Goal: Task Accomplishment & Management: Manage account settings

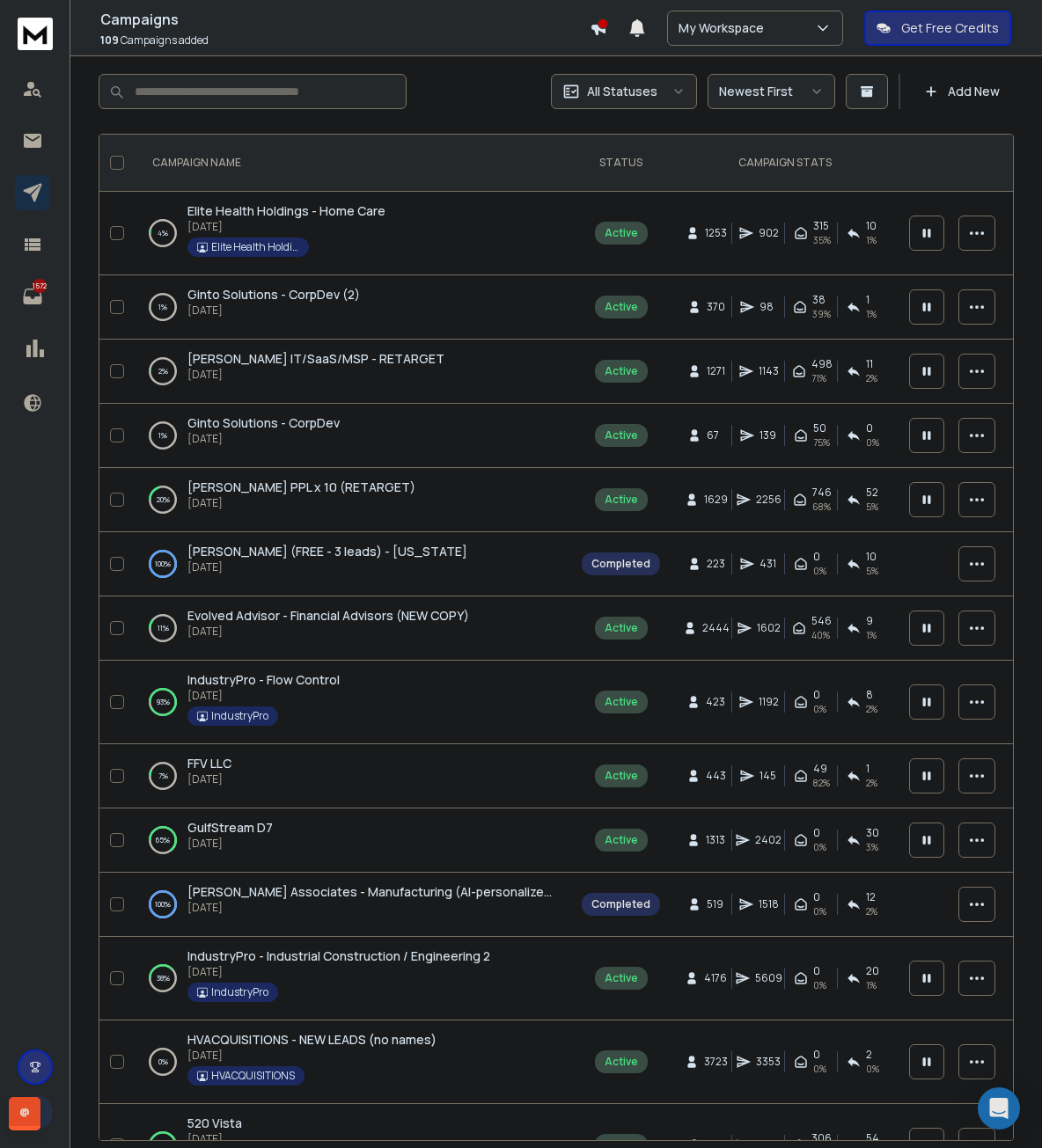
click at [219, 825] on span "GulfStream D7" at bounding box center [230, 827] width 85 height 16
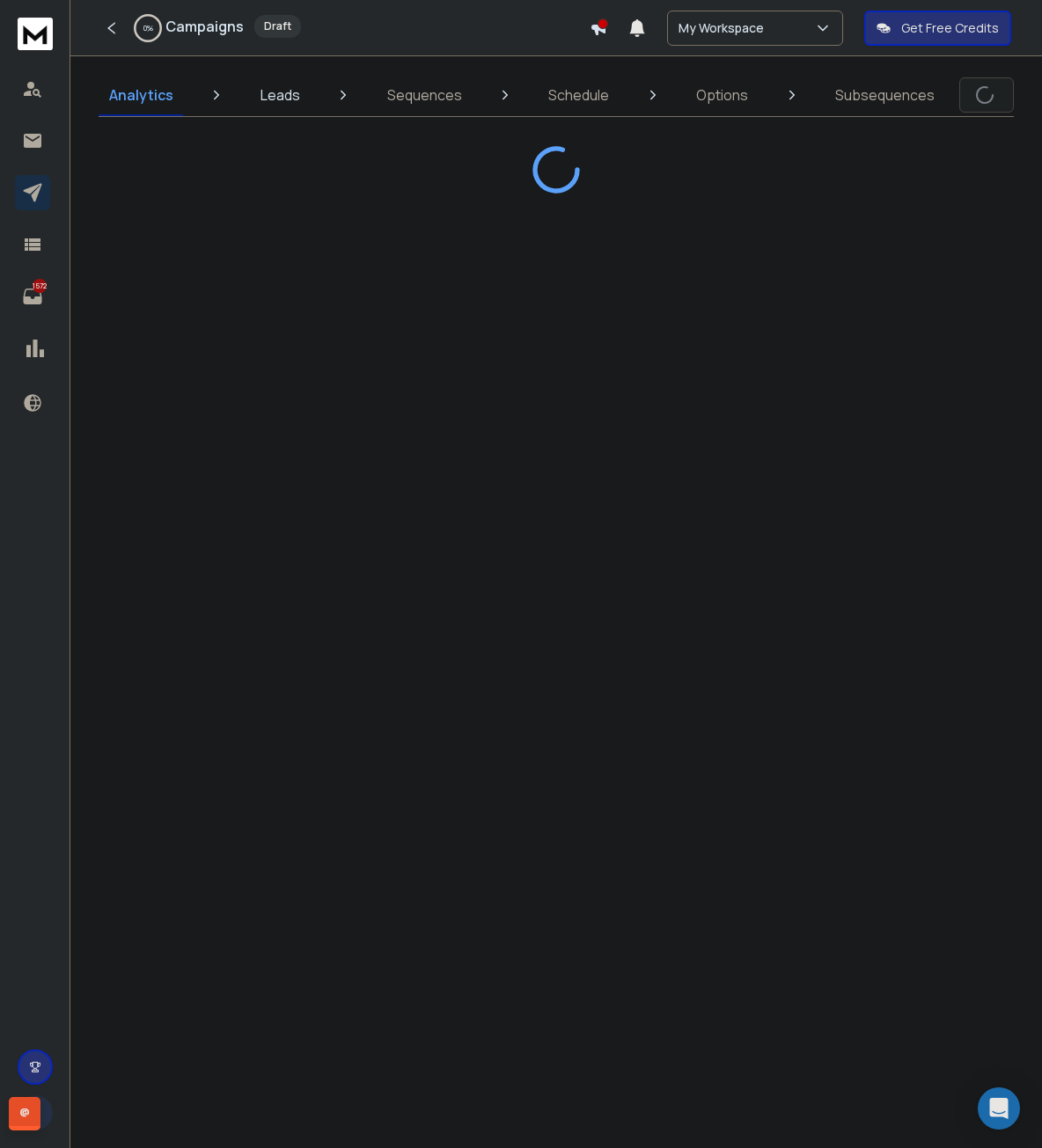
click at [280, 88] on p "Leads" at bounding box center [280, 94] width 40 height 21
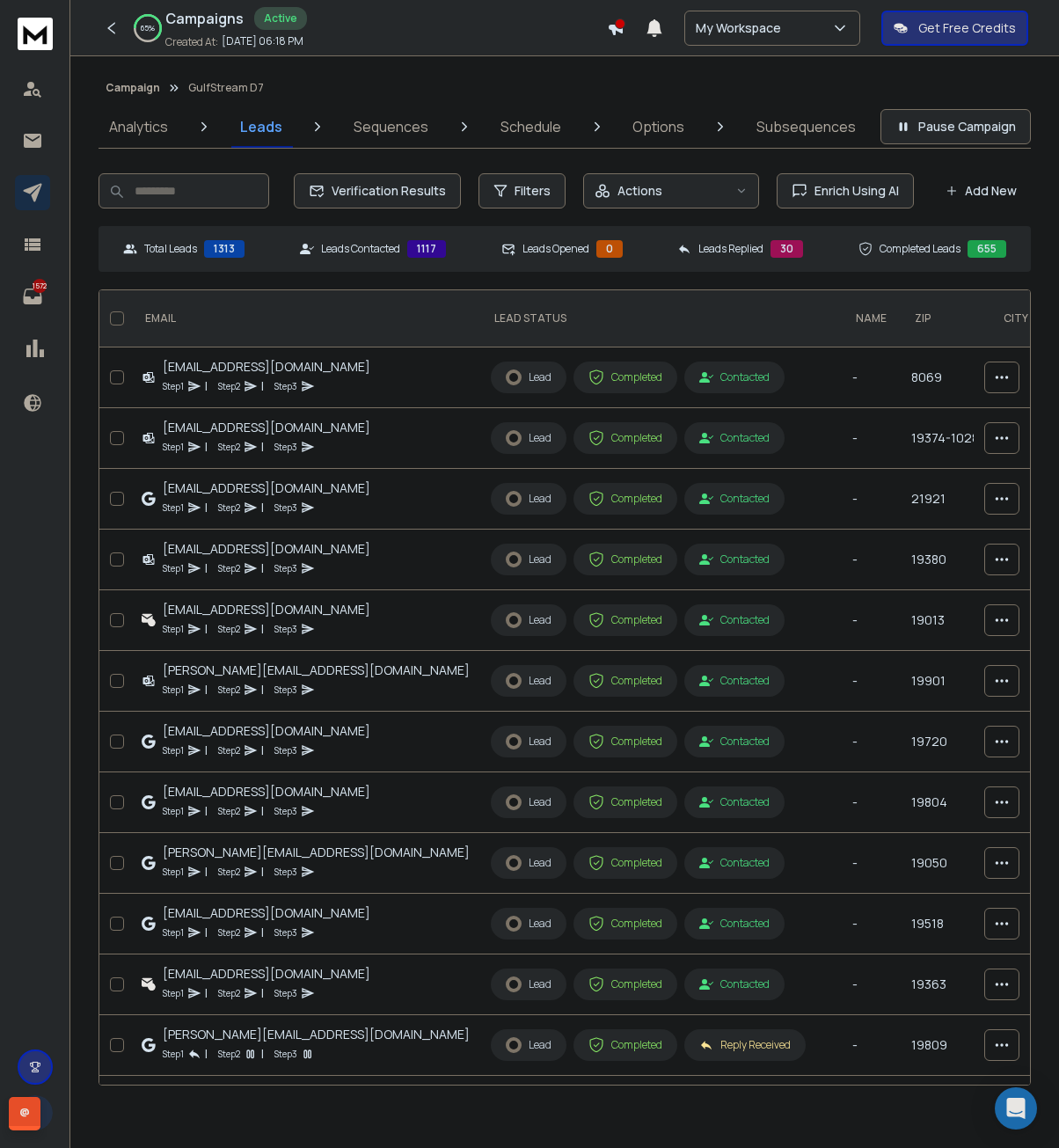
click at [952, 197] on button "Add New" at bounding box center [981, 190] width 100 height 35
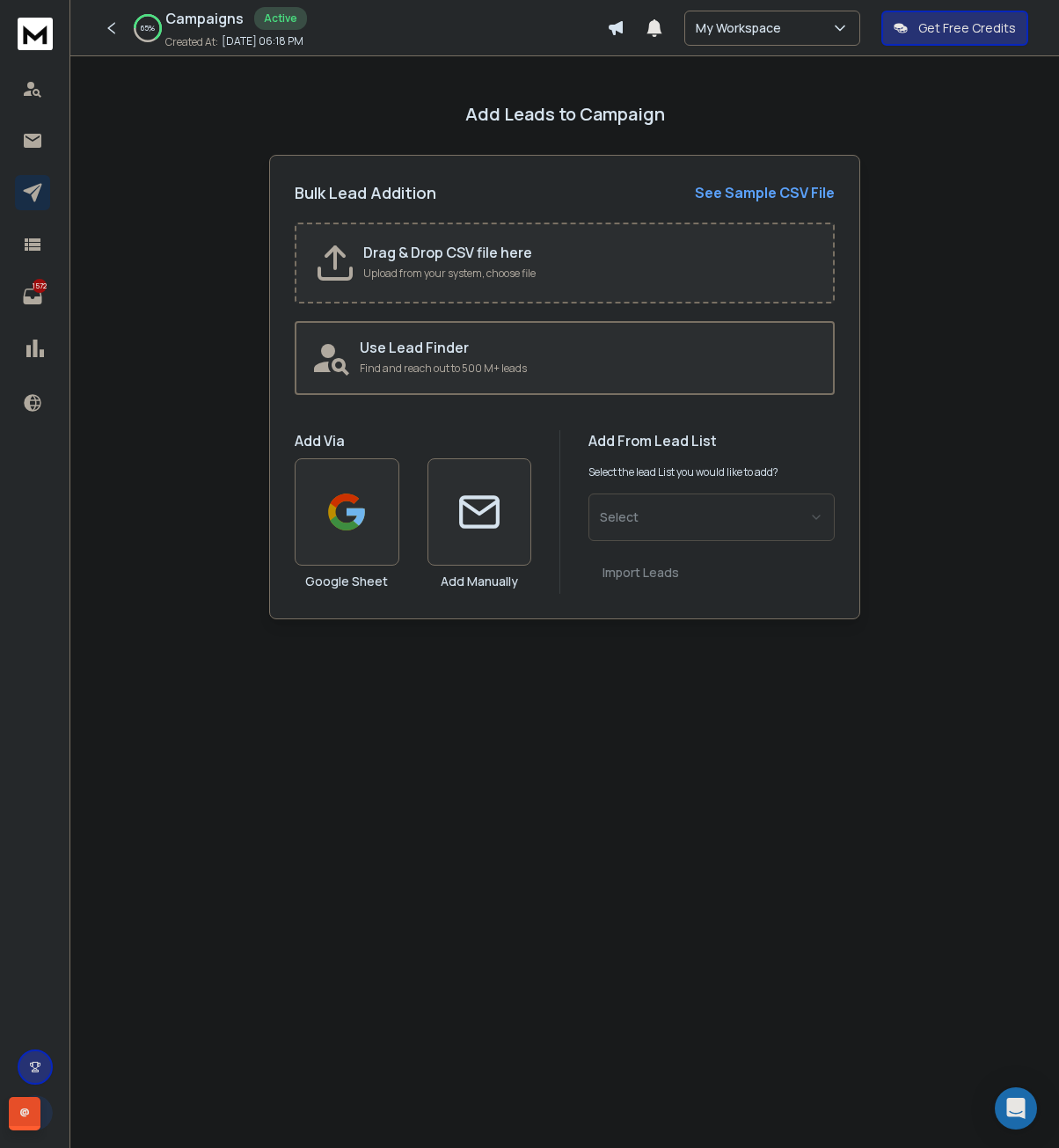
click at [589, 261] on h2 "Drag & Drop CSV file here" at bounding box center [589, 252] width 452 height 21
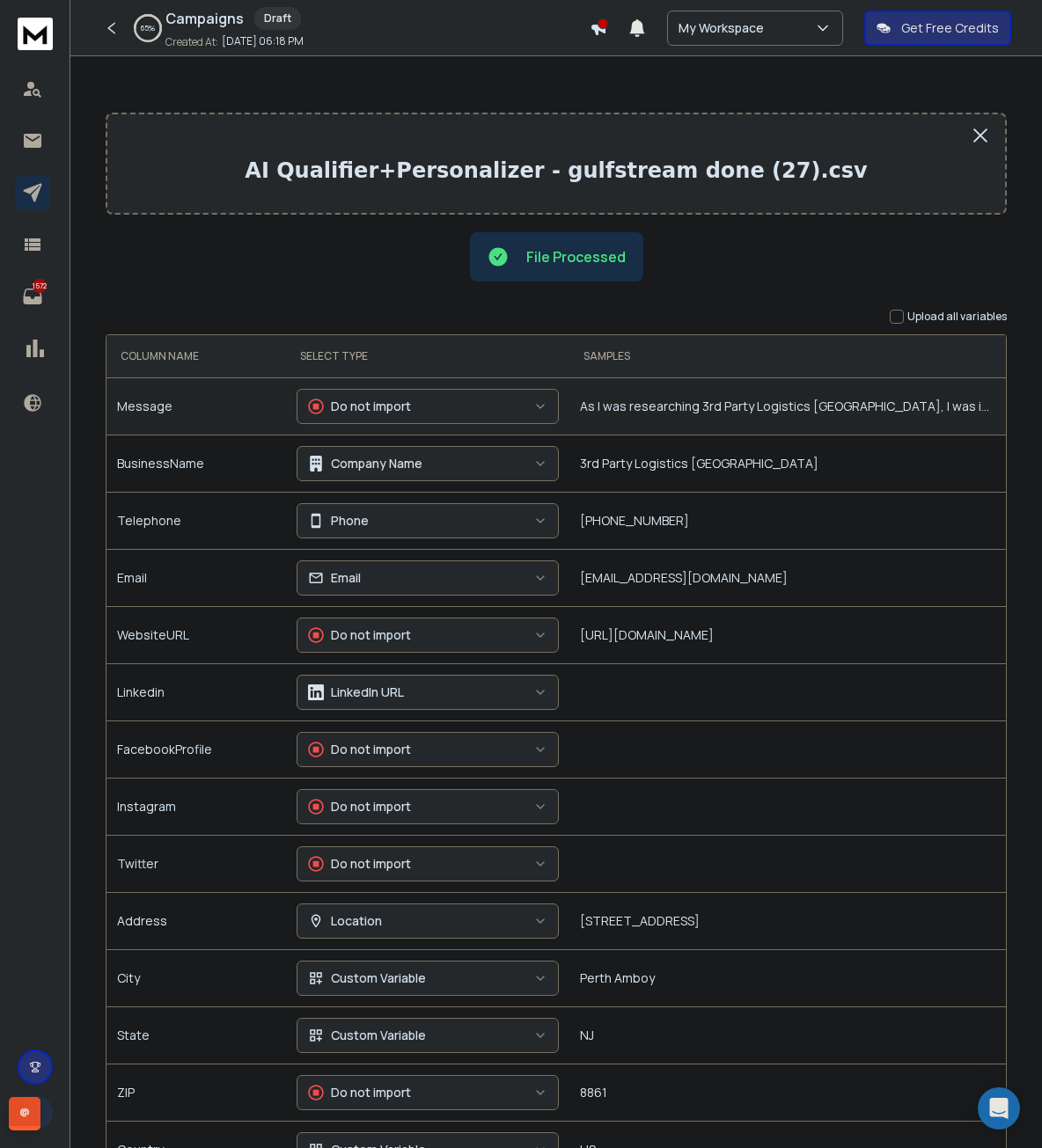
click at [396, 410] on div "Do not import" at bounding box center [360, 406] width 103 height 17
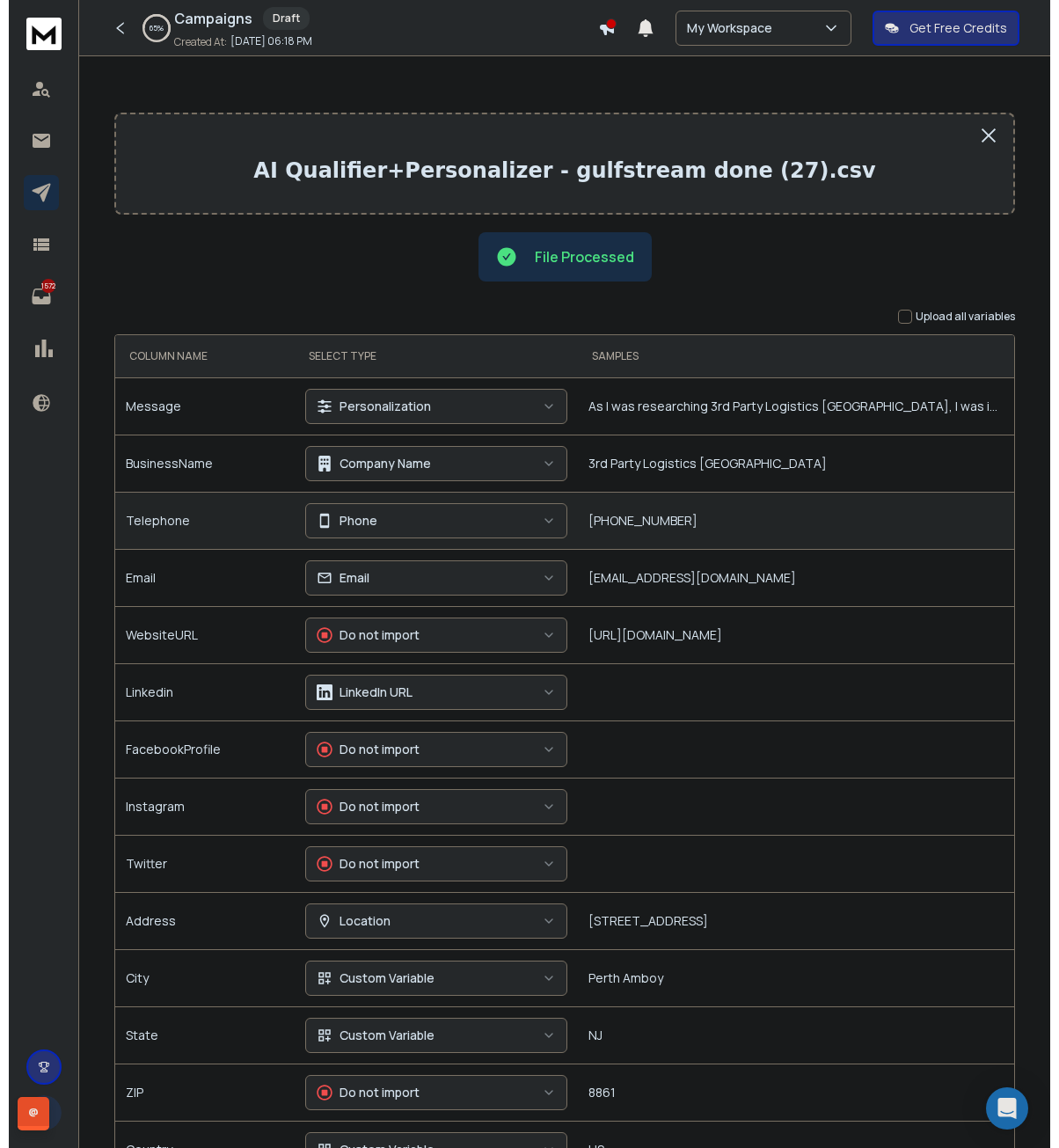
scroll to position [117, 0]
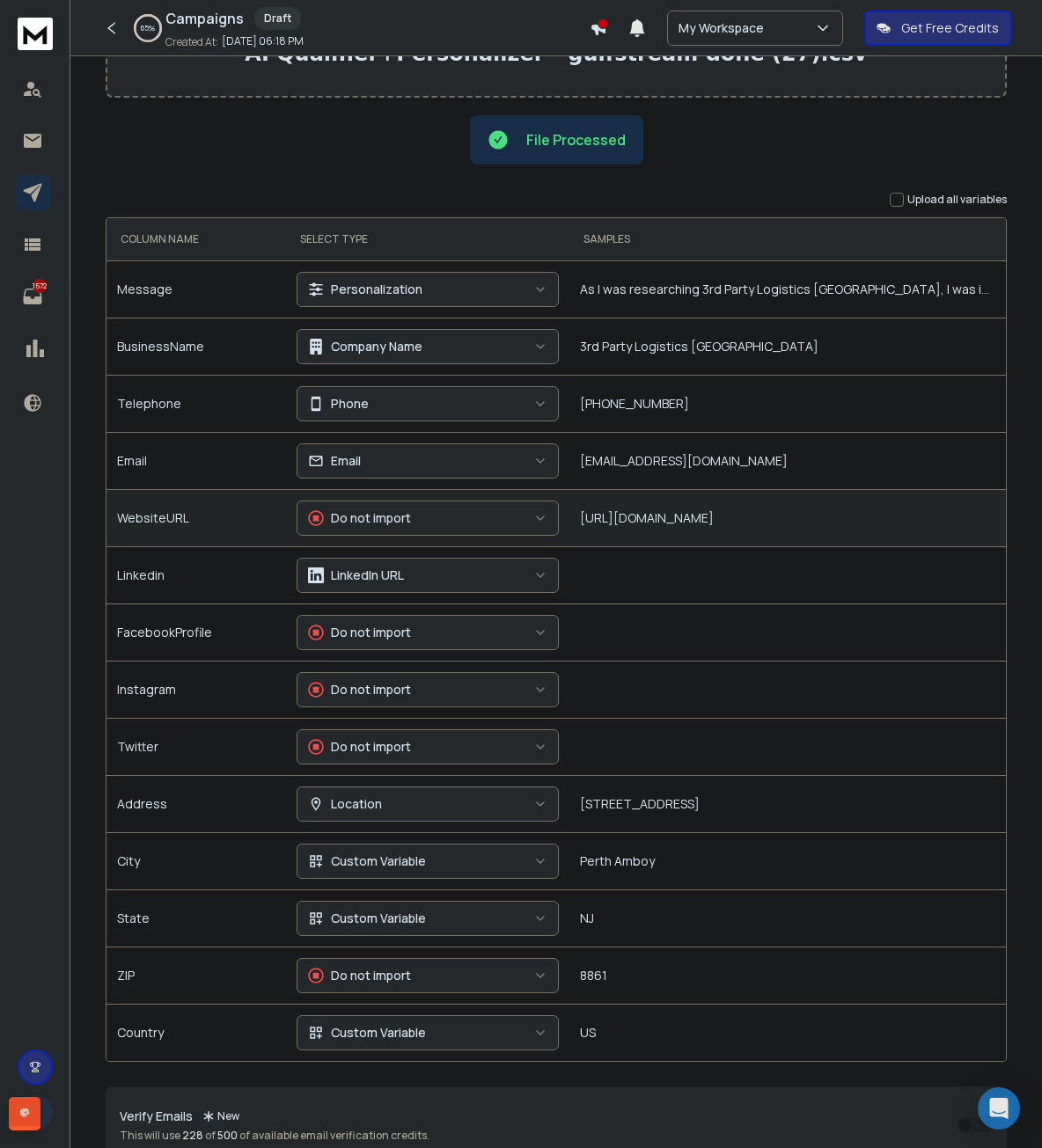
click at [445, 522] on button "Do not import" at bounding box center [427, 517] width 262 height 35
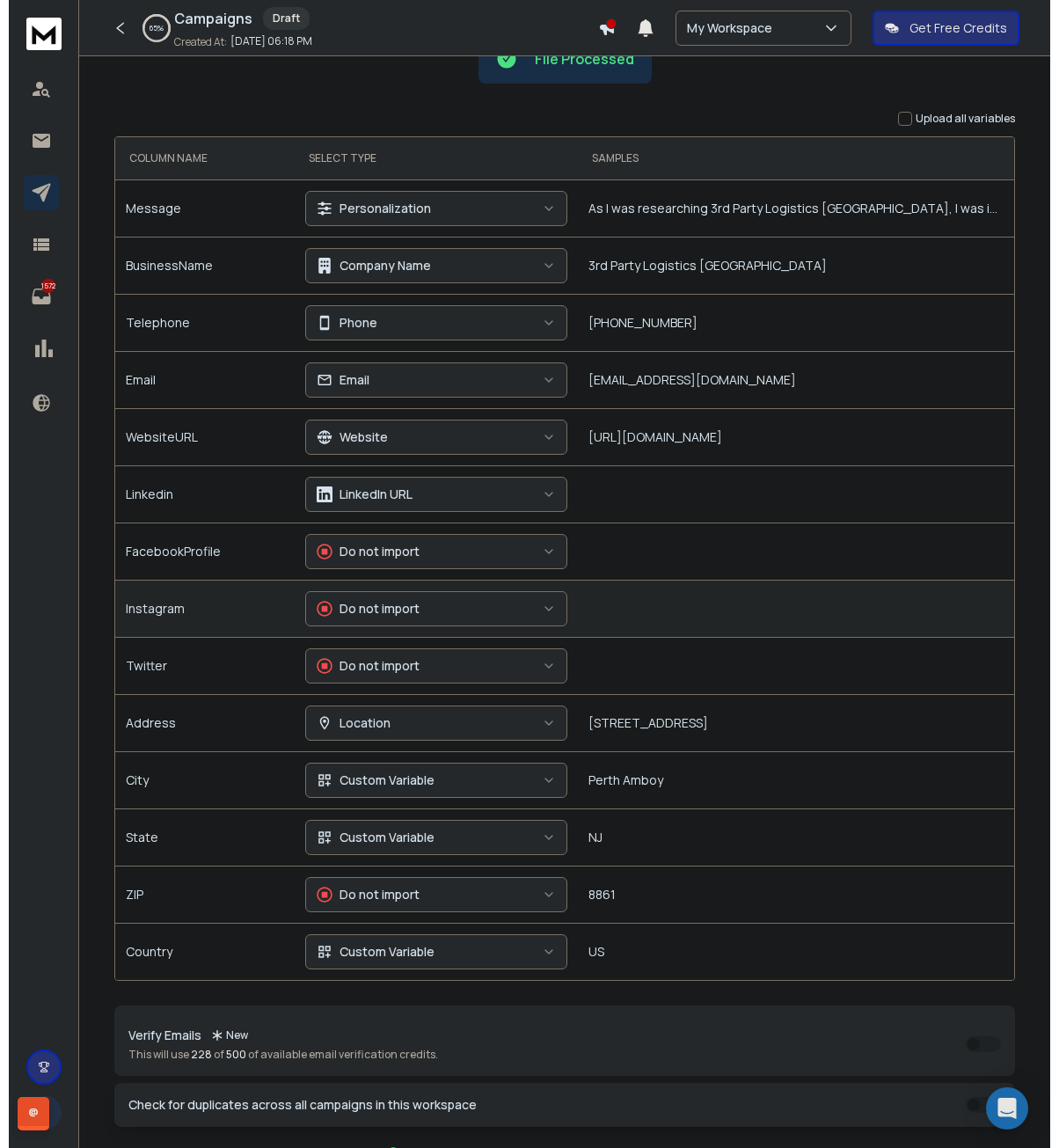
scroll to position [234, 0]
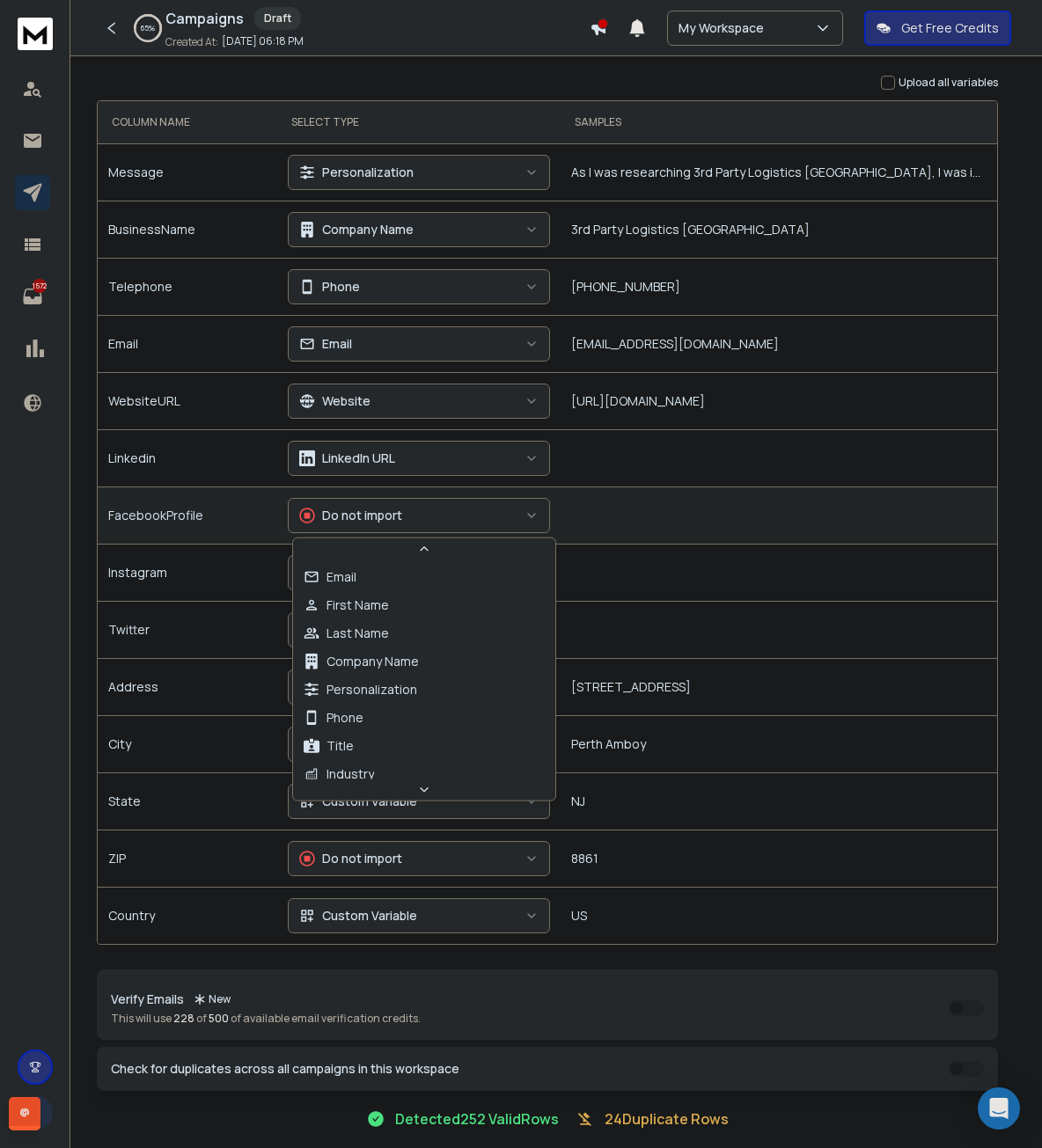
click at [362, 508] on div "Do not import" at bounding box center [351, 515] width 103 height 17
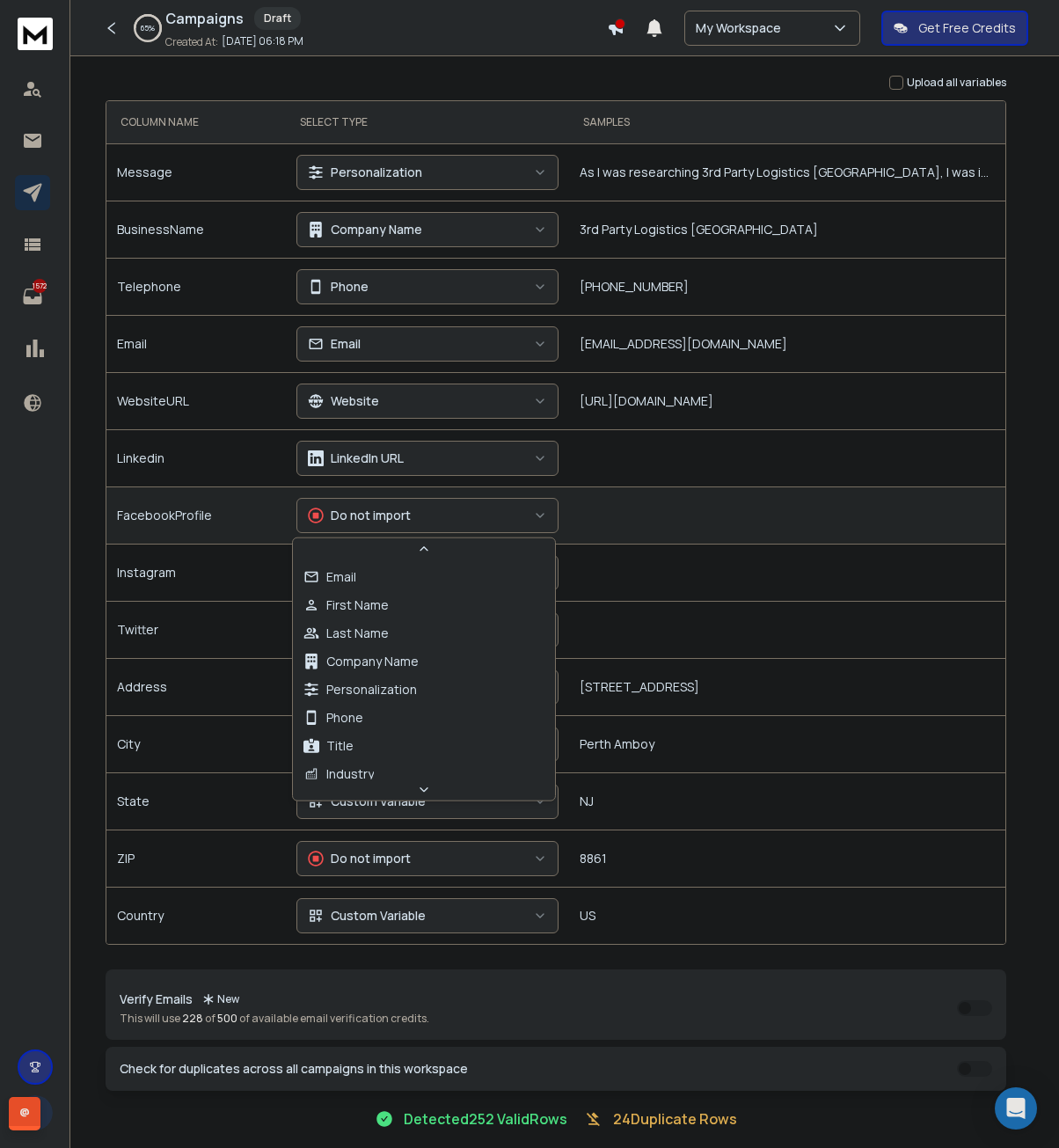
scroll to position [178, 0]
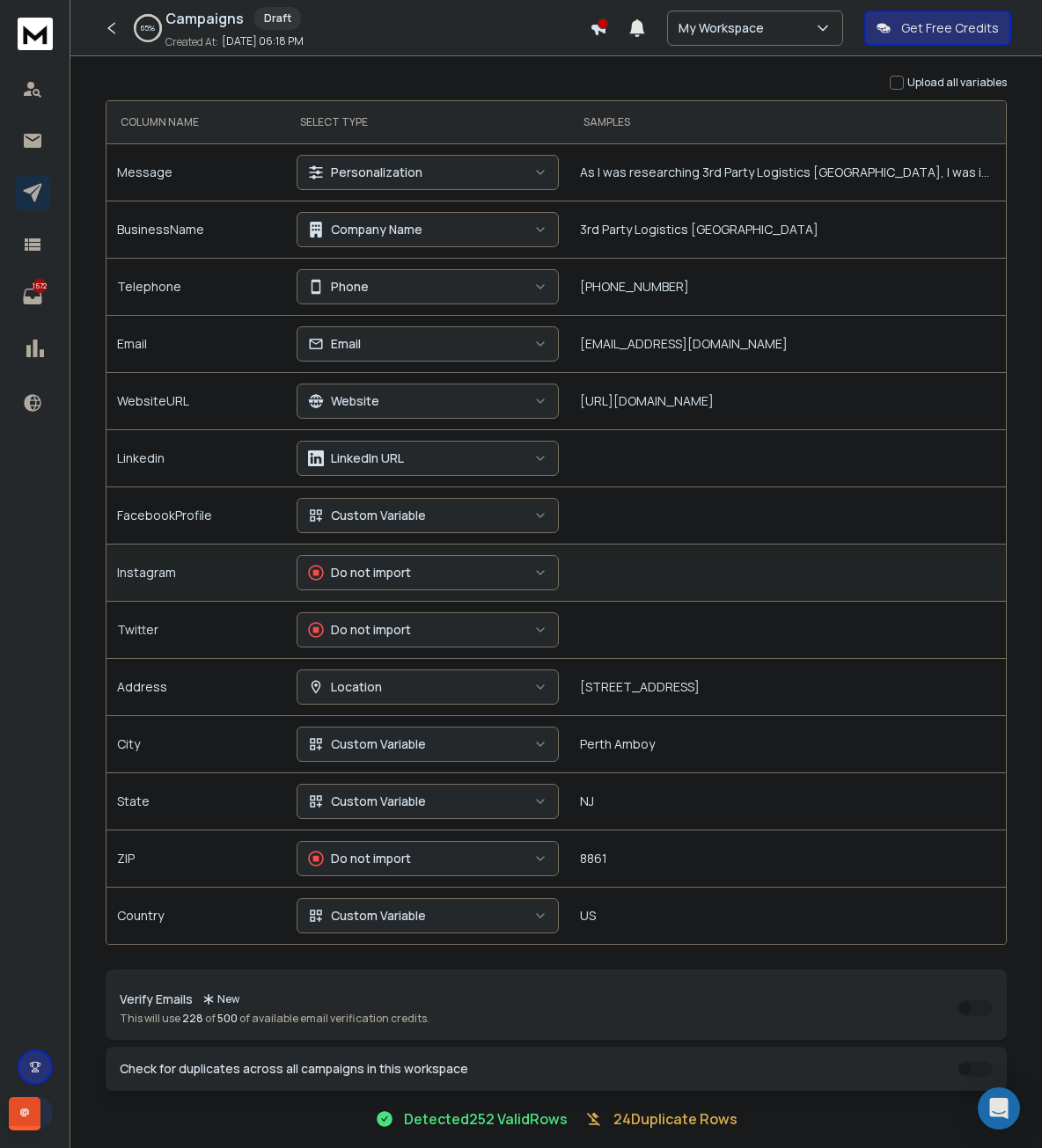
click at [394, 582] on button "Do not import" at bounding box center [427, 573] width 262 height 35
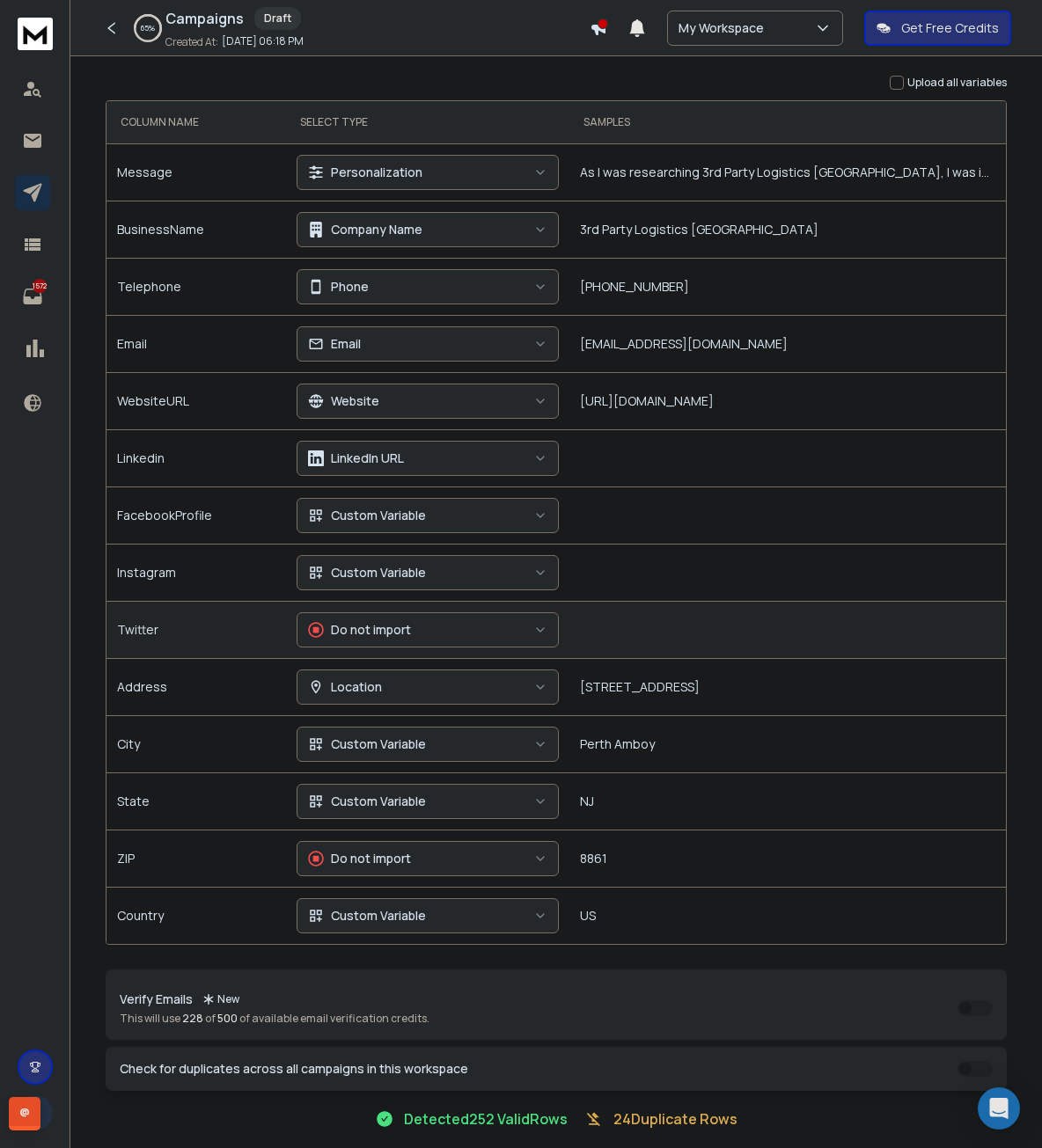
click at [385, 630] on div "Do not import" at bounding box center [360, 629] width 103 height 17
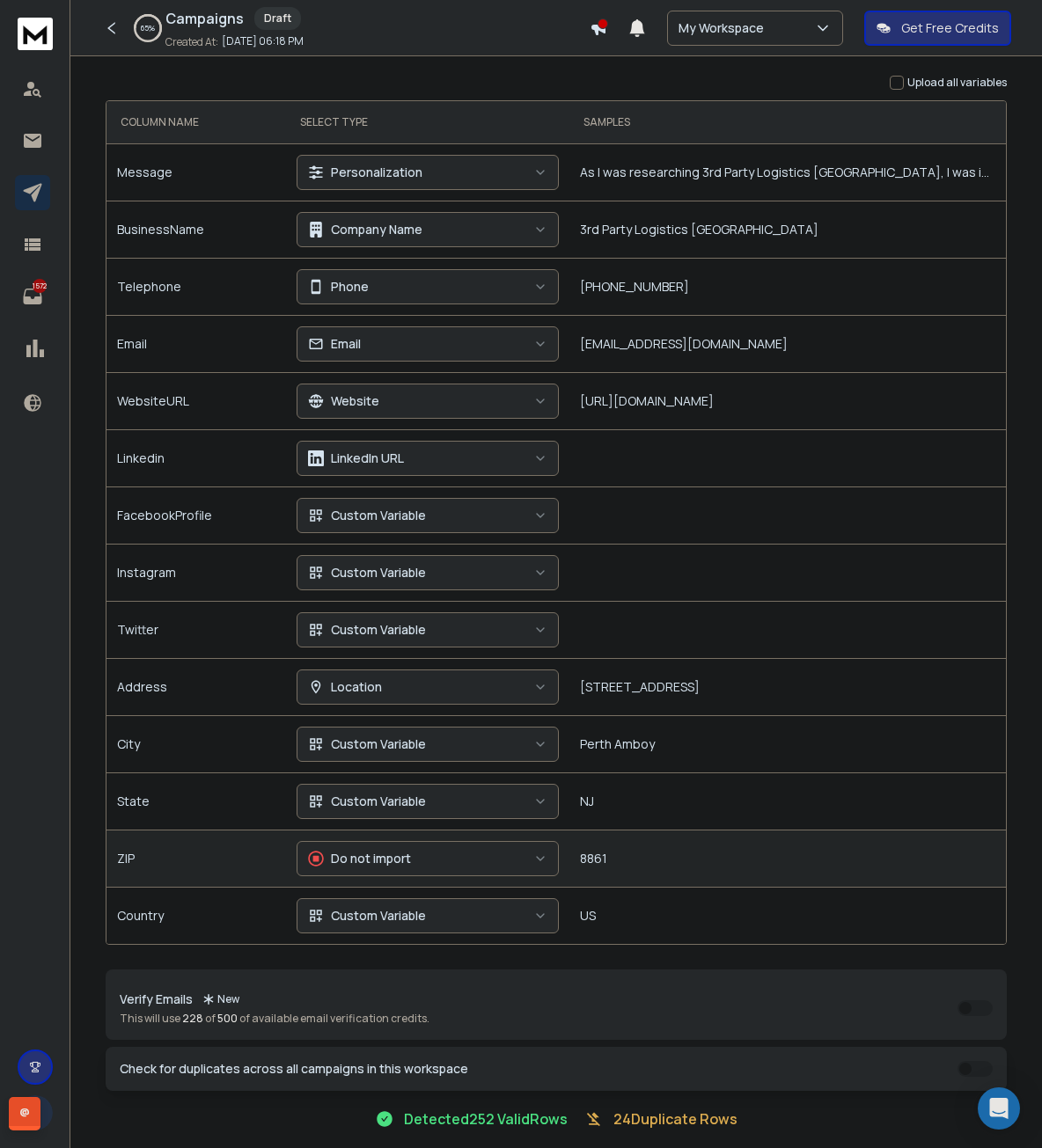
click at [366, 859] on div "Do not import" at bounding box center [360, 858] width 103 height 17
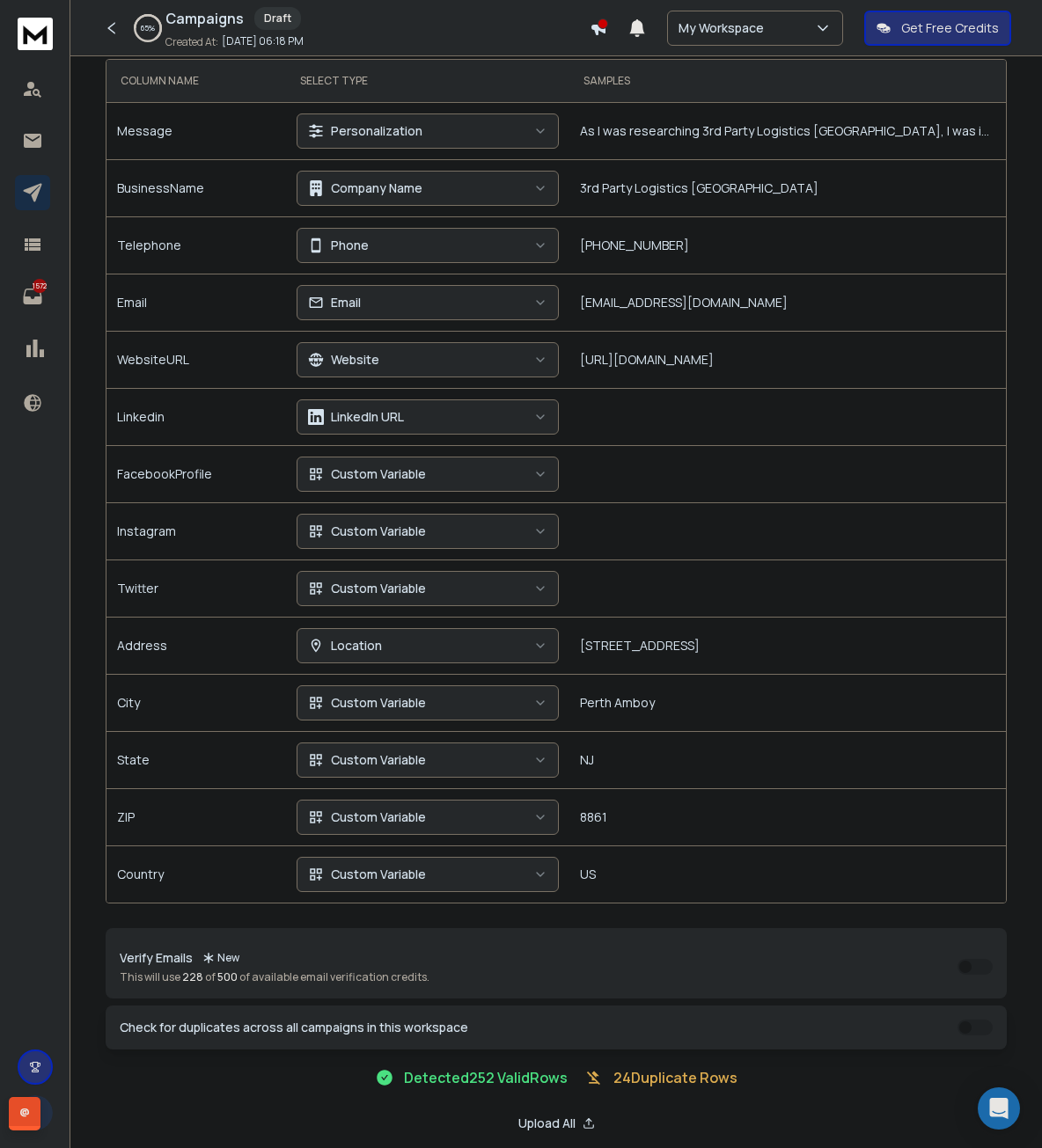
scroll to position [299, 0]
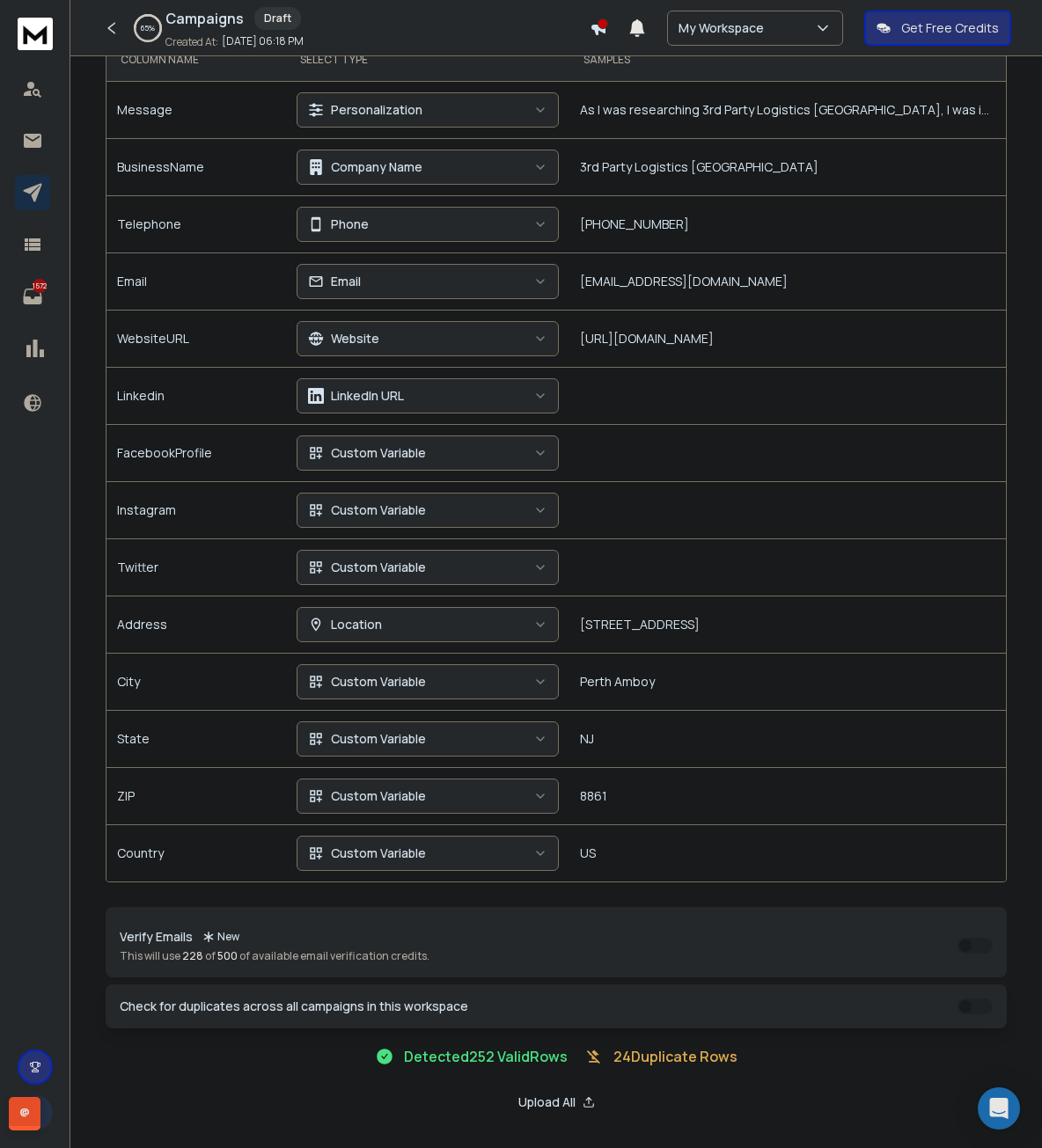
click at [529, 1102] on button "Upload All" at bounding box center [556, 1102] width 105 height 35
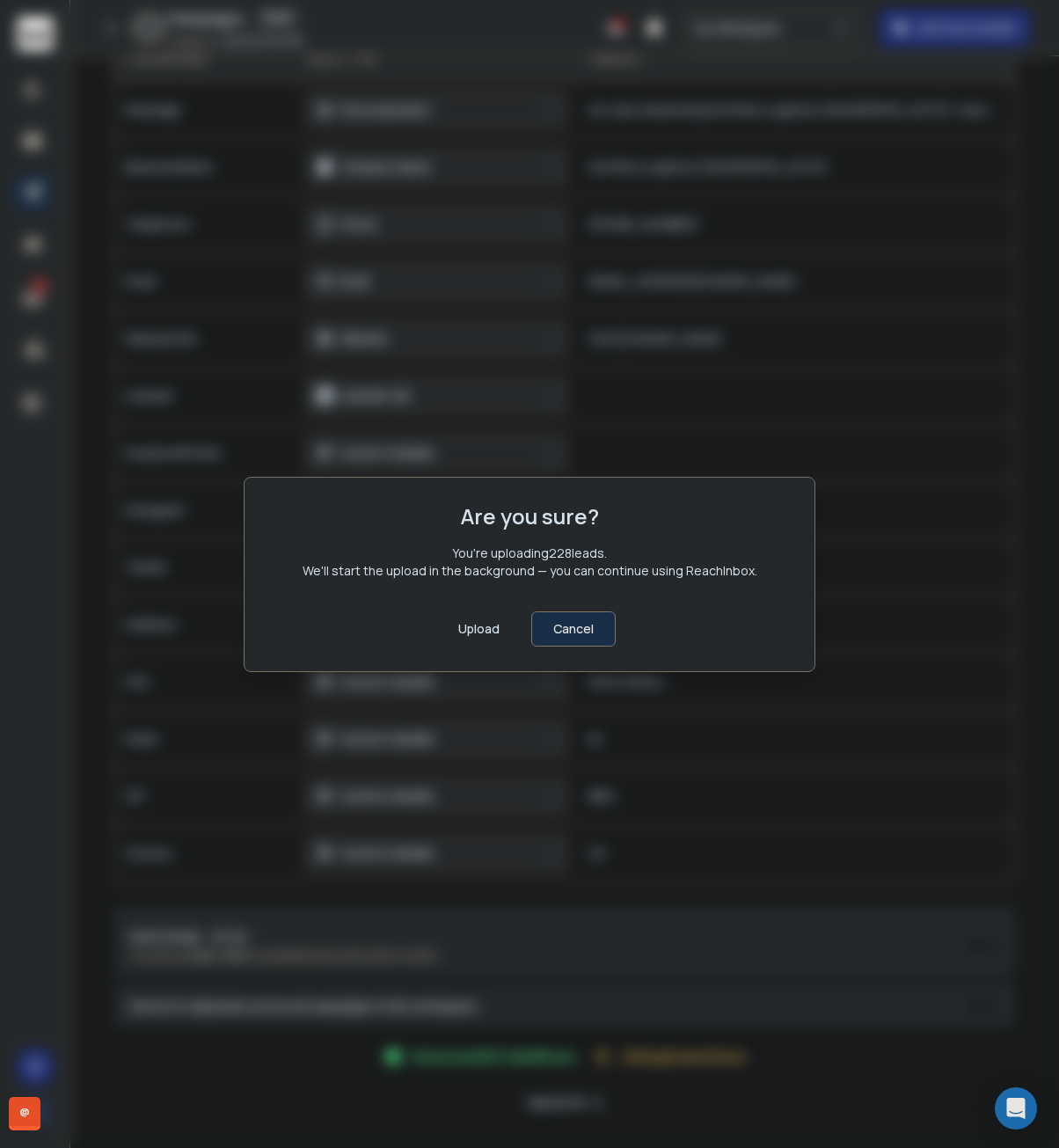
click at [473, 630] on button "Upload" at bounding box center [478, 629] width 70 height 35
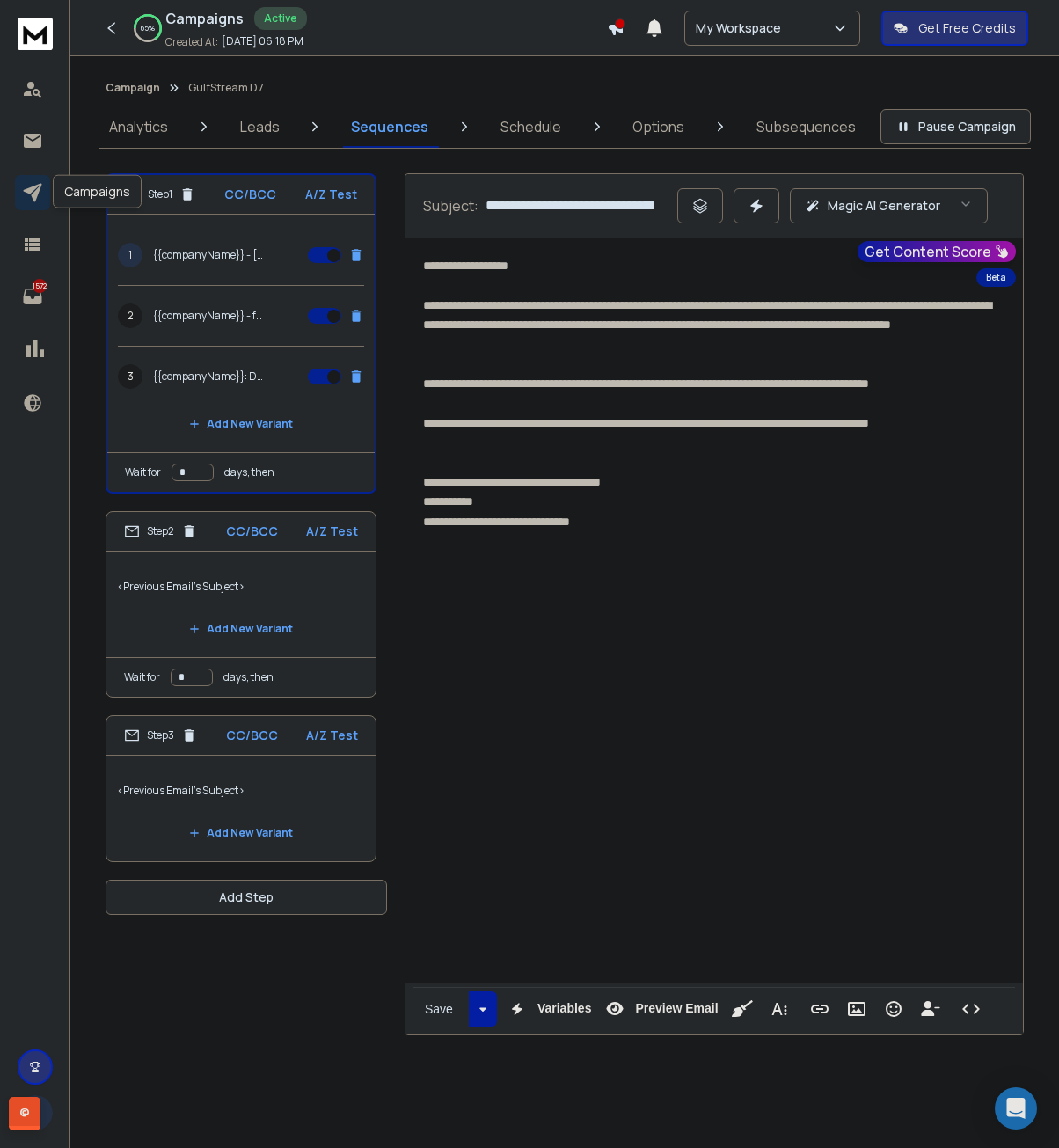
click at [30, 200] on icon at bounding box center [32, 192] width 21 height 21
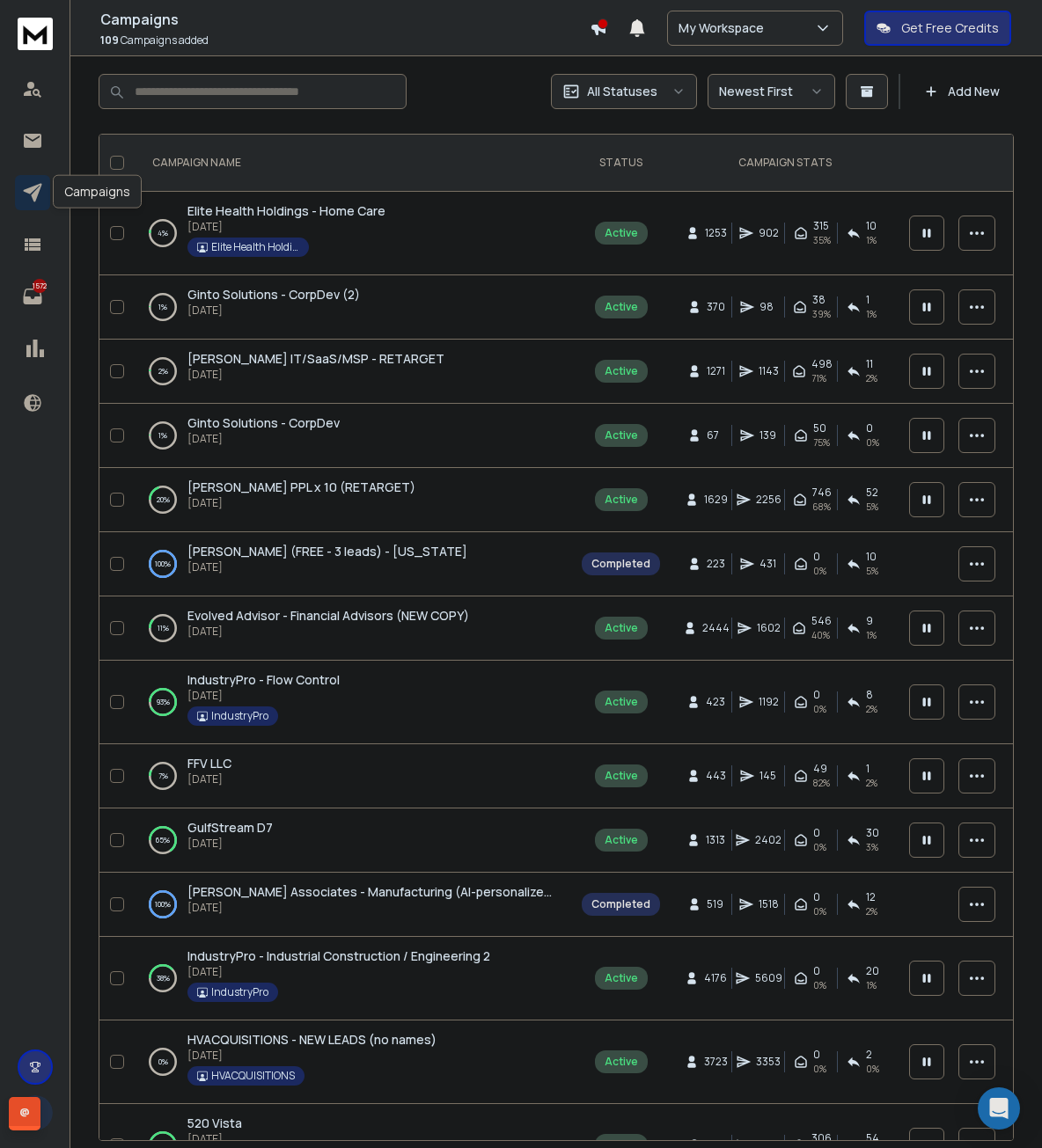
click at [233, 109] on div "Campaigns 109 Campaigns Added All Statuses Newest First Add New CAMPAIGN NAME S…" at bounding box center [556, 648] width 915 height 1148
click at [243, 79] on input at bounding box center [253, 92] width 308 height 35
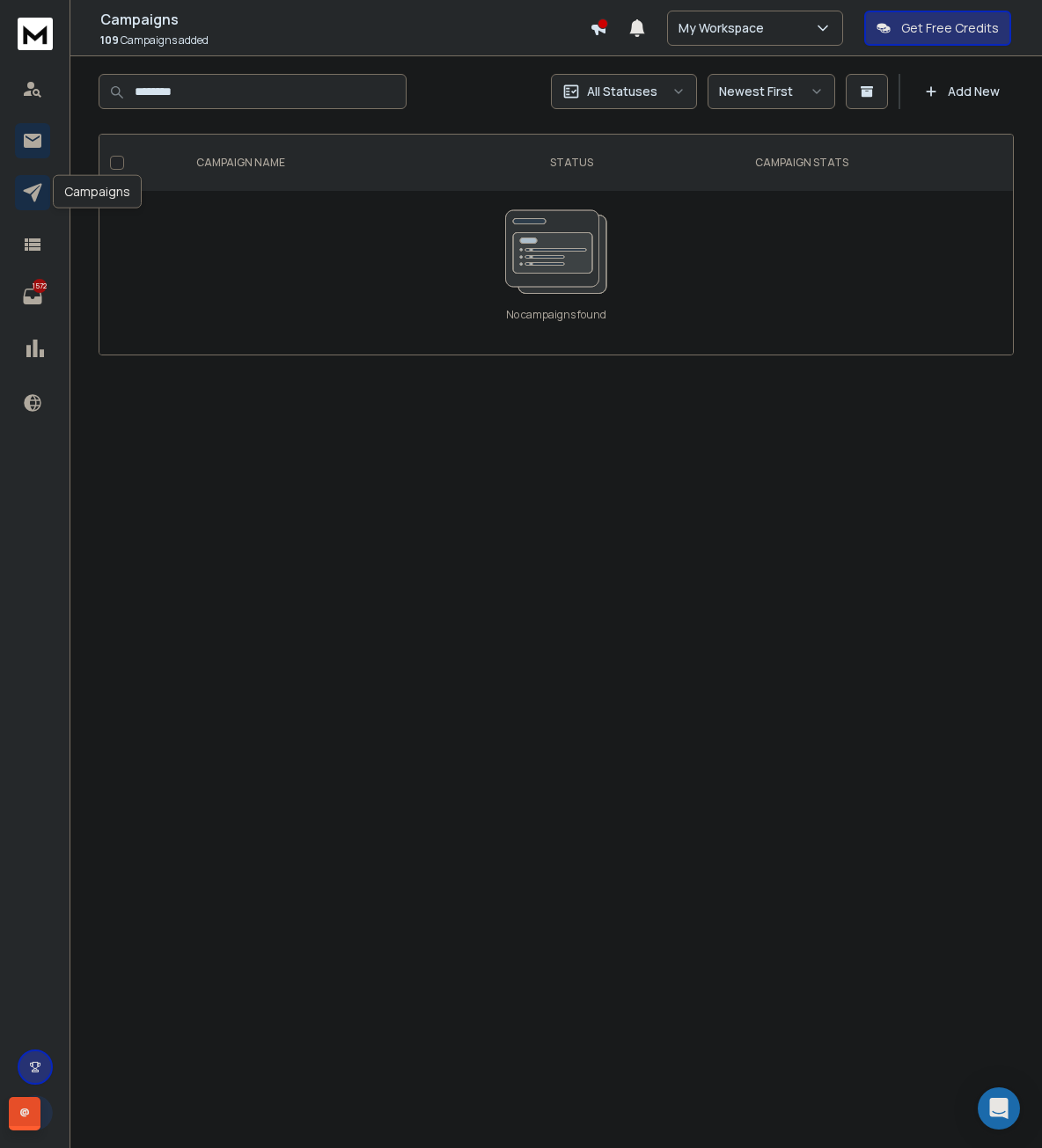
type input "********"
click at [36, 134] on icon at bounding box center [32, 141] width 17 height 14
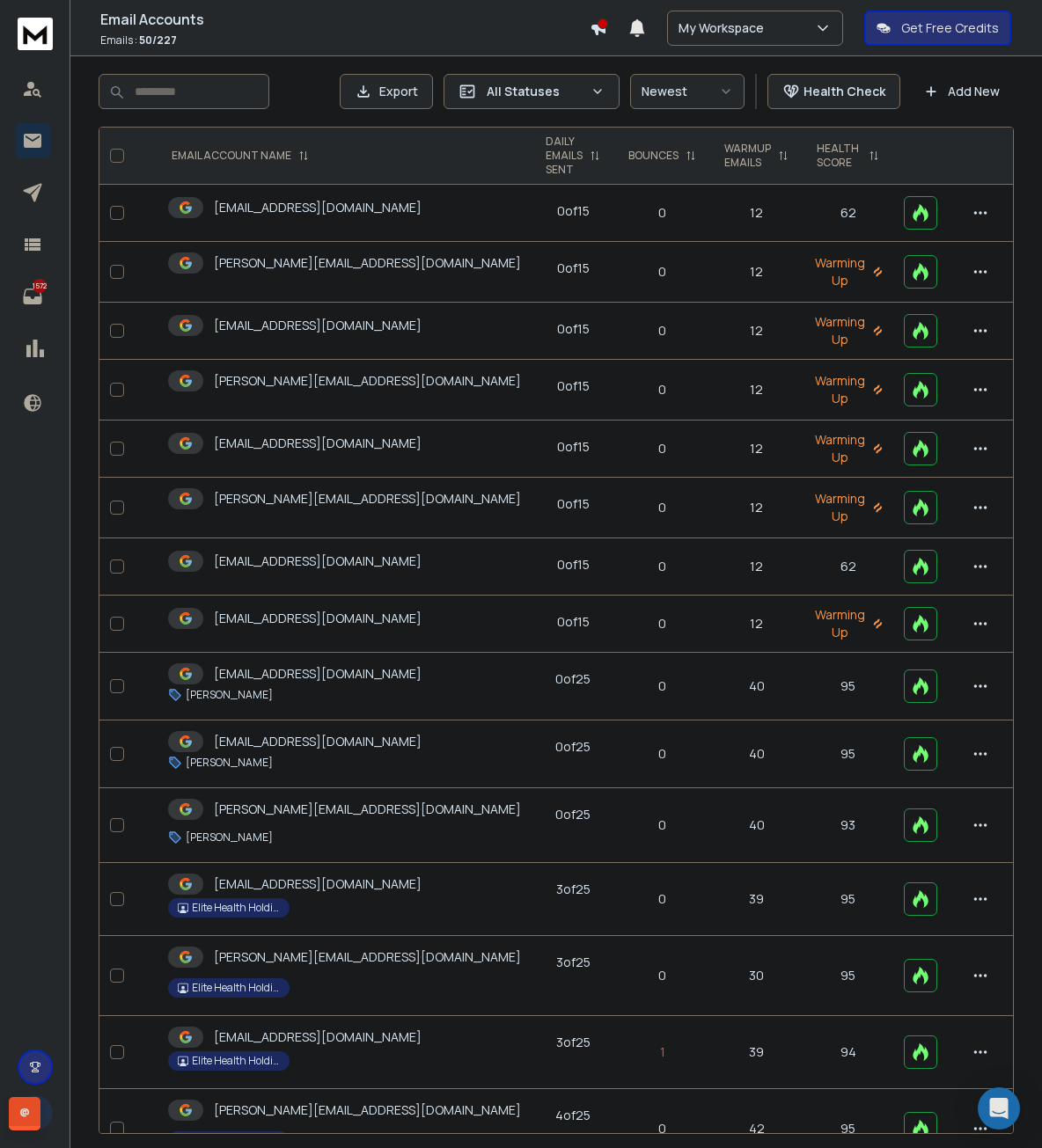
click at [201, 100] on input at bounding box center [184, 92] width 170 height 35
type input "********"
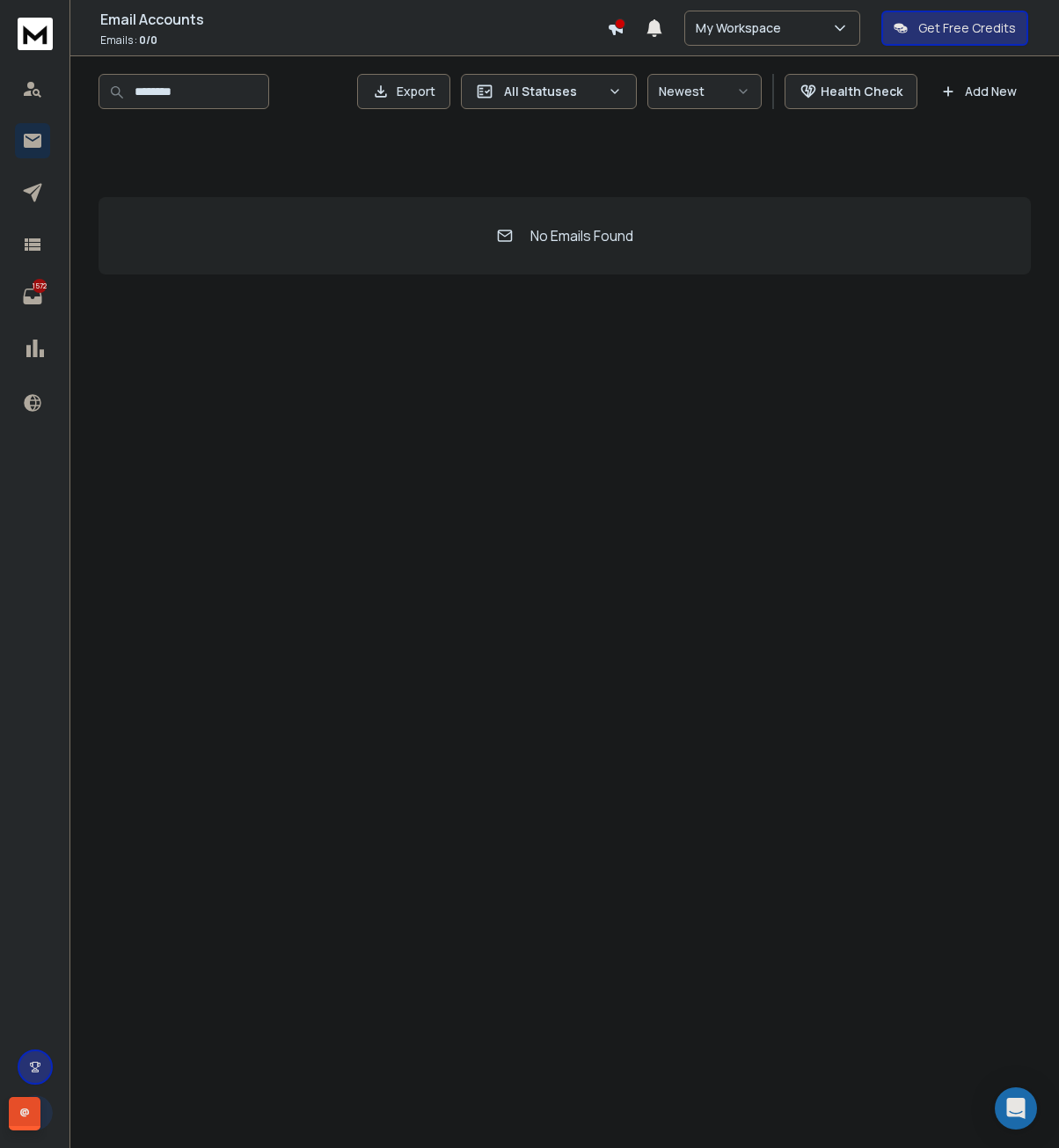
click at [269, 85] on input "********" at bounding box center [184, 92] width 170 height 35
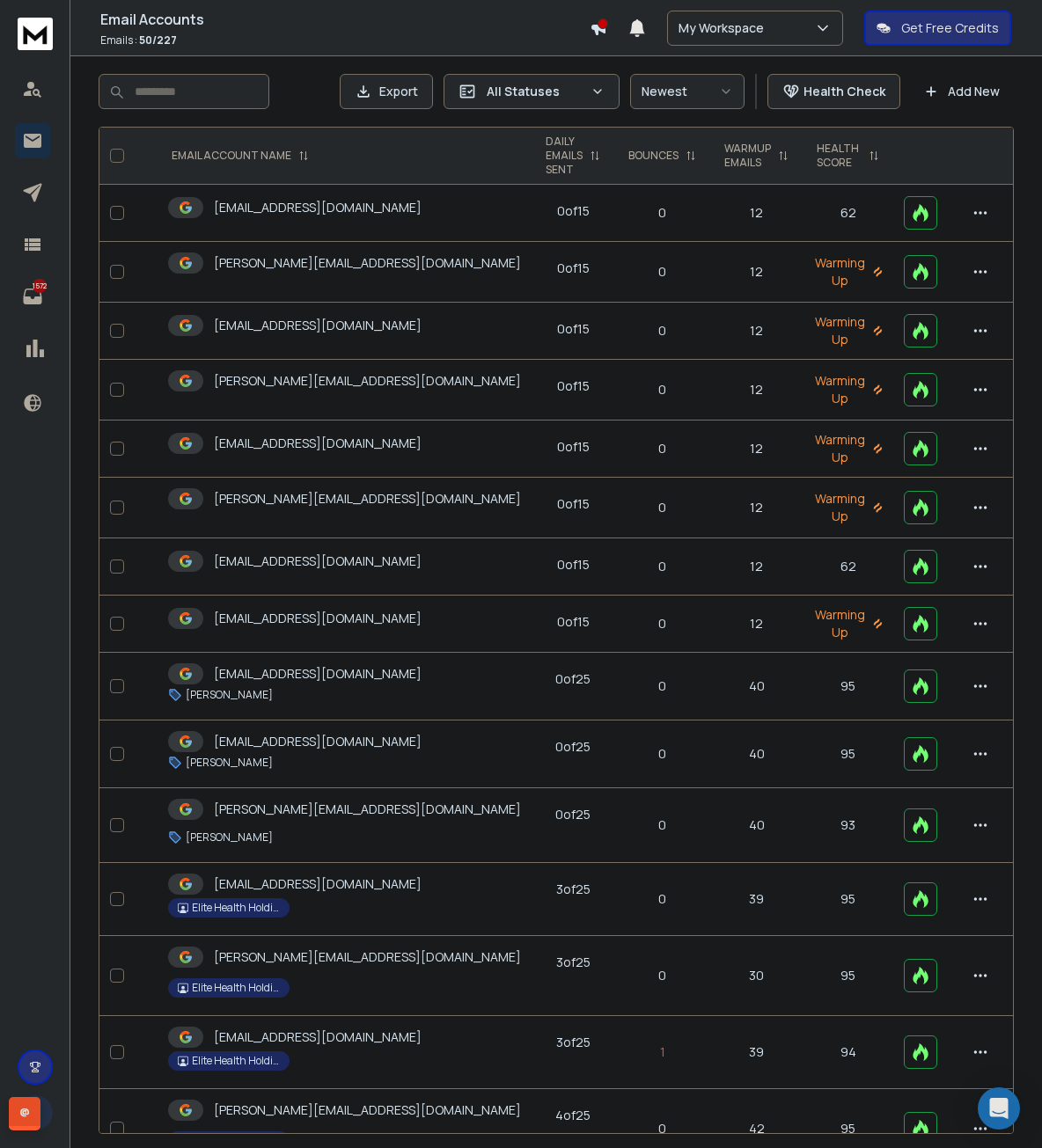
click at [950, 97] on button "Add New" at bounding box center [962, 92] width 103 height 35
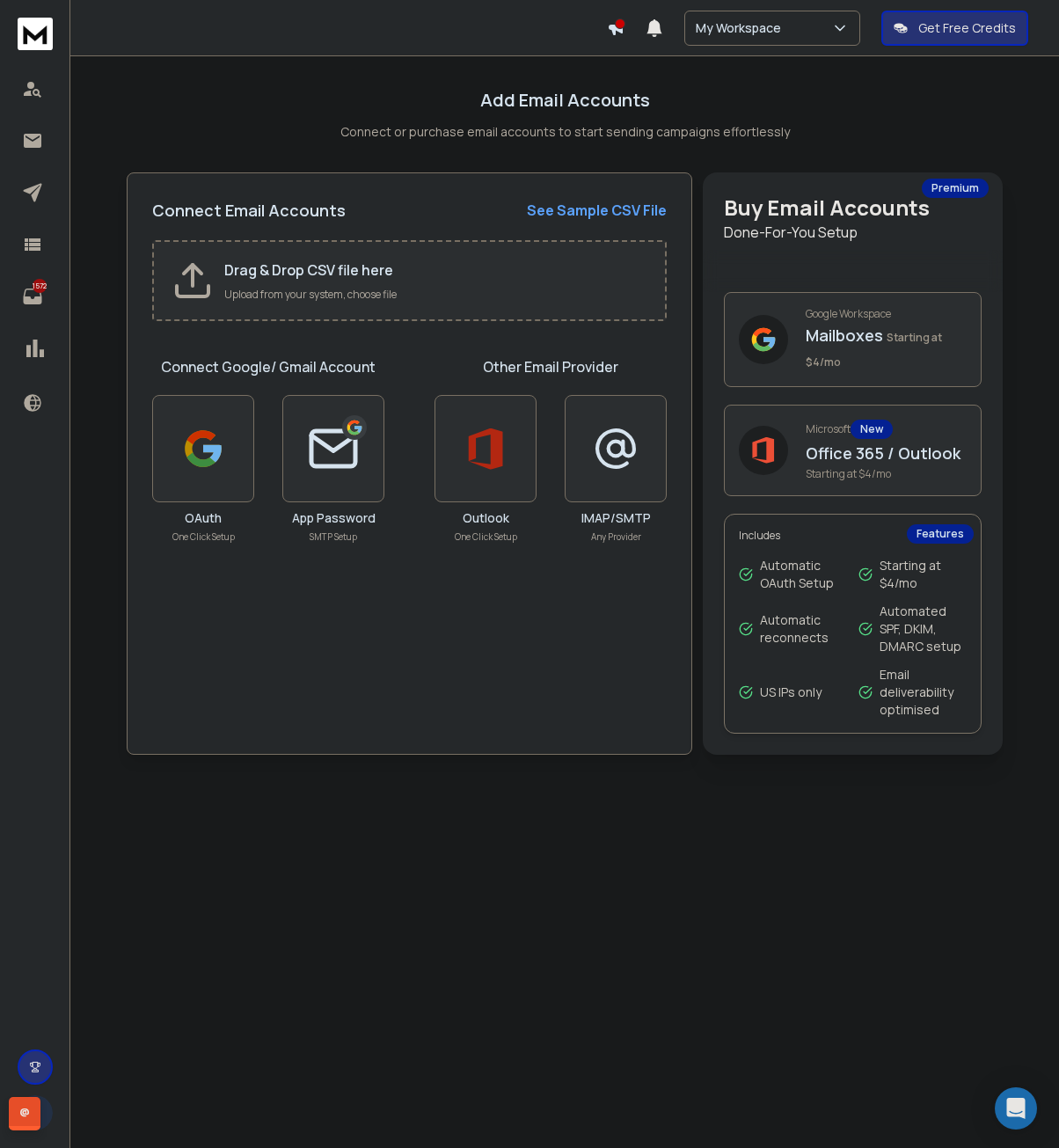
click at [631, 466] on icon at bounding box center [615, 449] width 44 height 53
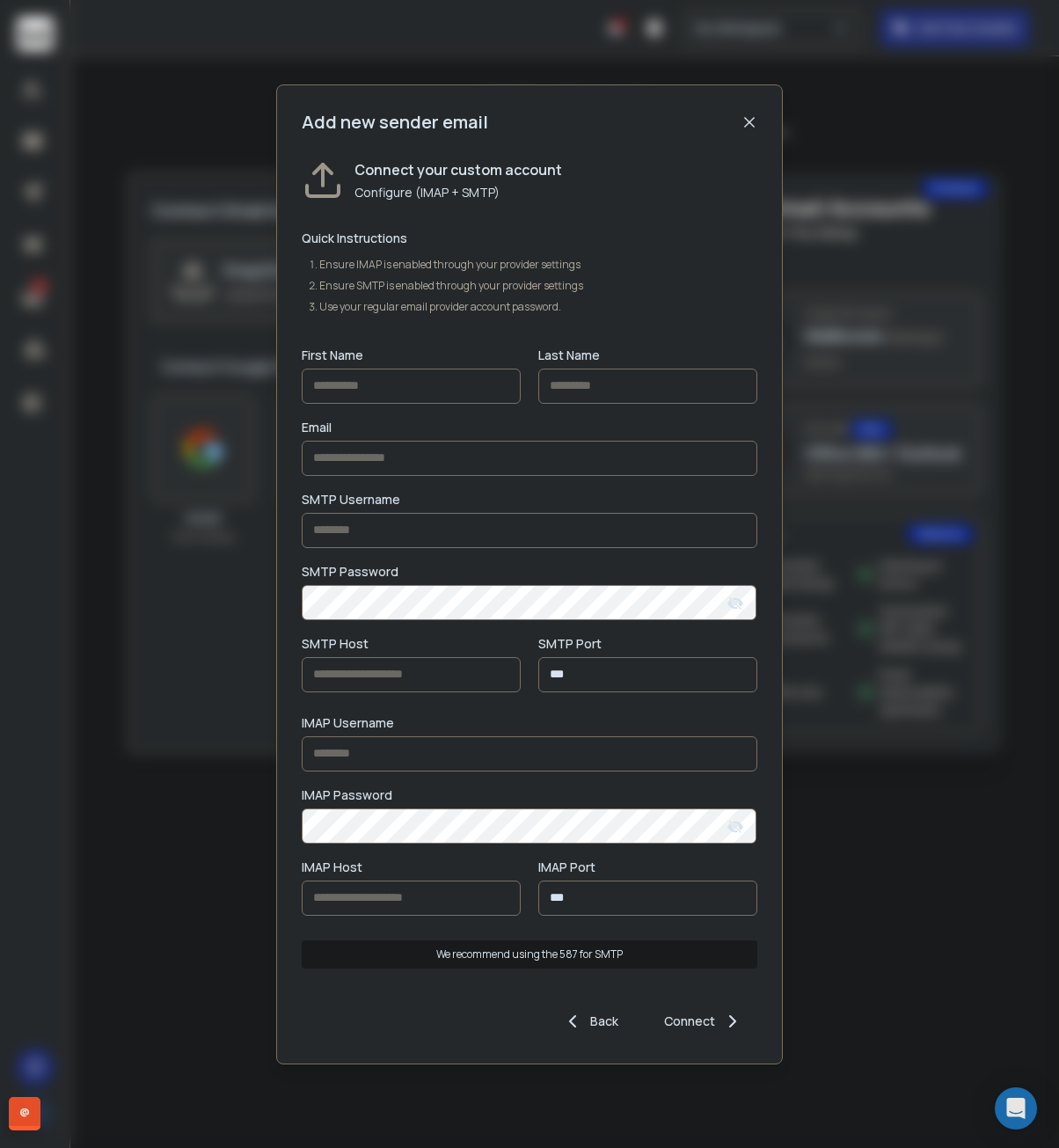
type input "**********"
click at [455, 387] on input "text" at bounding box center [411, 386] width 219 height 35
type input "*****"
click at [650, 398] on input "text" at bounding box center [648, 386] width 219 height 35
click at [486, 447] on input "email" at bounding box center [529, 458] width 456 height 35
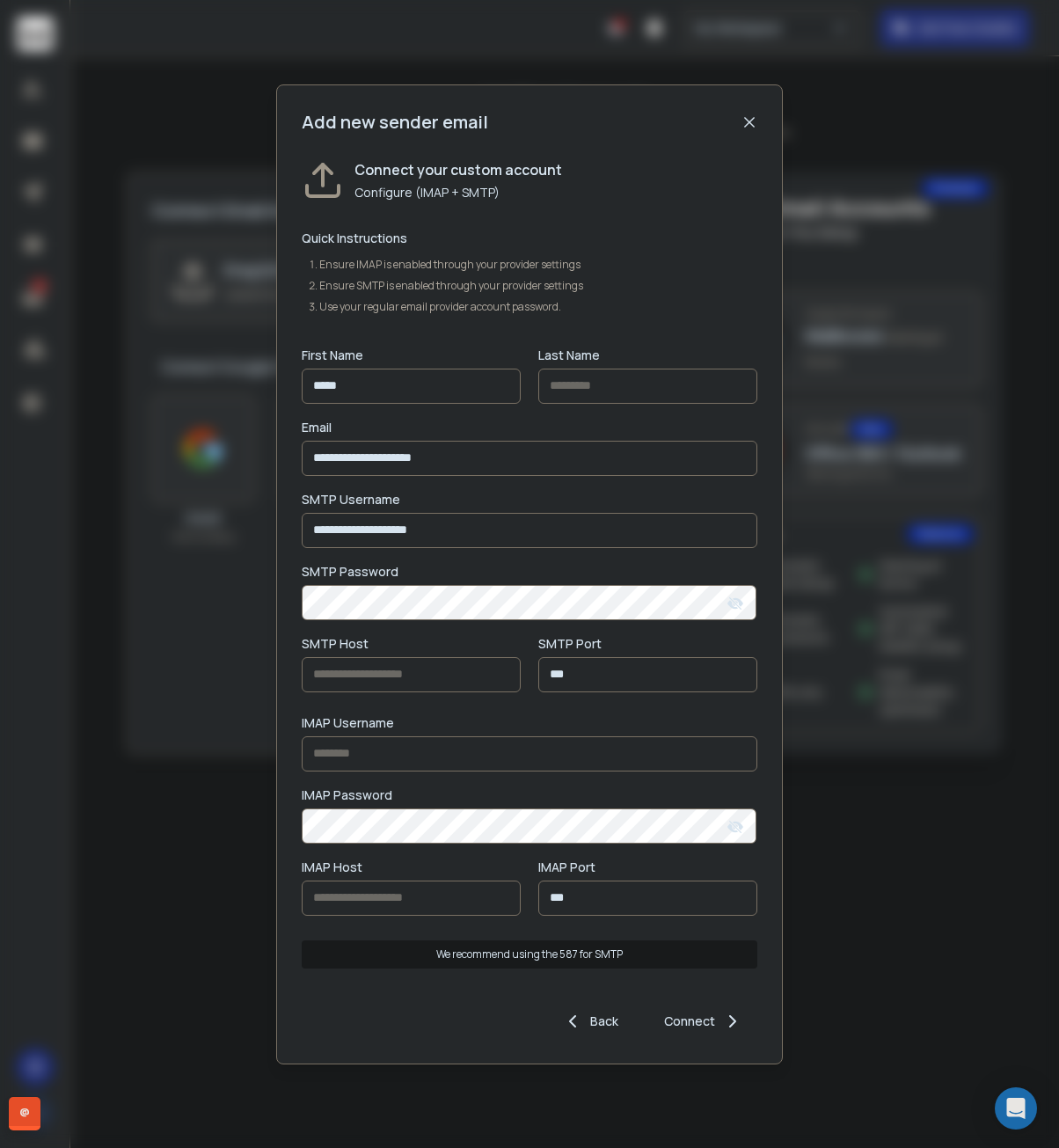
type input "**********"
paste input "**********"
type input "**********"
click at [497, 528] on input "**********" at bounding box center [529, 530] width 456 height 35
paste input "**"
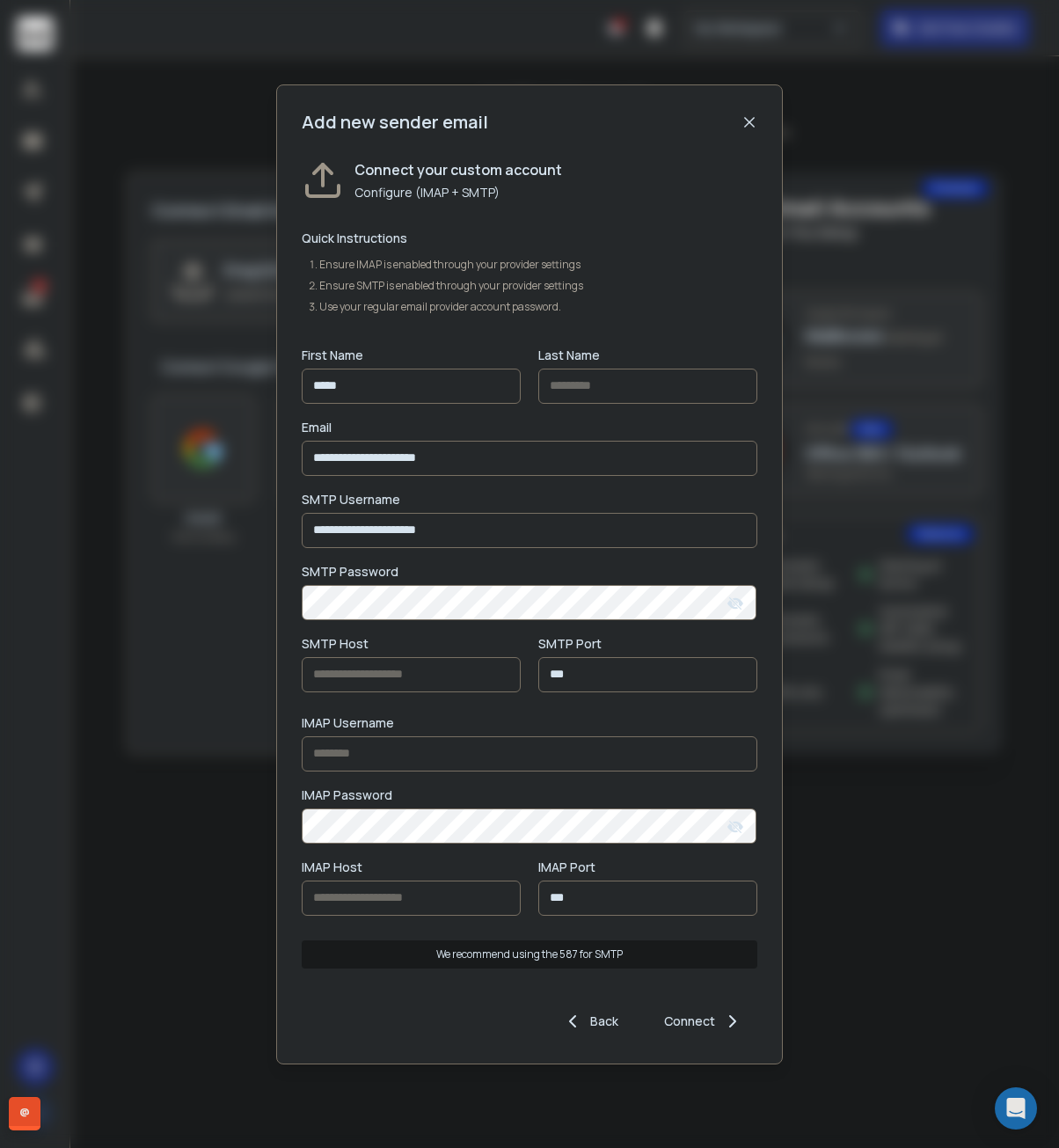
type input "**********"
click at [550, 556] on form "**********" at bounding box center [529, 693] width 456 height 690
click at [385, 677] on input "text" at bounding box center [411, 674] width 219 height 35
paste input "**********"
type input "**********"
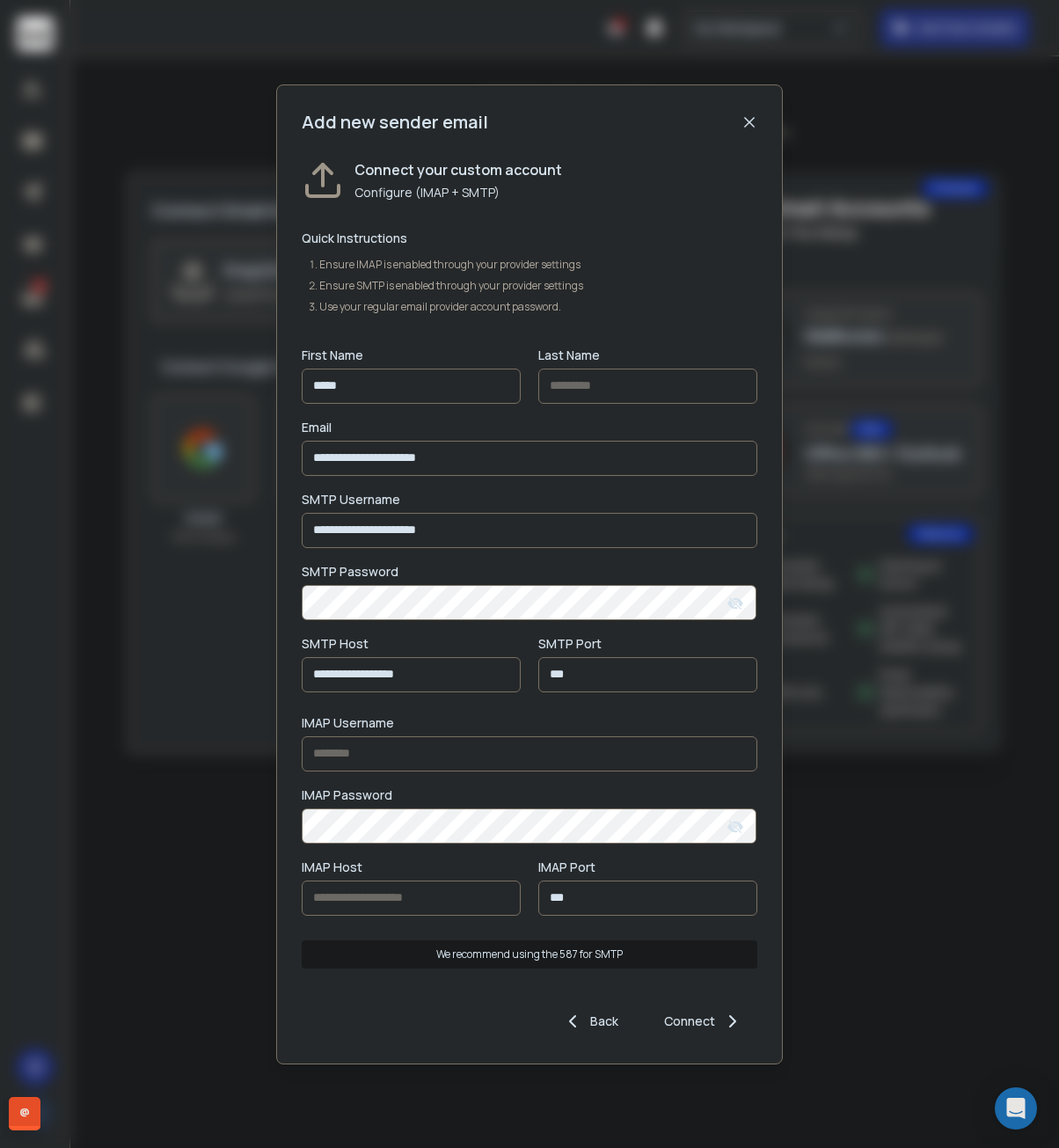
click at [489, 761] on input "text" at bounding box center [529, 754] width 456 height 35
click at [484, 529] on input "**********" at bounding box center [529, 530] width 456 height 35
click at [387, 765] on input "text" at bounding box center [529, 754] width 456 height 35
paste input "**********"
type input "**********"
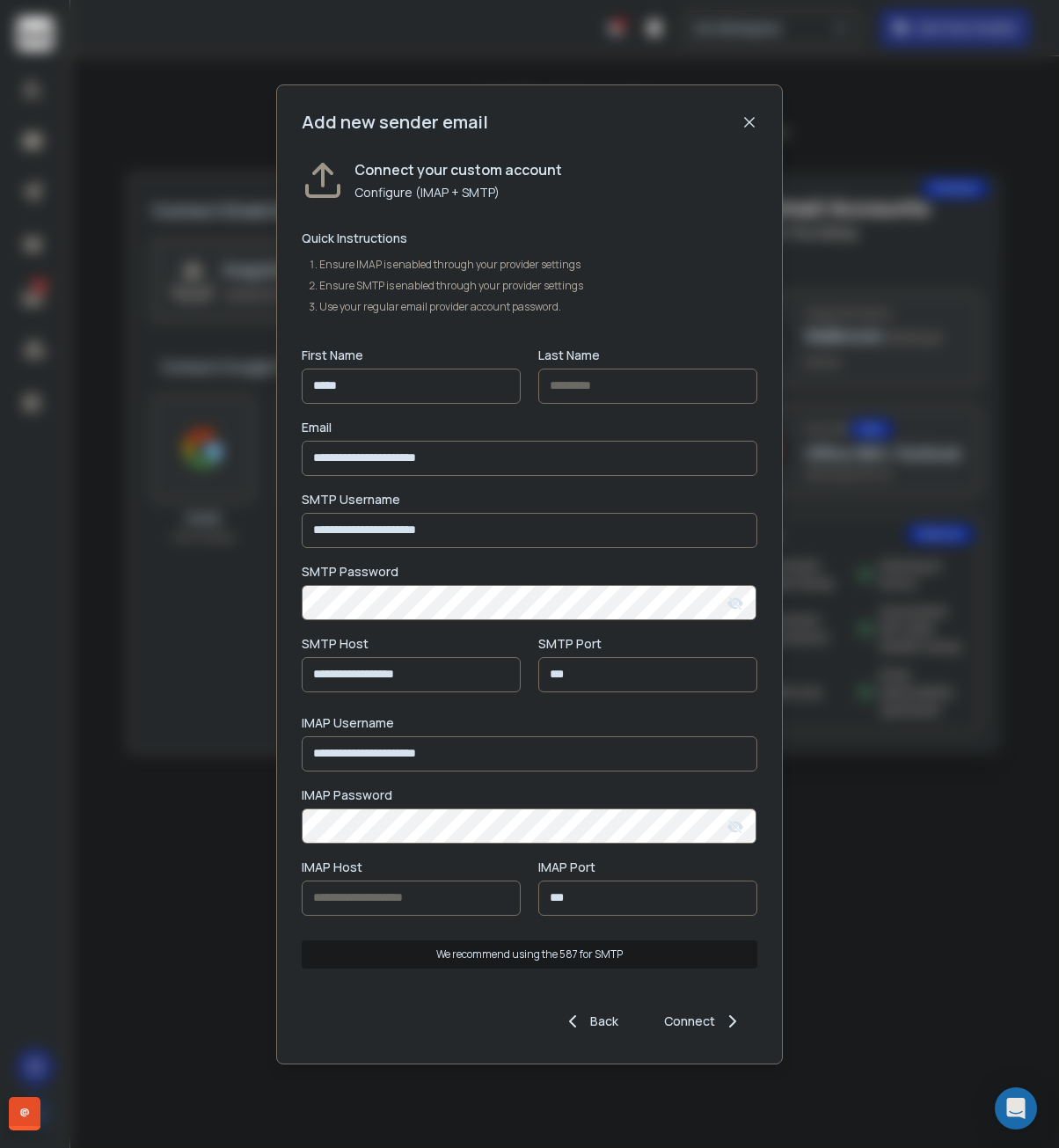
click at [396, 680] on input "**********" at bounding box center [411, 674] width 219 height 35
click at [371, 913] on input "text" at bounding box center [411, 898] width 219 height 35
paste input "**********"
type input "**********"
click at [606, 387] on input "text" at bounding box center [648, 386] width 219 height 35
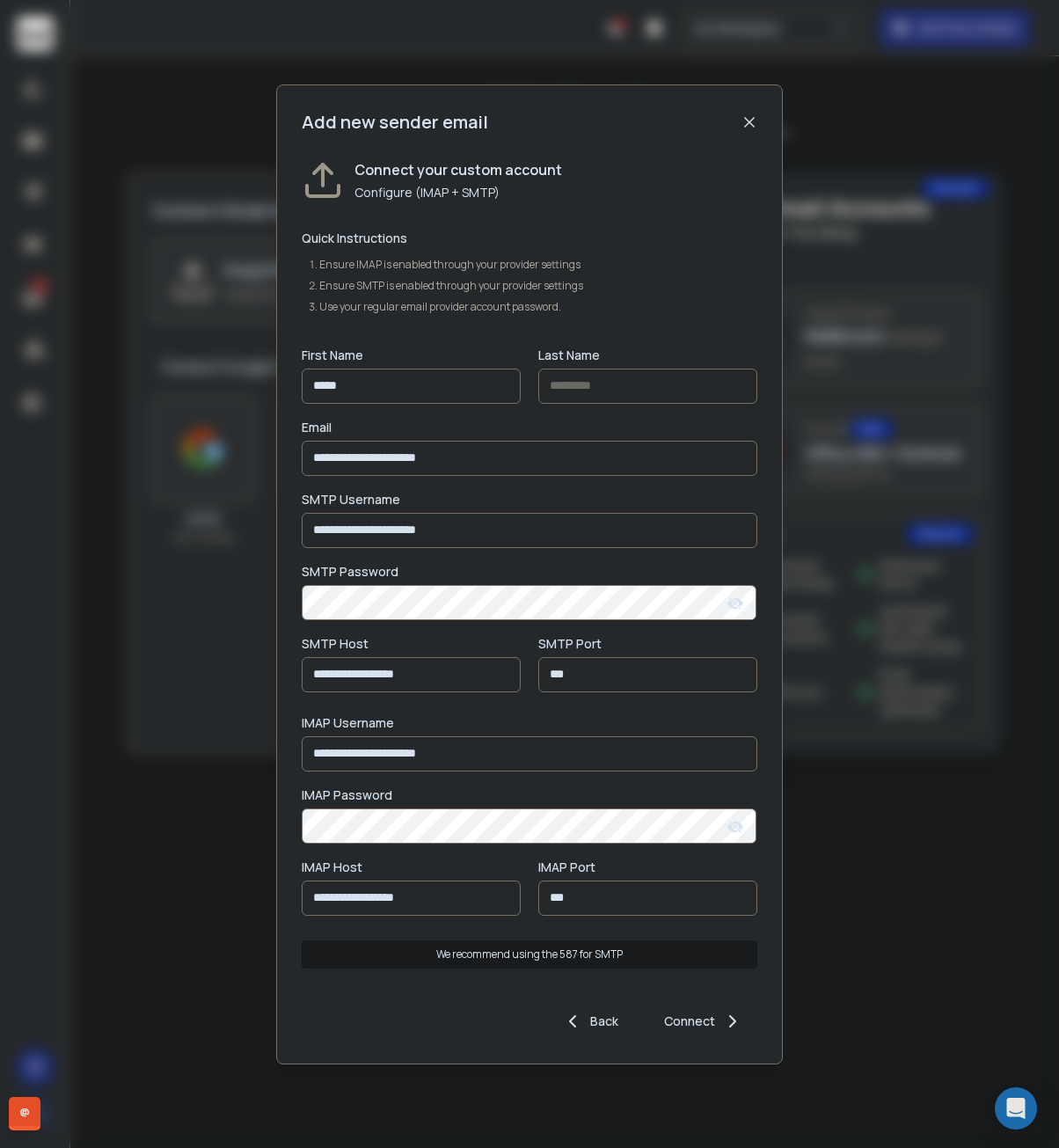
click at [600, 392] on input "text" at bounding box center [648, 386] width 219 height 35
type input "******"
click at [712, 1020] on button "Connect" at bounding box center [704, 1021] width 107 height 35
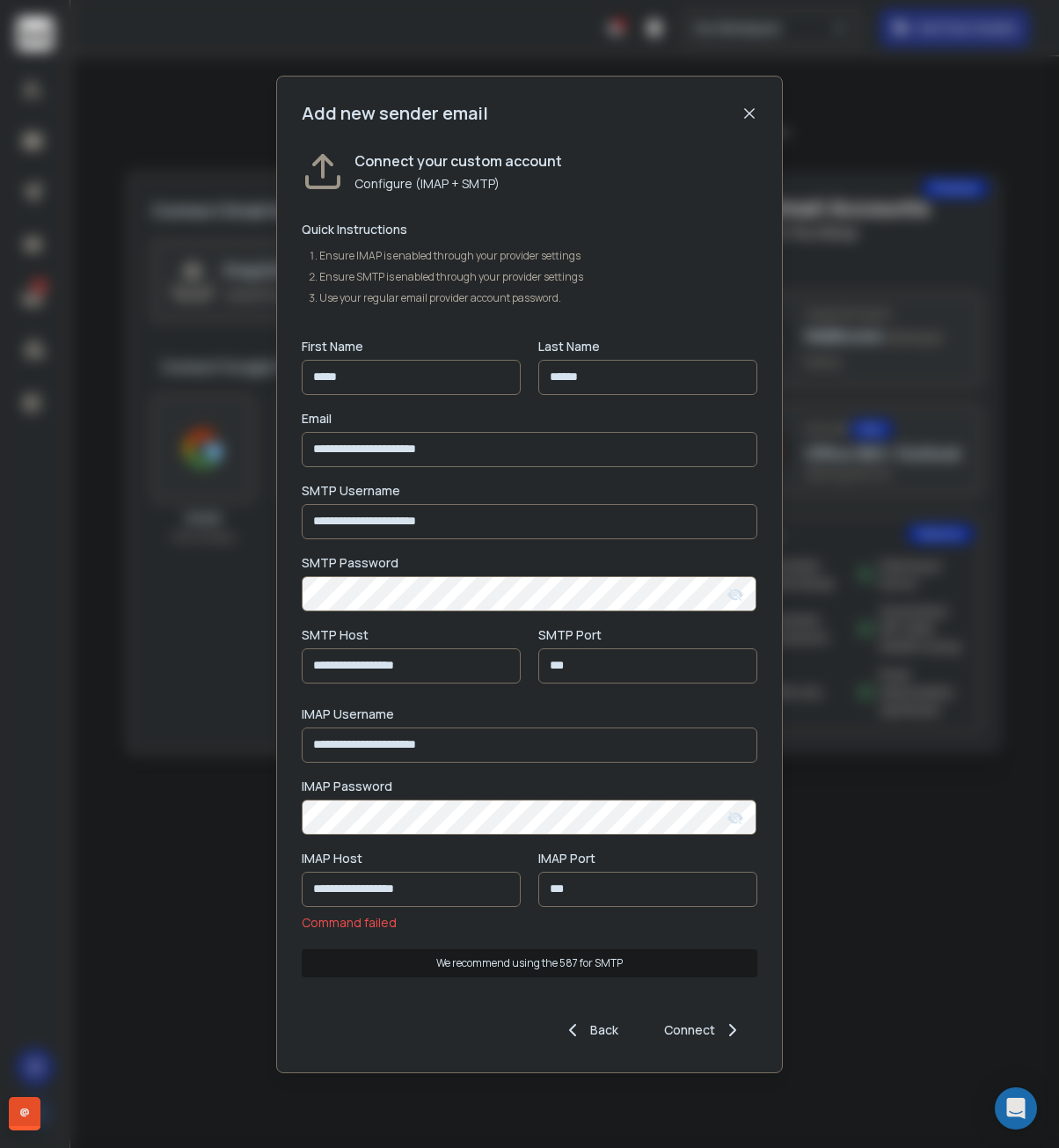
click at [736, 589] on icon at bounding box center [735, 594] width 15 height 15
click at [742, 824] on icon at bounding box center [735, 817] width 15 height 15
click at [687, 1032] on button "Connect" at bounding box center [704, 1030] width 107 height 35
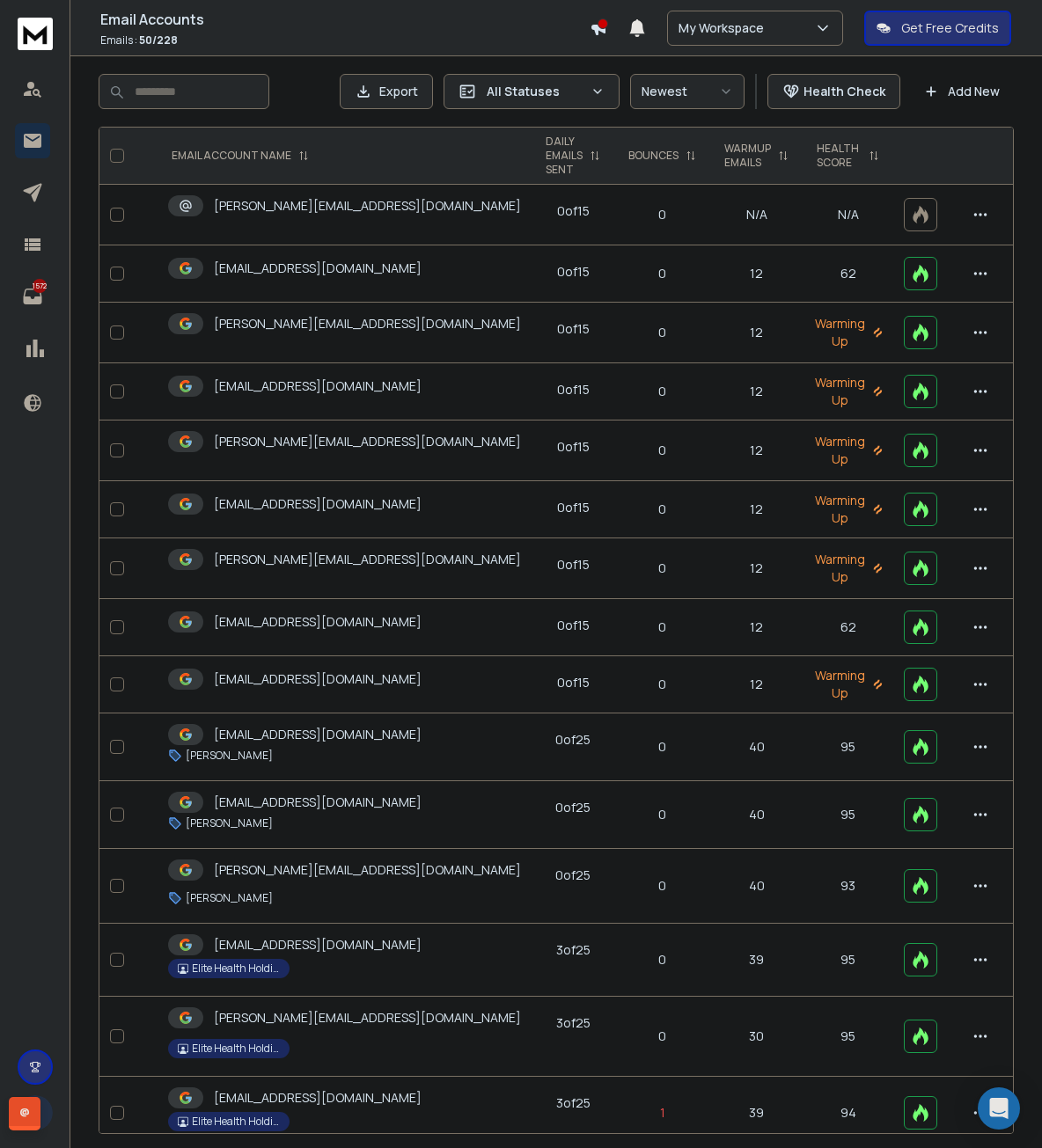
click at [117, 219] on button "button" at bounding box center [117, 215] width 14 height 14
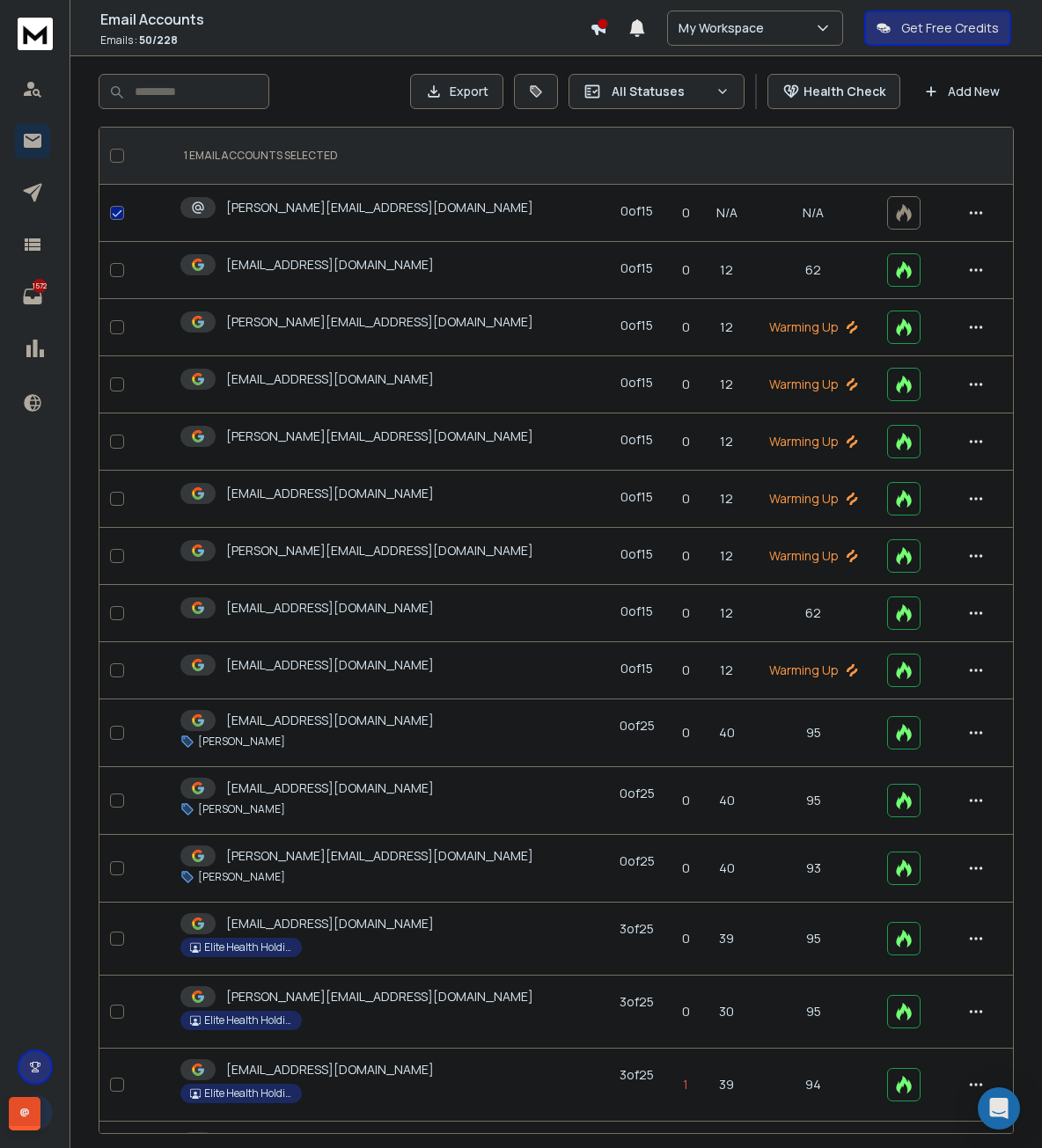
click at [117, 219] on button "button" at bounding box center [117, 213] width 14 height 14
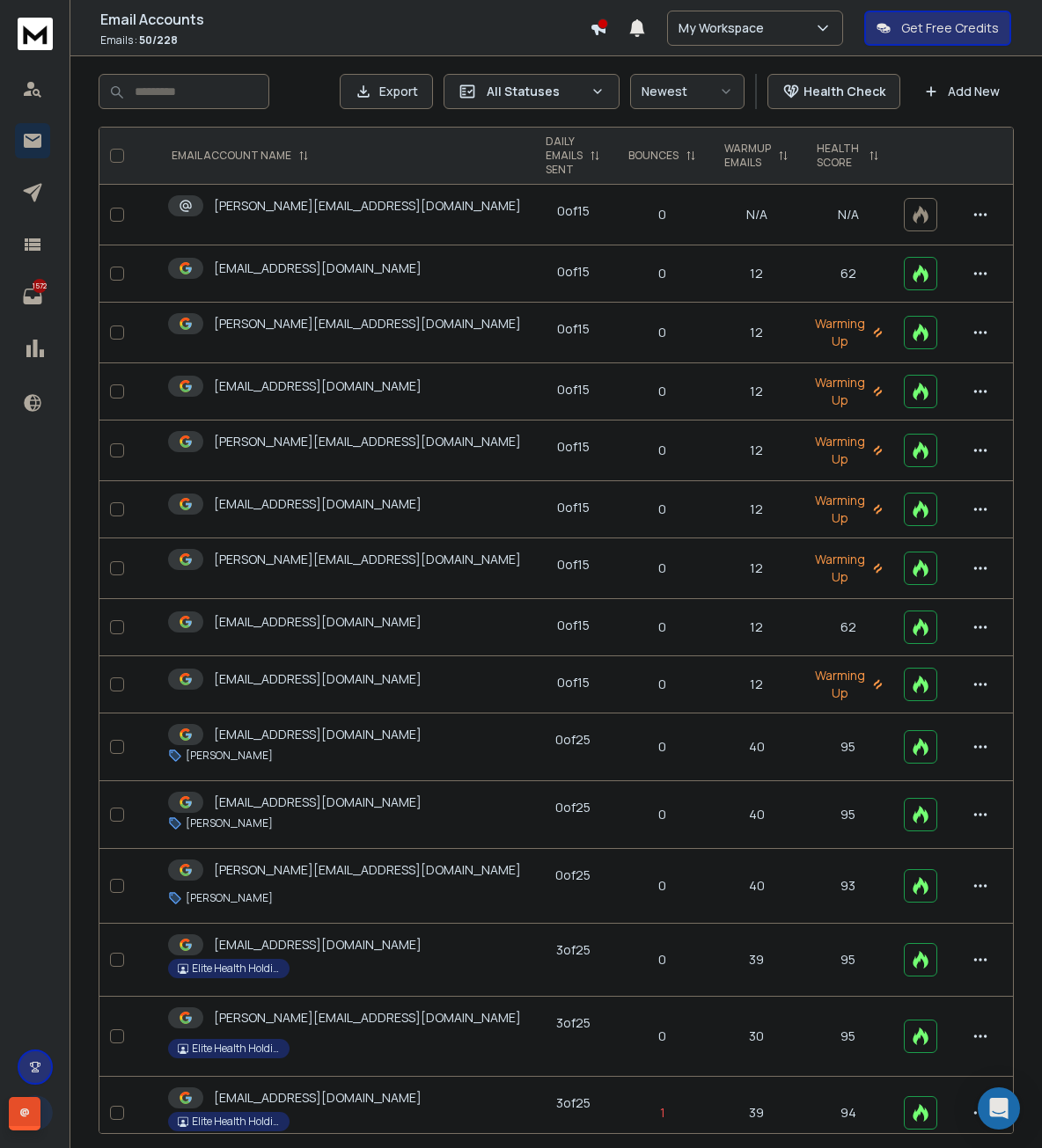
click at [912, 208] on icon at bounding box center [920, 214] width 15 height 17
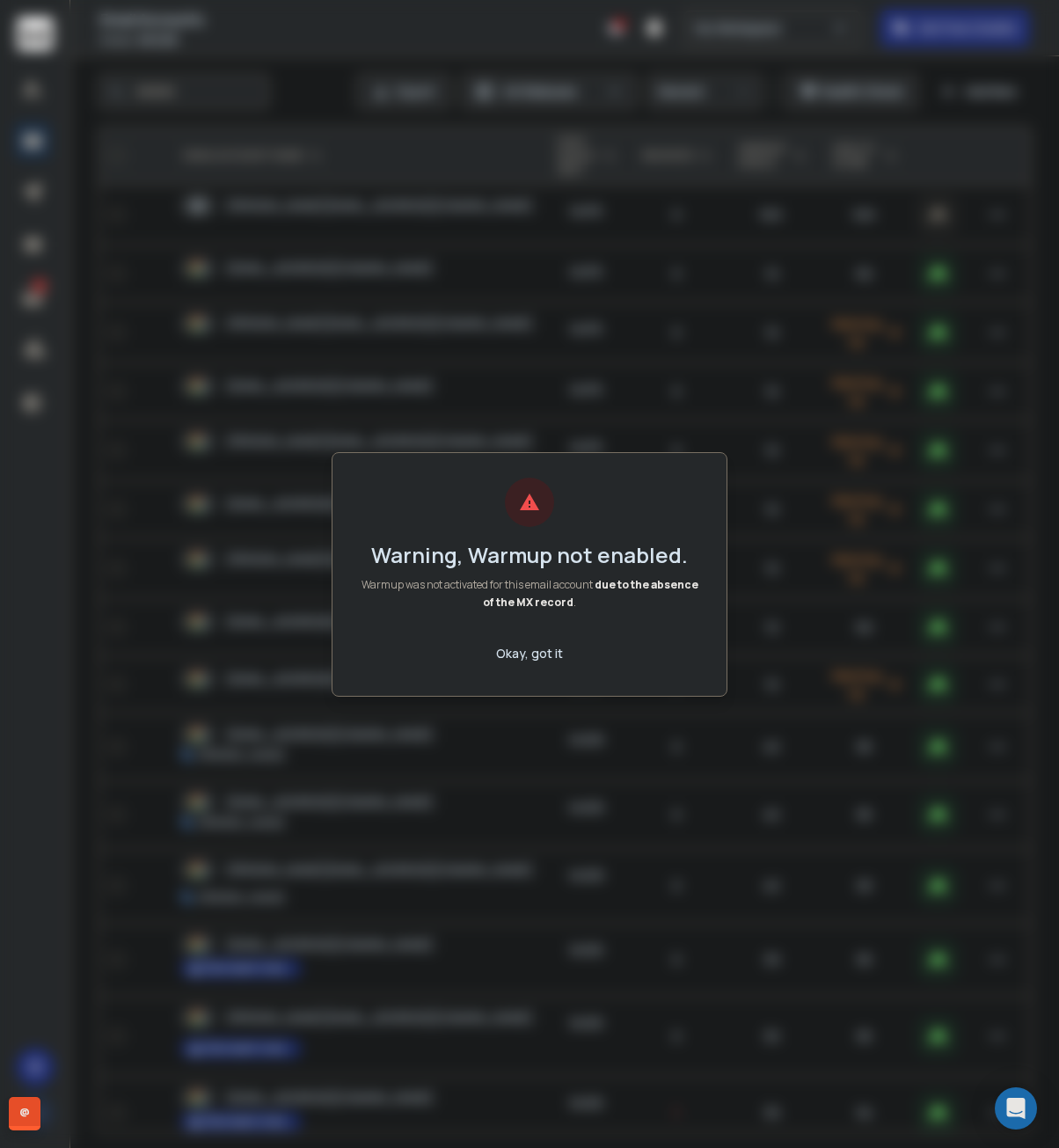
click at [522, 654] on button "Okay, got it" at bounding box center [529, 653] width 110 height 35
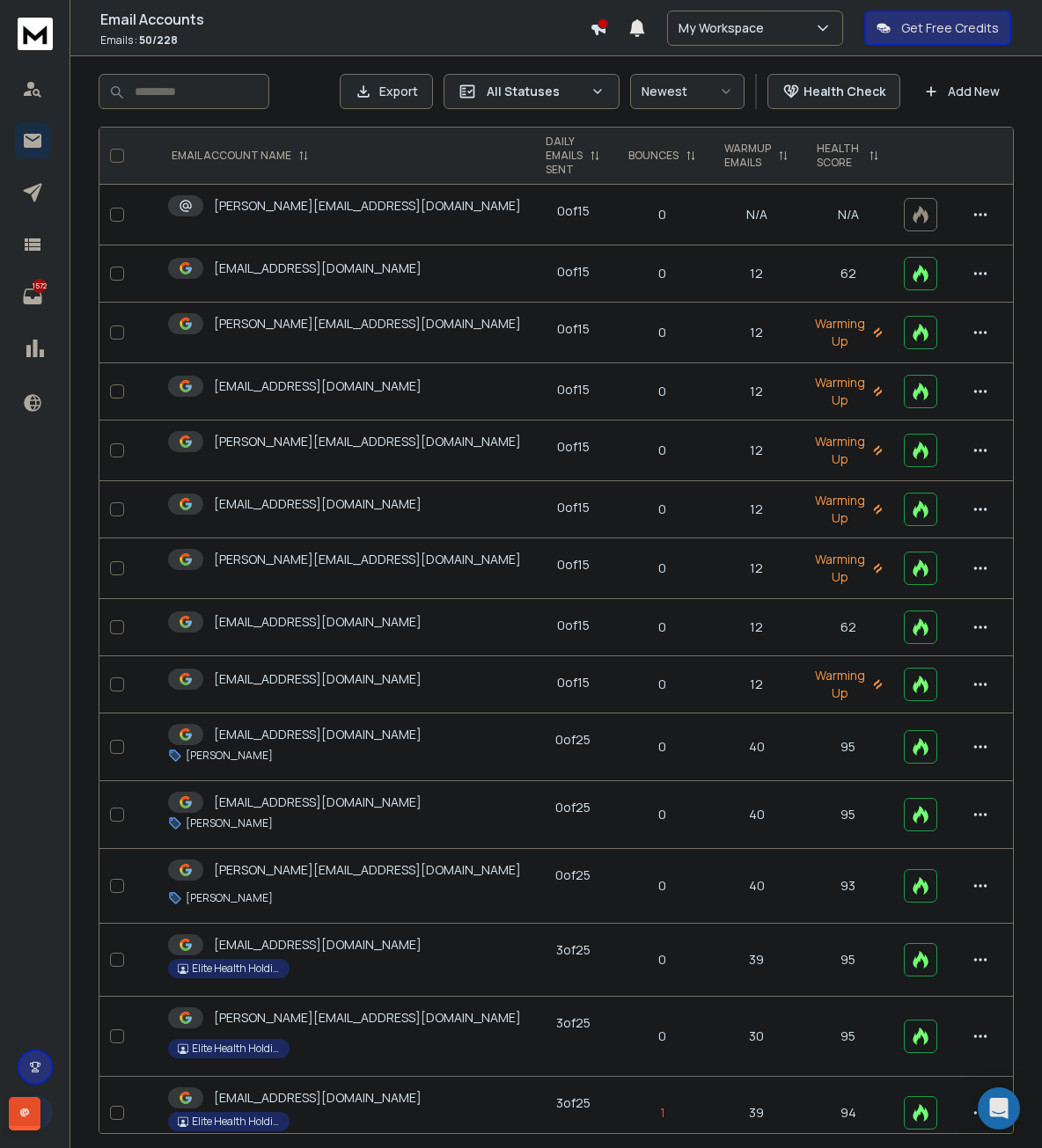
click at [114, 266] on button "button" at bounding box center [117, 274] width 14 height 14
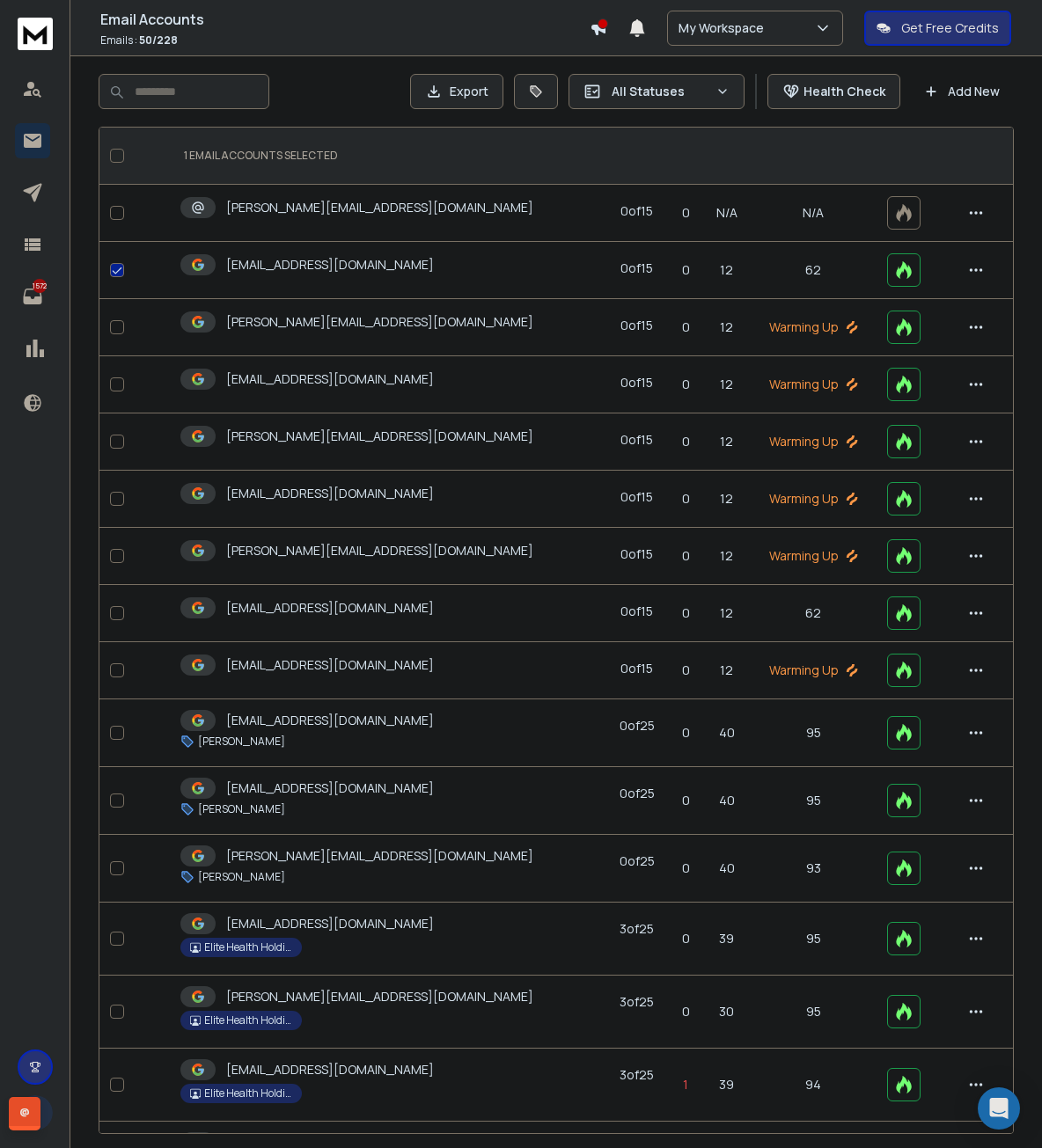
click at [121, 321] on button "button" at bounding box center [117, 327] width 14 height 14
click at [116, 385] on button "button" at bounding box center [117, 385] width 14 height 14
click at [116, 441] on button "button" at bounding box center [117, 442] width 14 height 14
click at [120, 501] on button "button" at bounding box center [117, 499] width 14 height 14
click at [118, 555] on button "button" at bounding box center [117, 556] width 14 height 14
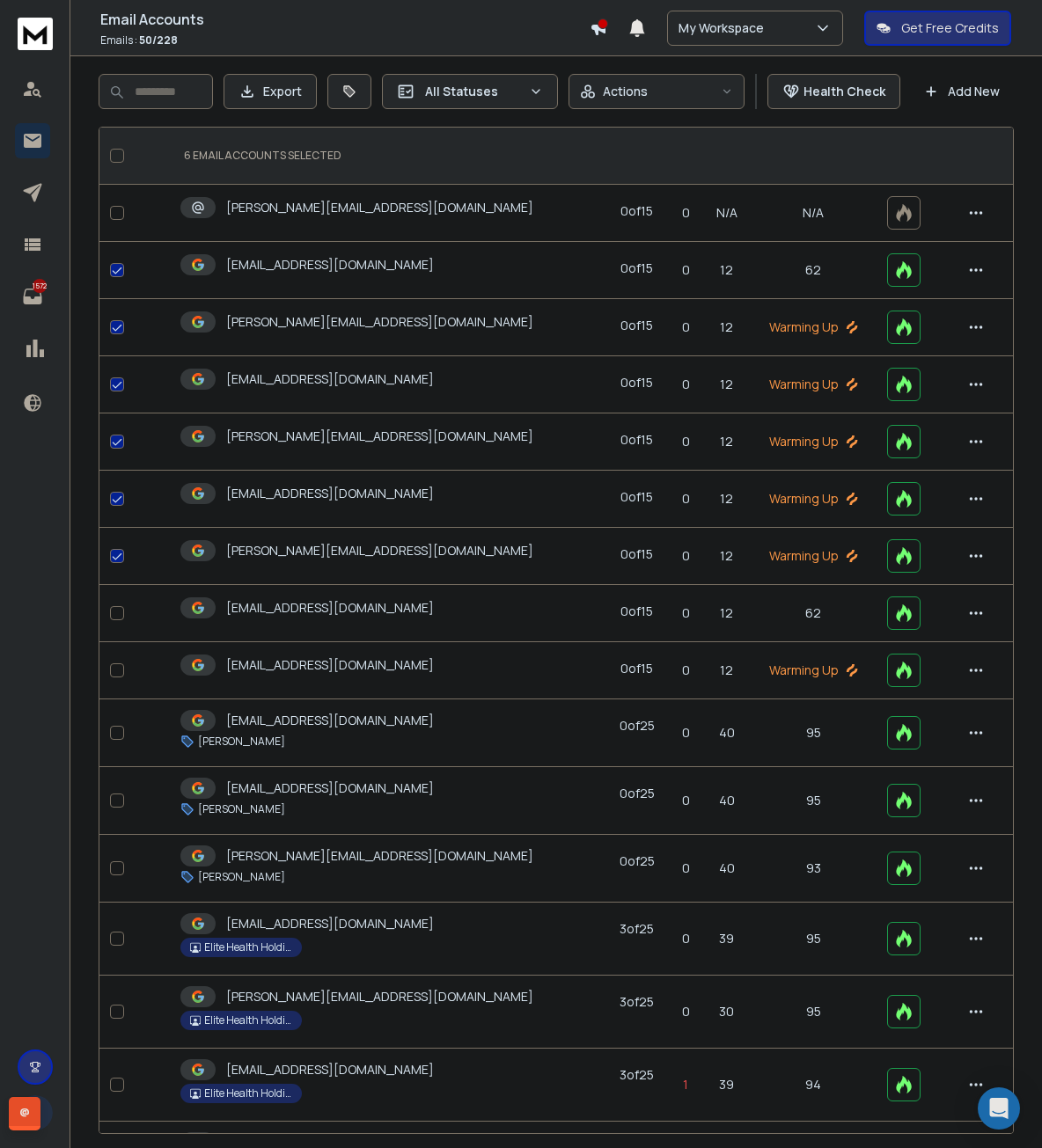
click at [118, 609] on button "button" at bounding box center [117, 613] width 14 height 14
click at [121, 677] on button "button" at bounding box center [117, 670] width 14 height 14
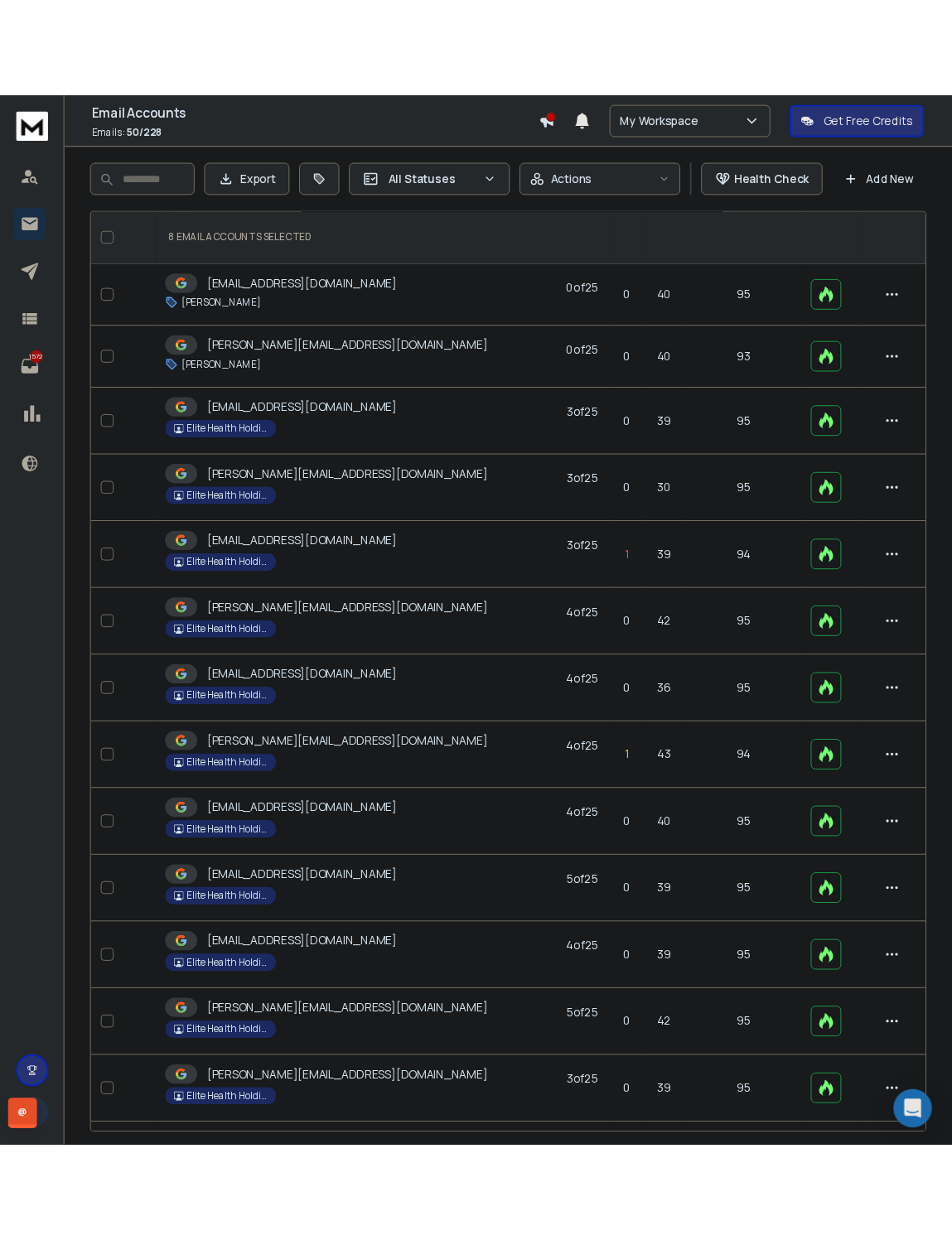
scroll to position [883, 0]
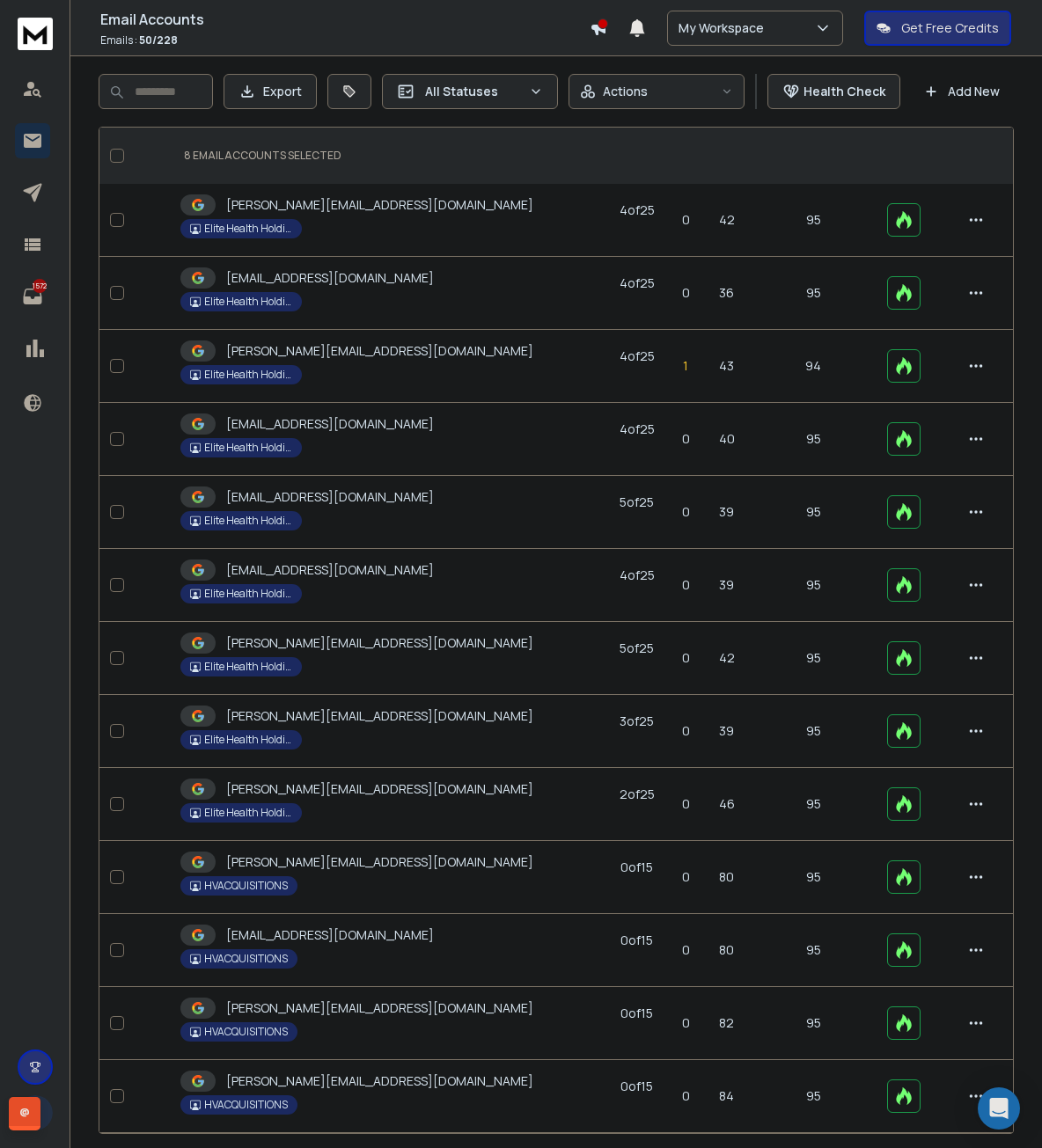
click at [181, 100] on input at bounding box center [156, 92] width 114 height 35
type input "*****"
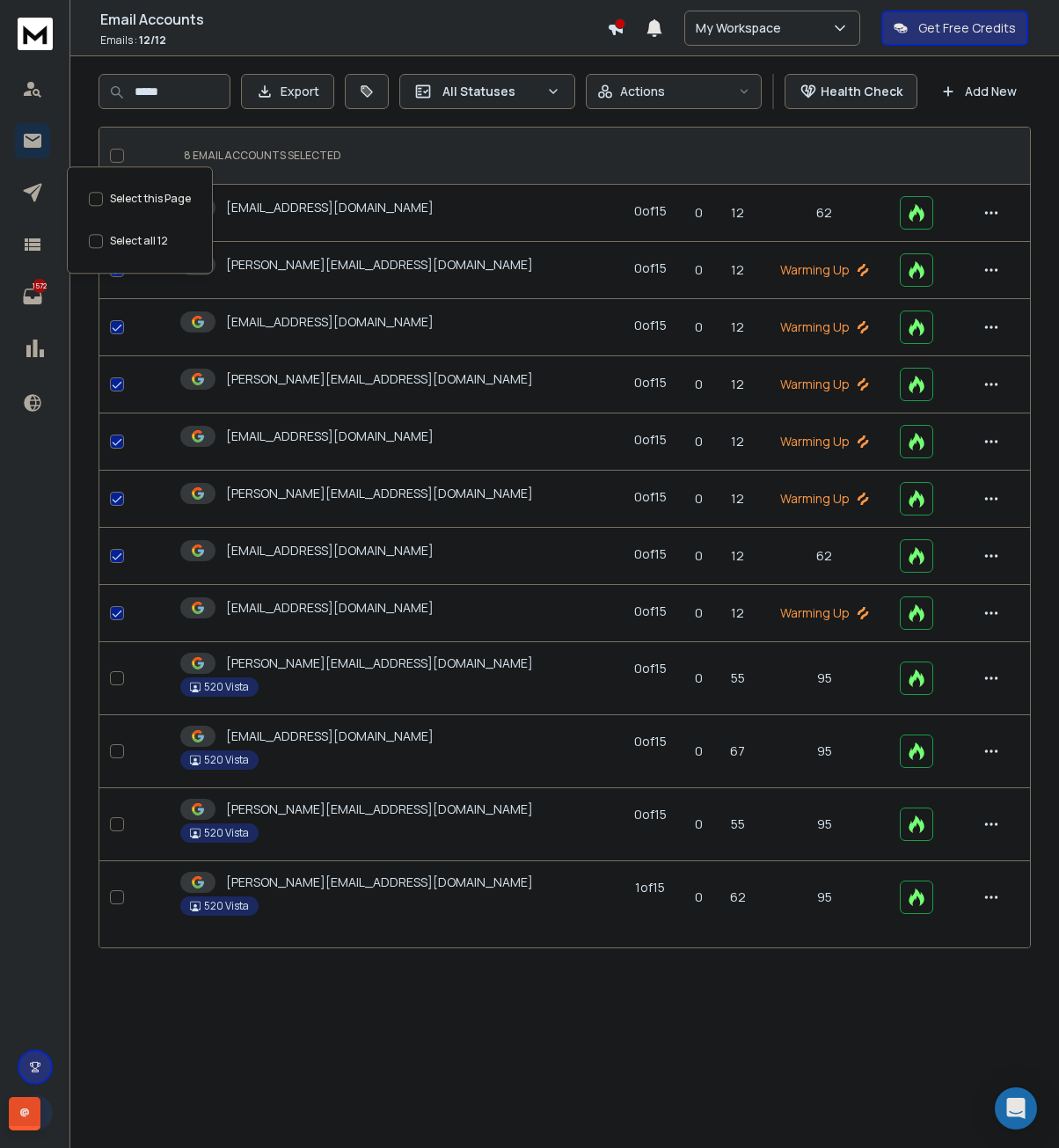
click at [120, 159] on button "Select this Page" at bounding box center [117, 156] width 14 height 14
click at [631, 82] on button "Actions" at bounding box center [674, 92] width 176 height 35
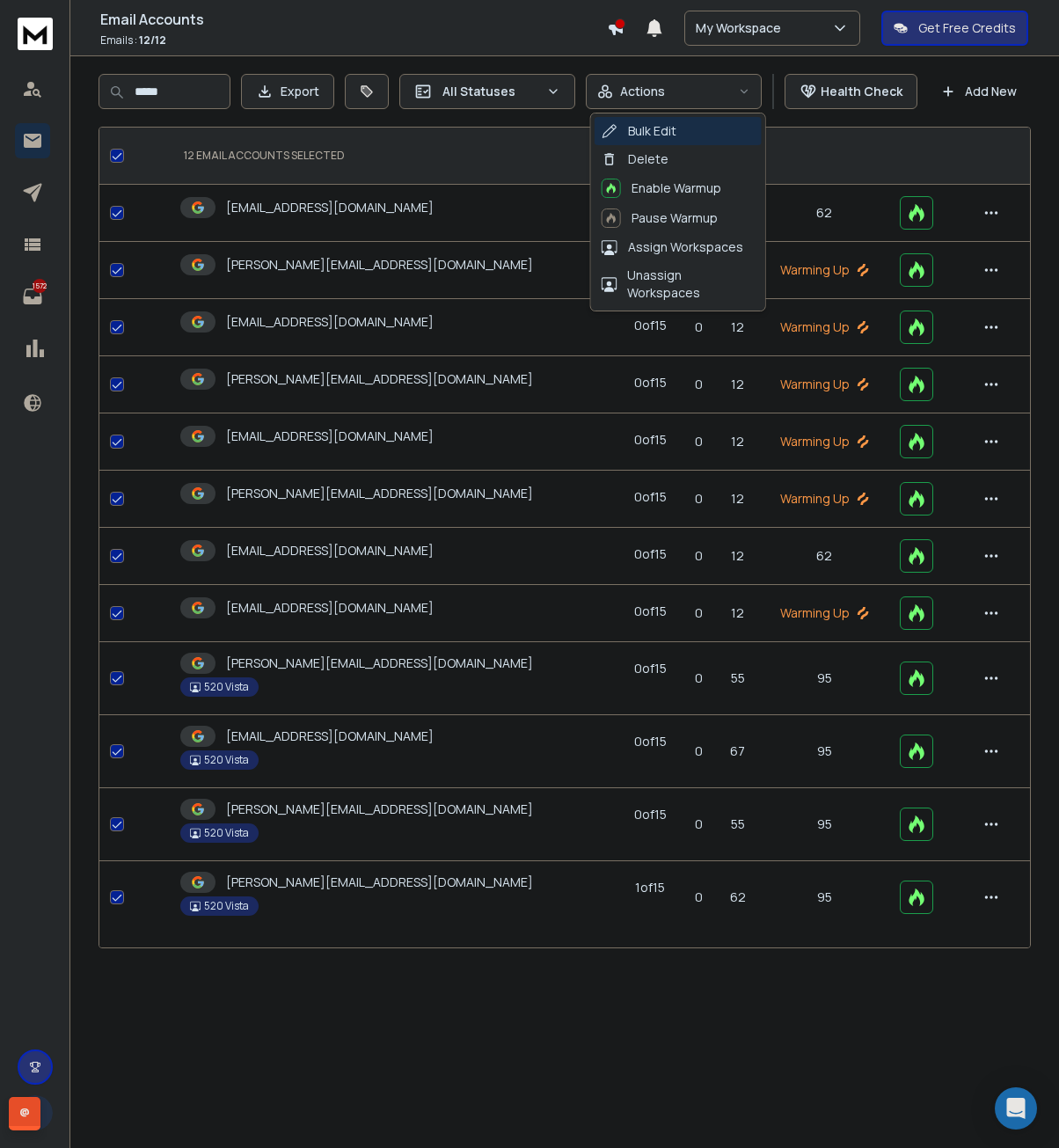
click at [658, 135] on div "Bulk Edit" at bounding box center [639, 130] width 75 height 17
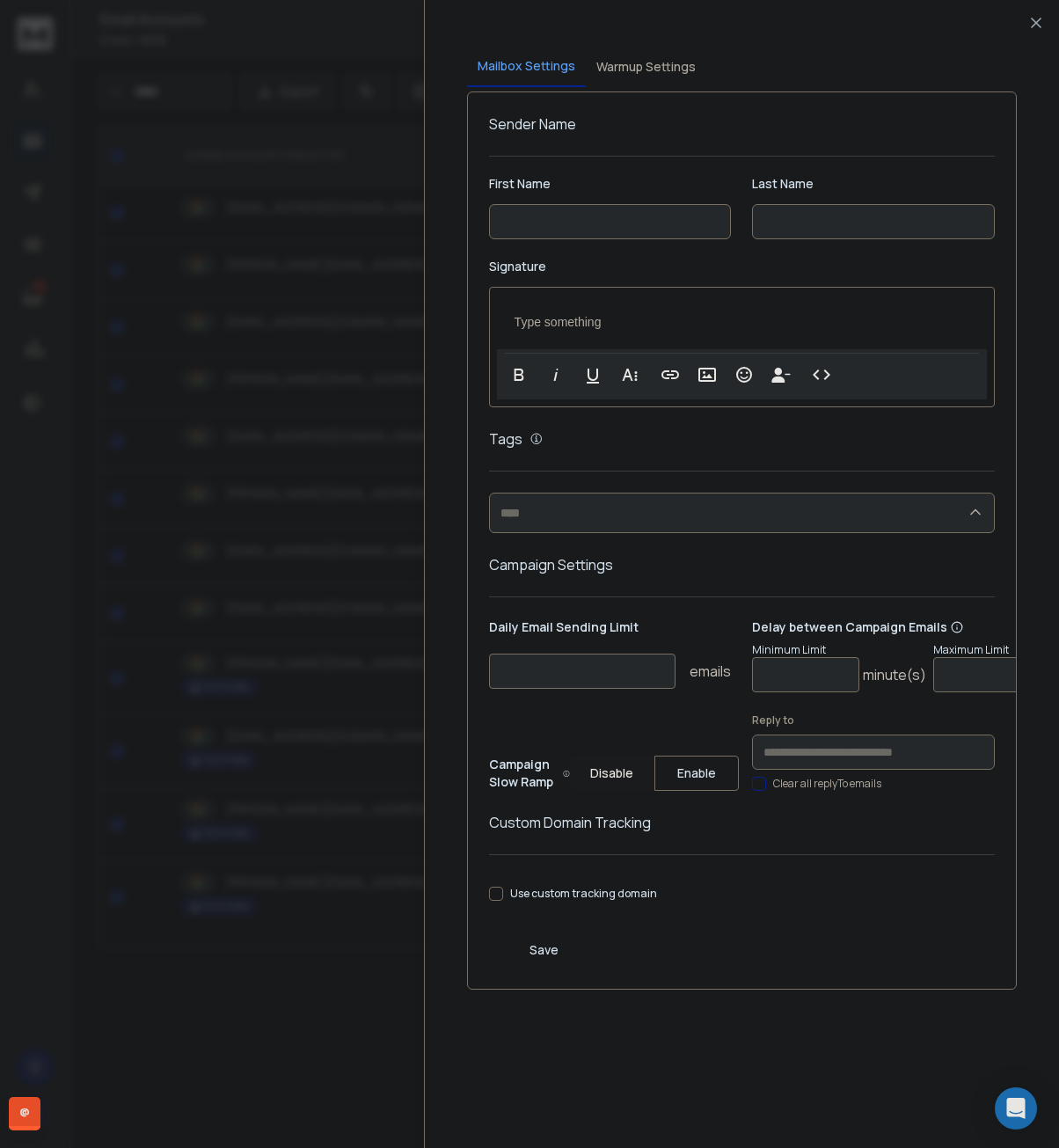
click at [547, 670] on input "number" at bounding box center [582, 670] width 188 height 35
type input "**"
click at [540, 945] on button "Save" at bounding box center [544, 950] width 110 height 35
click at [267, 1059] on div at bounding box center [529, 574] width 1059 height 1148
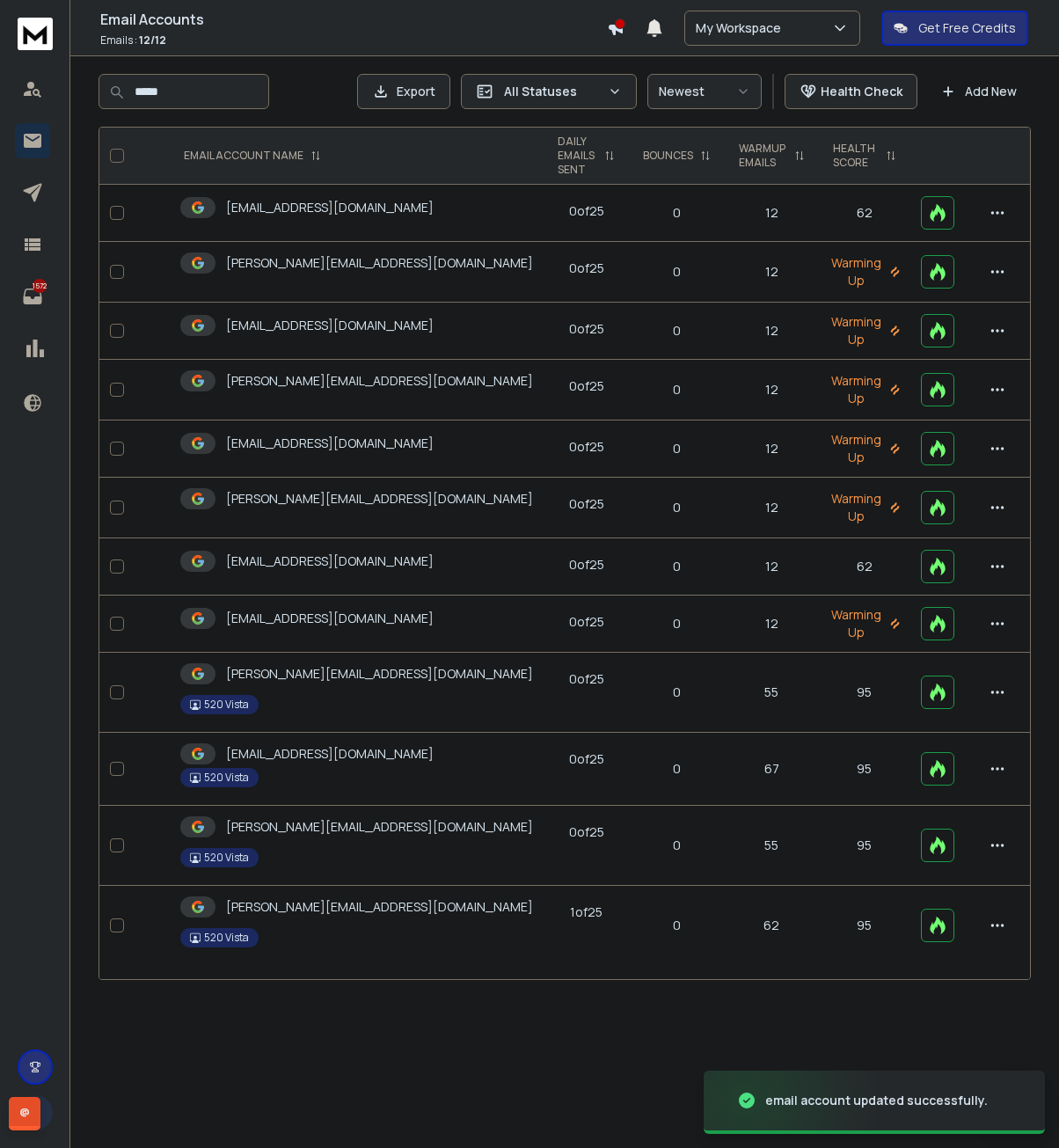
click at [262, 89] on input "*****" at bounding box center [184, 92] width 170 height 35
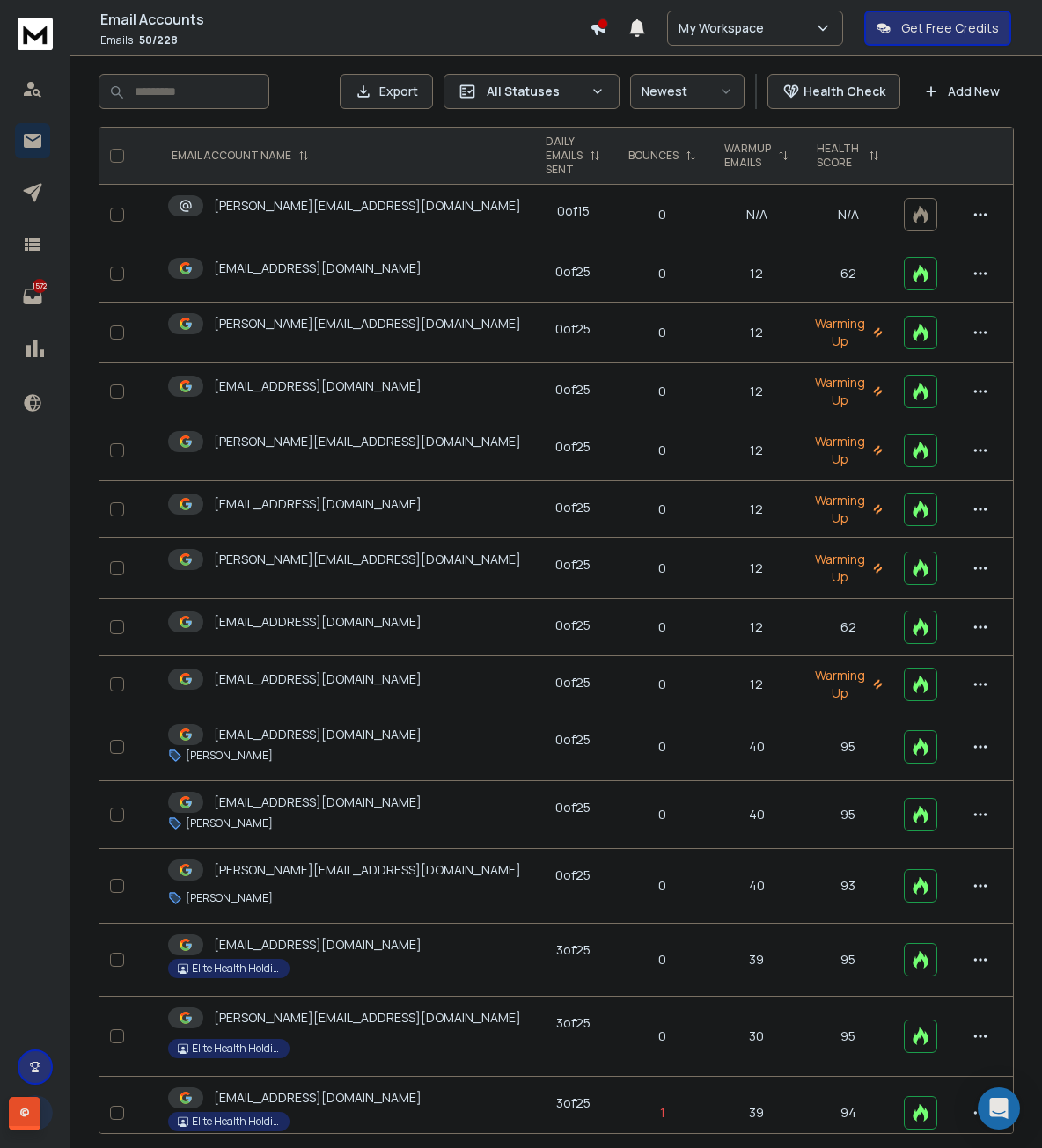
click at [912, 215] on icon at bounding box center [920, 214] width 15 height 17
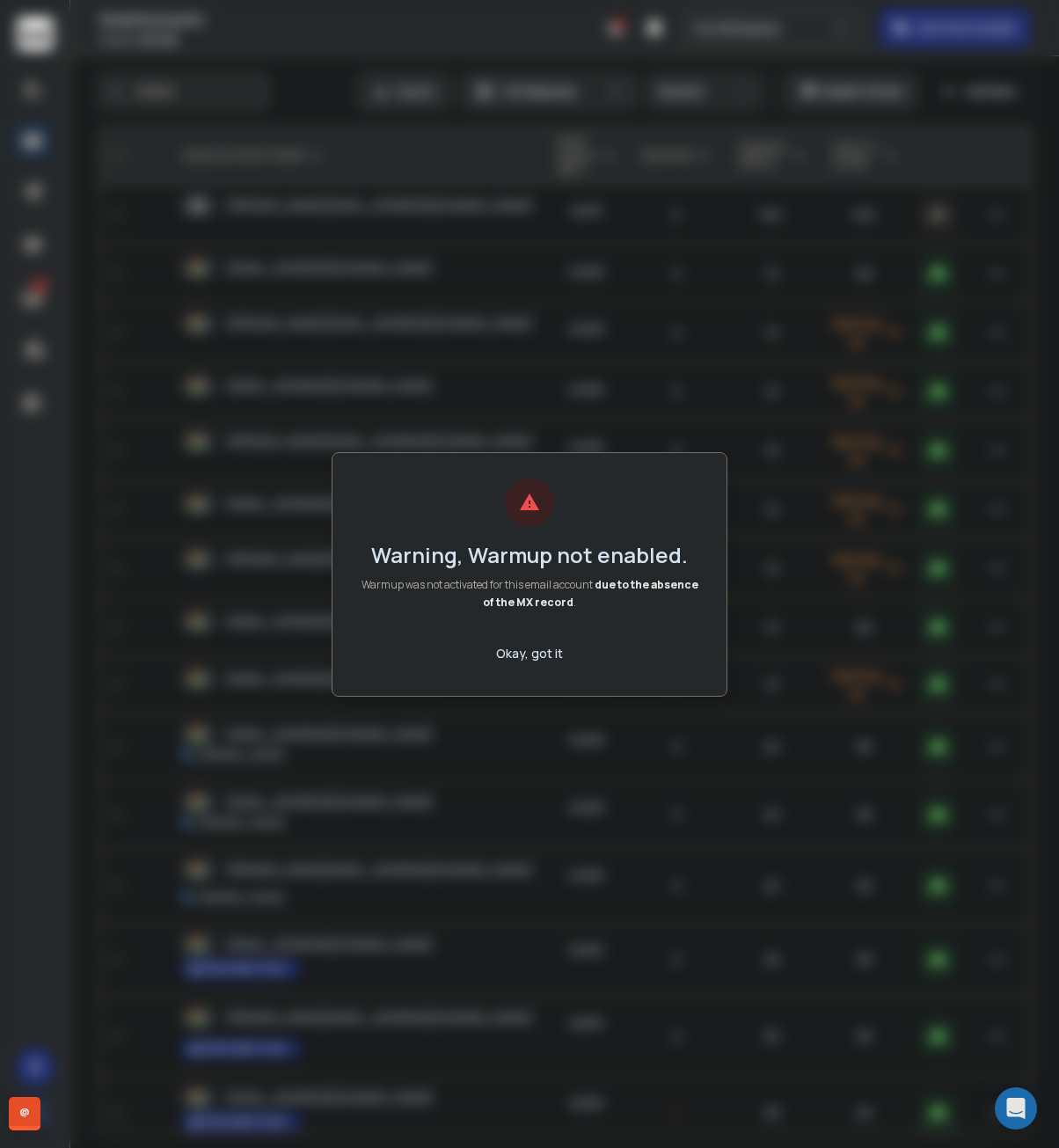
click at [529, 651] on button "Okay, got it" at bounding box center [529, 653] width 110 height 35
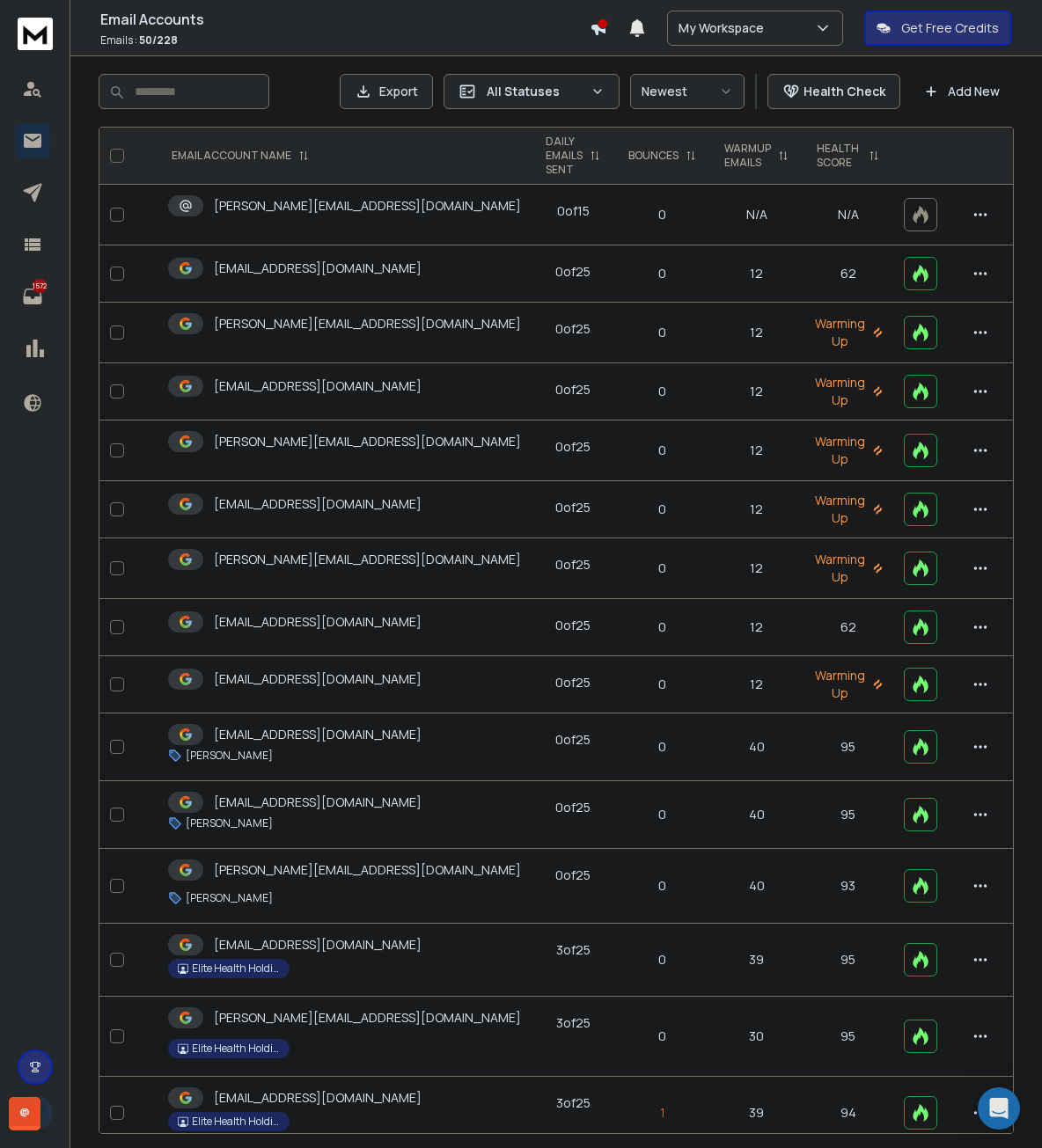
click at [912, 217] on icon at bounding box center [920, 214] width 17 height 17
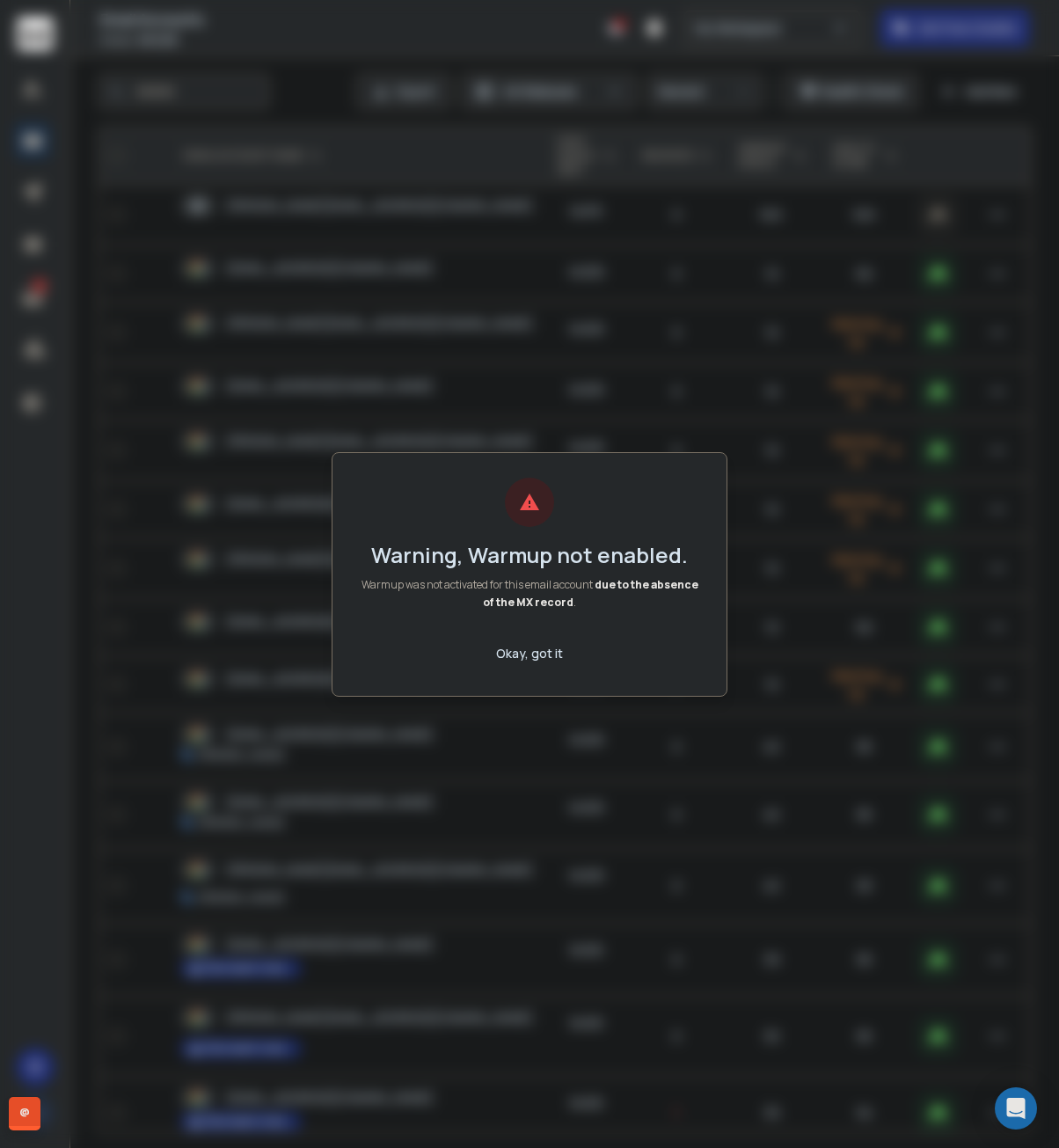
click at [523, 661] on button "Okay, got it" at bounding box center [529, 653] width 110 height 35
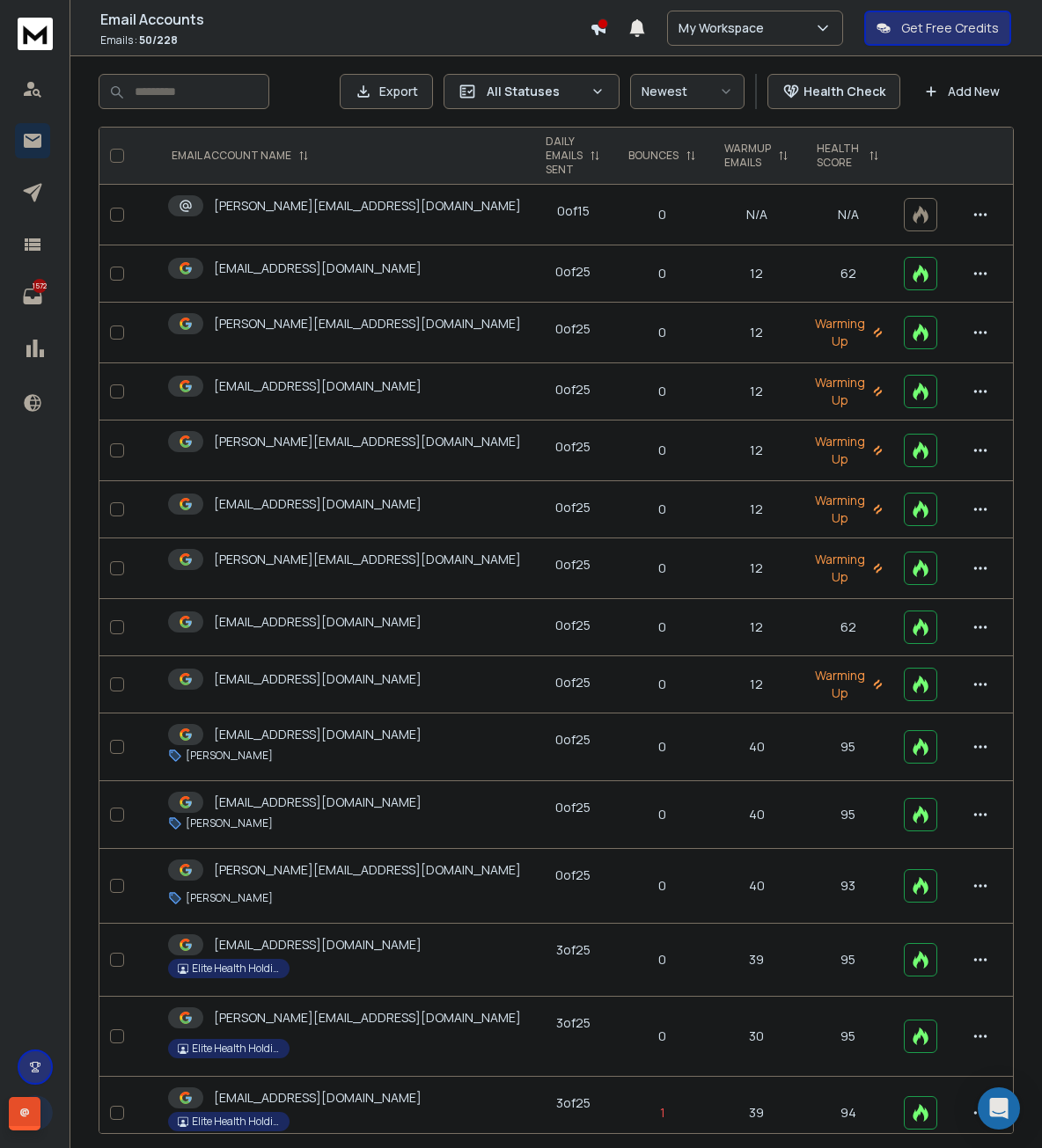
click at [912, 213] on icon at bounding box center [920, 214] width 15 height 17
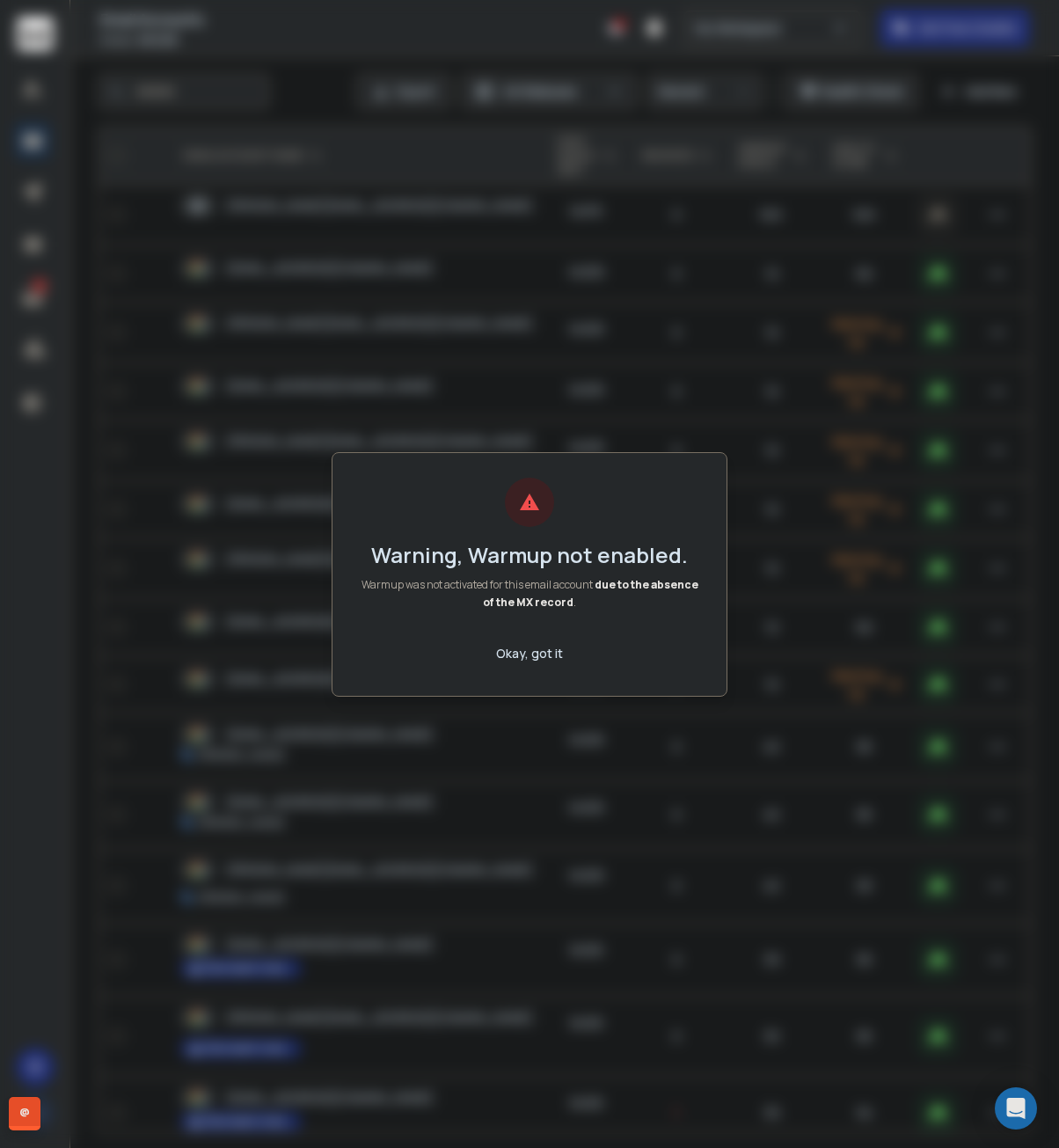
click at [518, 654] on button "Okay, got it" at bounding box center [529, 653] width 110 height 35
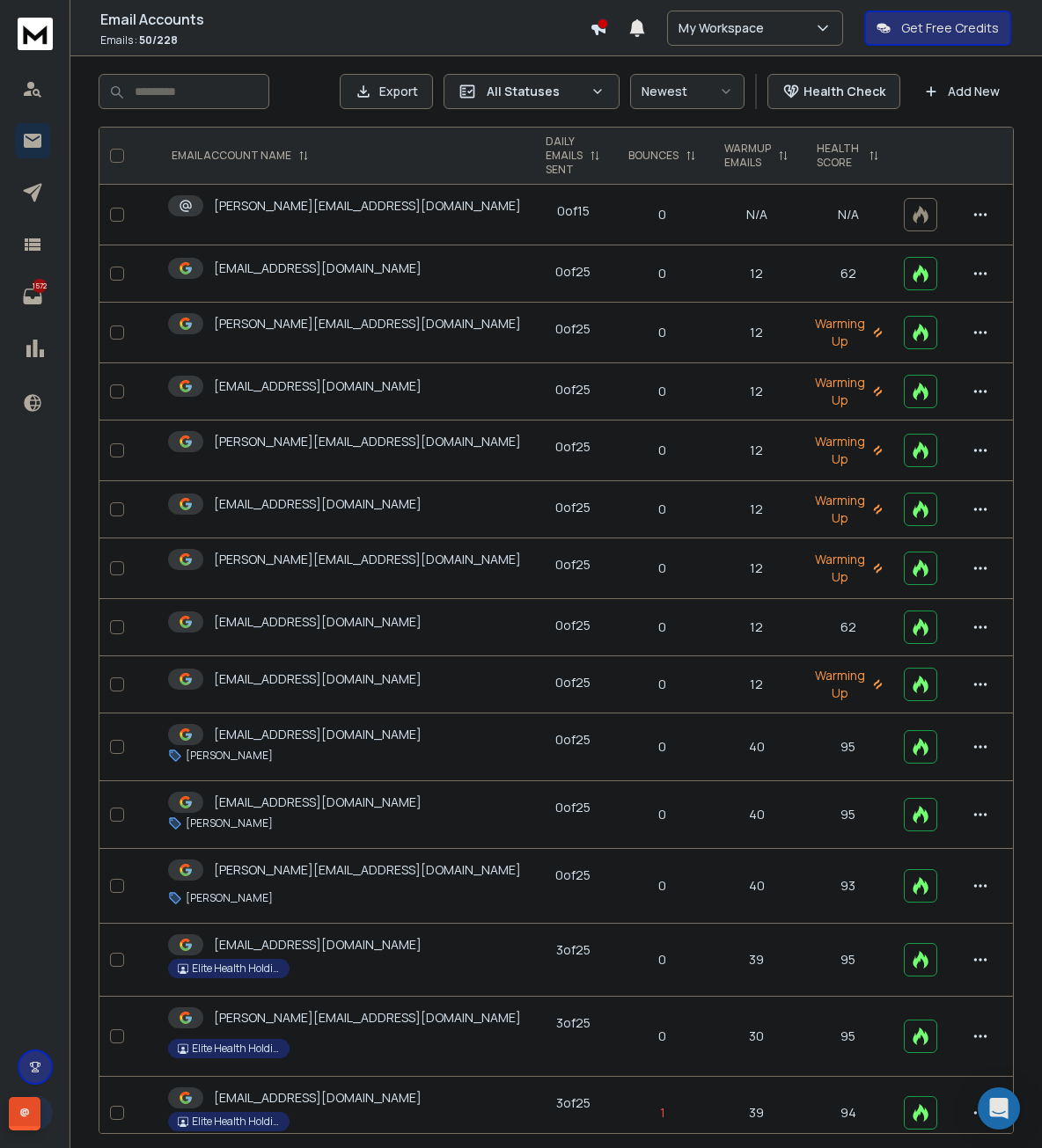
click at [958, 208] on button at bounding box center [979, 214] width 44 height 30
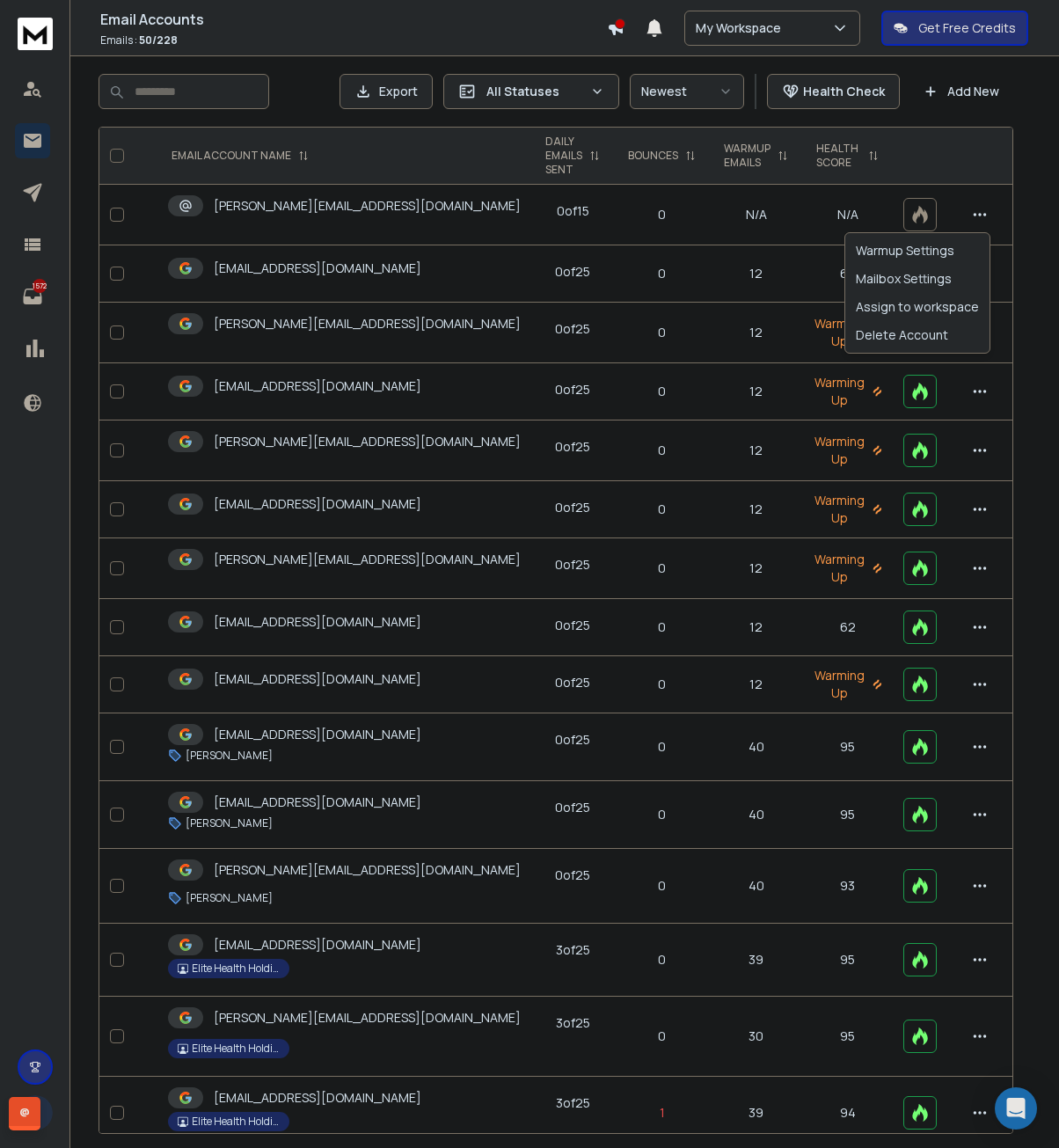
click at [290, 207] on p "[PERSON_NAME][EMAIL_ADDRESS][DOMAIN_NAME]" at bounding box center [367, 205] width 307 height 17
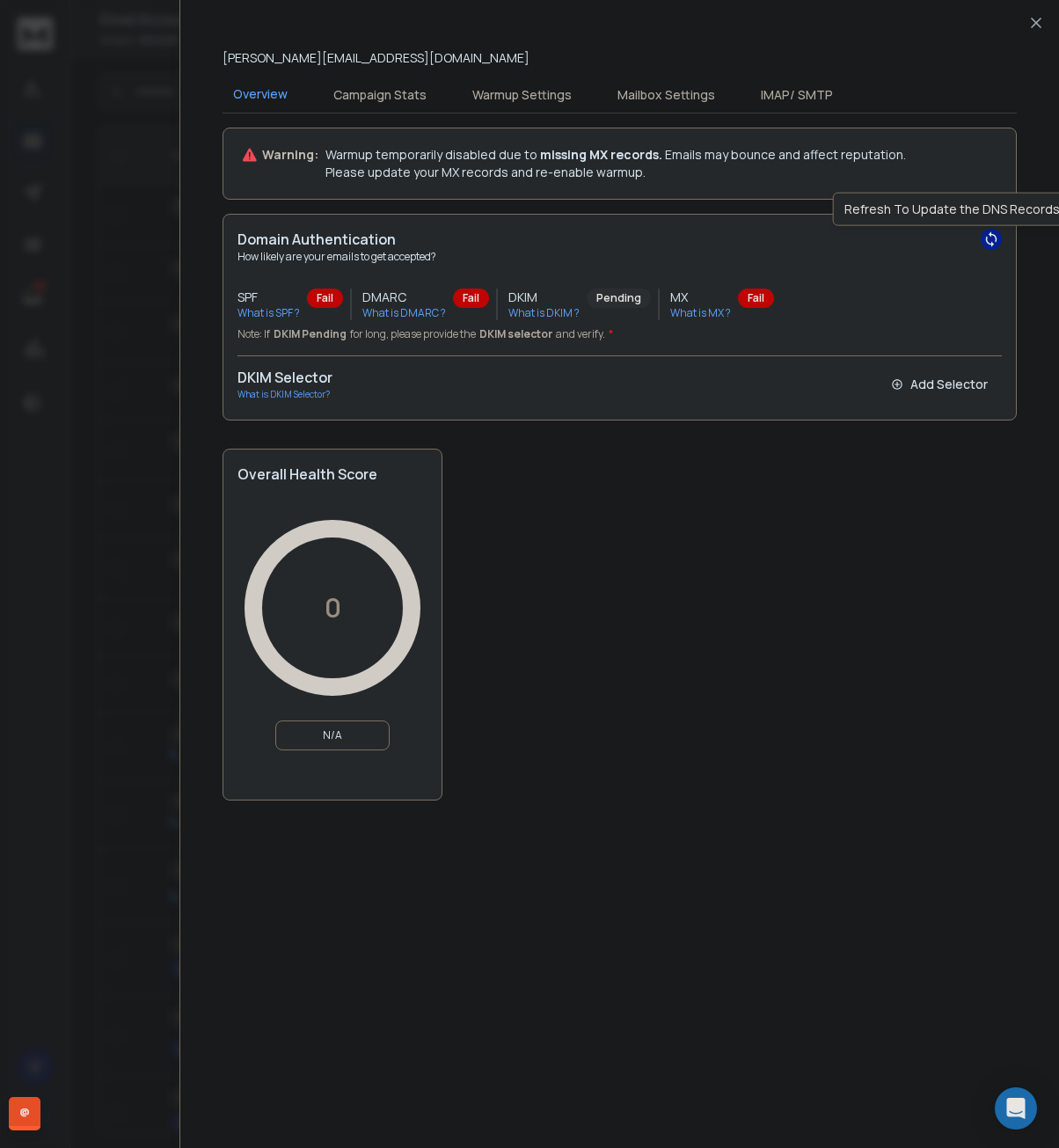
click at [987, 245] on icon at bounding box center [991, 238] width 12 height 15
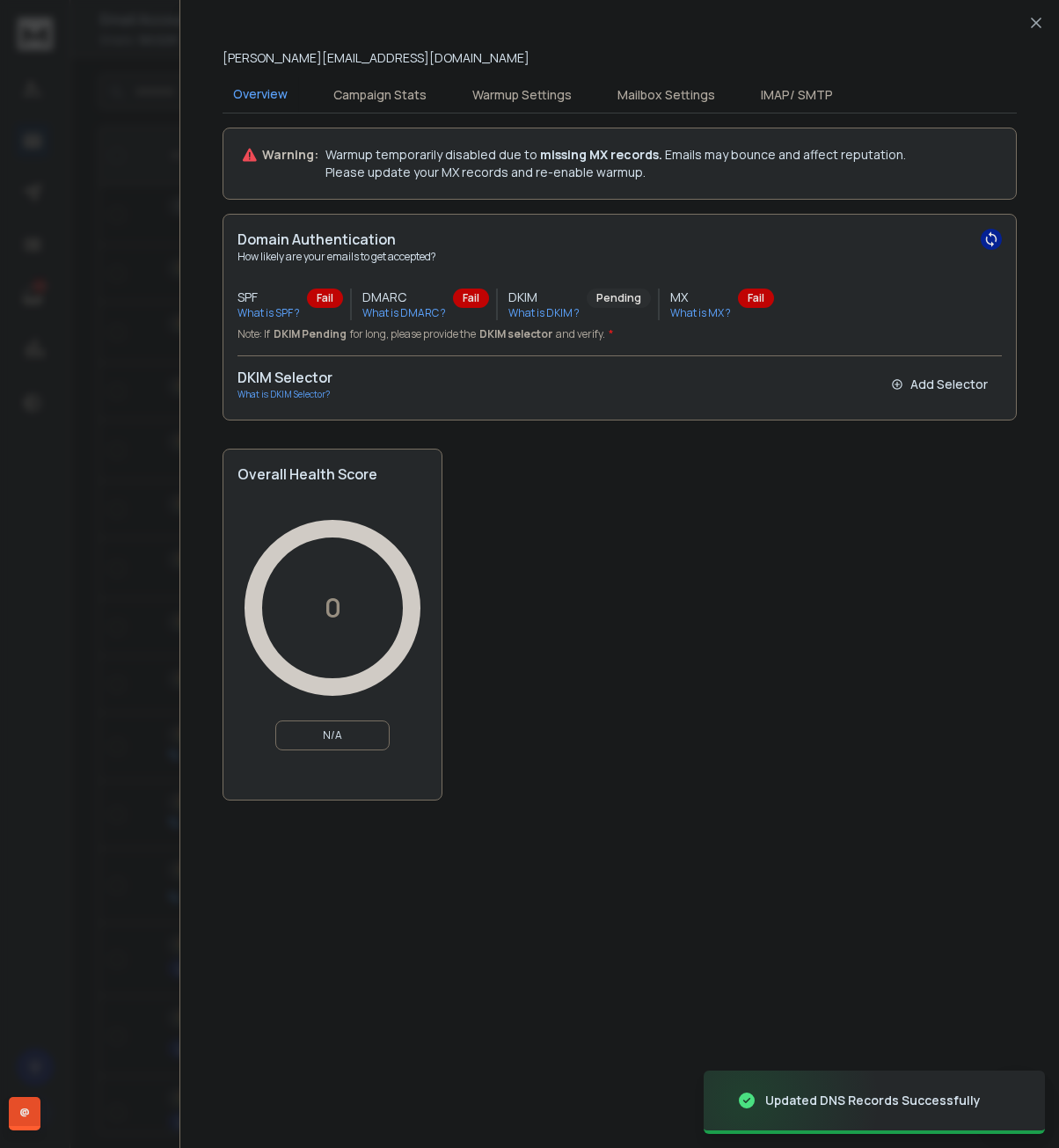
click at [987, 245] on icon at bounding box center [991, 238] width 12 height 15
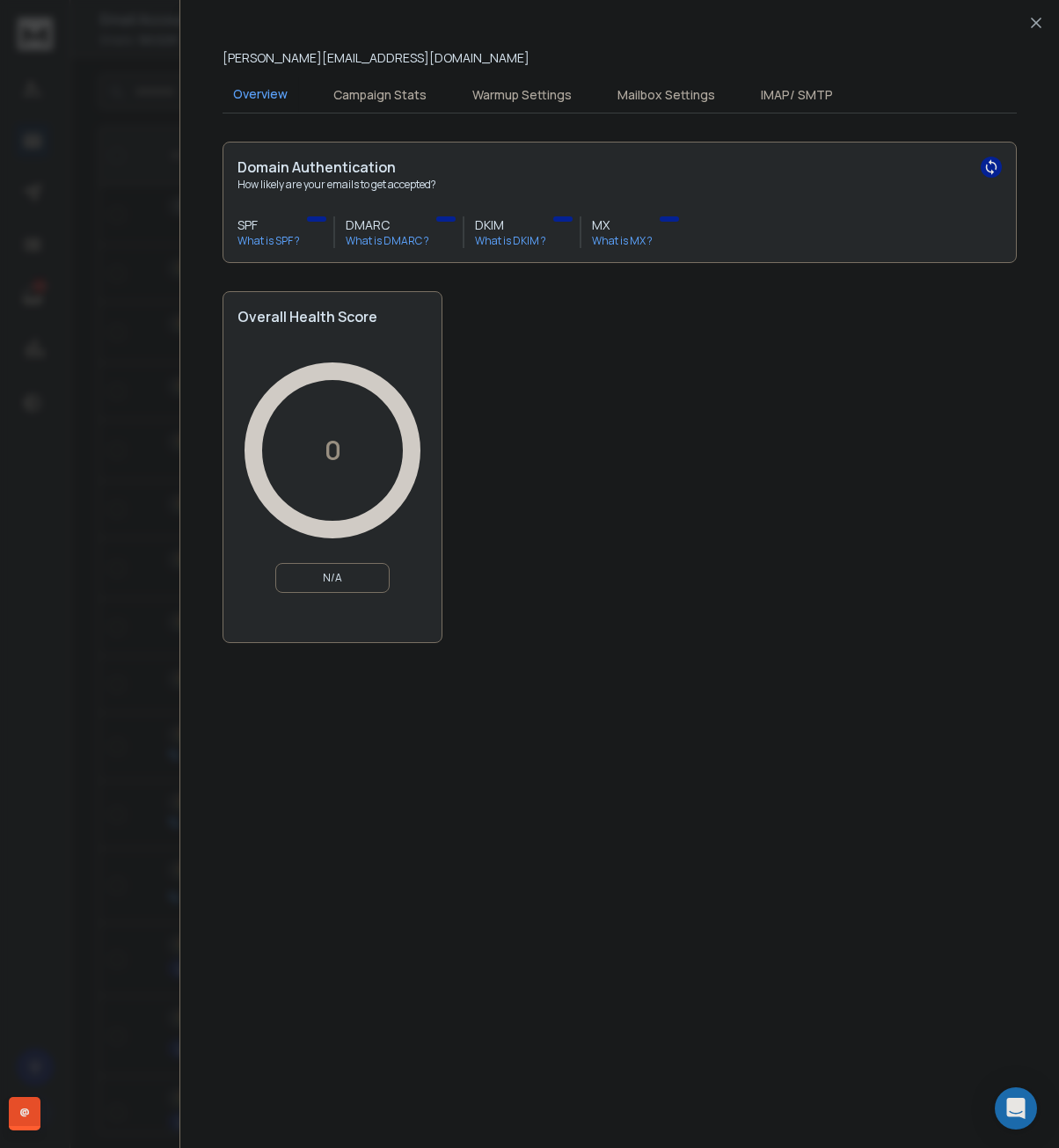
click at [104, 196] on div at bounding box center [529, 574] width 1059 height 1148
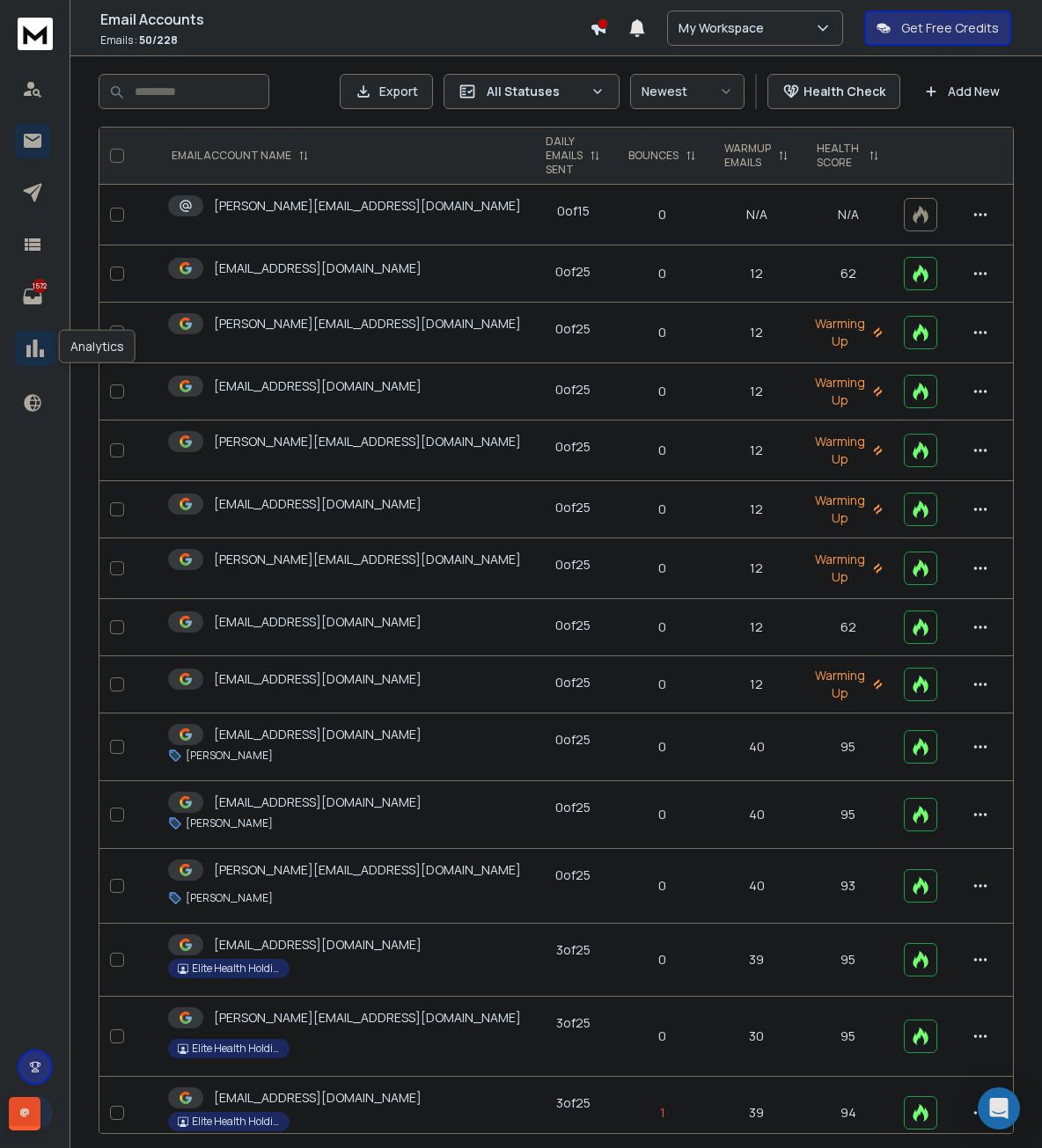
click at [32, 352] on icon at bounding box center [34, 348] width 26 height 26
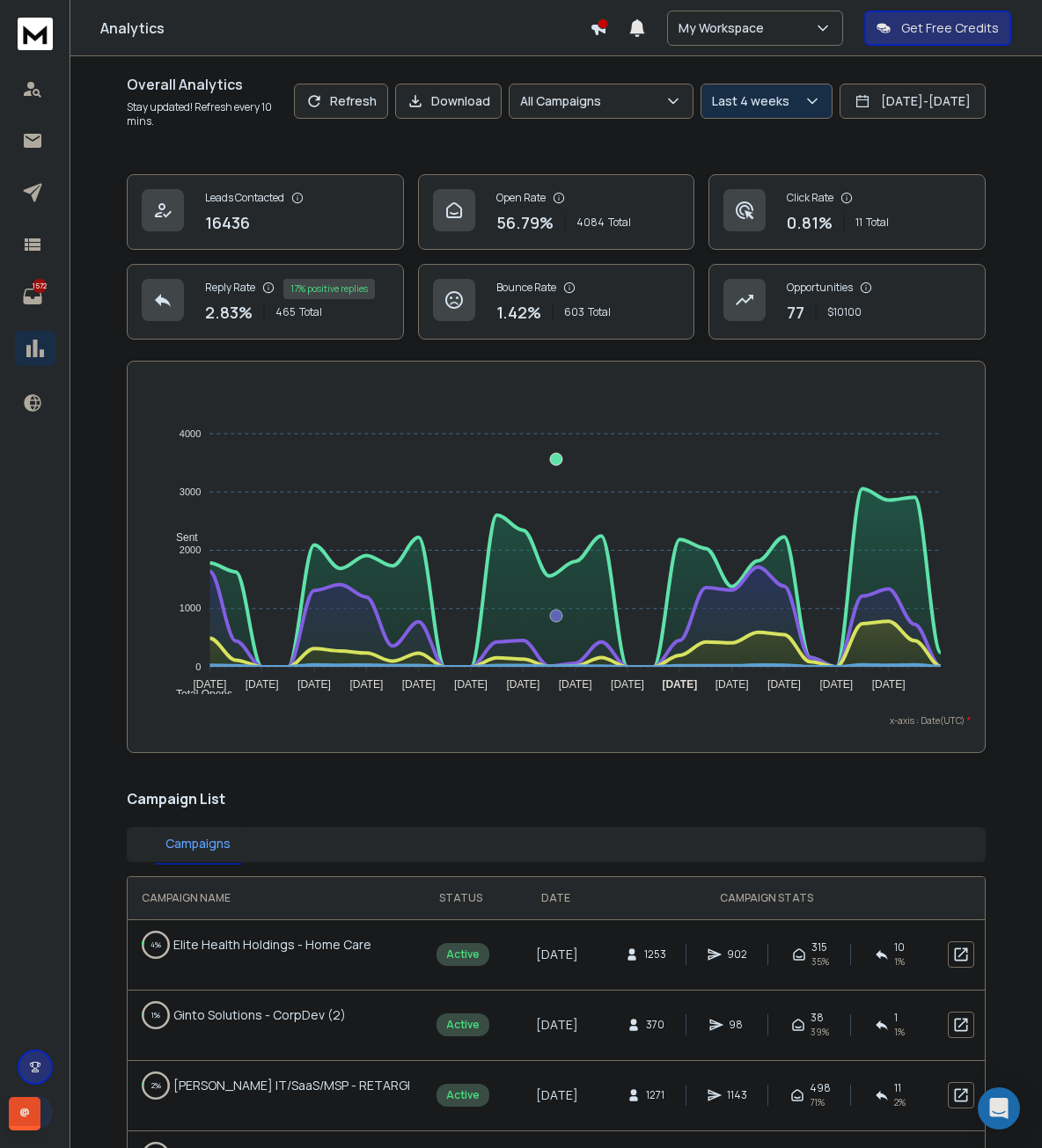
click at [719, 92] on p "Last 4 weeks" at bounding box center [753, 101] width 84 height 17
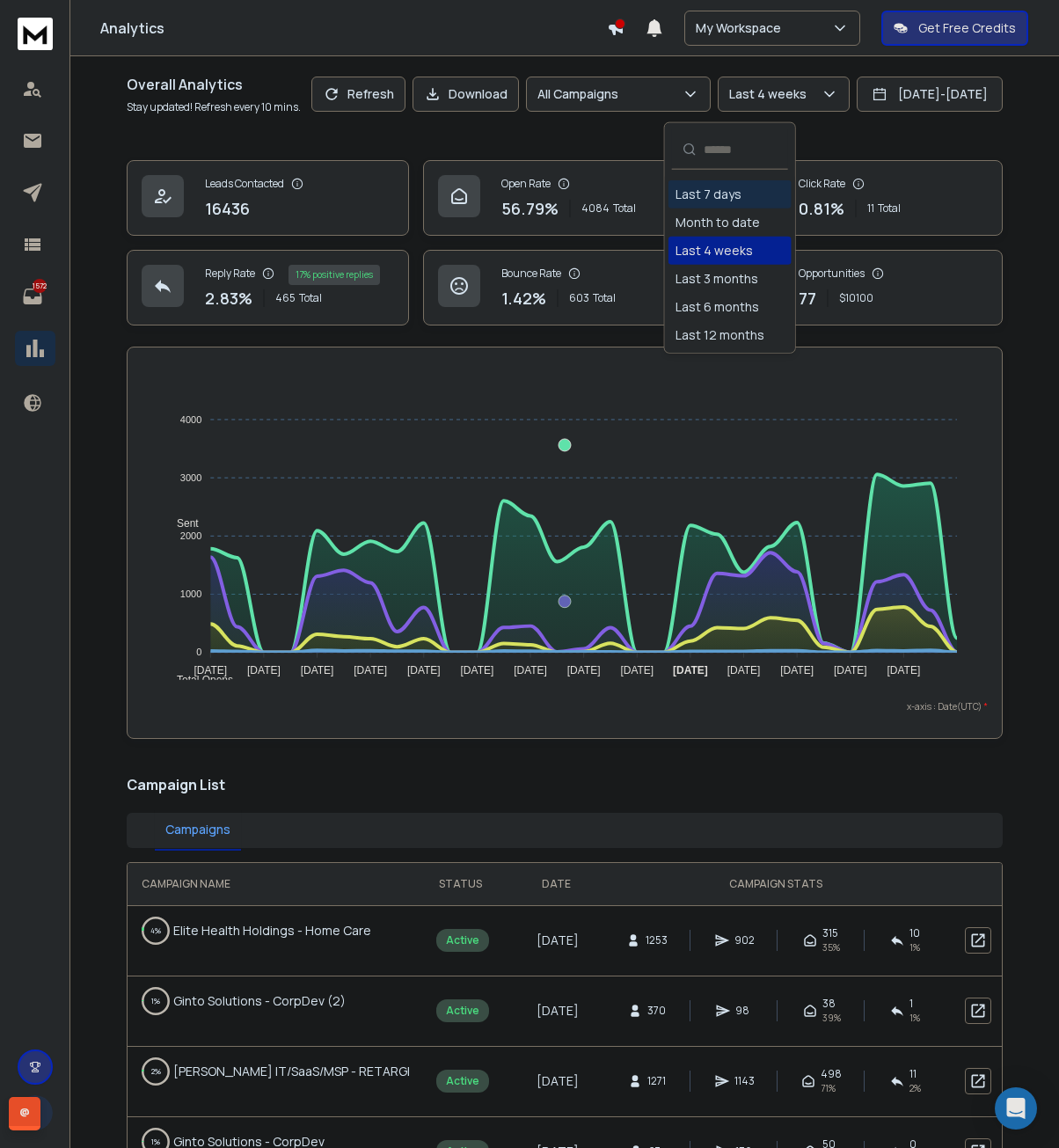
click at [701, 197] on div "Last 7 days" at bounding box center [708, 194] width 66 height 17
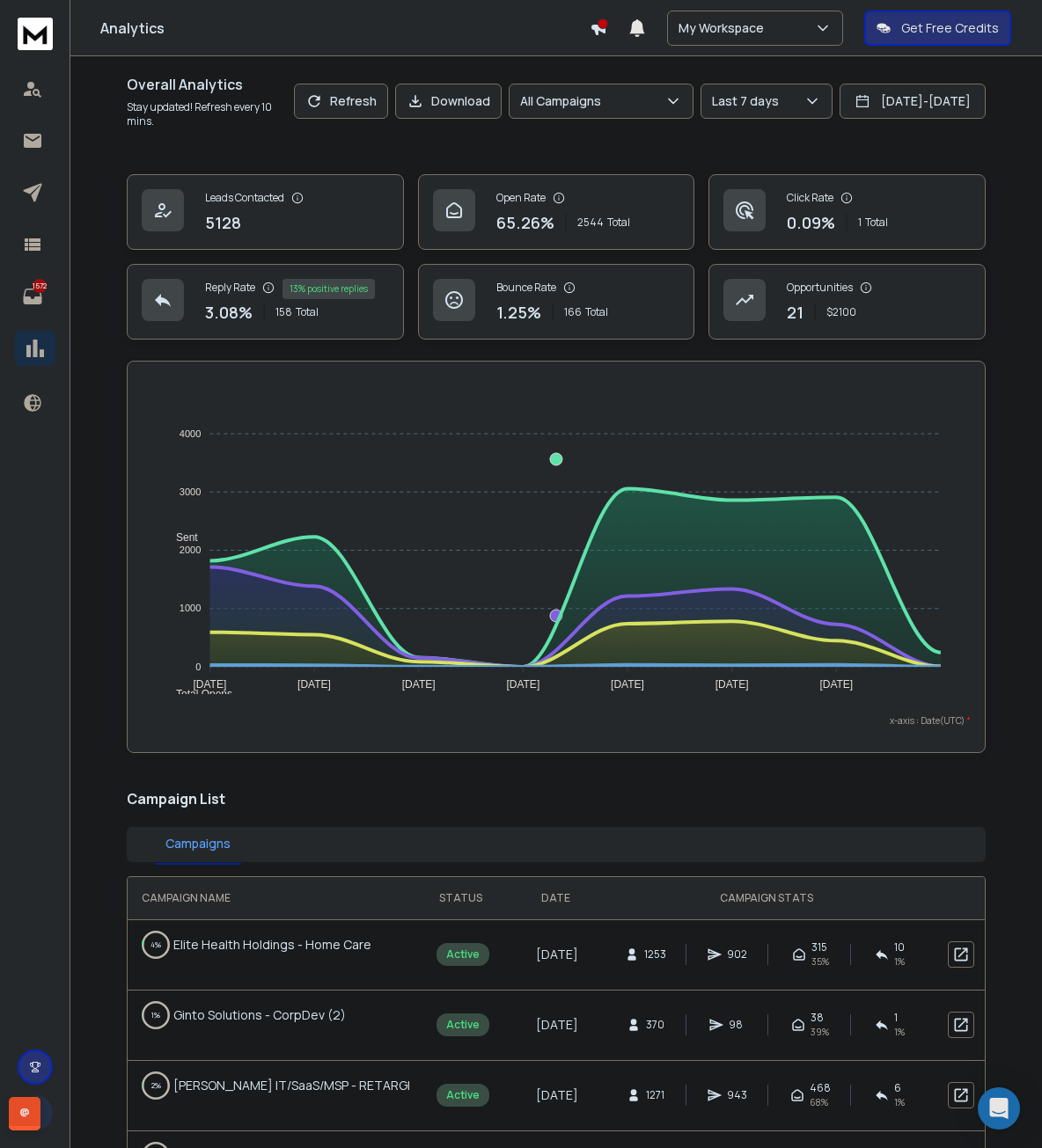
click at [35, 251] on icon at bounding box center [32, 244] width 21 height 21
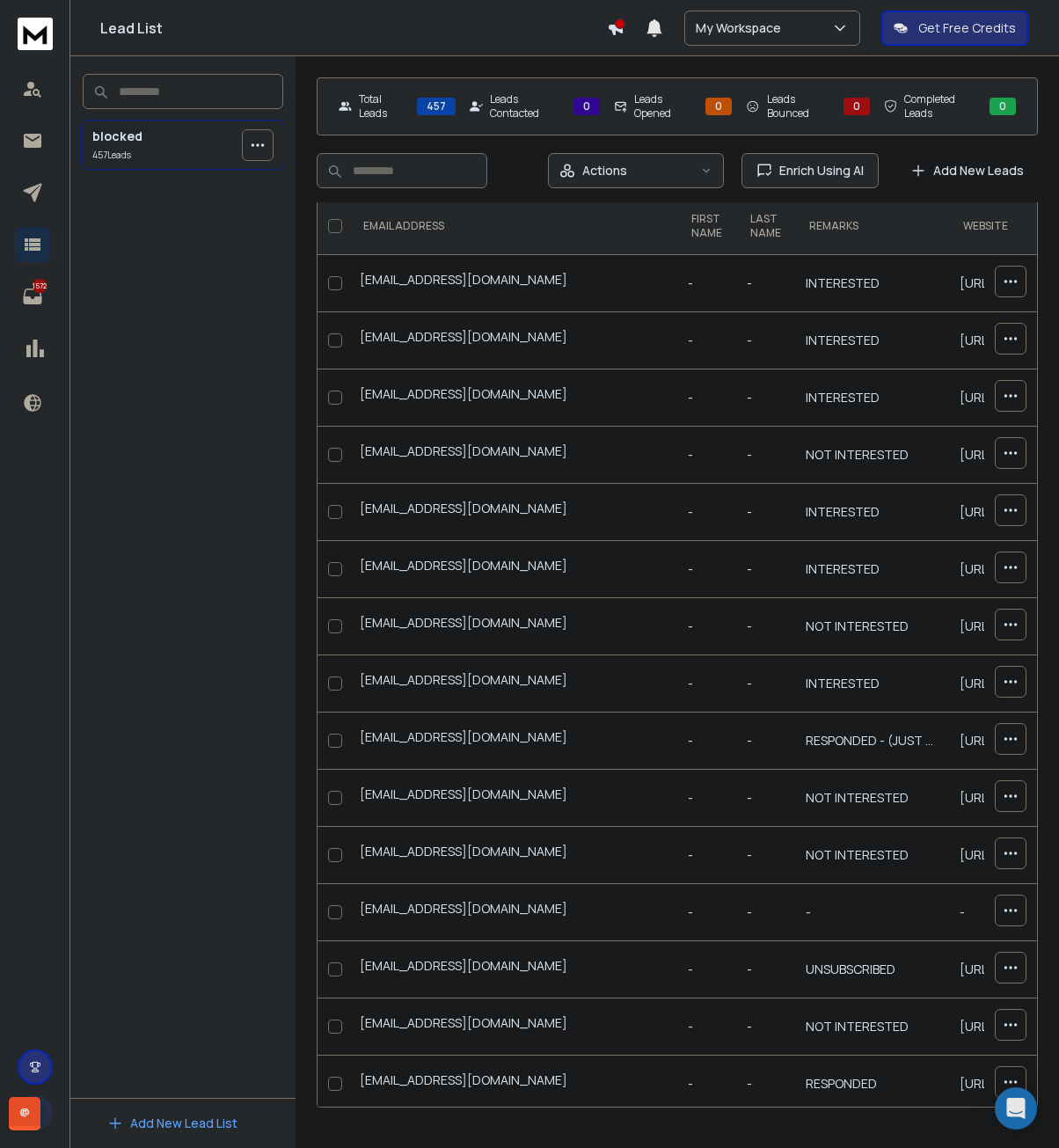
click at [169, 90] on input at bounding box center [182, 92] width 200 height 35
click at [34, 289] on p "1572" at bounding box center [40, 286] width 14 height 14
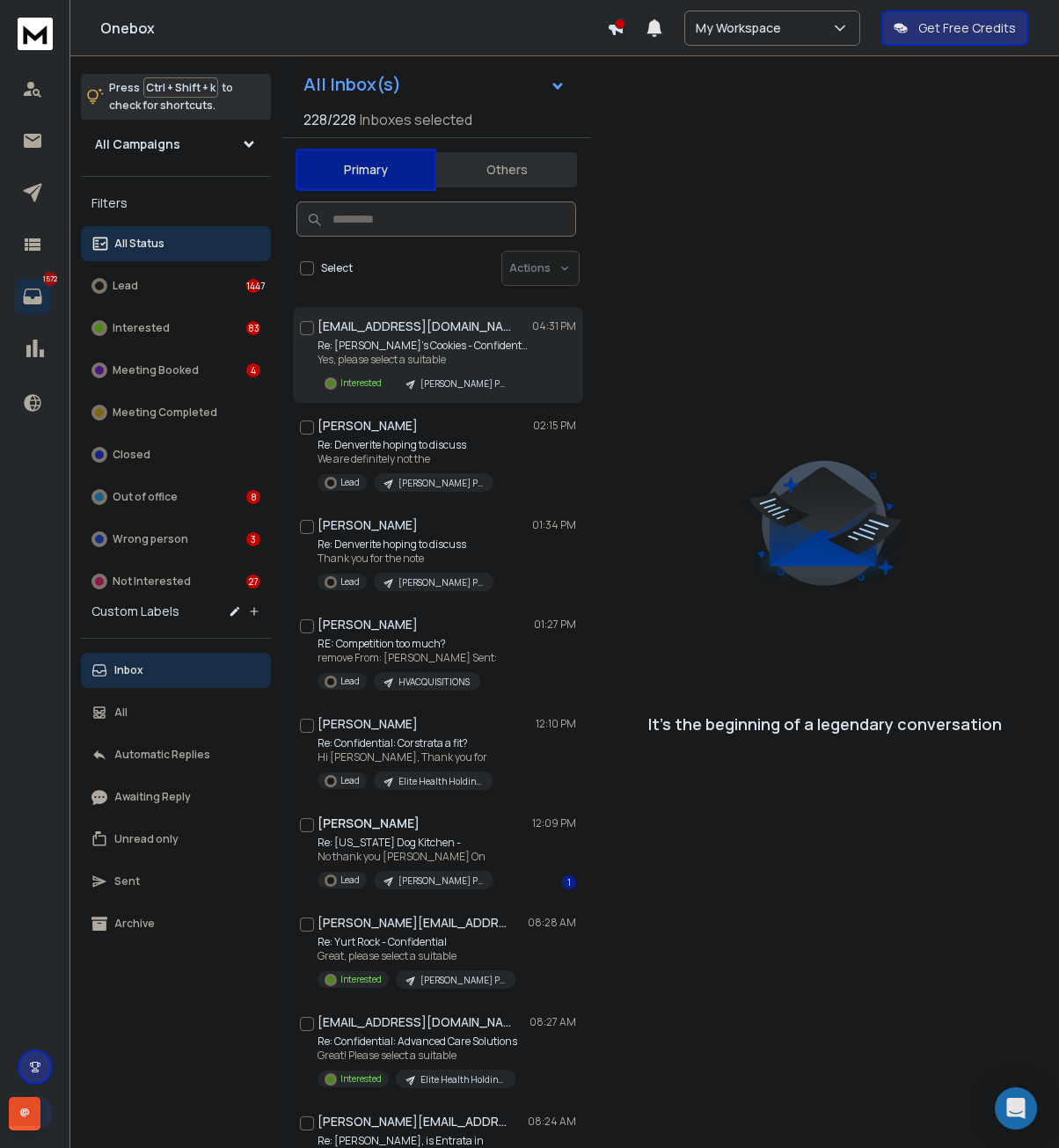
click at [487, 391] on div "[PERSON_NAME][EMAIL_ADDRESS][DOMAIN_NAME] 04:31 PM Re: [PERSON_NAME]'s Cookies …" at bounding box center [438, 355] width 290 height 96
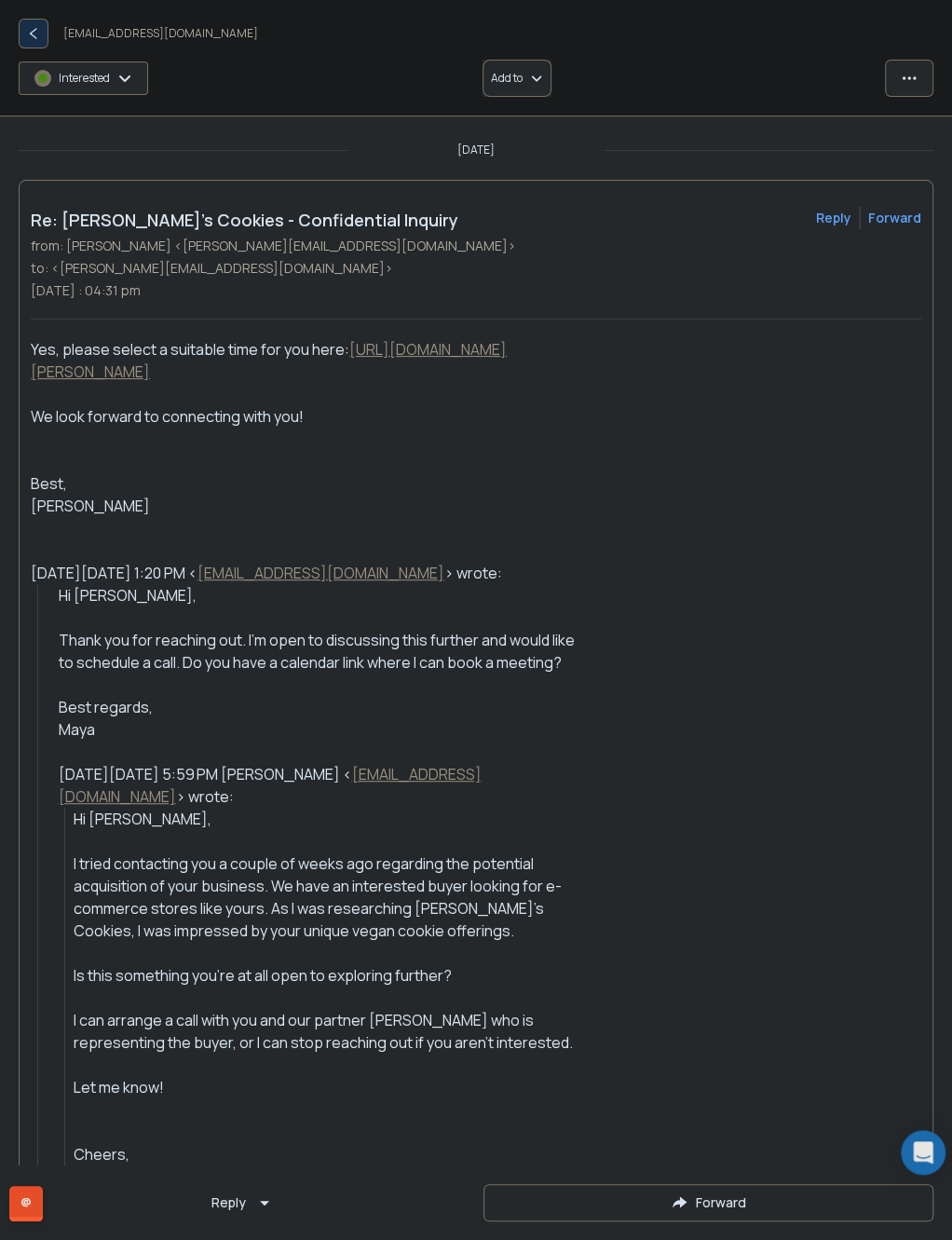
click at [34, 22] on button at bounding box center [33, 33] width 30 height 30
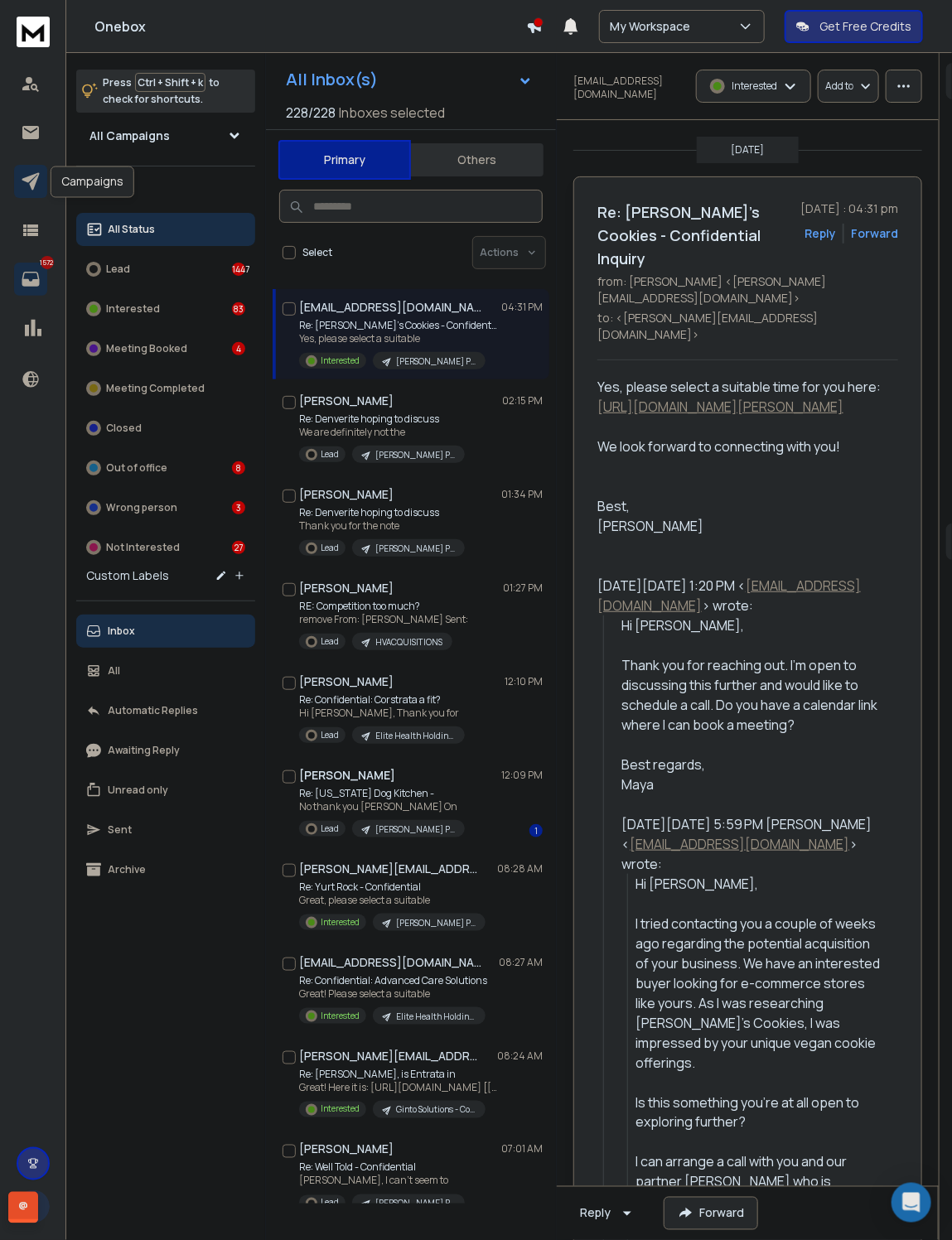
click at [32, 184] on icon at bounding box center [30, 181] width 17 height 17
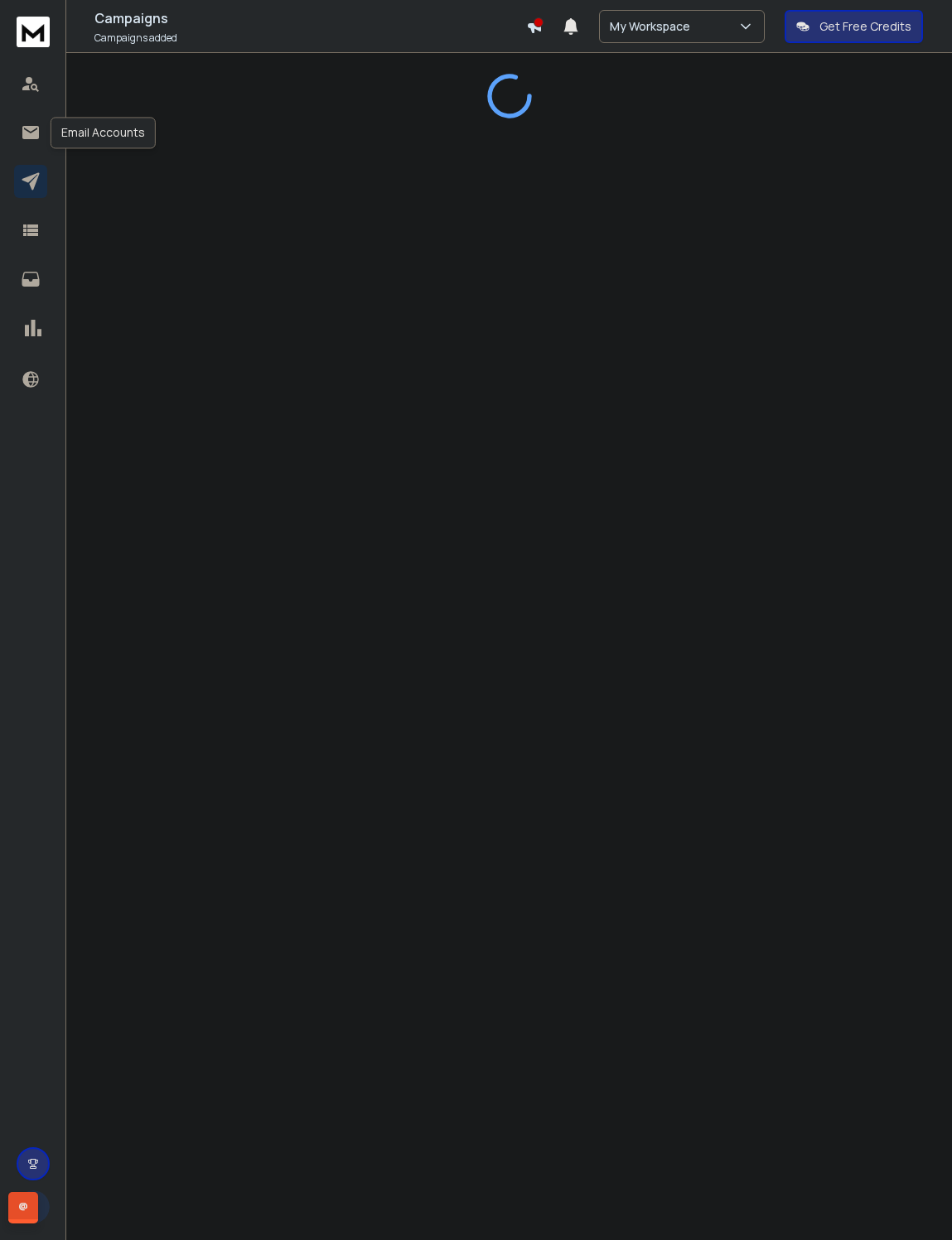
click at [27, 132] on icon at bounding box center [30, 133] width 16 height 14
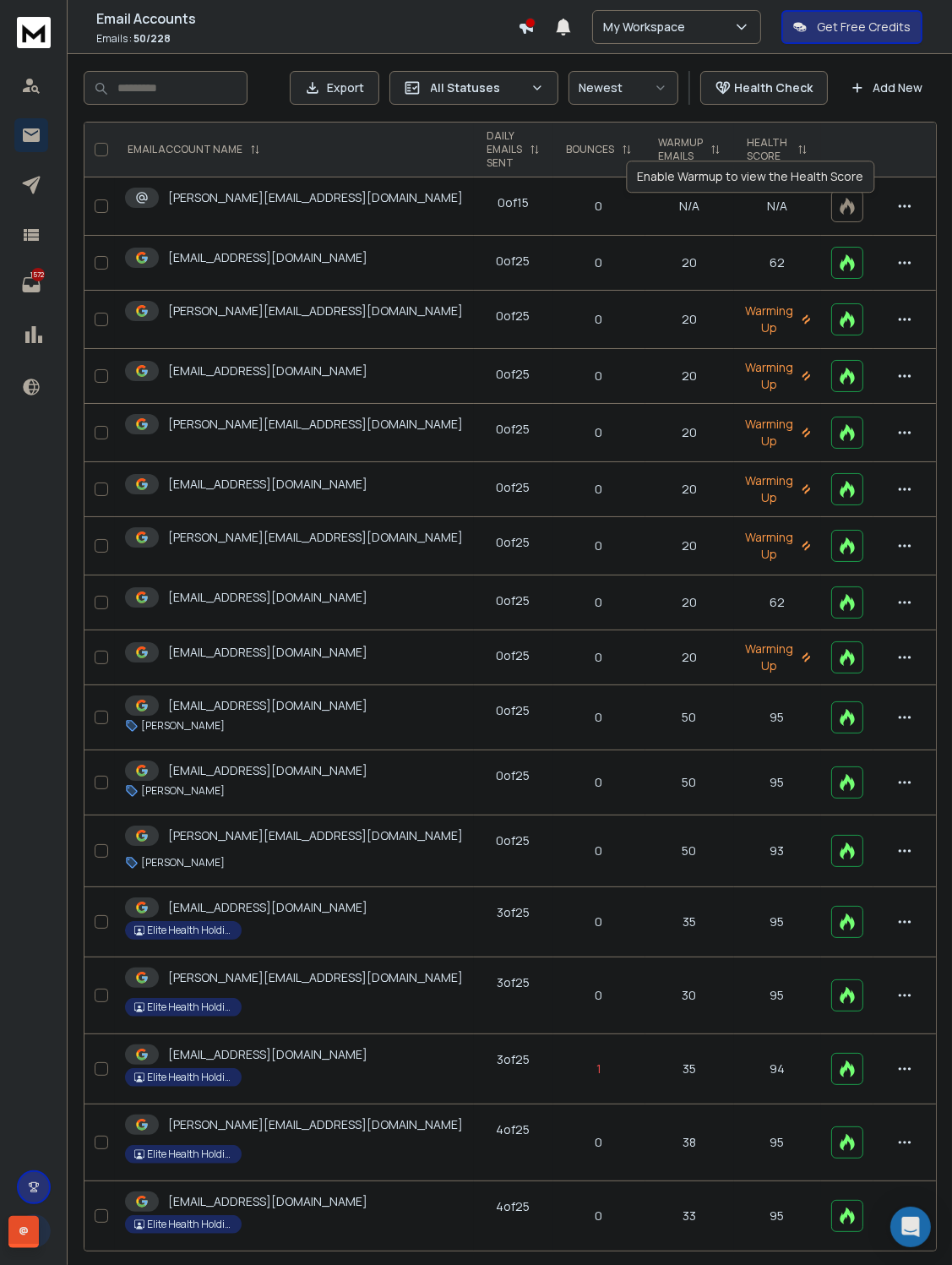
click at [831, 207] on div at bounding box center [847, 205] width 32 height 32
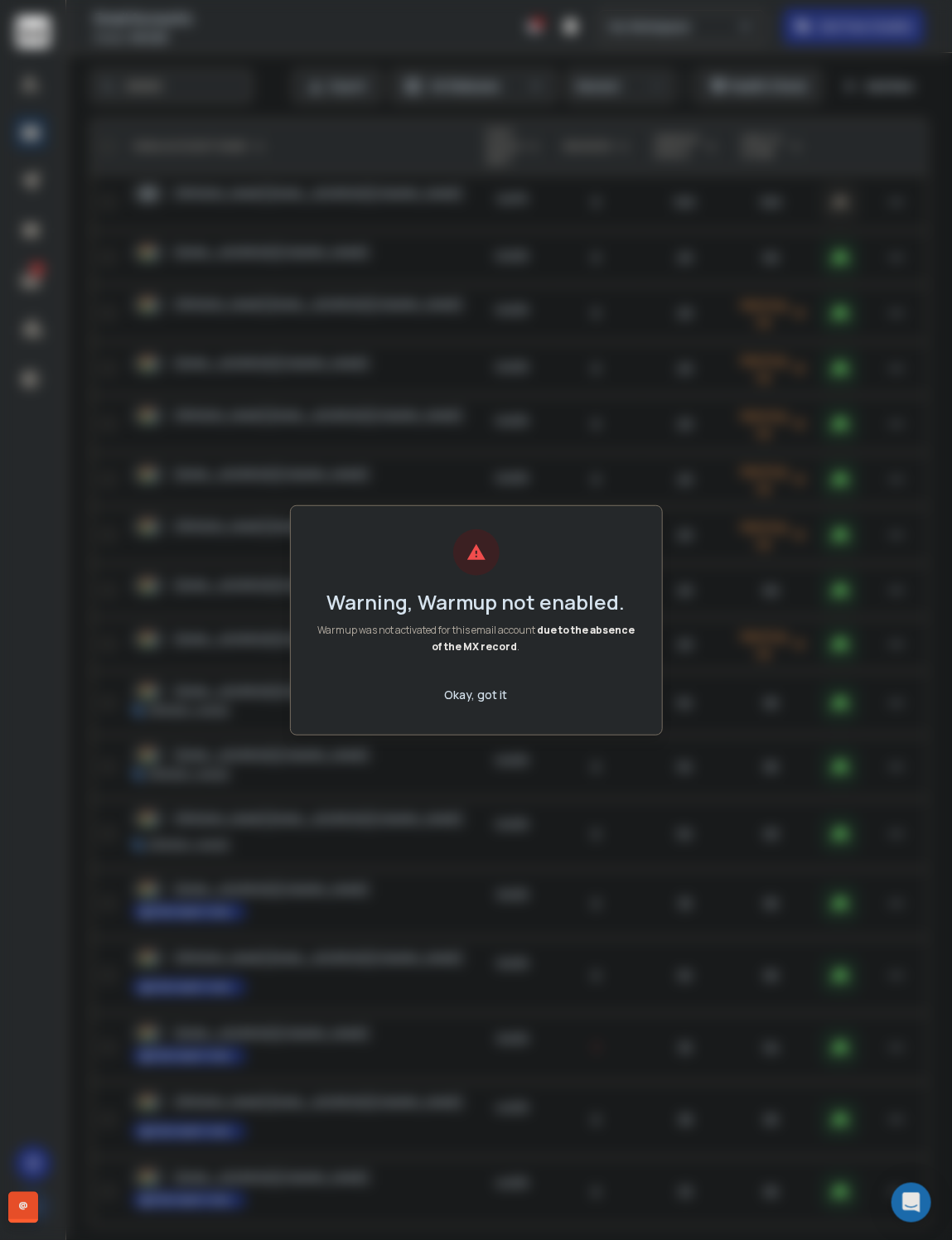
click at [665, 495] on div "Warning, Warmup not enabled. Warmup was not activated for this email account du…" at bounding box center [476, 620] width 952 height 264
click at [492, 701] on button "Okay, got it" at bounding box center [475, 694] width 103 height 33
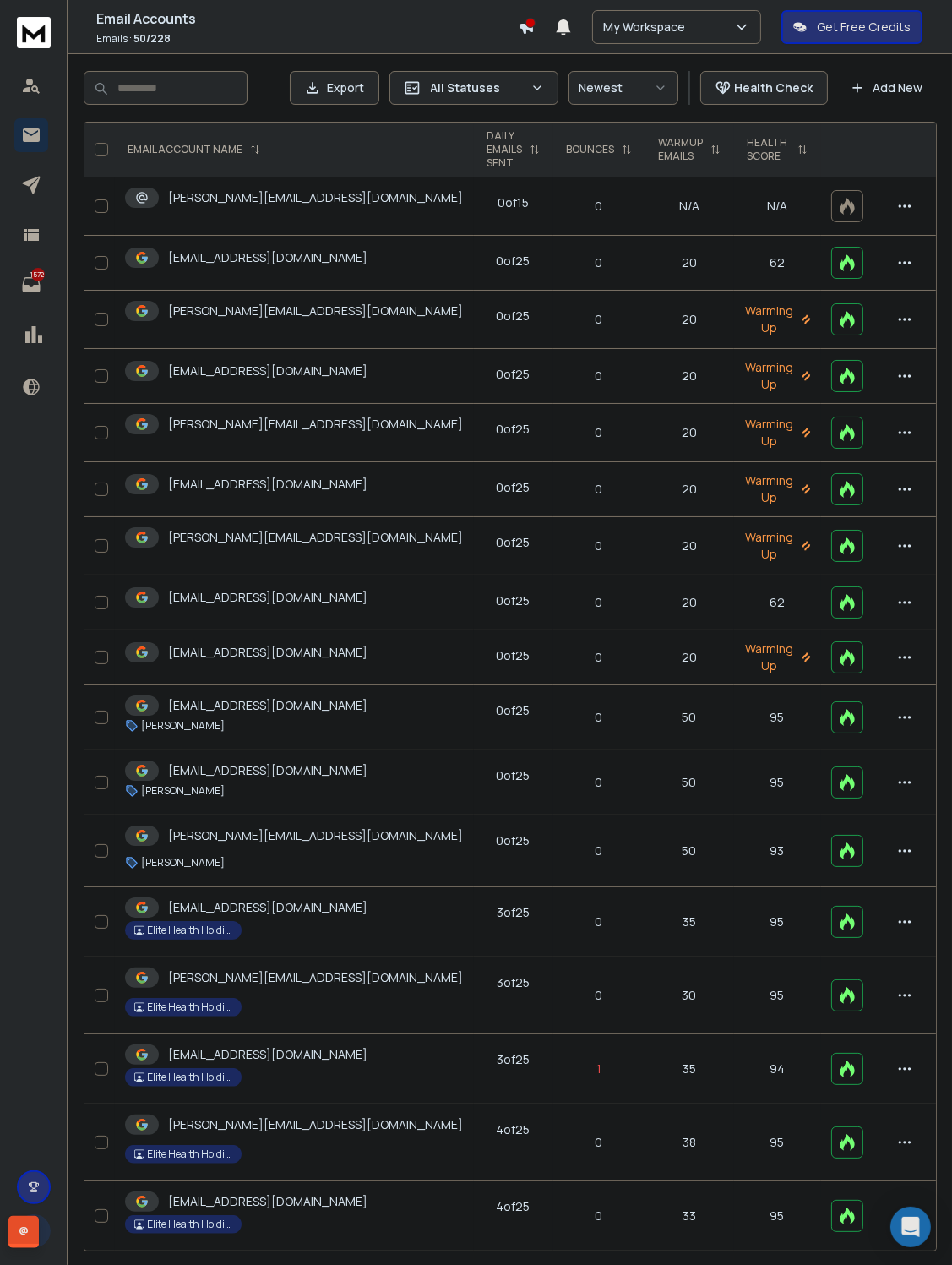
click at [897, 205] on icon at bounding box center [904, 205] width 15 height 15
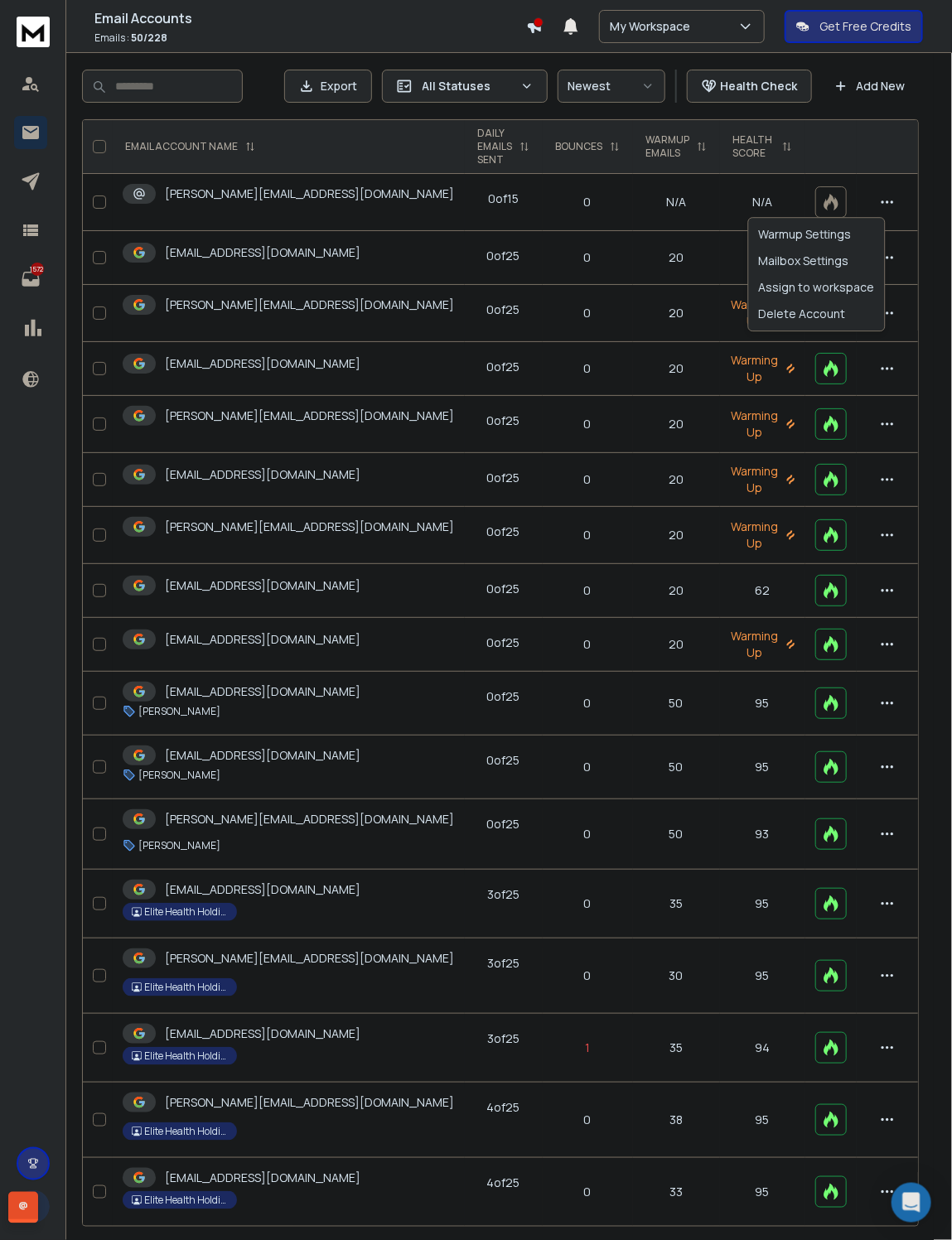
click at [376, 193] on div "[PERSON_NAME][EMAIL_ADDRESS][DOMAIN_NAME]" at bounding box center [288, 197] width 332 height 26
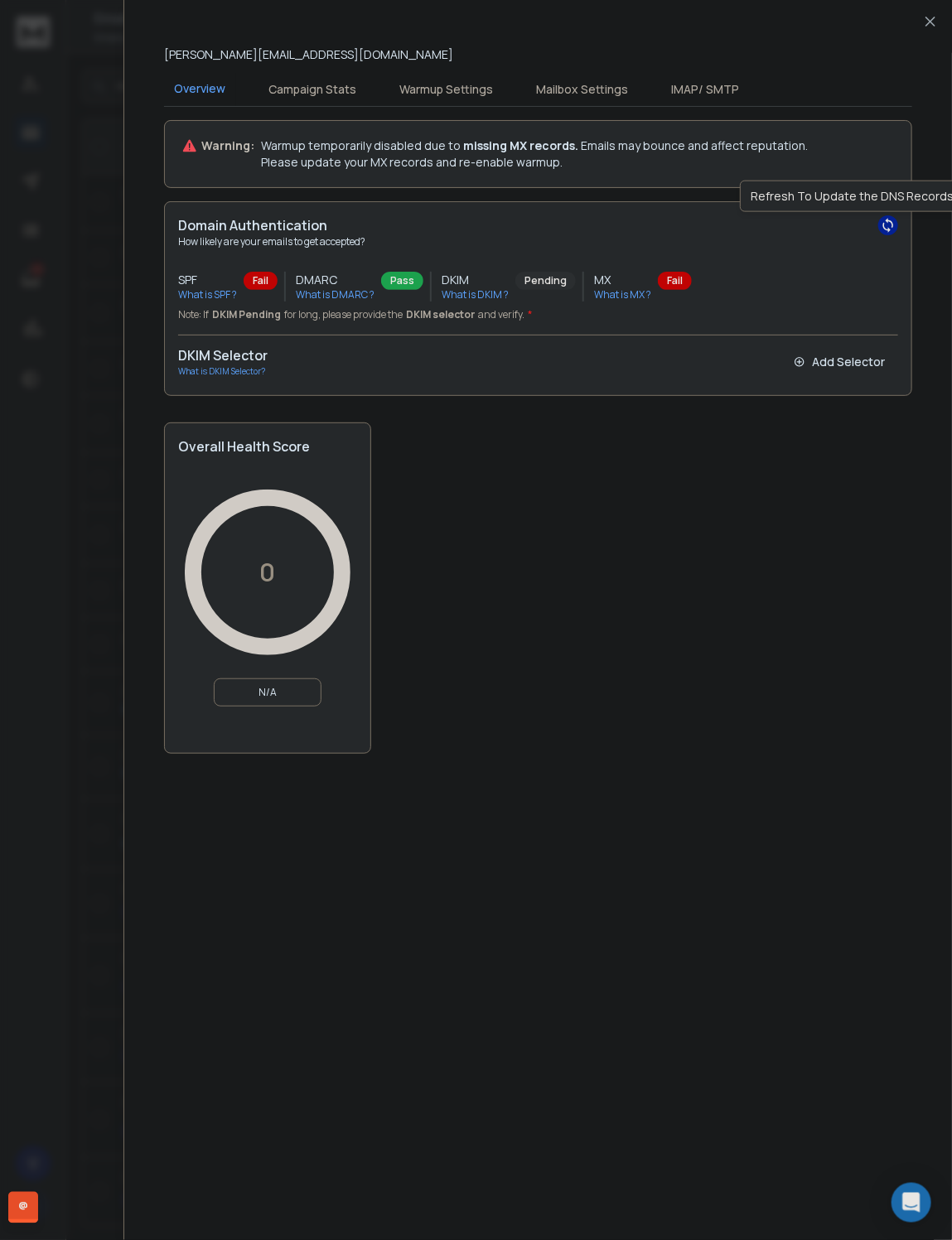
click at [879, 226] on icon at bounding box center [887, 224] width 16 height 16
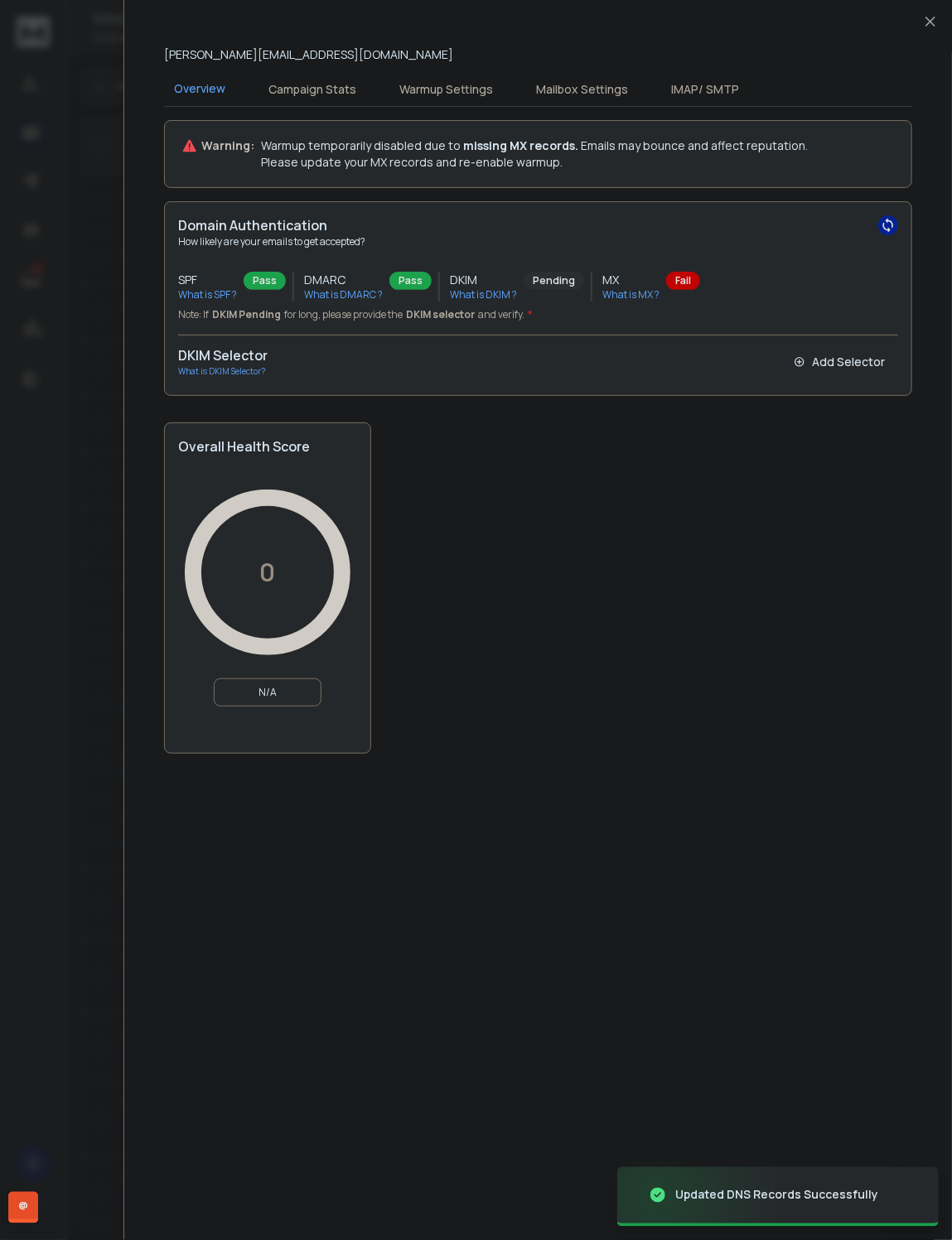
click at [883, 226] on icon at bounding box center [888, 224] width 11 height 14
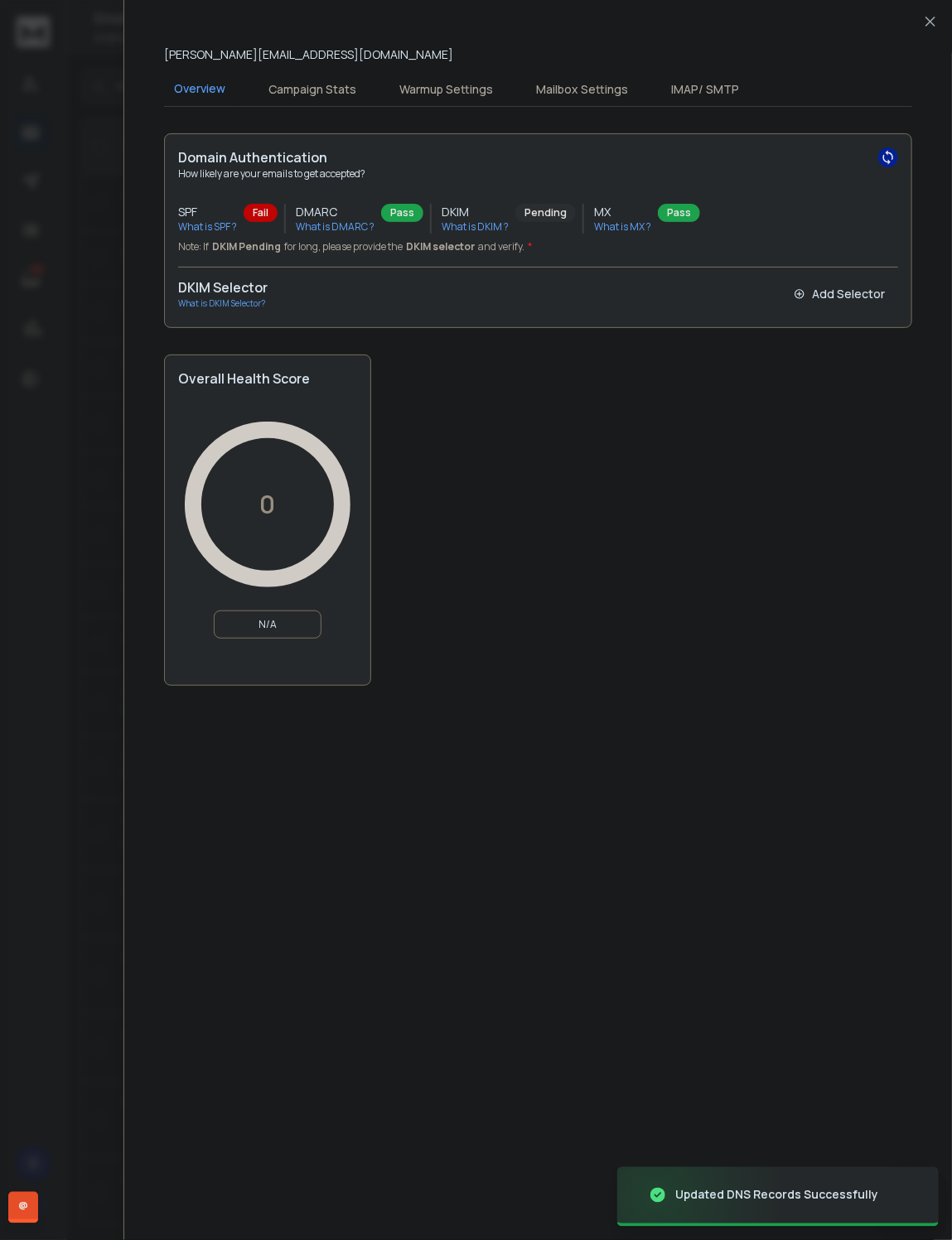
click at [879, 161] on icon at bounding box center [887, 157] width 16 height 16
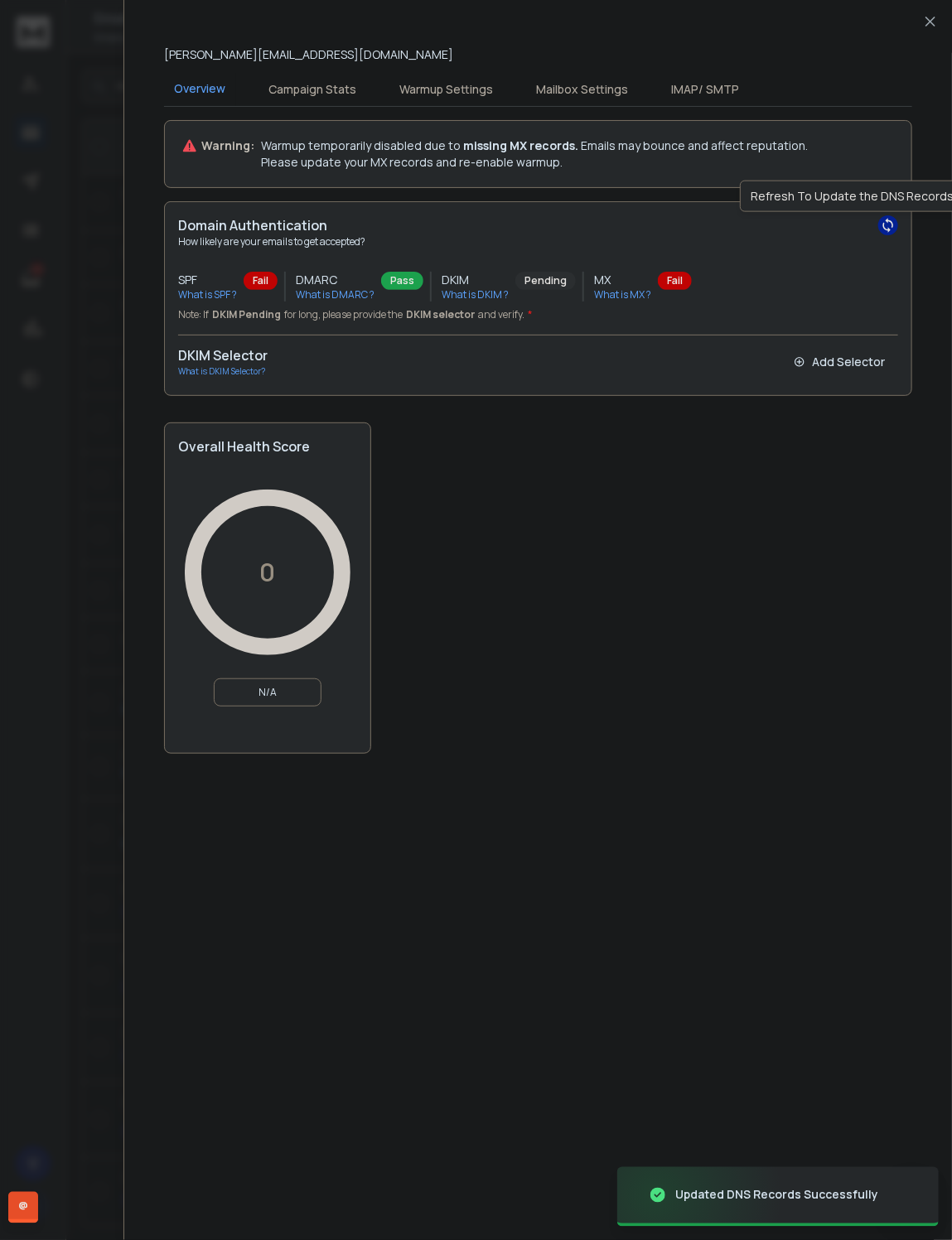
click at [884, 221] on icon at bounding box center [887, 224] width 16 height 16
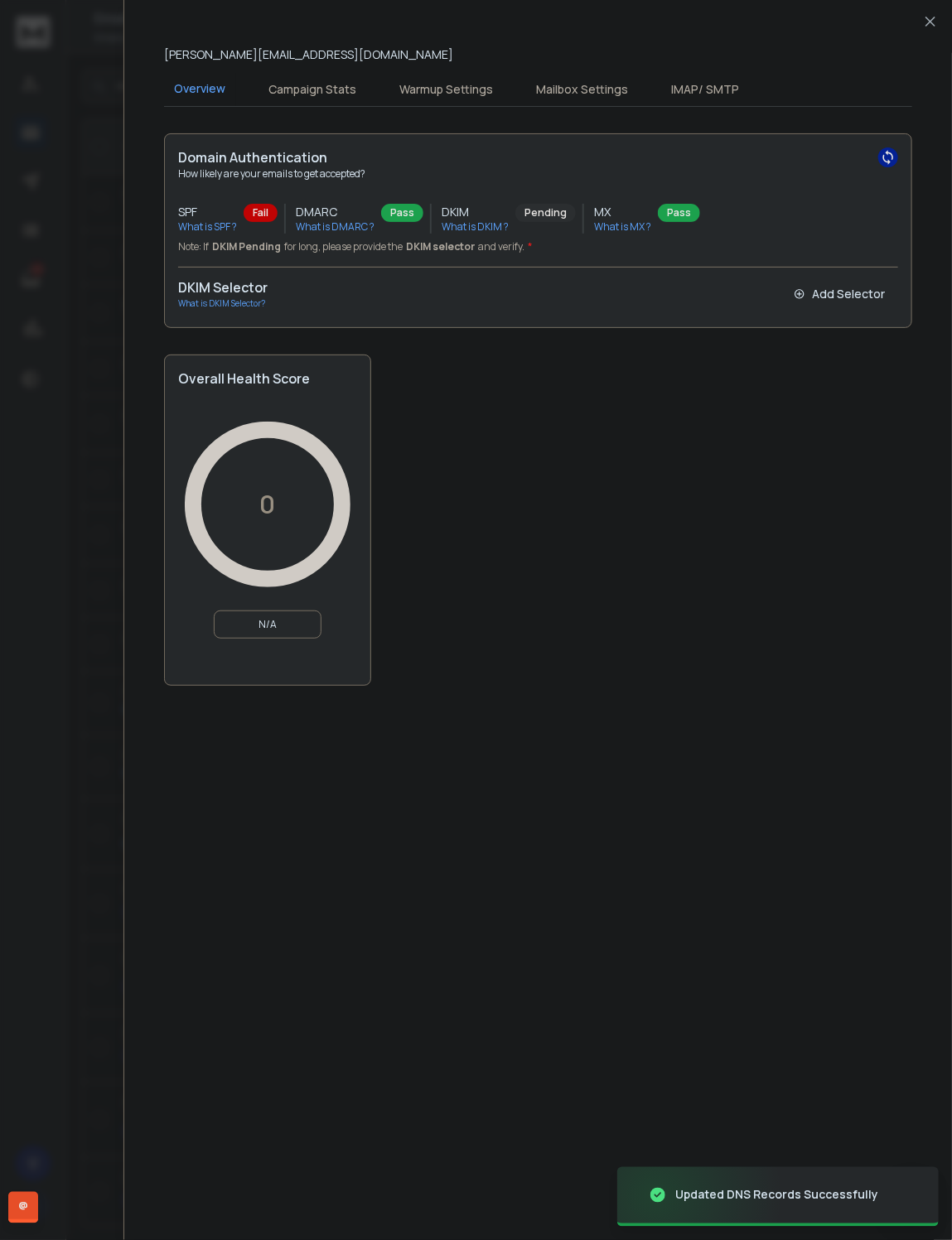
click at [881, 171] on p "How likely are your emails to get accepted?" at bounding box center [538, 174] width 720 height 14
click at [881, 169] on p "How likely are your emails to get accepted?" at bounding box center [538, 174] width 720 height 14
click at [882, 160] on icon at bounding box center [887, 157] width 16 height 16
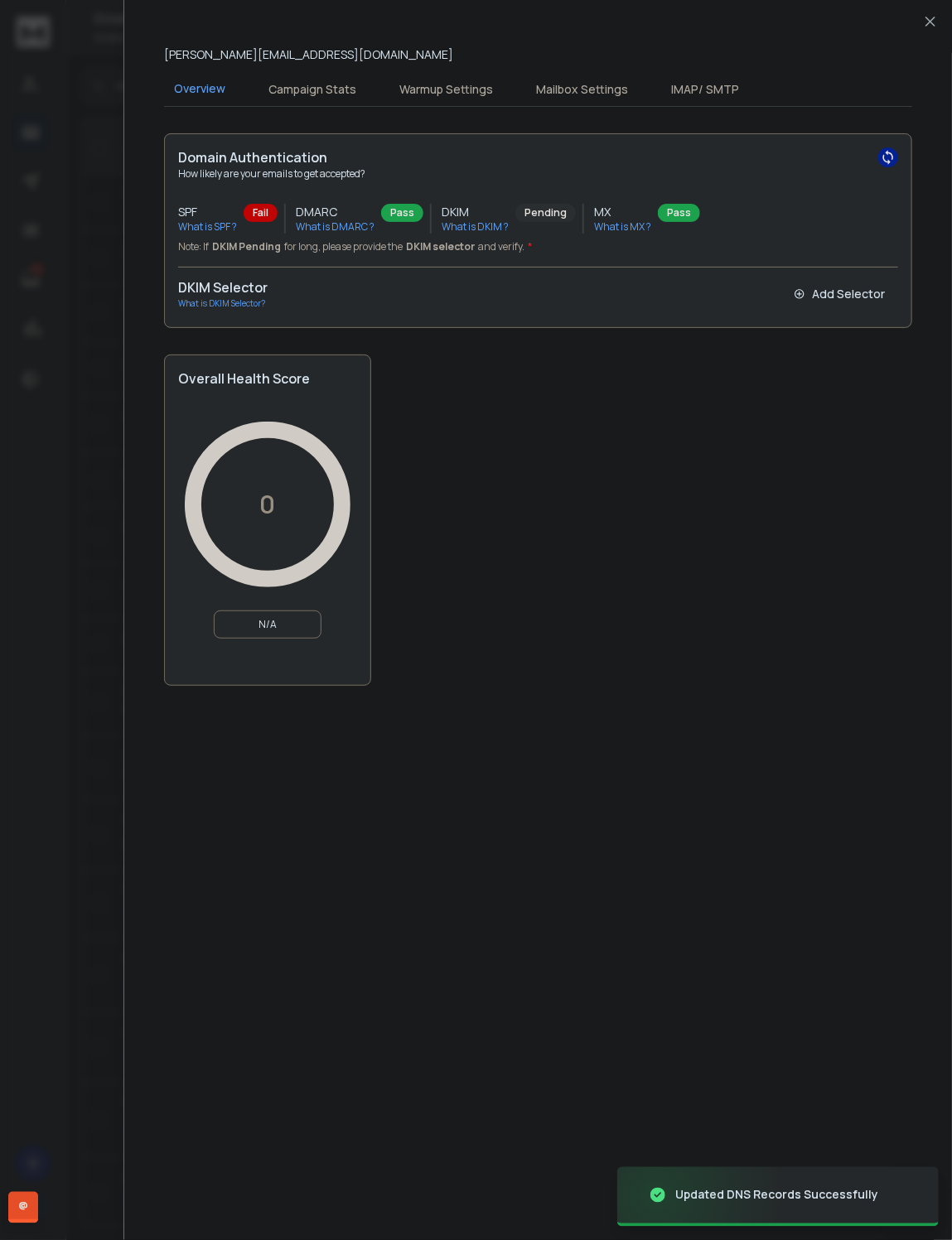
click at [882, 160] on icon at bounding box center [887, 157] width 16 height 16
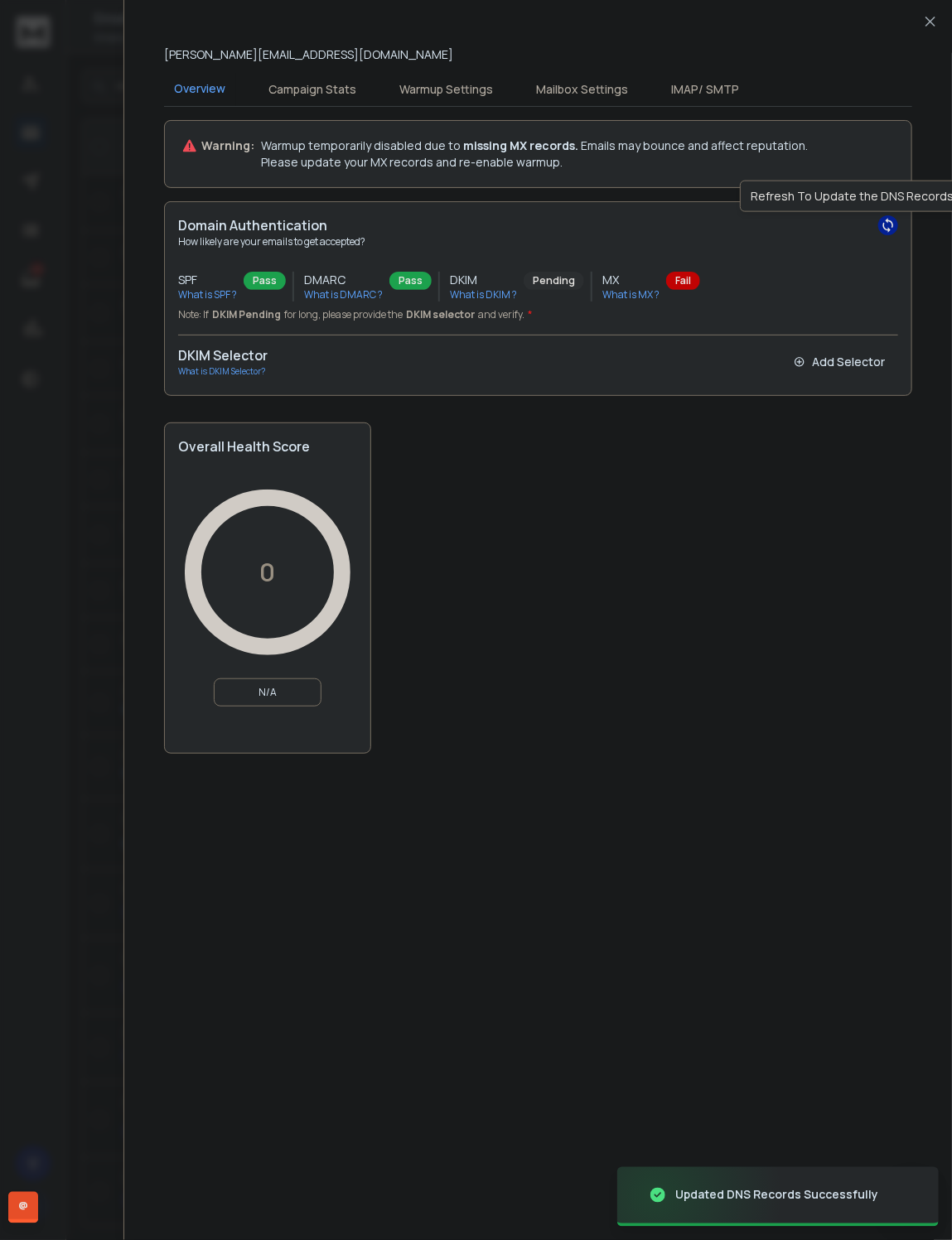
click at [883, 227] on icon at bounding box center [888, 224] width 11 height 14
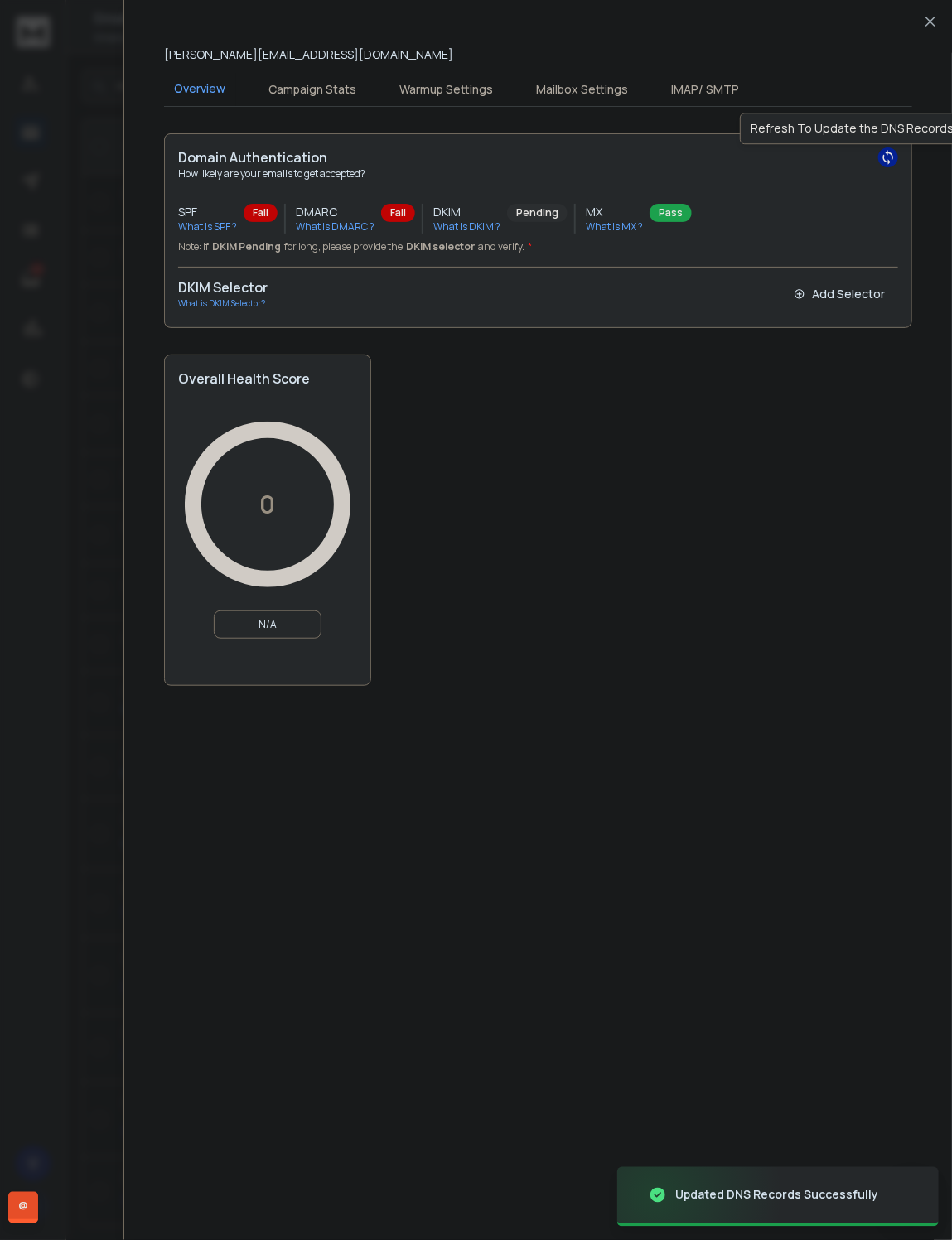
click at [882, 157] on icon at bounding box center [887, 157] width 16 height 16
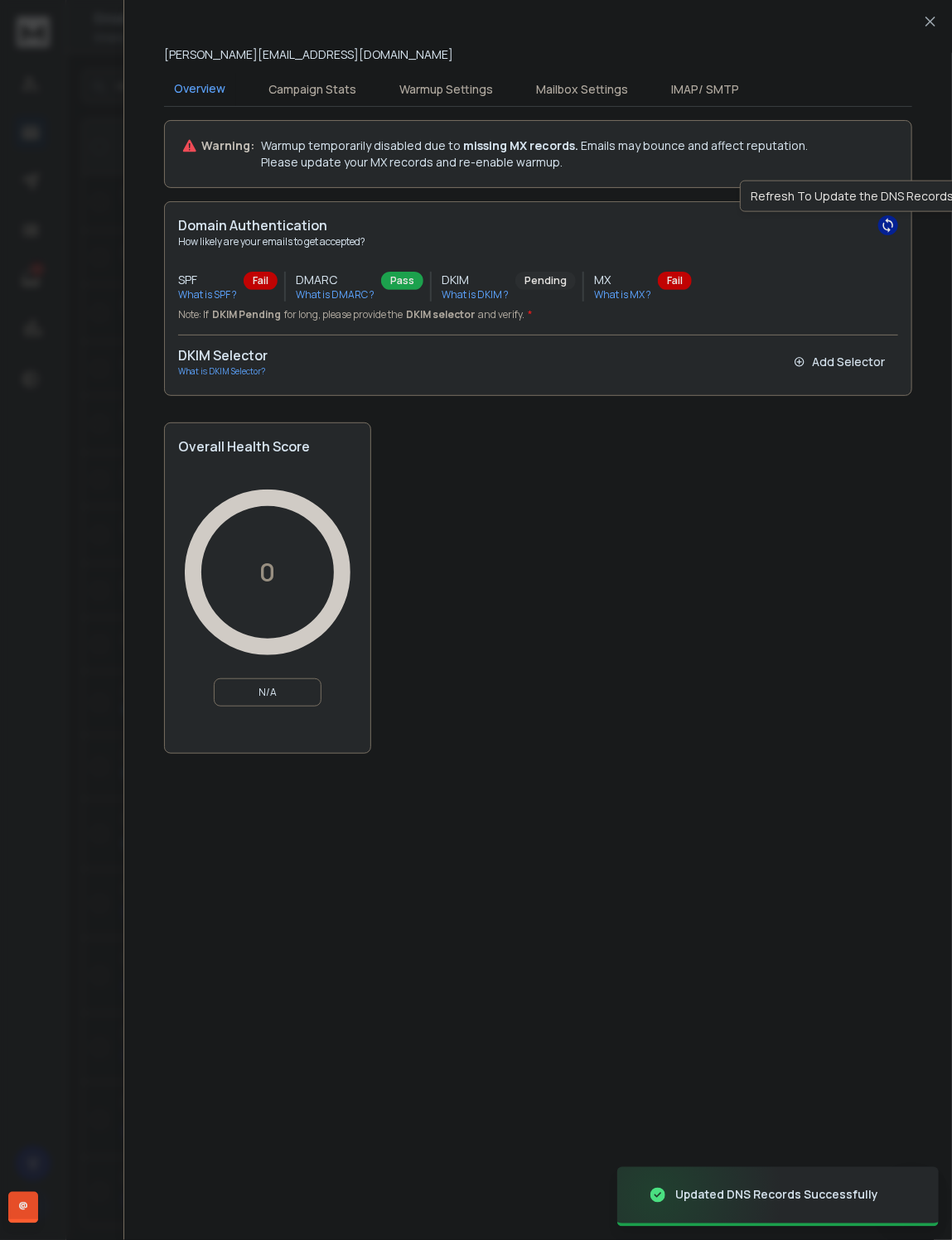
click at [883, 223] on icon at bounding box center [887, 225] width 23 height 23
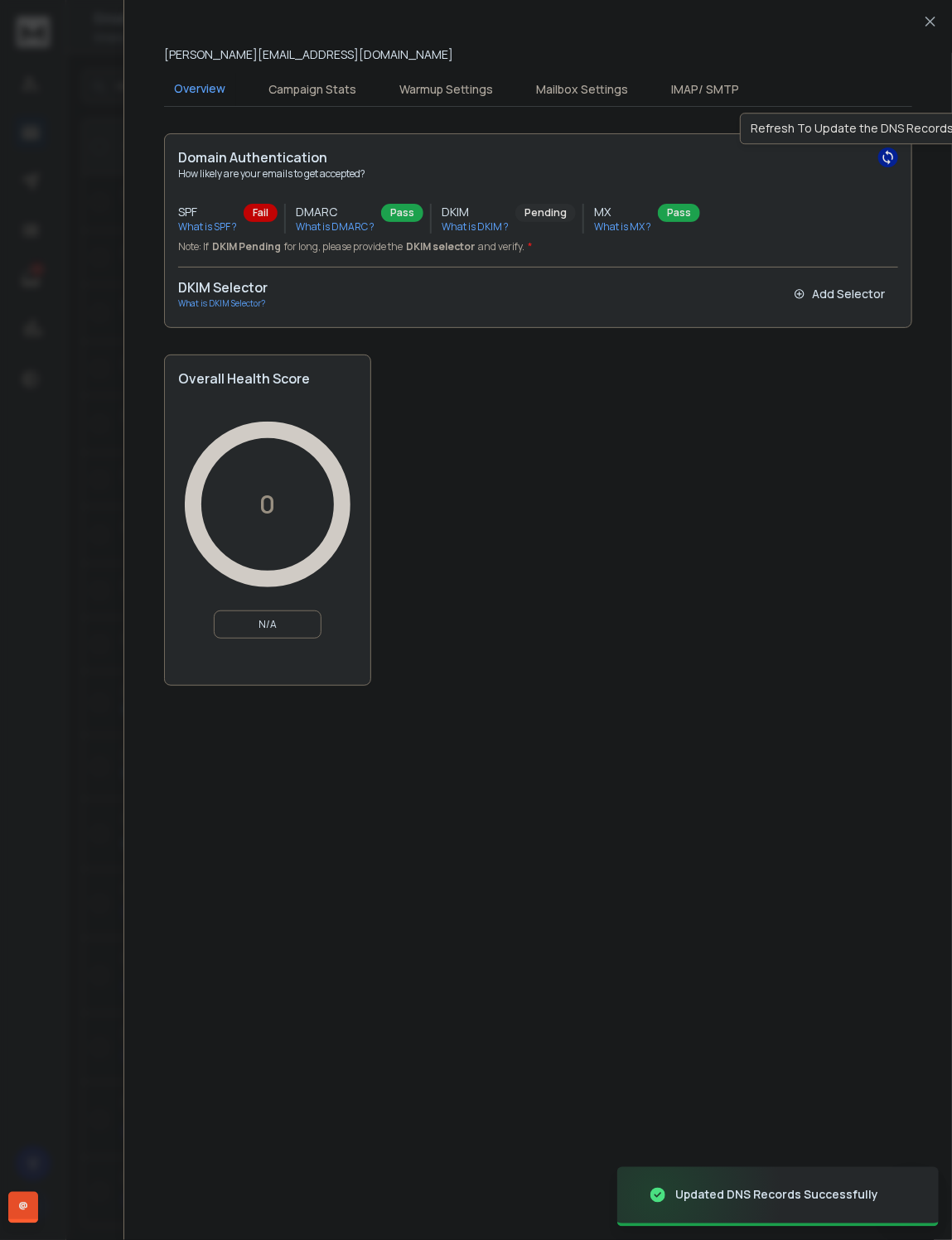
click at [883, 156] on icon at bounding box center [887, 157] width 16 height 16
click at [886, 161] on icon at bounding box center [887, 157] width 16 height 16
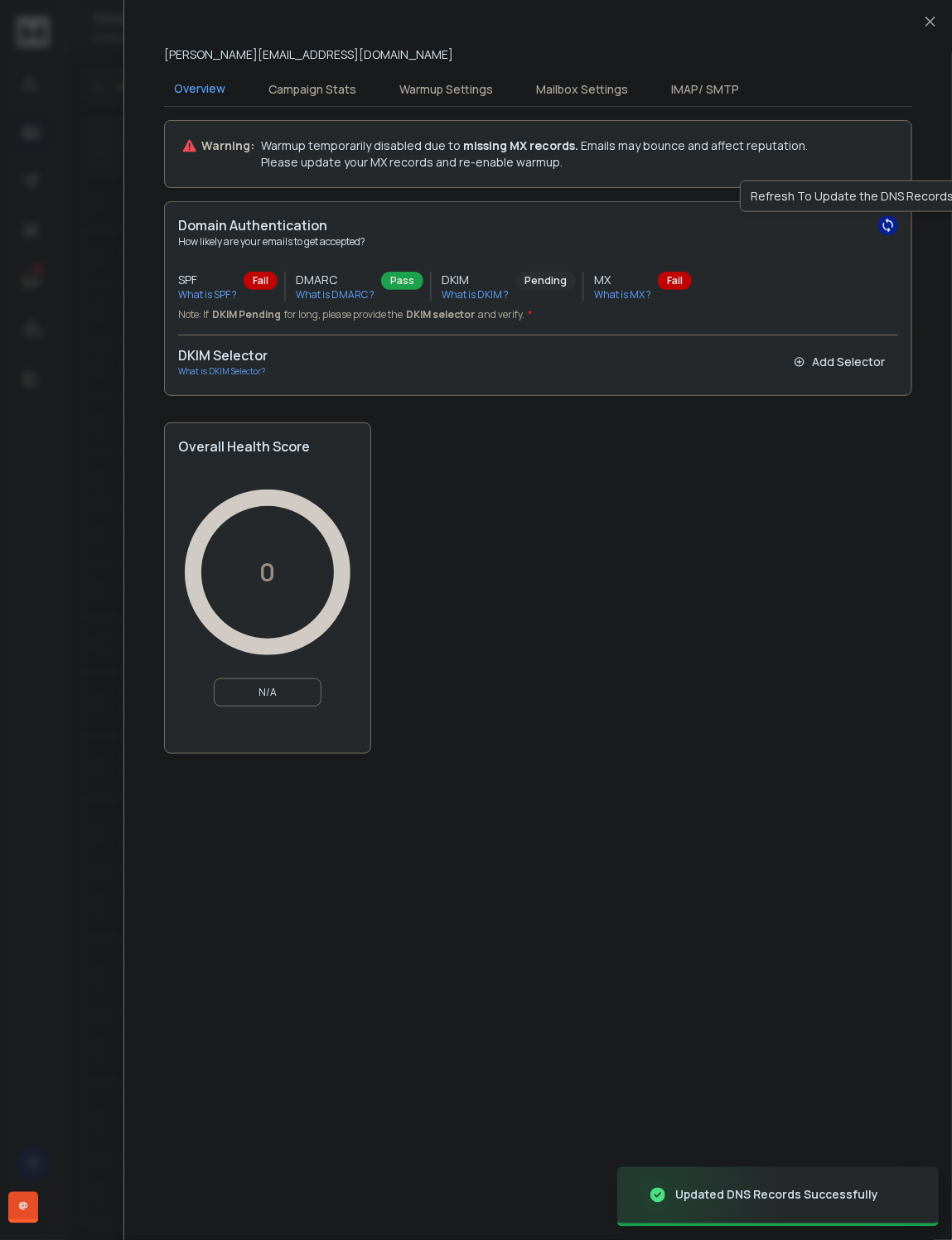
click at [881, 226] on icon at bounding box center [887, 224] width 16 height 16
click at [882, 221] on icon at bounding box center [887, 224] width 16 height 16
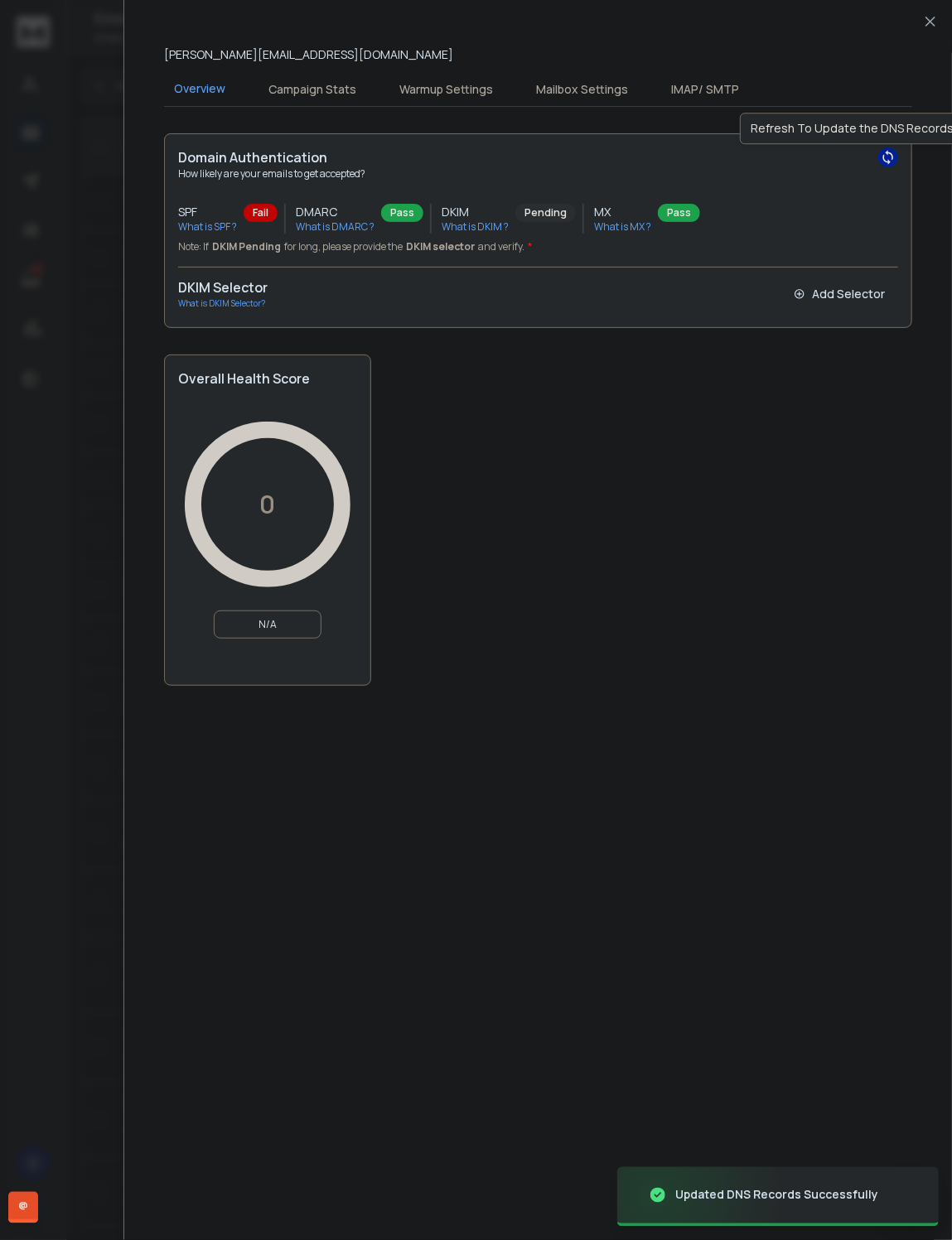
click at [879, 161] on icon at bounding box center [887, 157] width 16 height 16
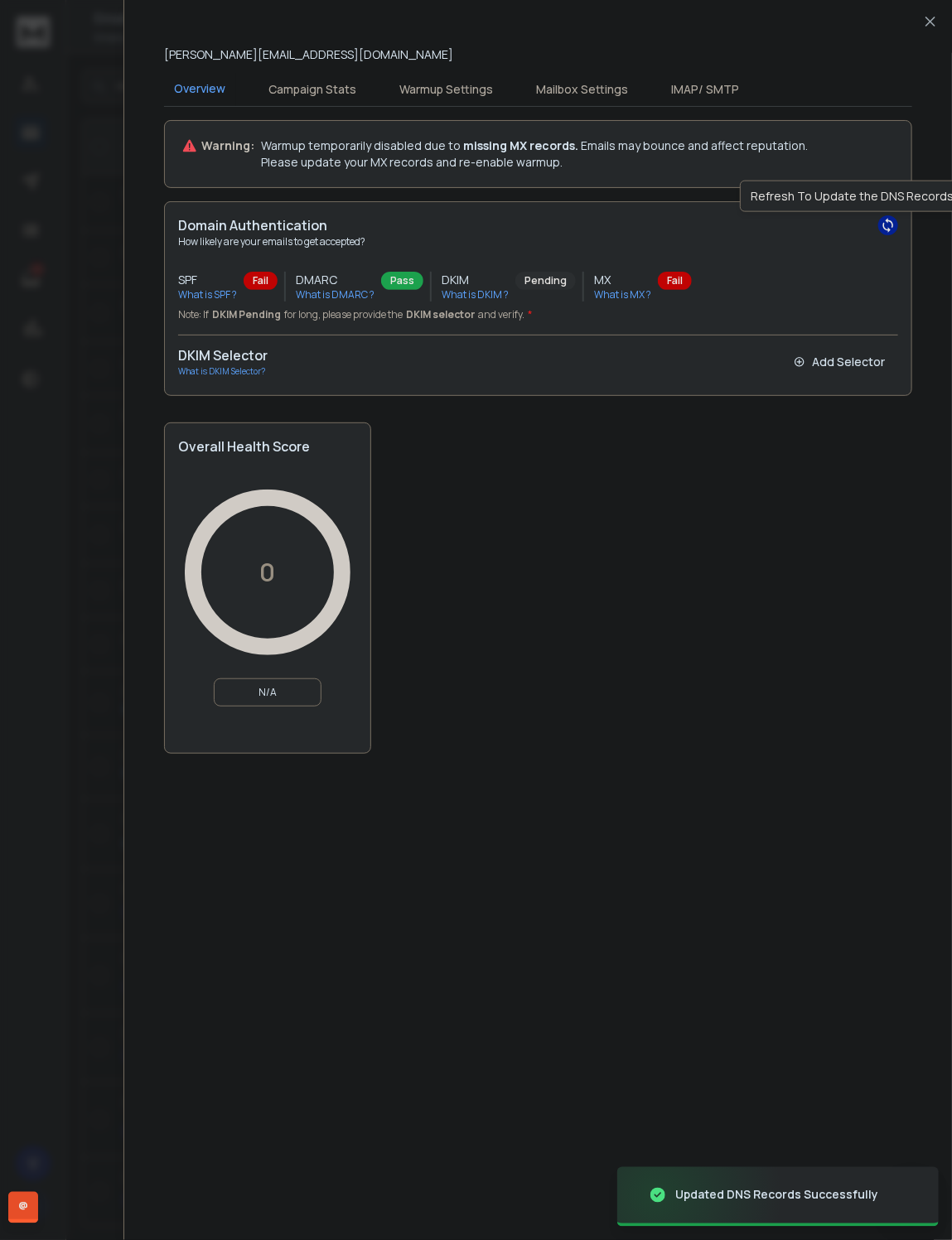
click at [881, 223] on icon at bounding box center [887, 224] width 16 height 16
click at [881, 223] on icon at bounding box center [887, 224] width 16 height 16
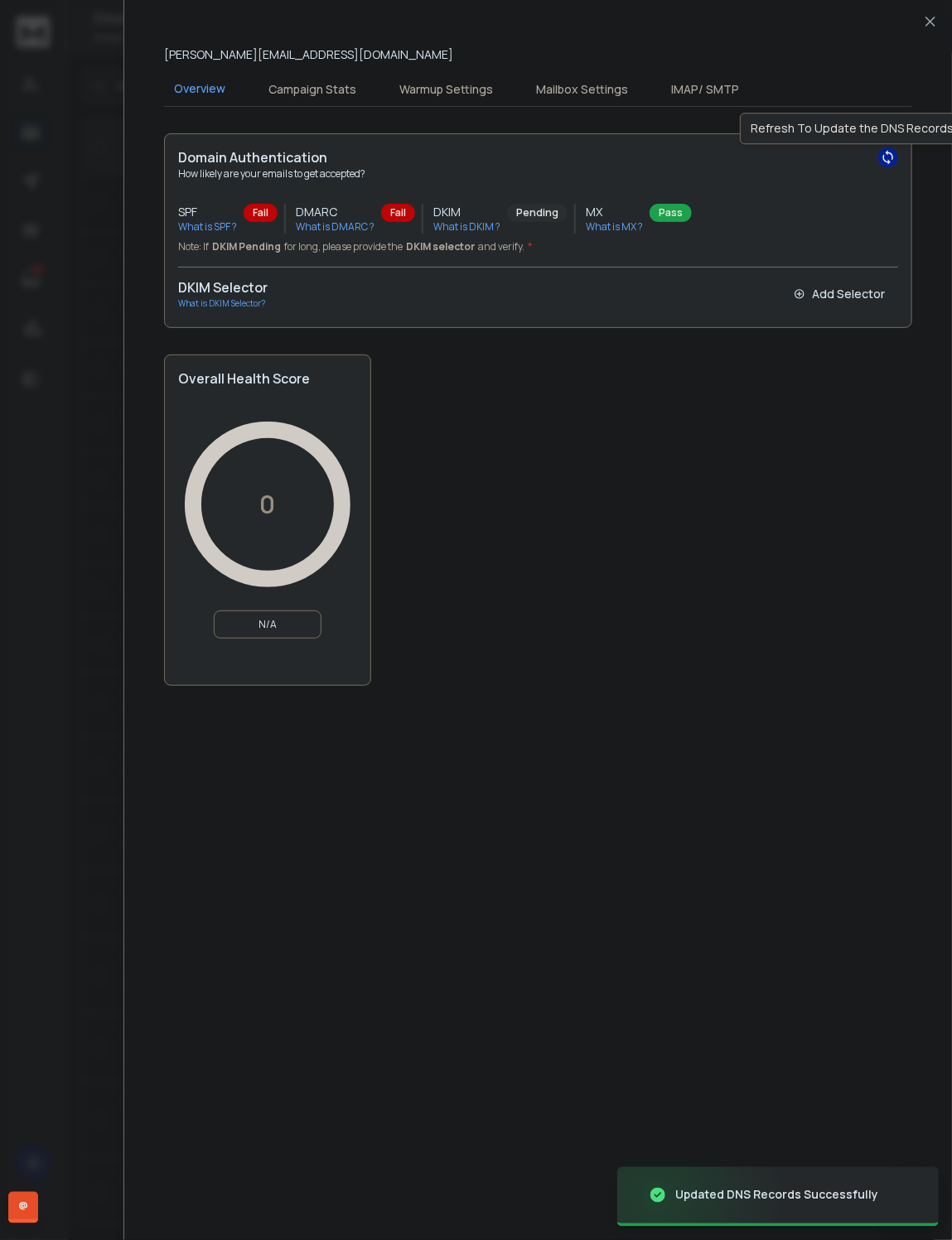
click at [879, 161] on icon at bounding box center [887, 157] width 23 height 23
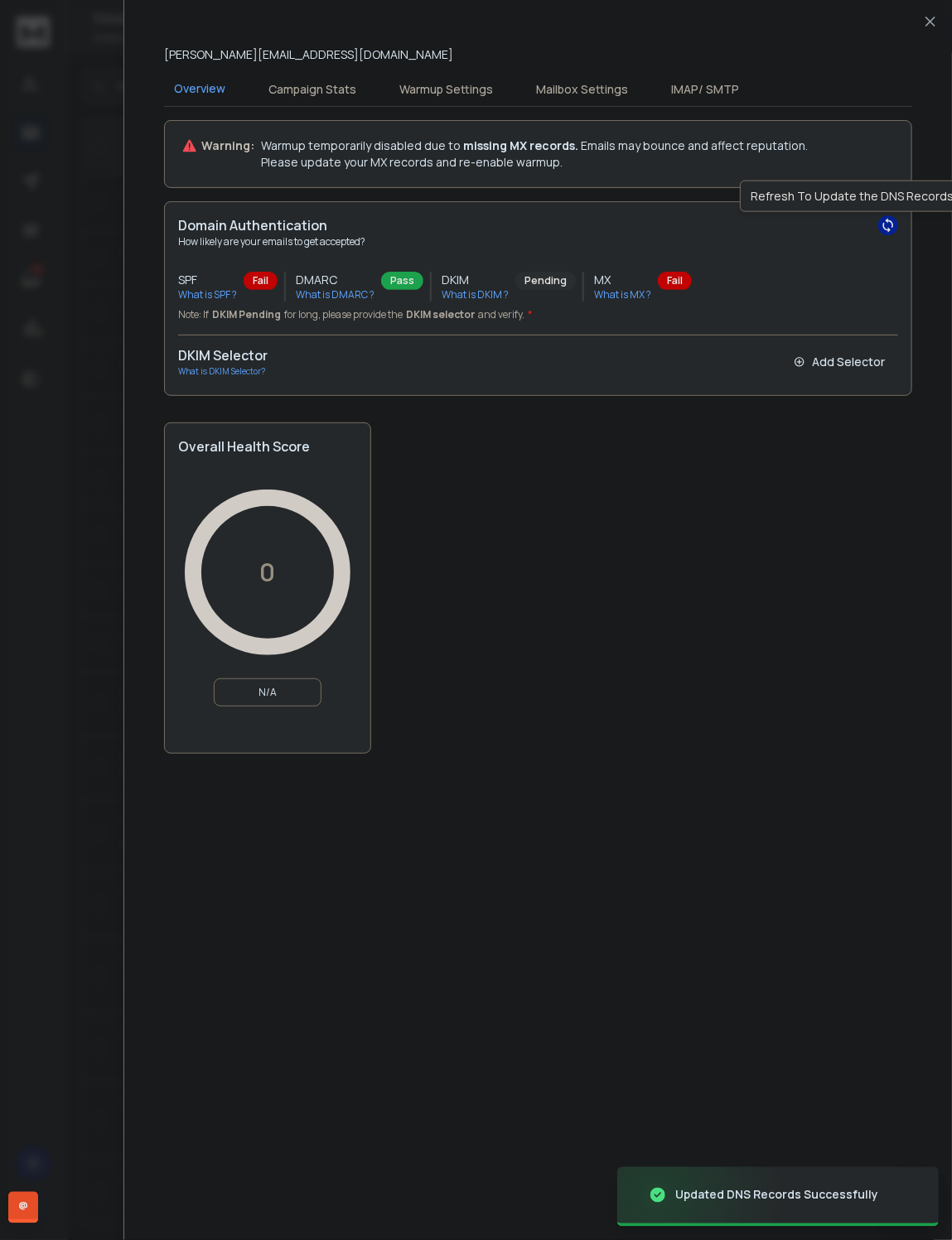
click at [883, 220] on icon at bounding box center [888, 224] width 11 height 14
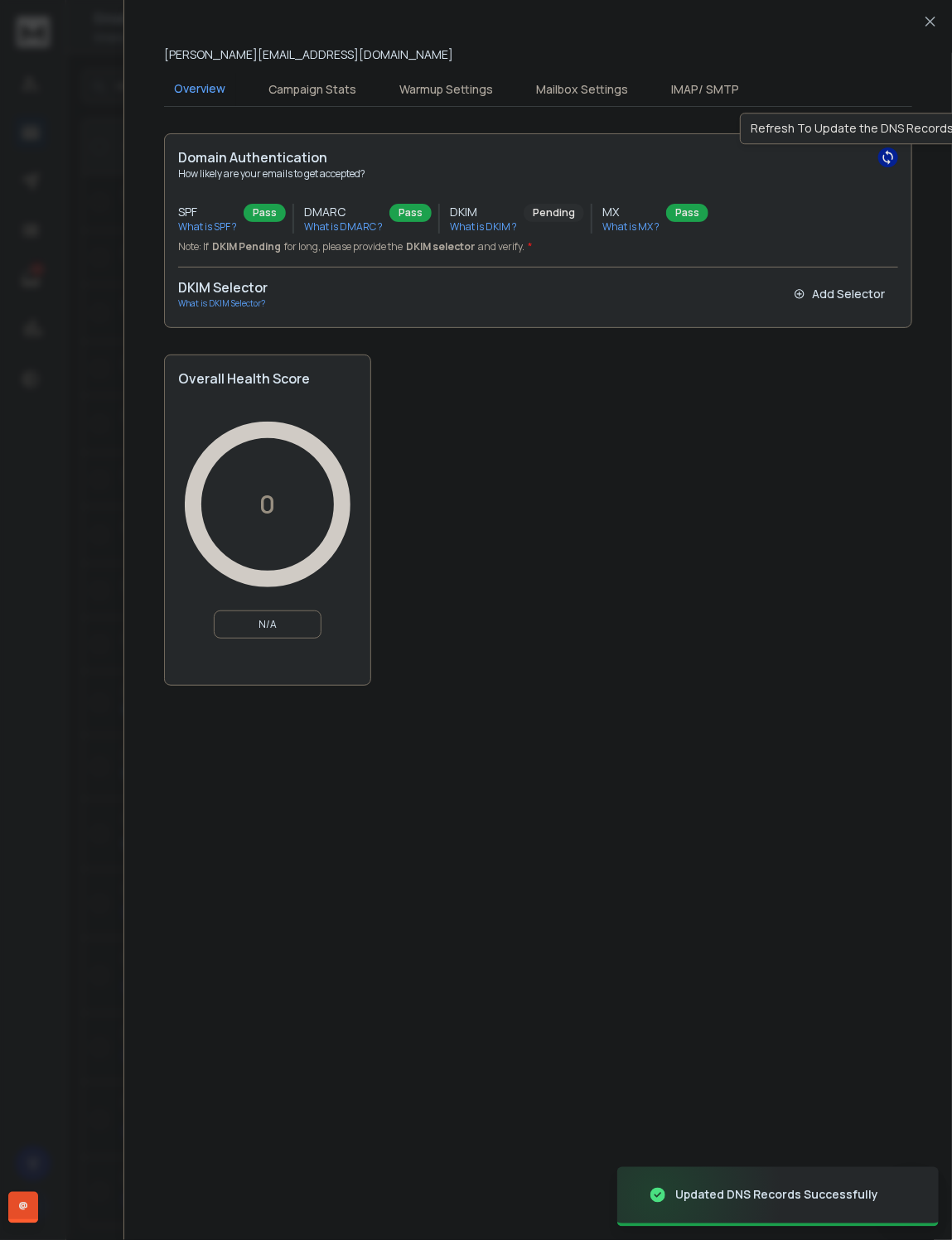
click at [879, 157] on icon at bounding box center [887, 157] width 16 height 16
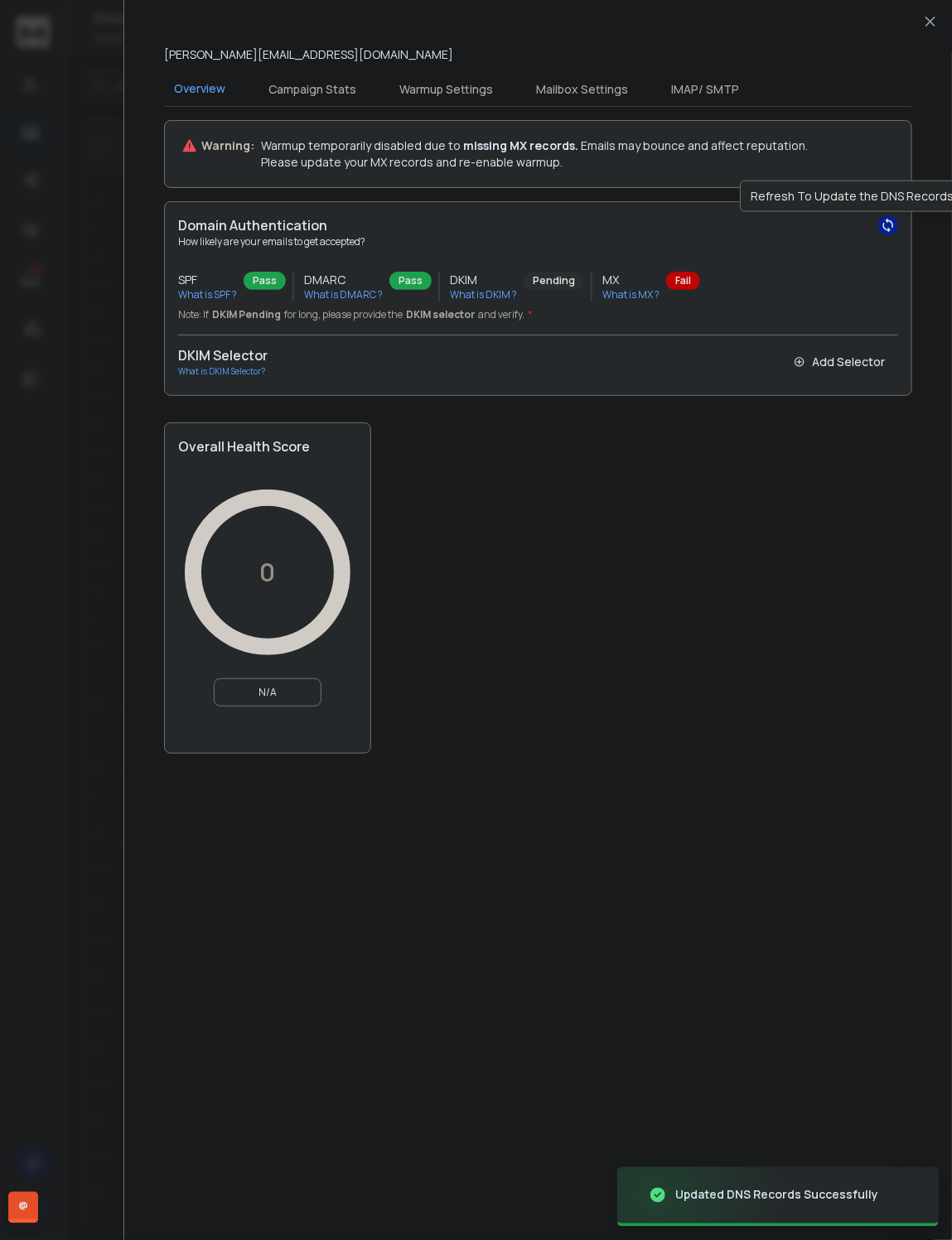
click at [883, 223] on icon at bounding box center [888, 224] width 11 height 14
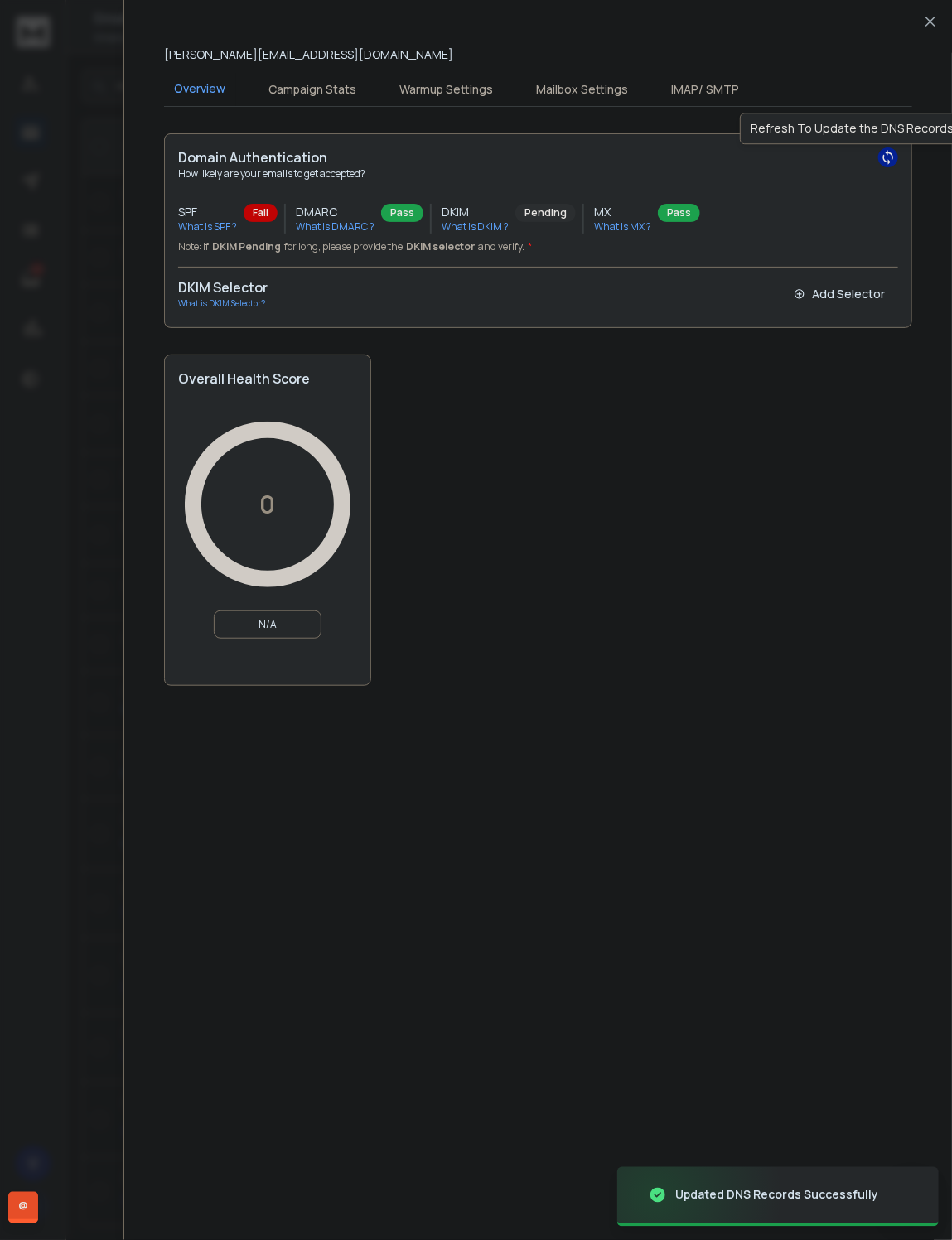
click at [877, 160] on icon at bounding box center [887, 157] width 23 height 23
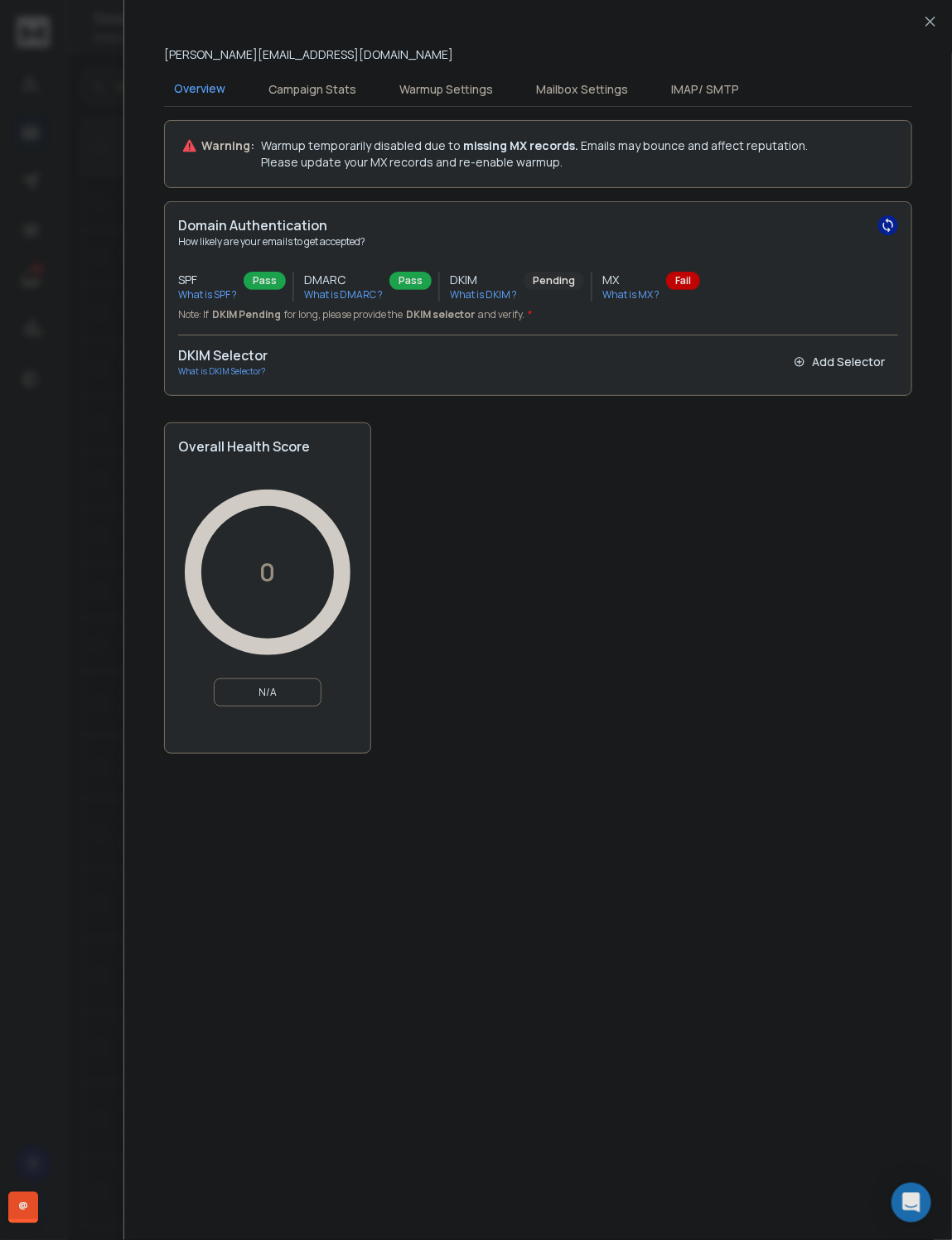
click at [827, 359] on button "Add Selector" at bounding box center [839, 362] width 118 height 33
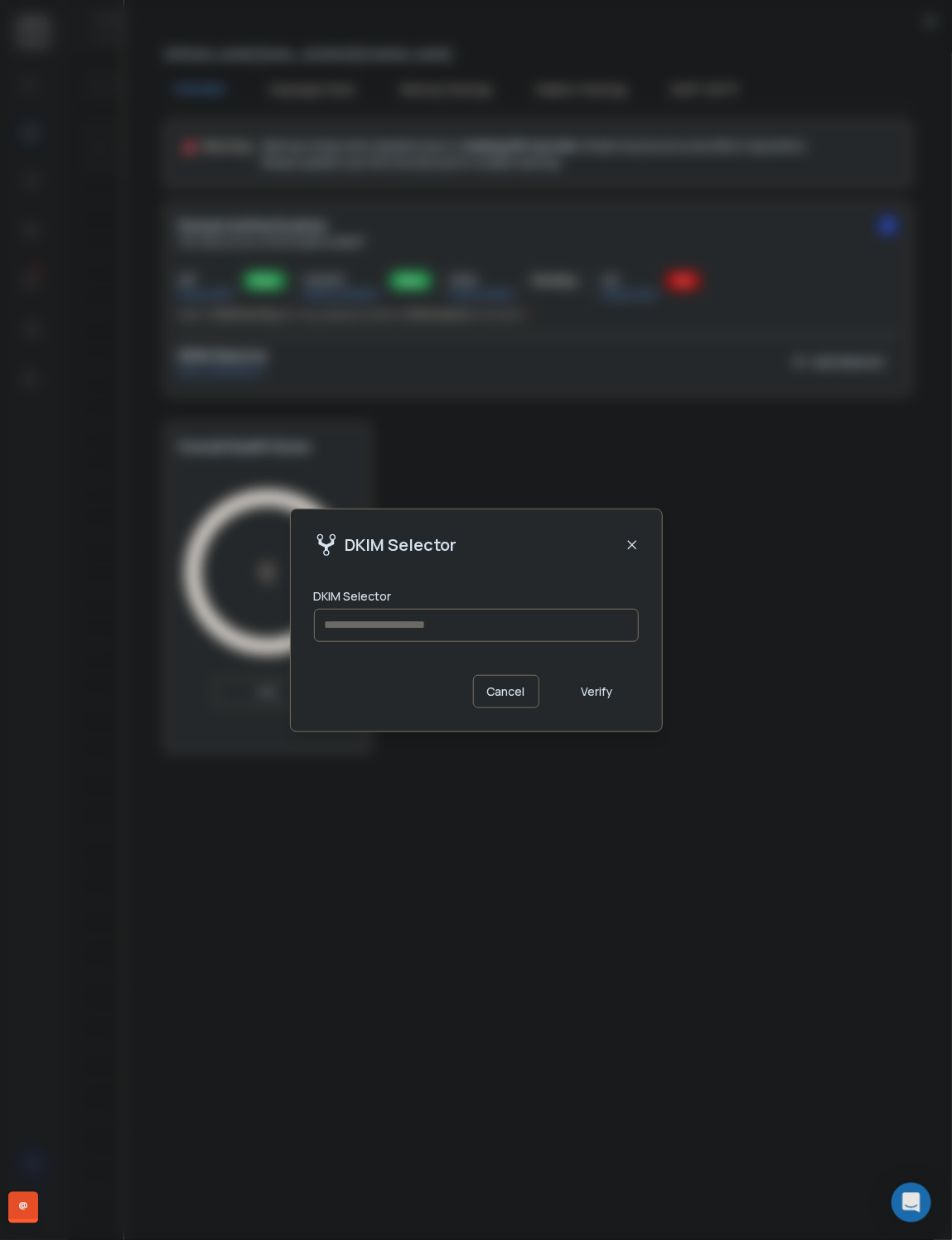
click at [494, 613] on input "text" at bounding box center [476, 625] width 325 height 33
type input "*"
click at [600, 698] on button "Verify" at bounding box center [597, 691] width 83 height 33
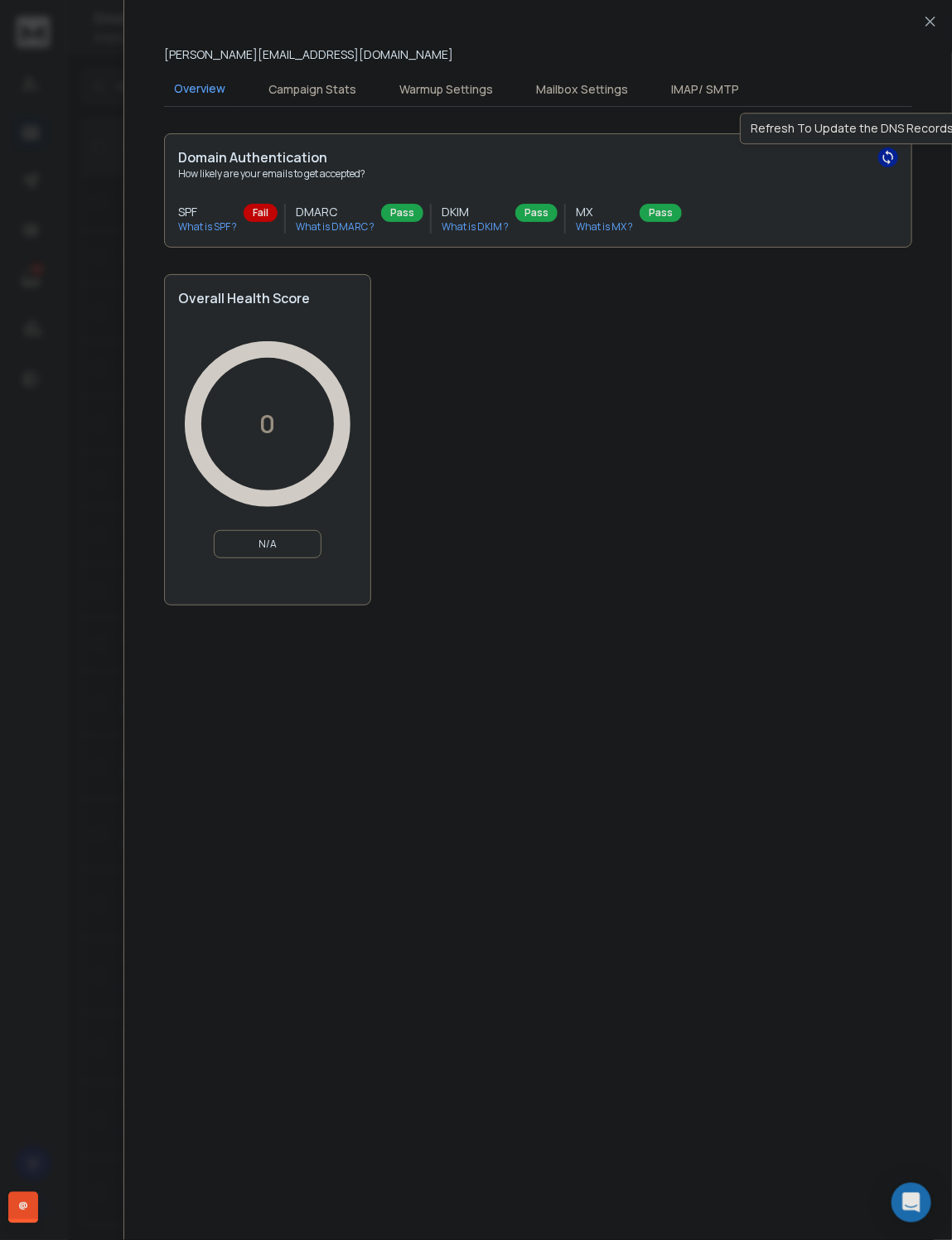
click at [883, 161] on icon at bounding box center [887, 157] width 16 height 16
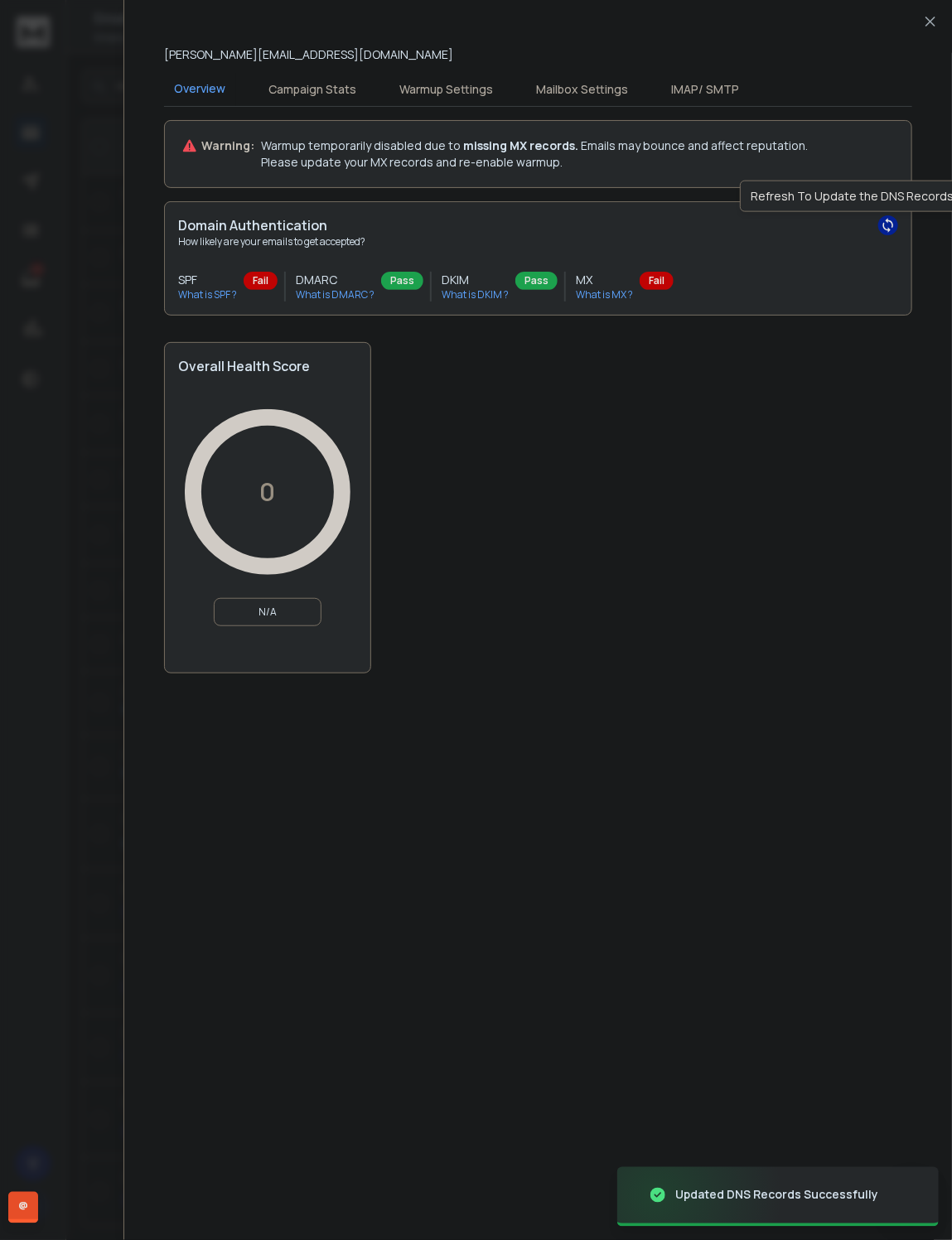
click at [879, 229] on icon at bounding box center [887, 225] width 22 height 22
click at [879, 229] on icon at bounding box center [887, 224] width 16 height 16
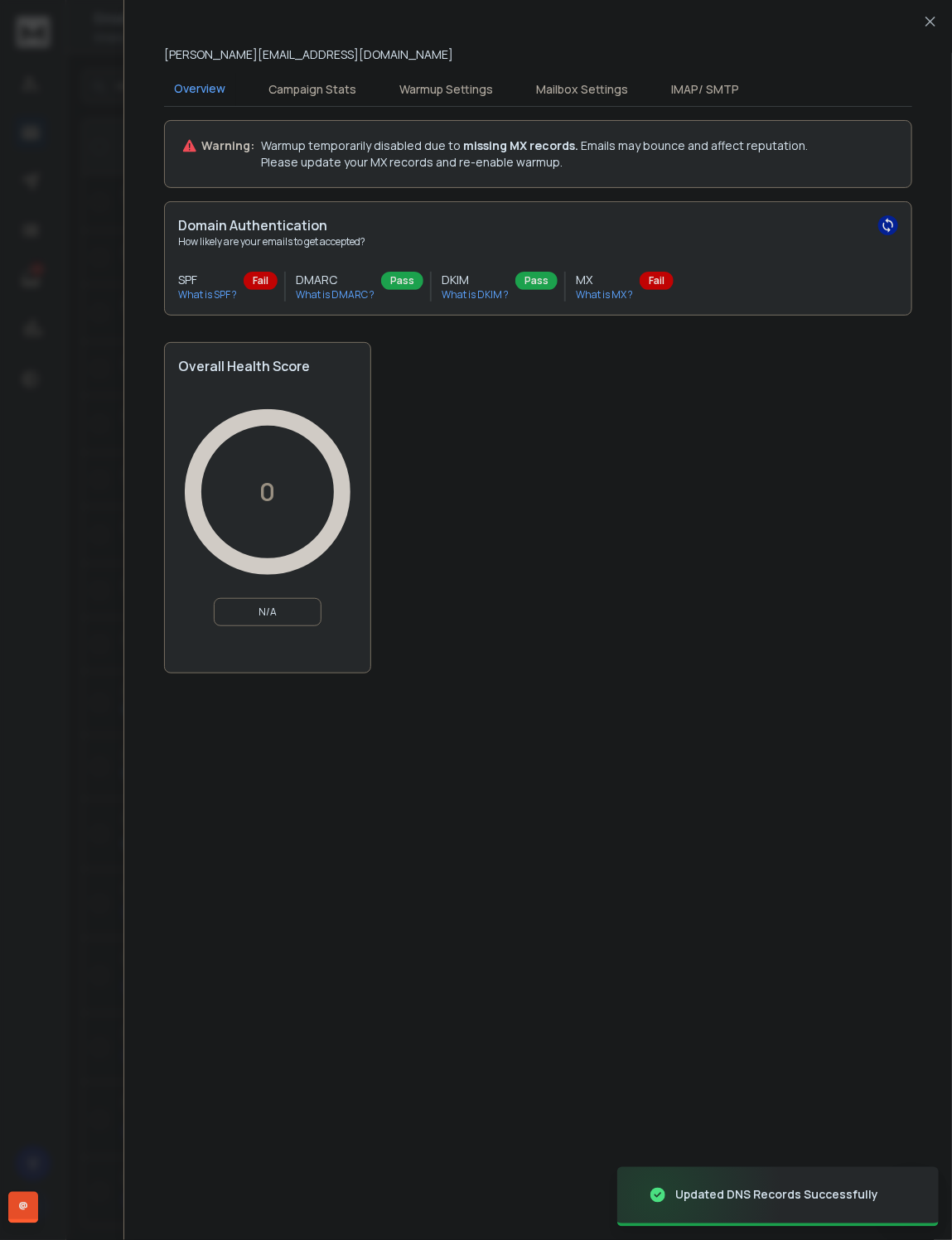
click at [879, 229] on icon at bounding box center [887, 224] width 16 height 16
click at [879, 229] on icon at bounding box center [887, 225] width 23 height 23
click at [879, 229] on icon at bounding box center [887, 224] width 16 height 16
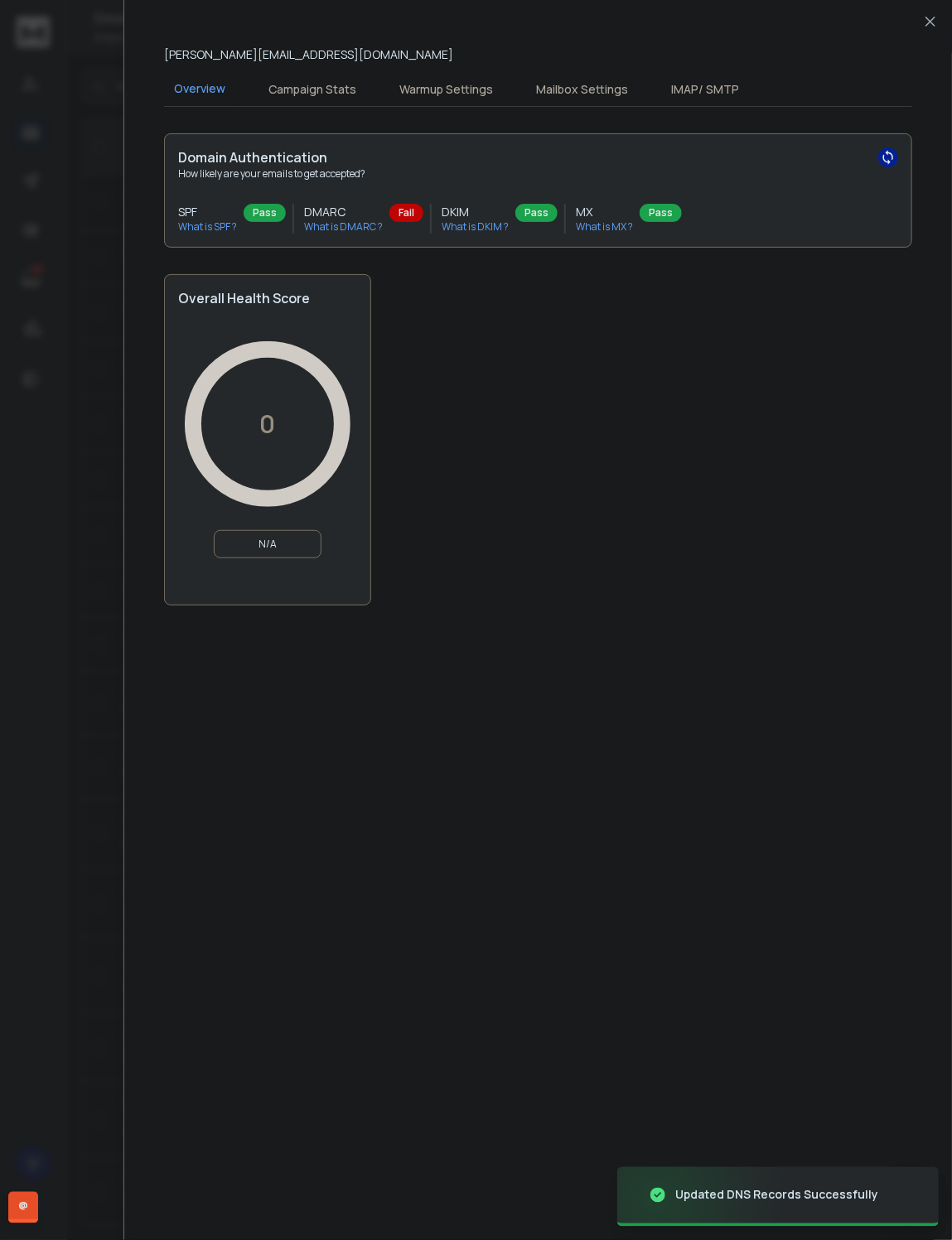
click at [879, 229] on div "SPF What is SPF ? Pass DMARC What is DMARC ? Fail DKIM What is DKIM ? Pass MX W…" at bounding box center [538, 218] width 720 height 30
click at [888, 153] on icon at bounding box center [887, 157] width 16 height 16
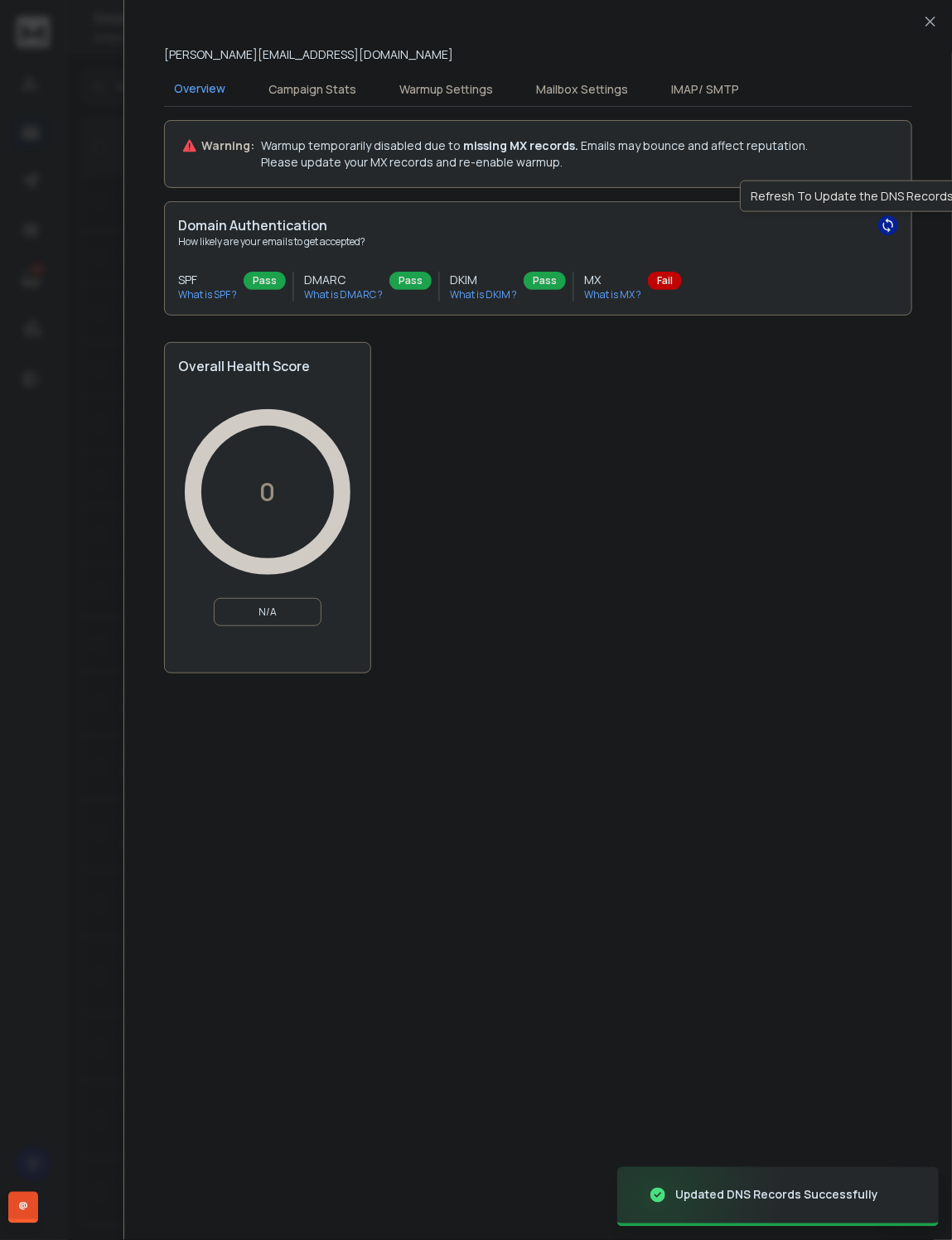
click at [883, 229] on icon at bounding box center [888, 224] width 11 height 14
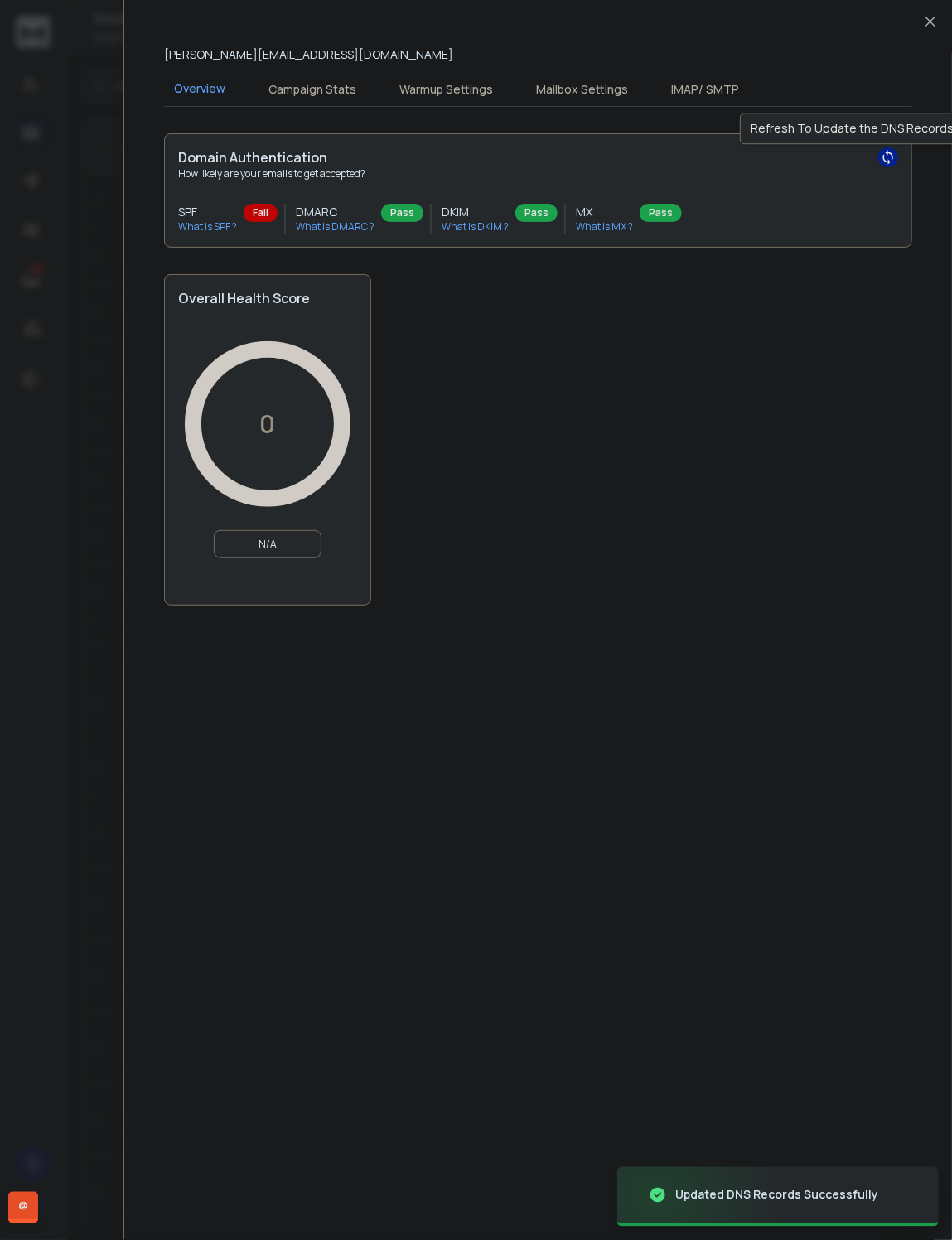
click at [880, 165] on icon at bounding box center [887, 157] width 16 height 16
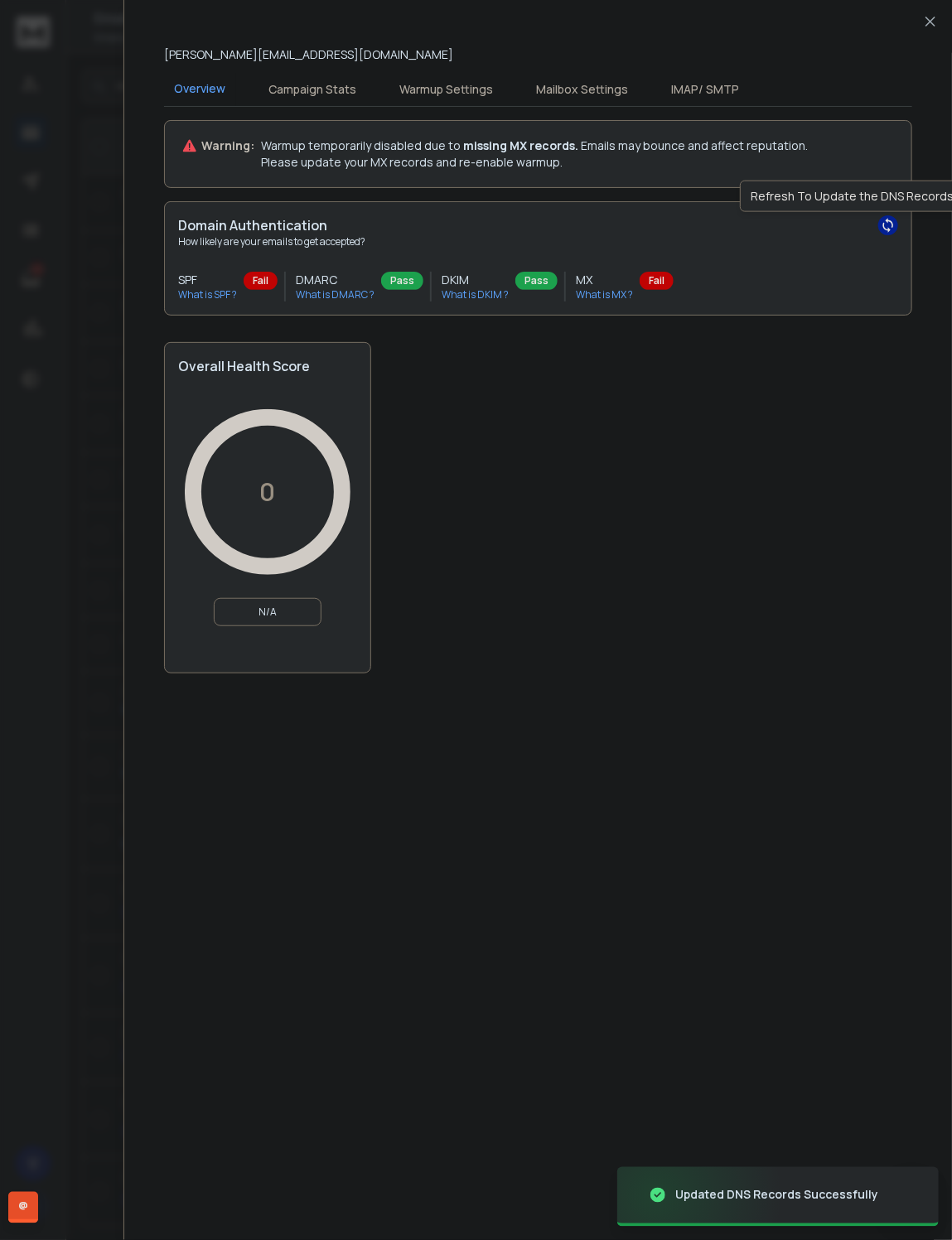
click at [879, 224] on icon at bounding box center [887, 224] width 16 height 16
click at [923, 32] on div "james@bizbuyermatch.com Overview Campaign Stats Warmup Settings Mailbox Setting…" at bounding box center [537, 359] width 787 height 680
click at [925, 16] on icon "button" at bounding box center [930, 21] width 16 height 16
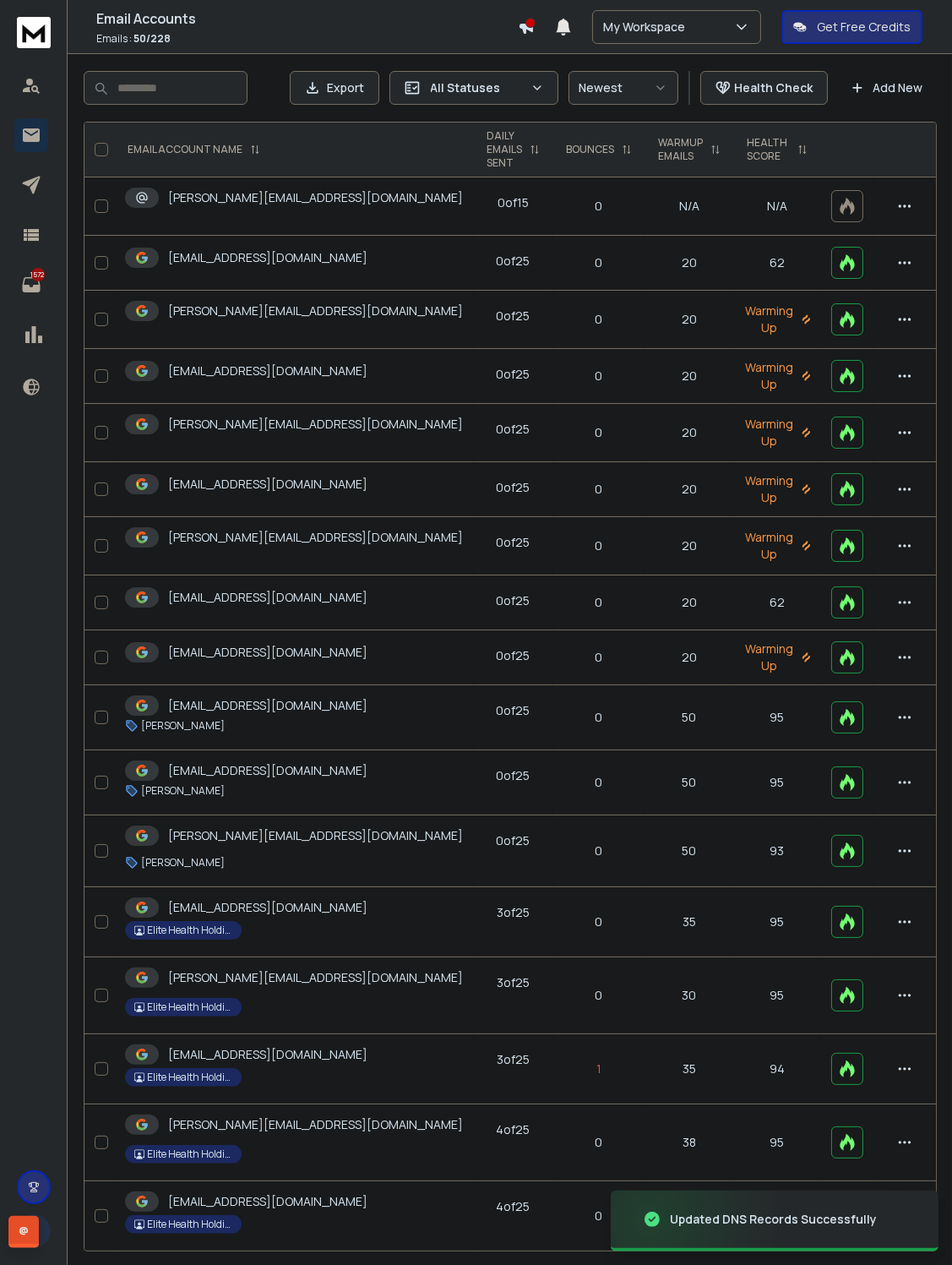
click at [346, 199] on p "[PERSON_NAME][EMAIL_ADDRESS][DOMAIN_NAME]" at bounding box center [316, 197] width 295 height 17
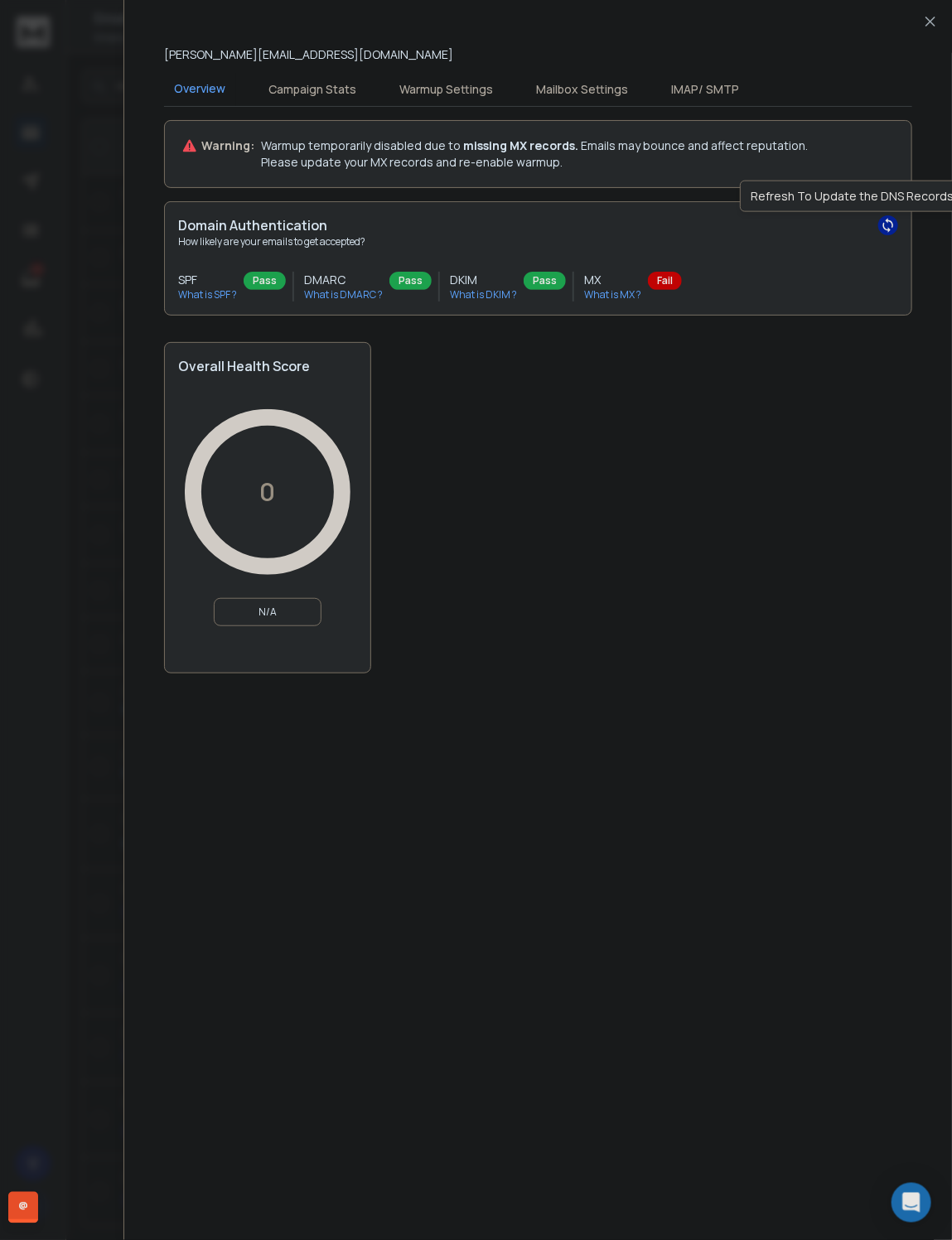
click at [883, 223] on icon at bounding box center [888, 224] width 11 height 14
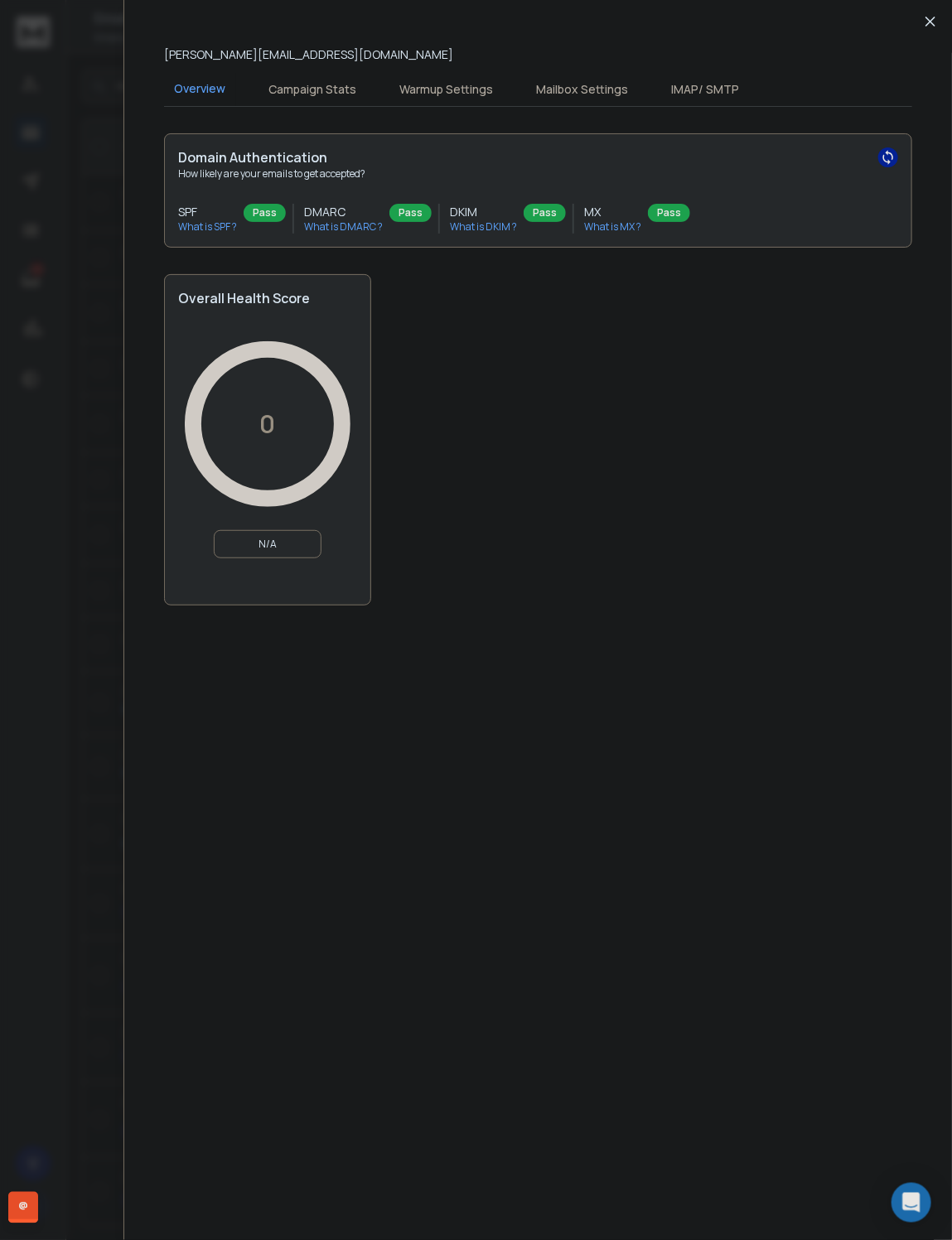
click at [926, 23] on icon "button" at bounding box center [931, 21] width 9 height 9
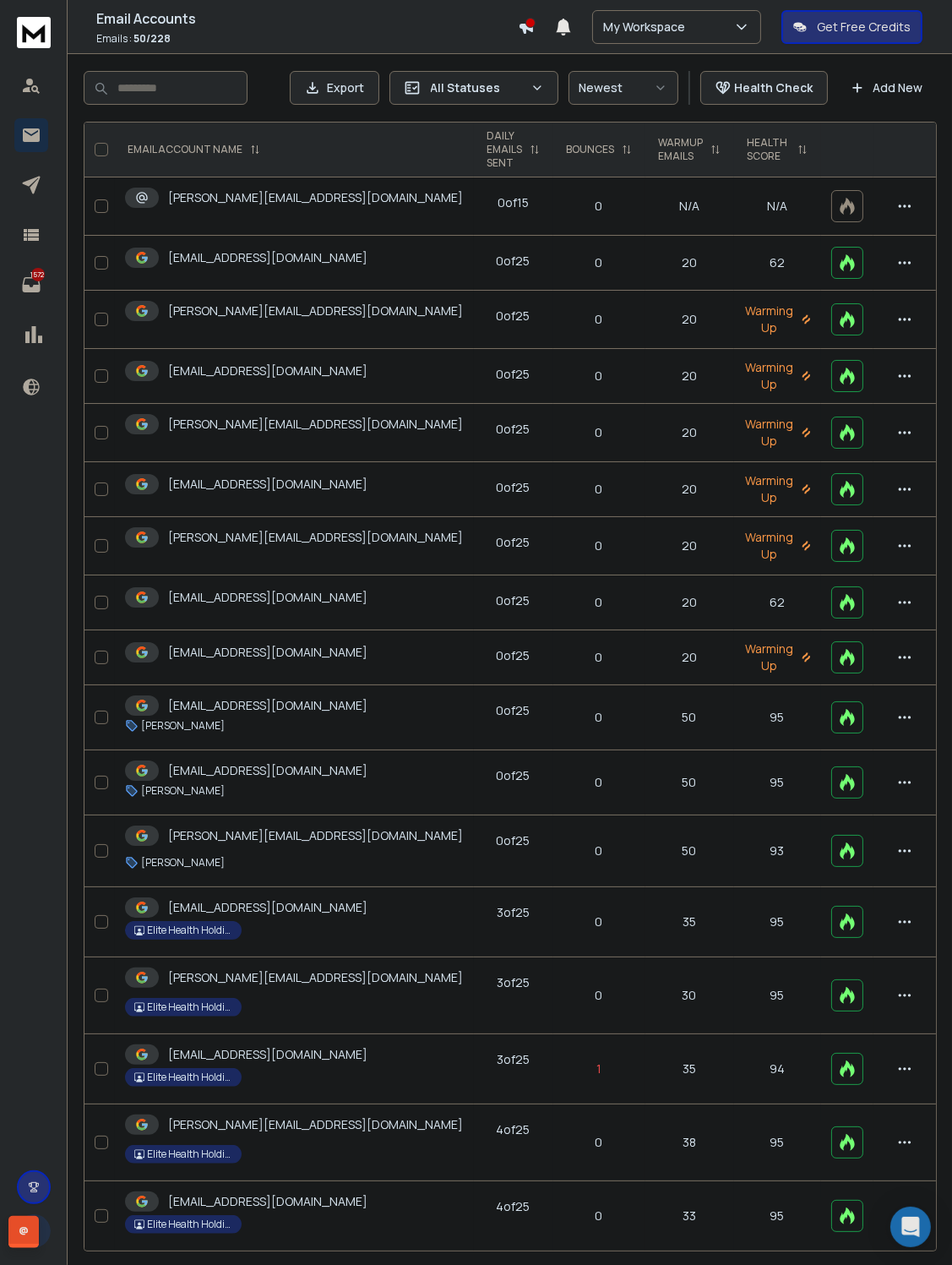
click at [839, 197] on icon at bounding box center [847, 205] width 17 height 17
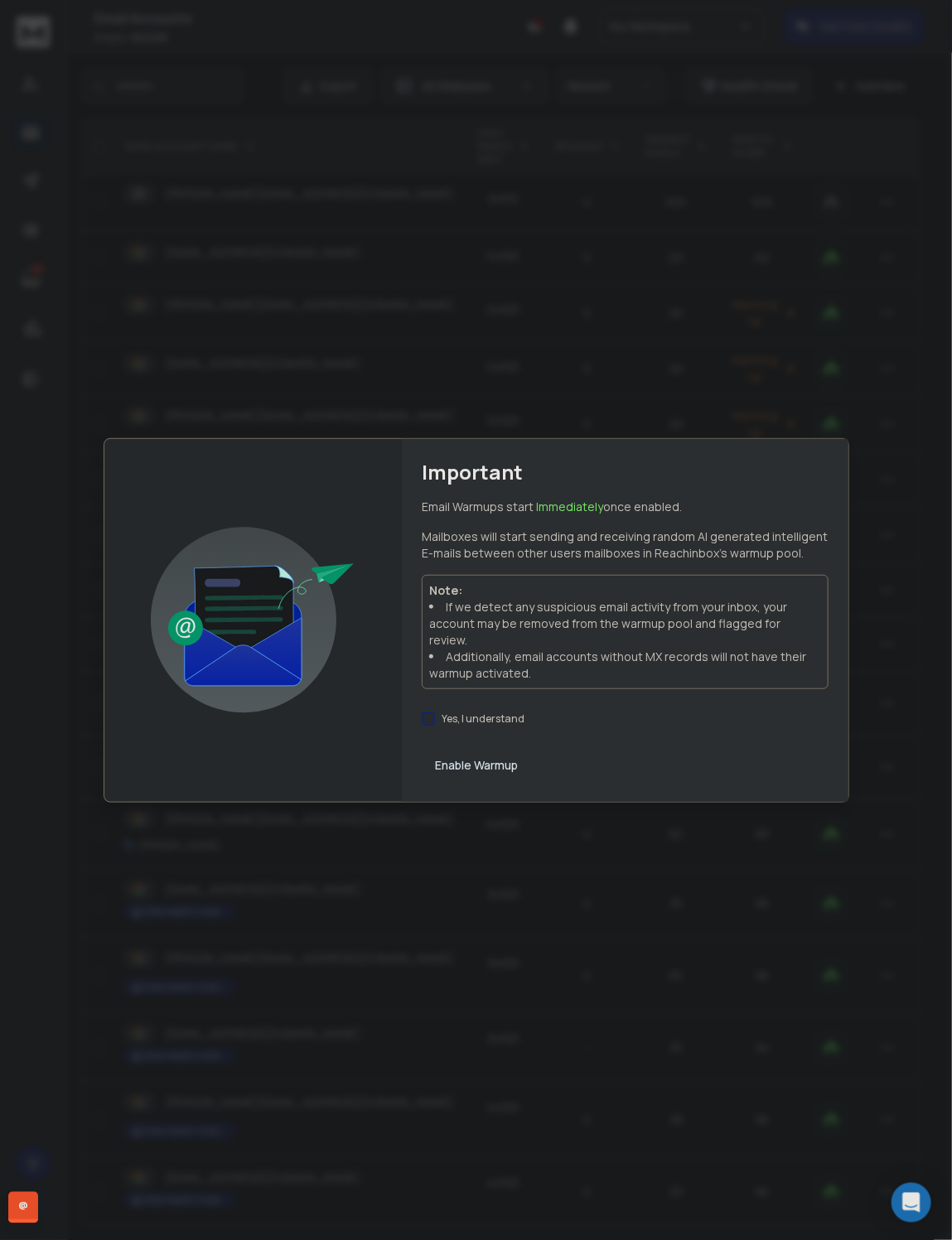
click at [424, 712] on button "Yes, I understand" at bounding box center [428, 719] width 14 height 14
click at [426, 756] on button "Enable Warmup" at bounding box center [476, 765] width 109 height 33
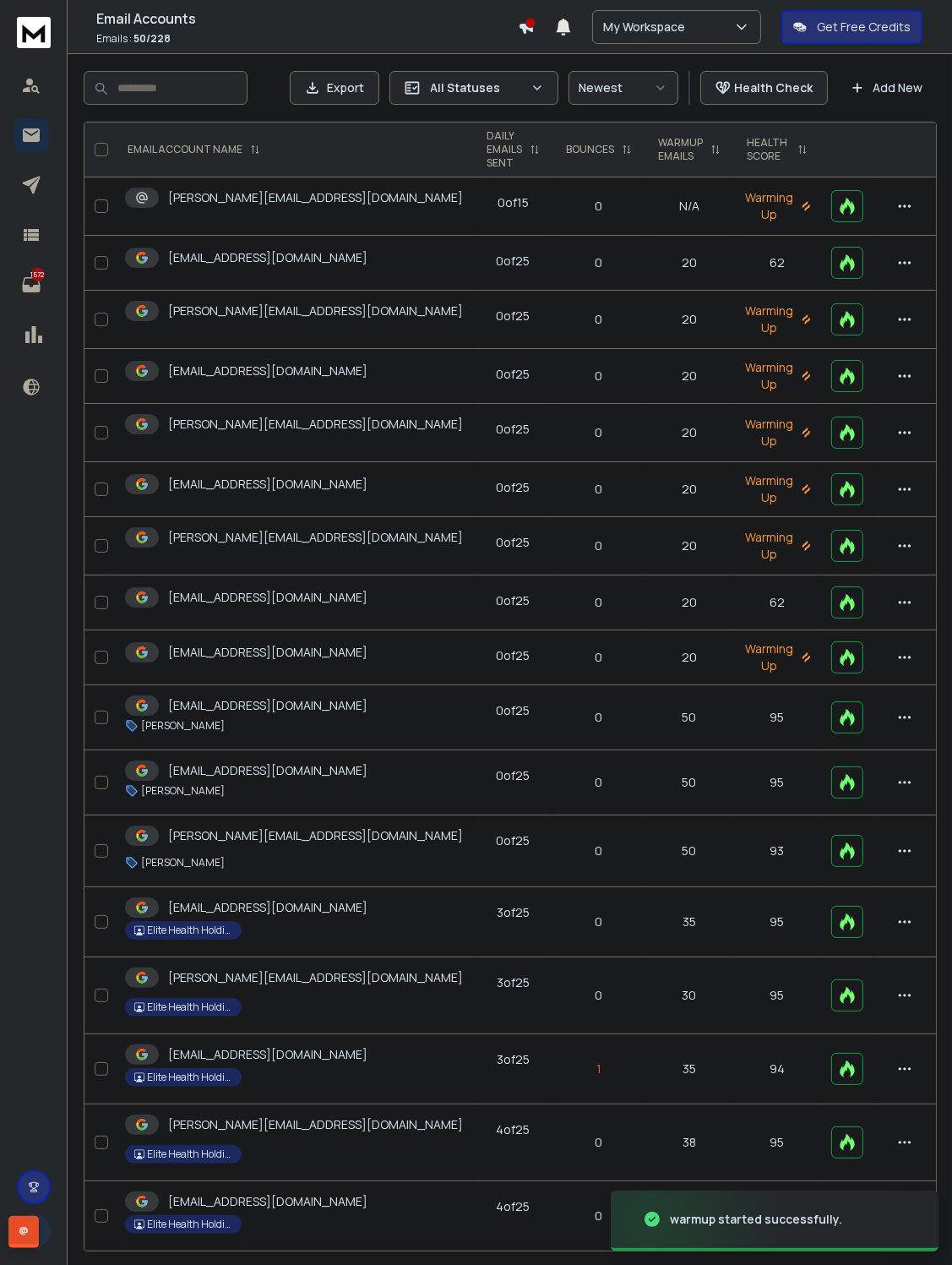
click at [370, 198] on div "[PERSON_NAME][EMAIL_ADDRESS][DOMAIN_NAME]" at bounding box center [294, 201] width 339 height 27
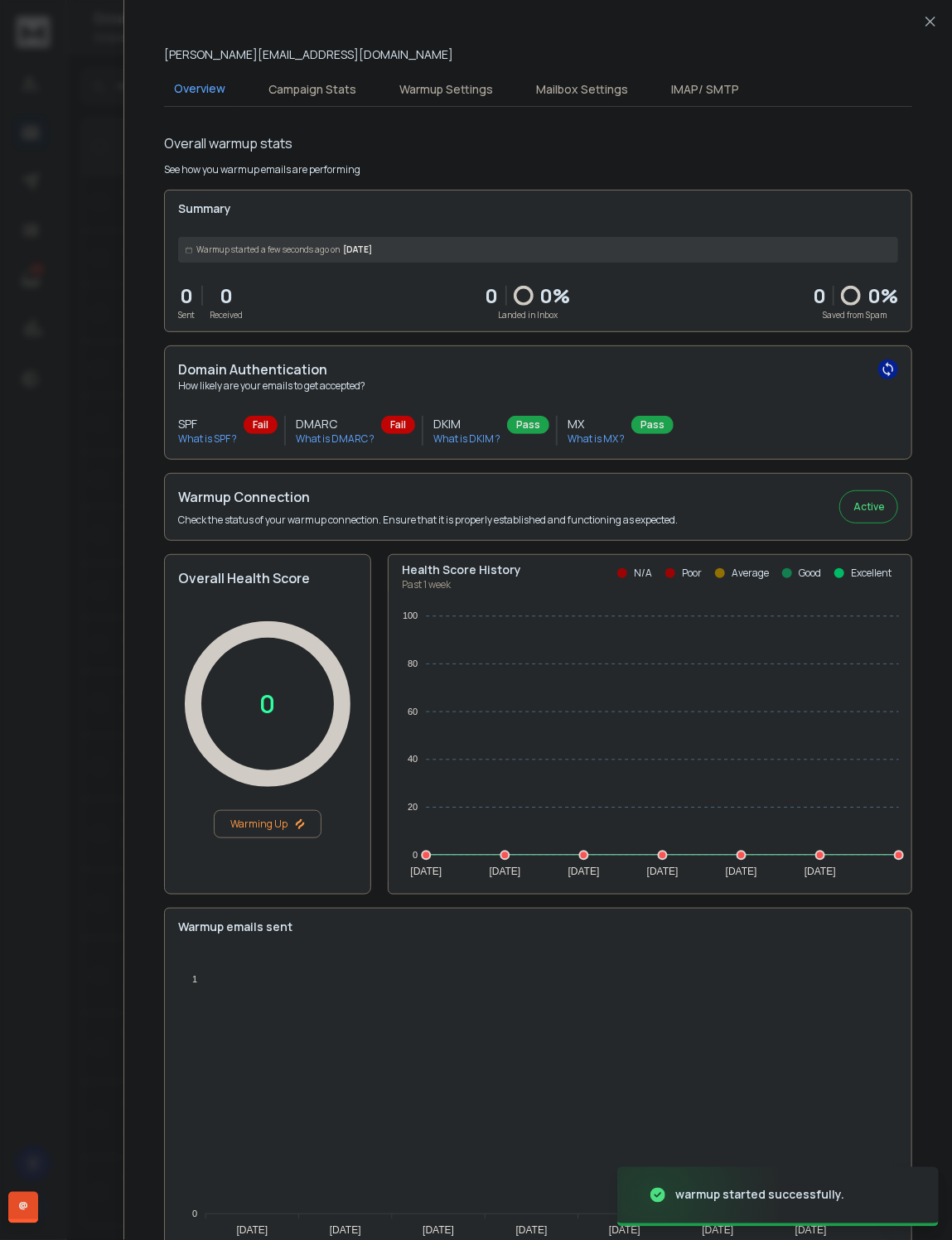
click at [571, 86] on button "Mailbox Settings" at bounding box center [582, 90] width 112 height 37
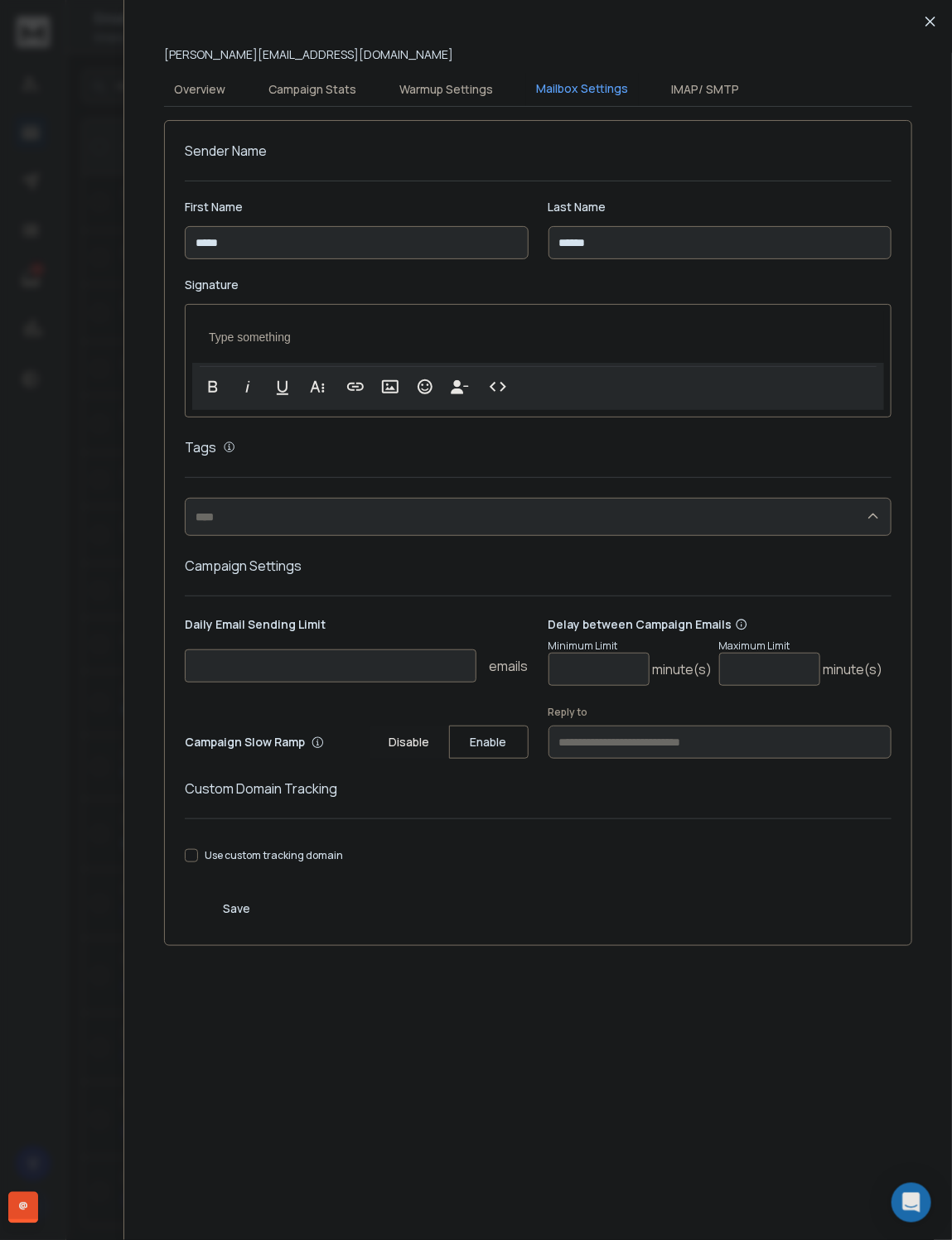
click at [924, 26] on icon "button" at bounding box center [930, 21] width 16 height 16
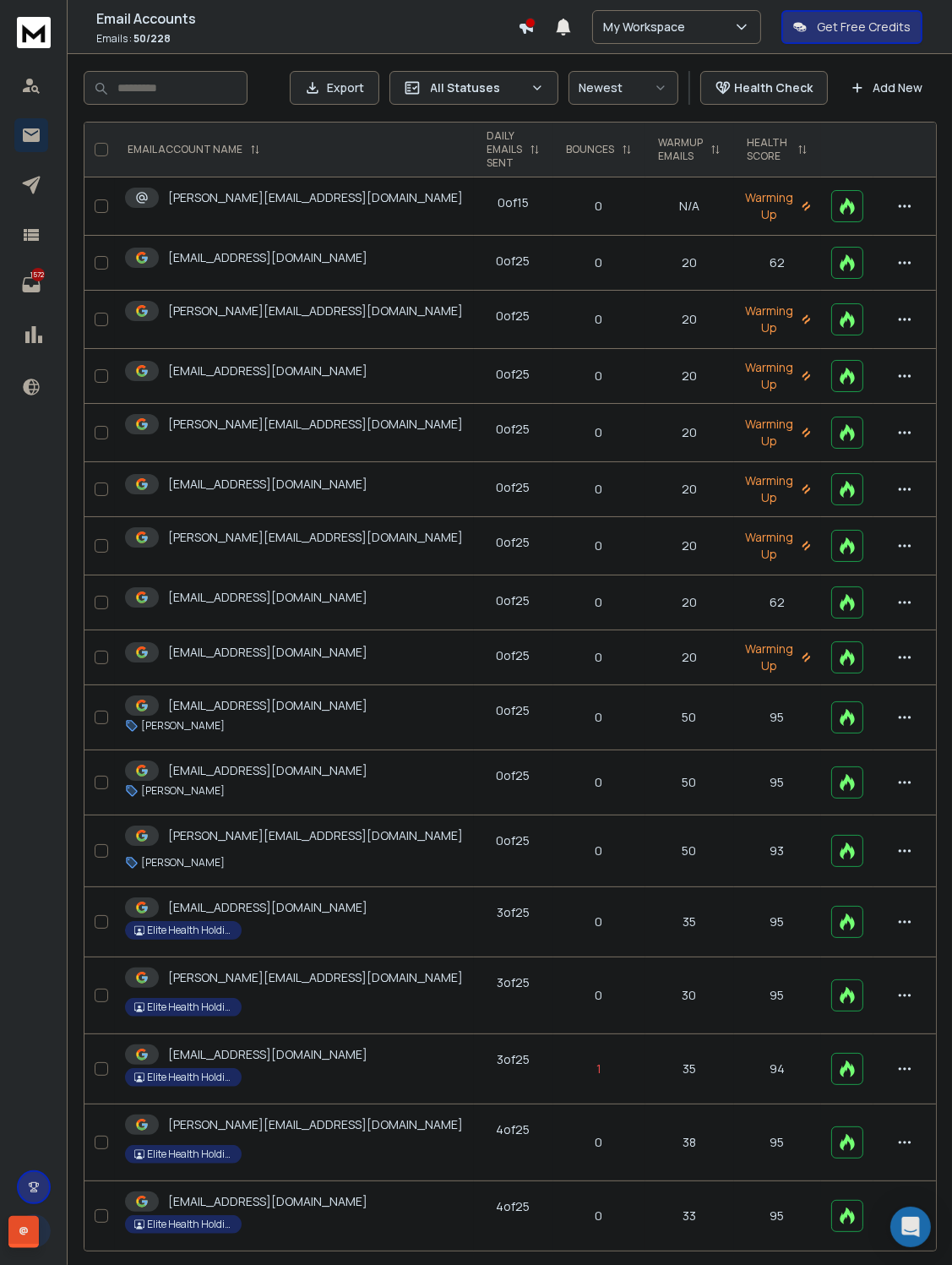
click at [897, 83] on button "Add New" at bounding box center [888, 88] width 99 height 34
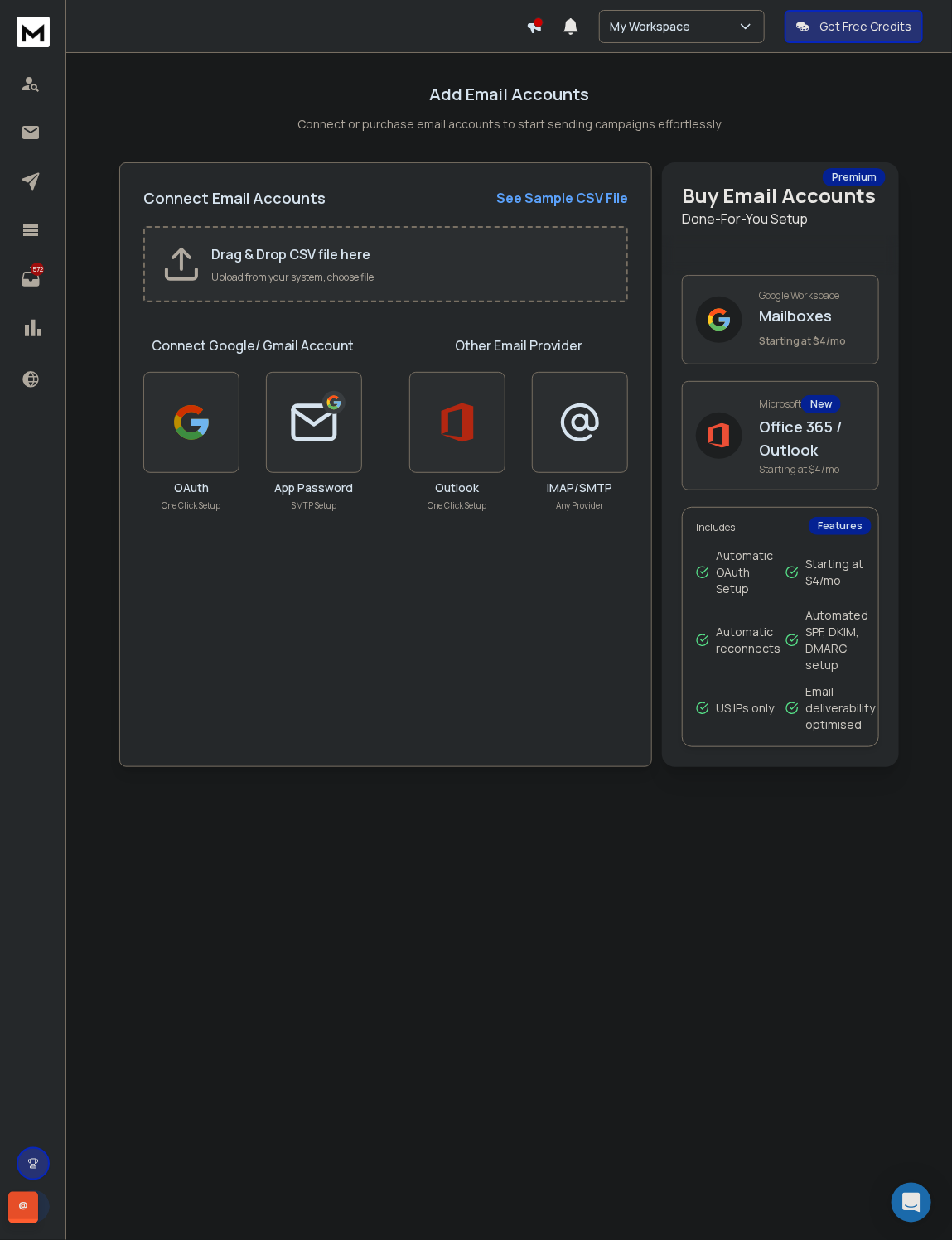
click at [581, 417] on icon at bounding box center [579, 422] width 42 height 49
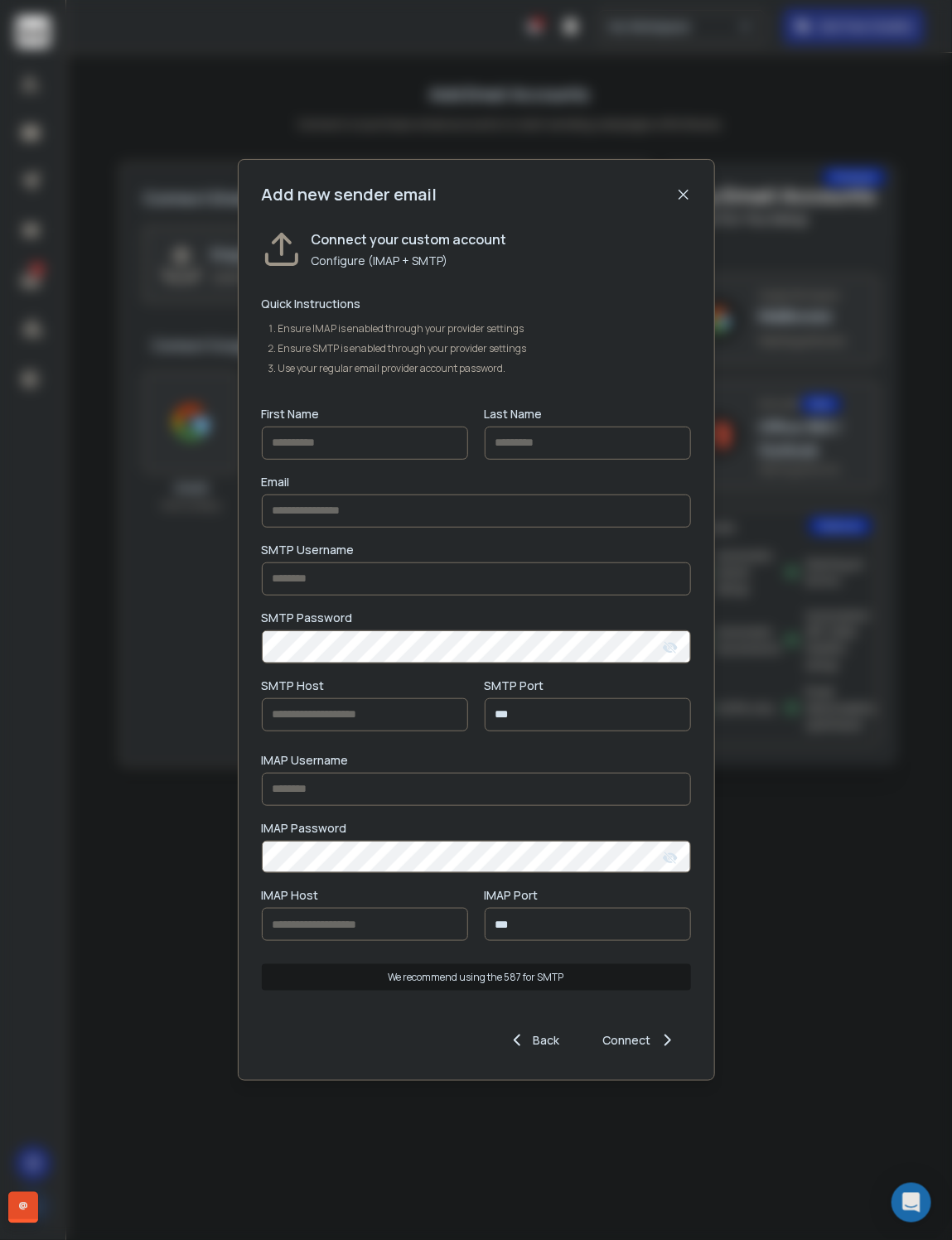
type input "**********"
click at [683, 196] on icon at bounding box center [682, 194] width 15 height 14
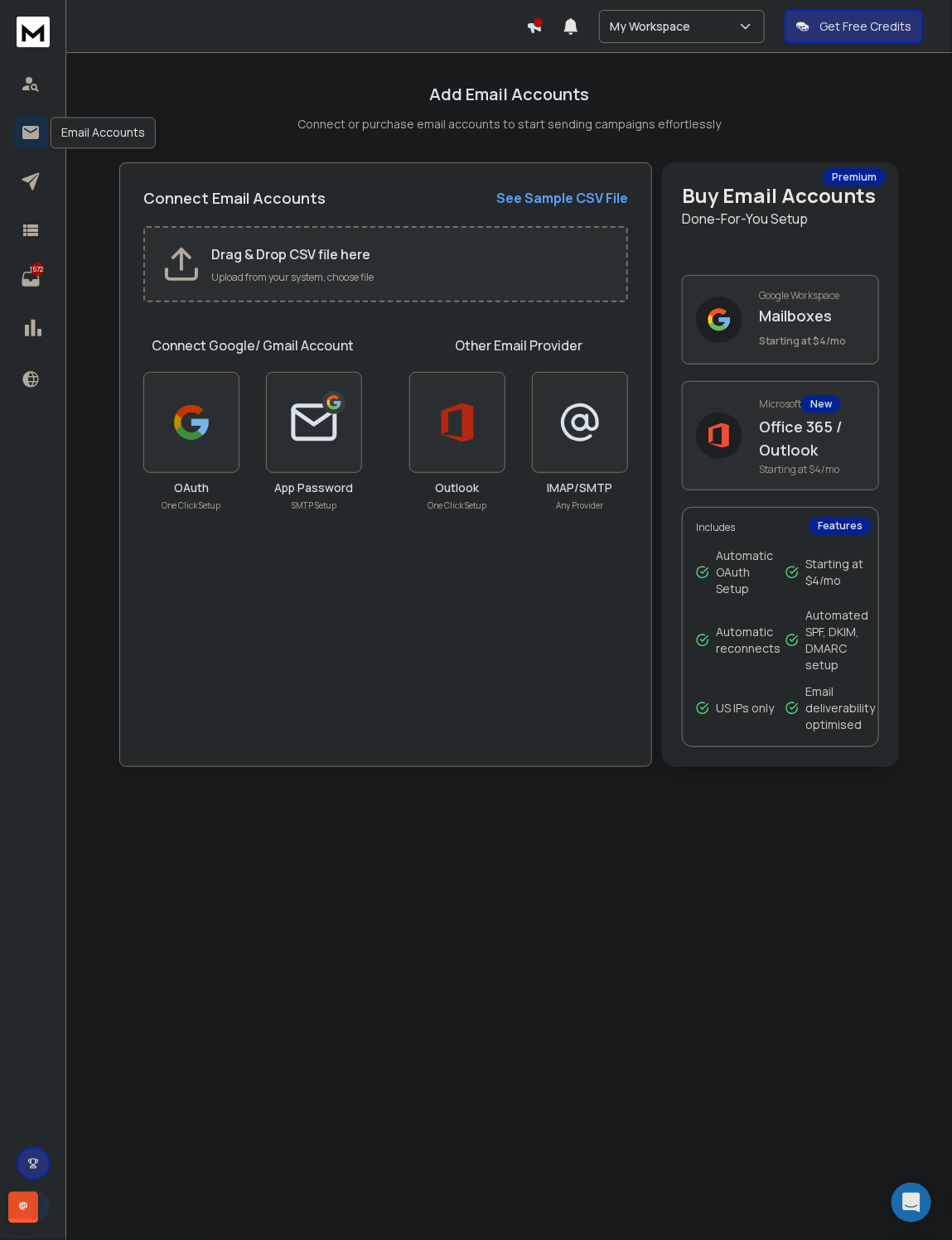
click at [39, 143] on link at bounding box center [31, 132] width 33 height 33
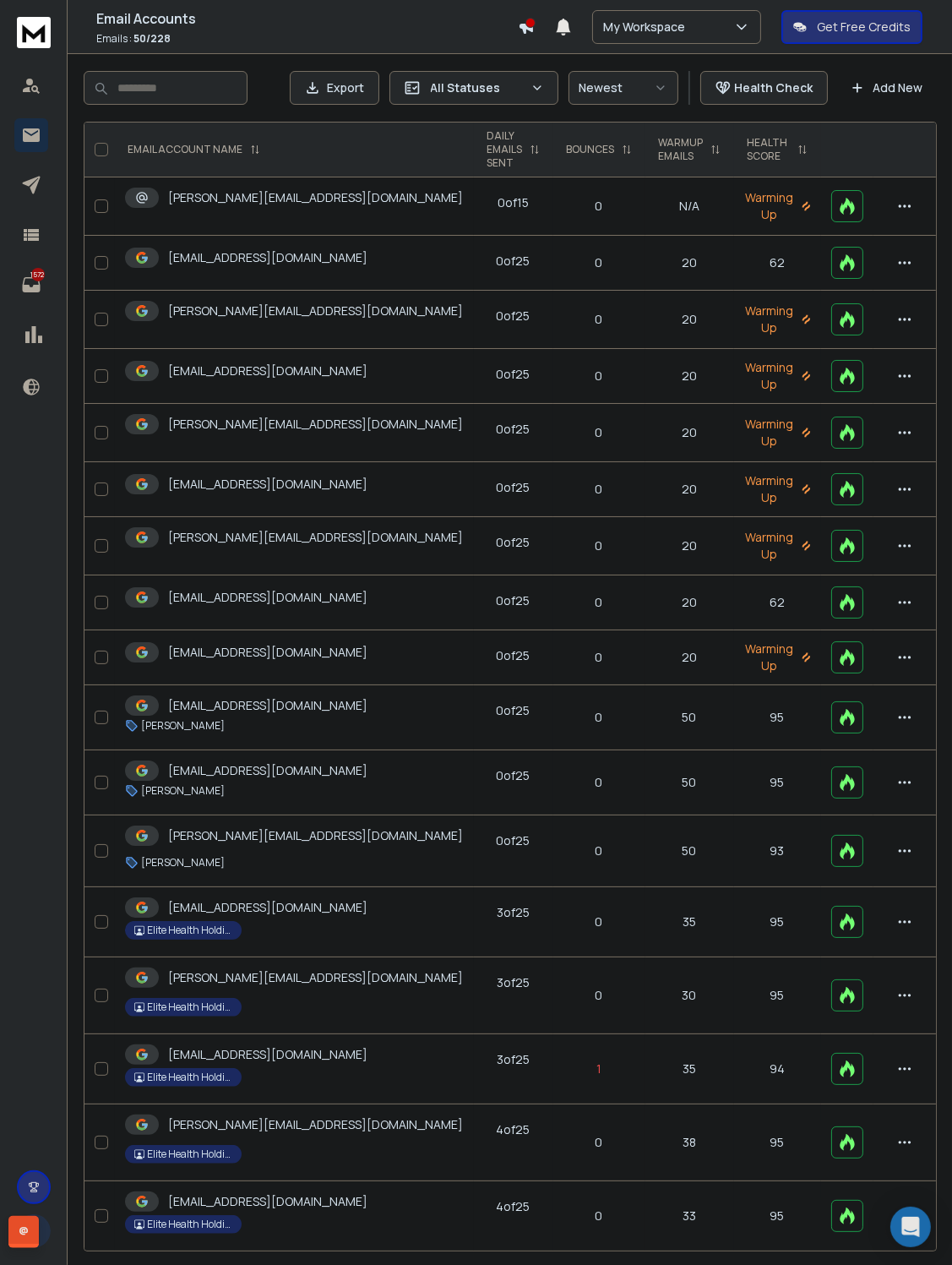
click at [108, 200] on button "button" at bounding box center [102, 206] width 14 height 14
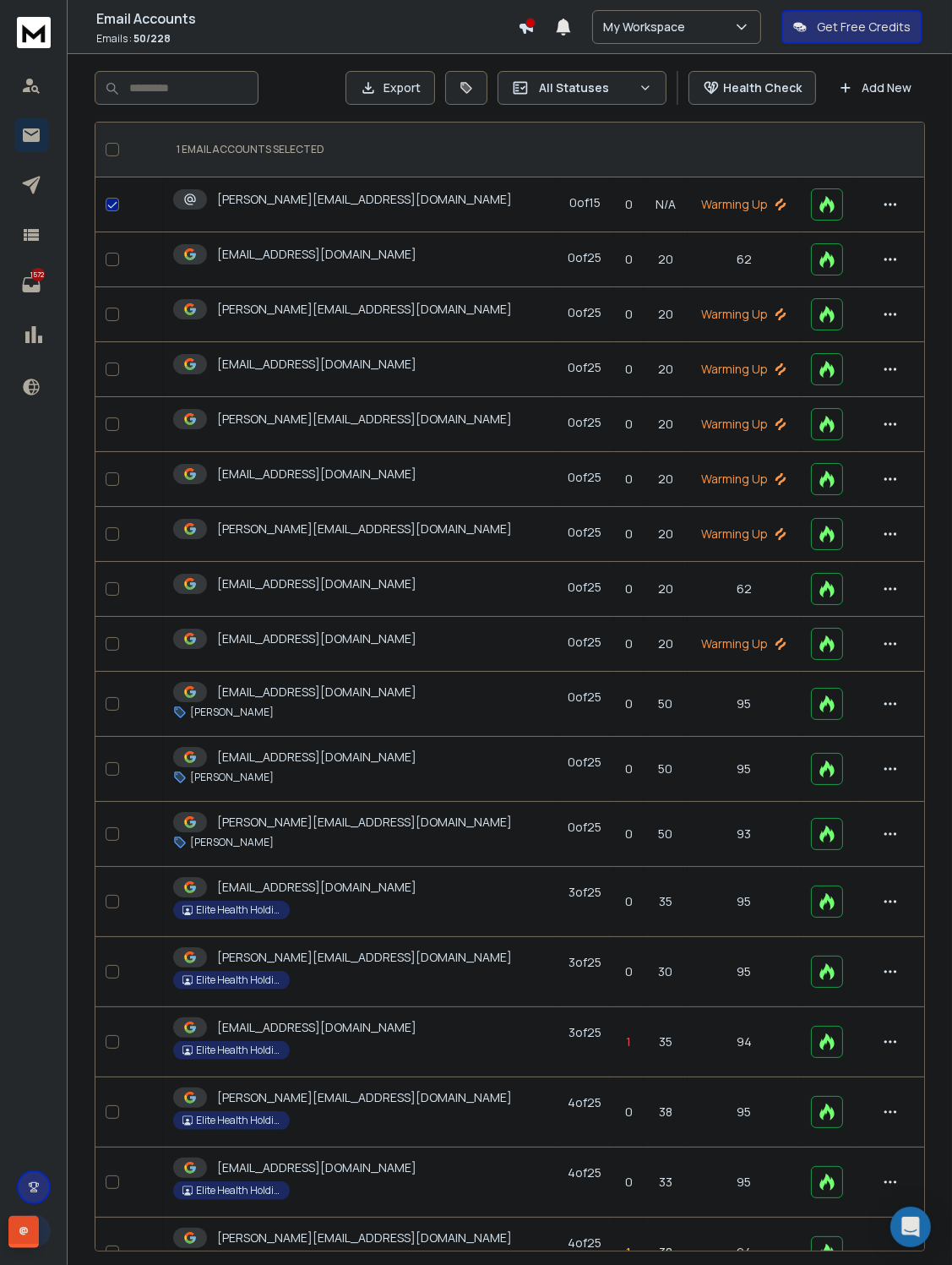
click at [883, 200] on icon at bounding box center [890, 204] width 15 height 15
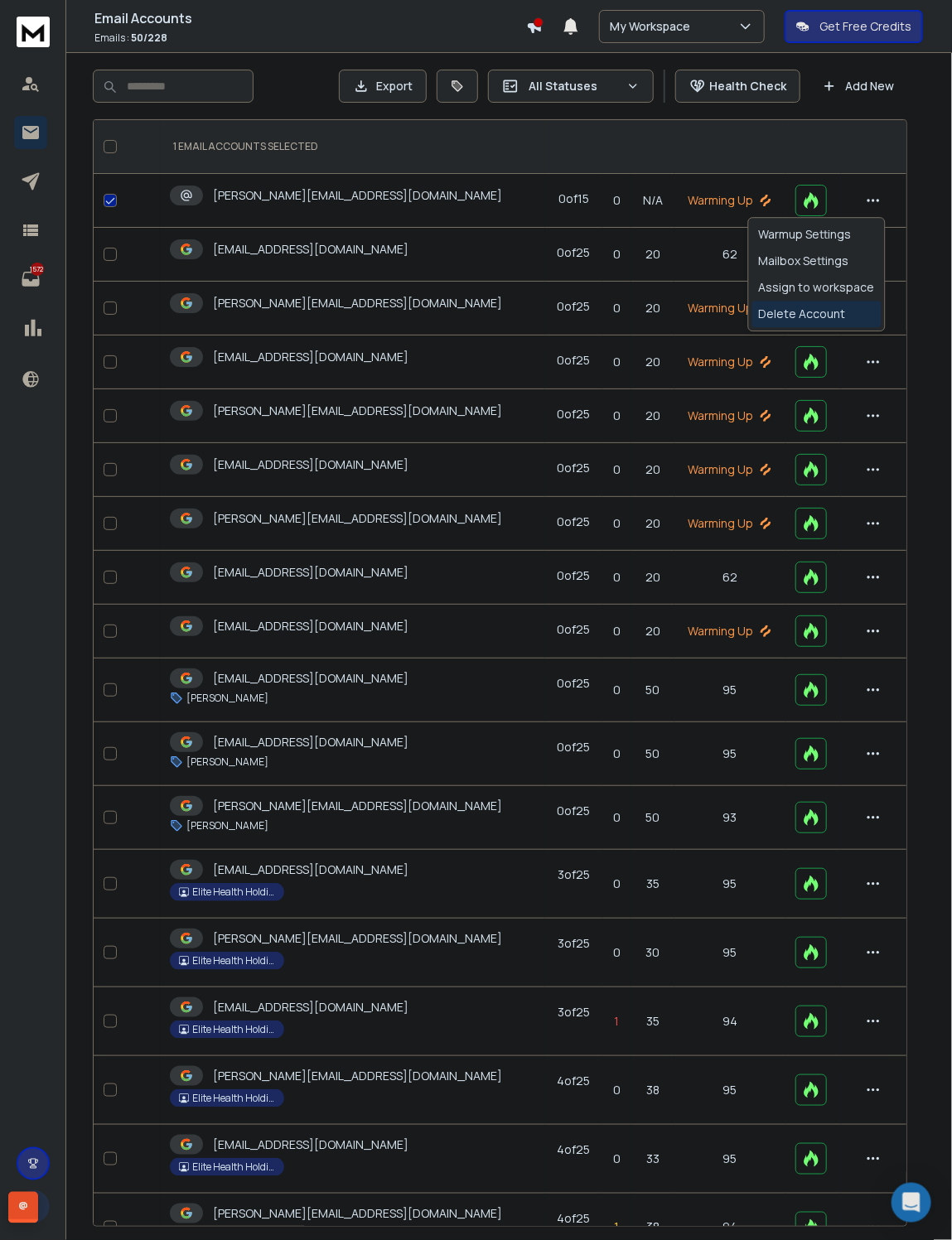
click at [793, 312] on div "Delete Account" at bounding box center [816, 313] width 129 height 26
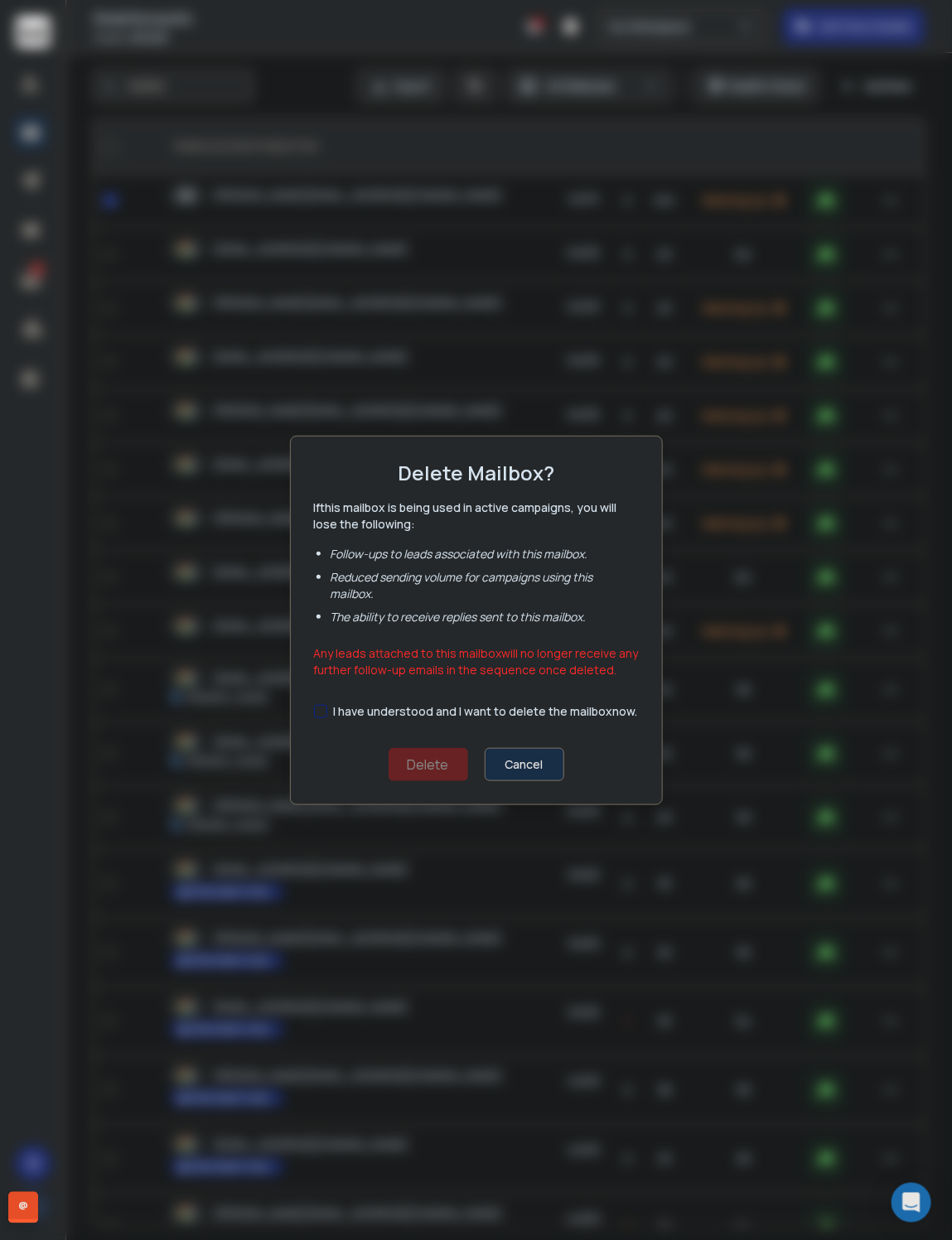
click at [361, 711] on label "I have understood and I want to delete the mailbox now." at bounding box center [485, 711] width 304 height 12
click at [328, 711] on button "I have understood and I want to delete the mailbox now." at bounding box center [321, 711] width 14 height 14
click at [446, 765] on button "Delete" at bounding box center [427, 764] width 79 height 33
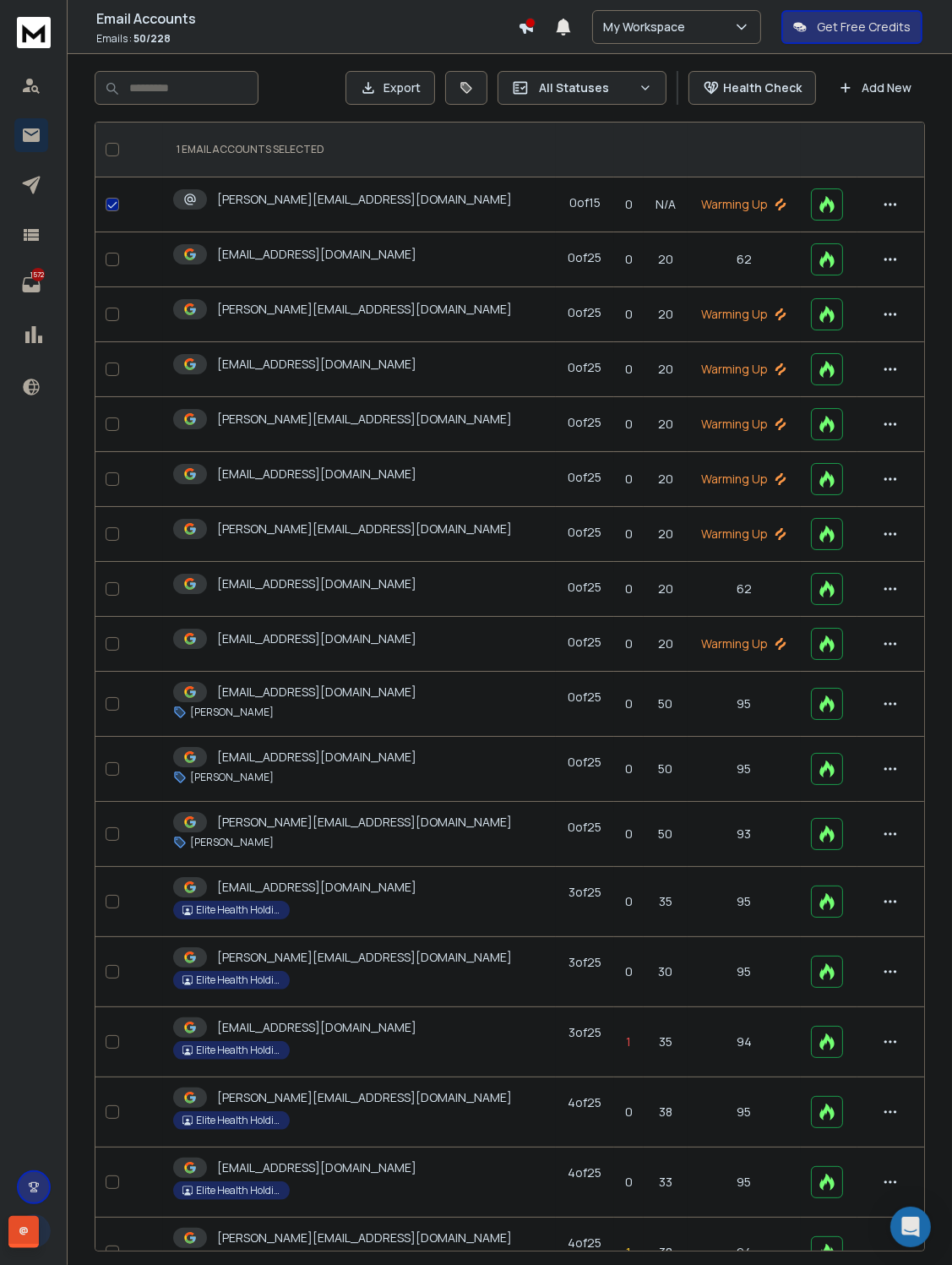
click at [867, 88] on button "Add New" at bounding box center [876, 88] width 99 height 34
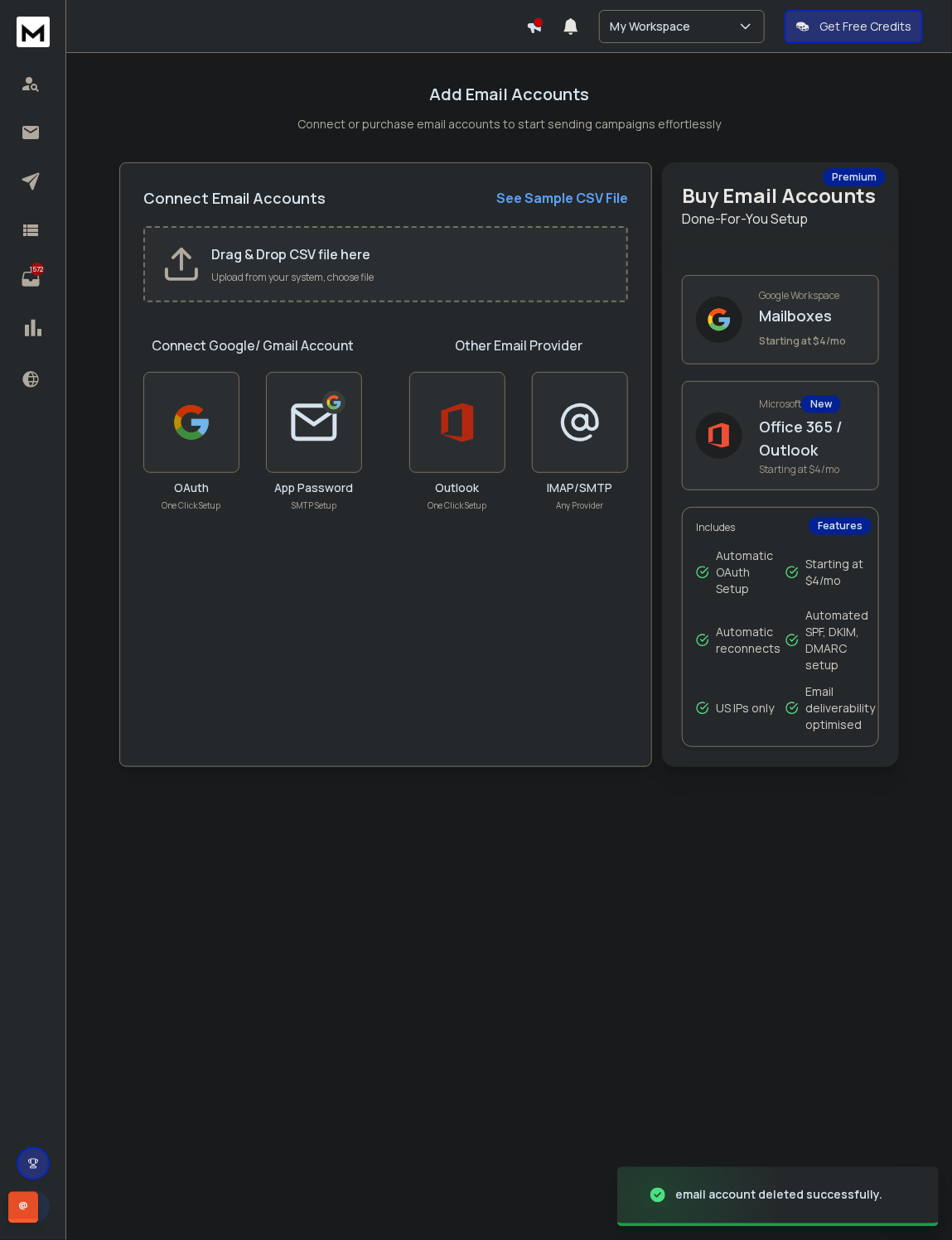
click at [532, 197] on strong "See Sample CSV File" at bounding box center [562, 197] width 131 height 18
click at [334, 261] on h2 "Drag & Drop CSV file here" at bounding box center [410, 253] width 398 height 20
type input "**********"
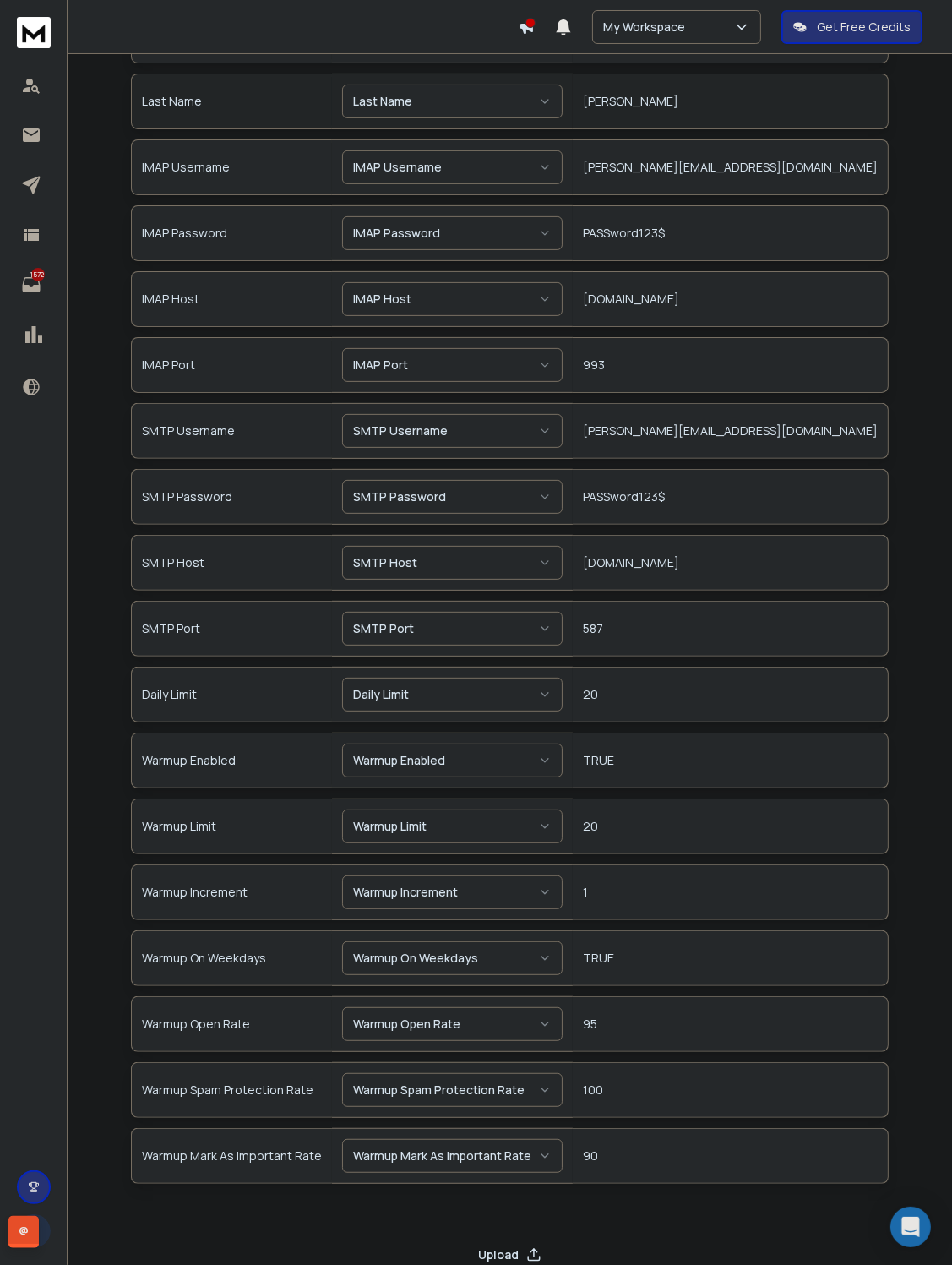
scroll to position [726, 0]
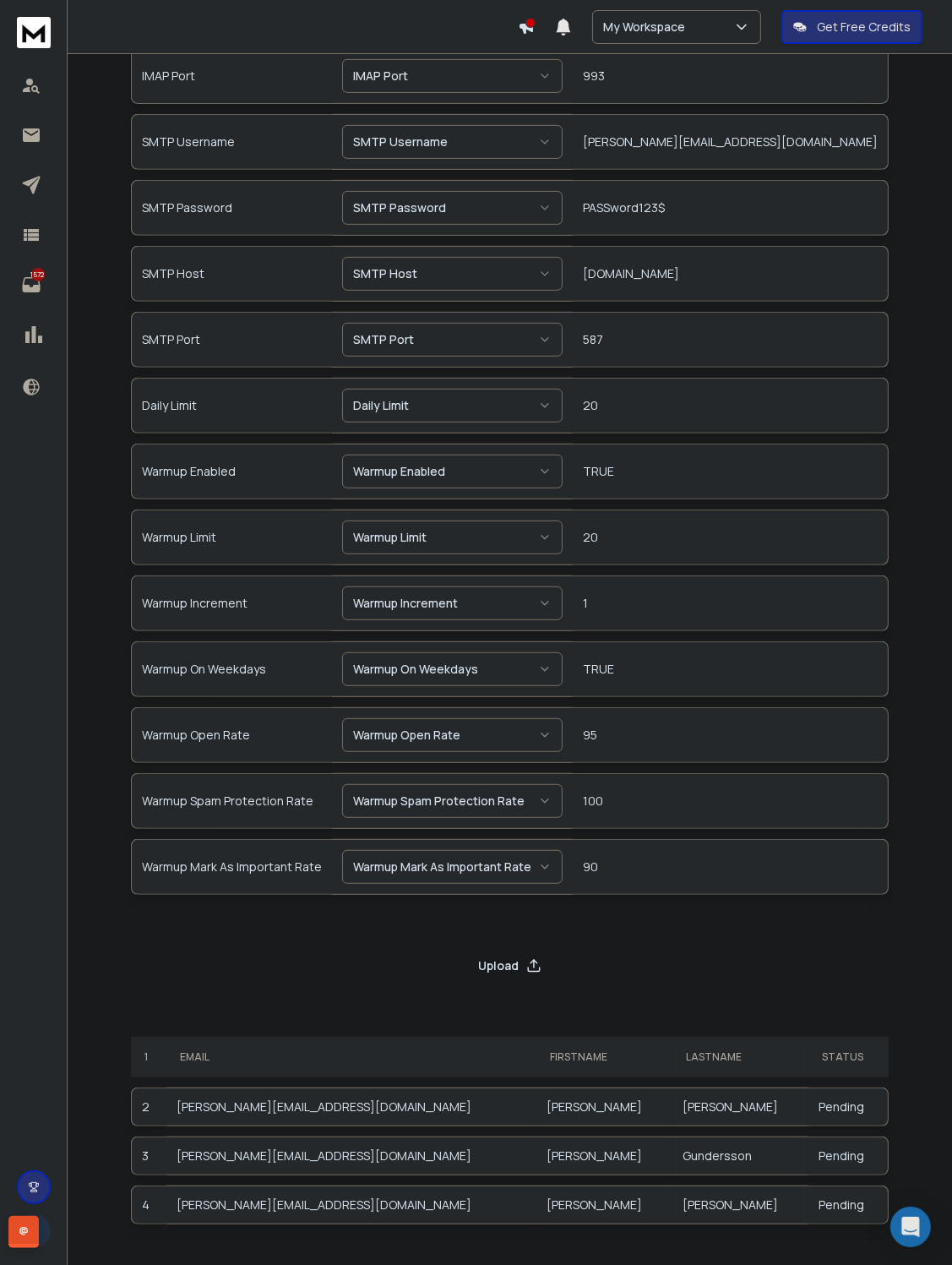
click at [513, 967] on p "Upload" at bounding box center [499, 965] width 41 height 17
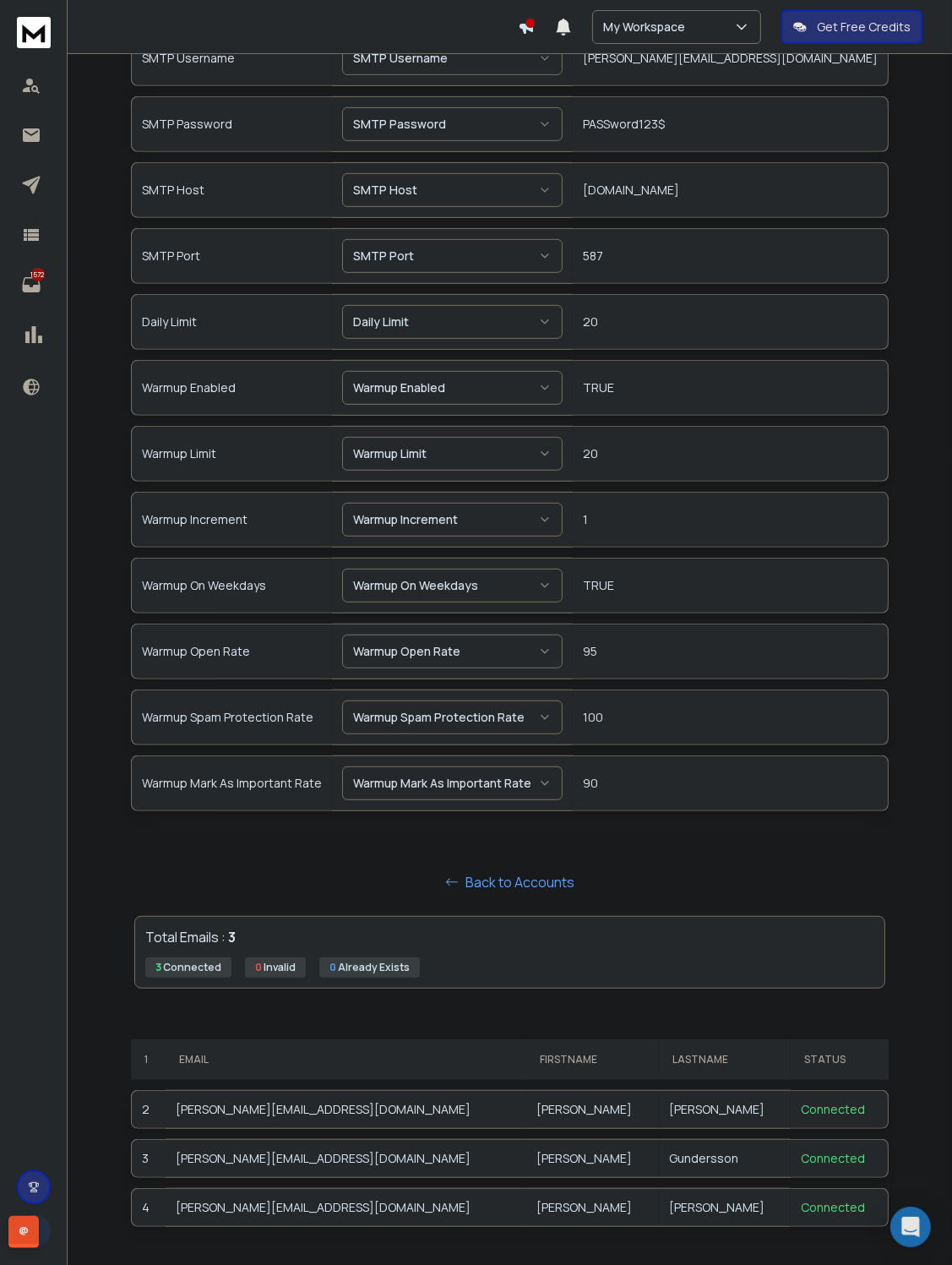
scroll to position [811, 0]
click at [37, 132] on icon at bounding box center [30, 136] width 17 height 14
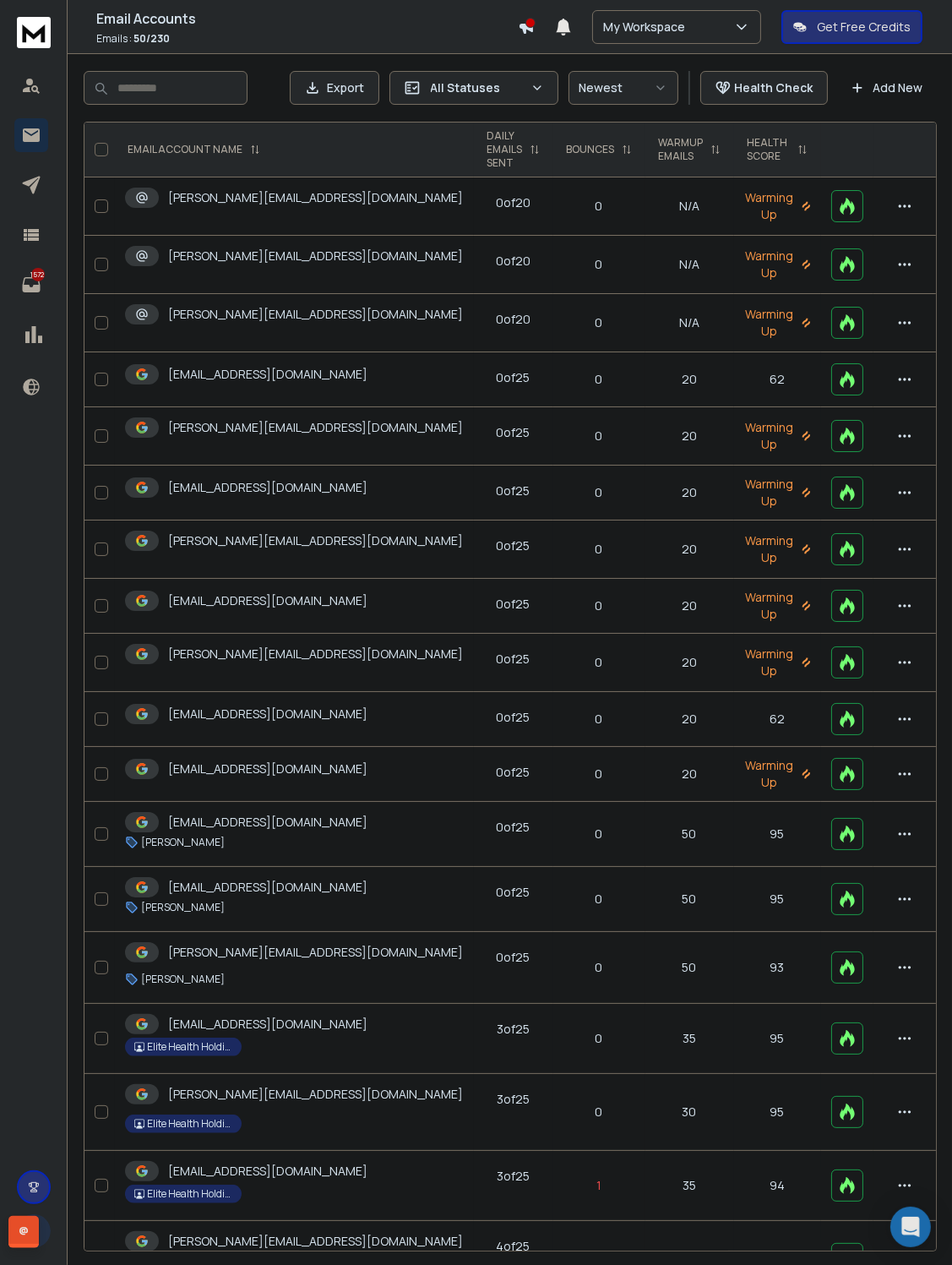
click at [108, 205] on button "button" at bounding box center [102, 206] width 14 height 14
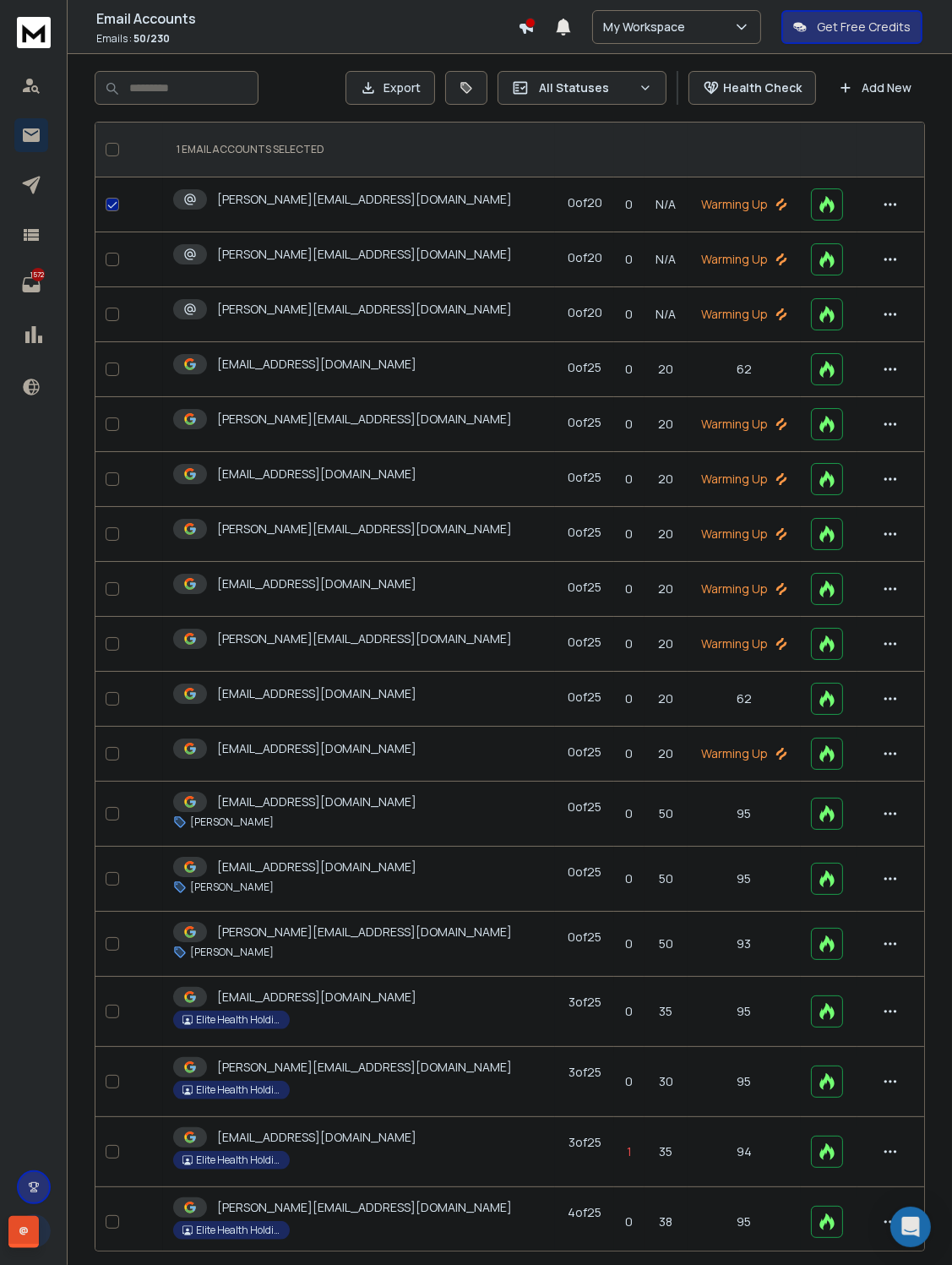
click at [115, 262] on button "button" at bounding box center [112, 259] width 14 height 14
click at [115, 315] on button "button" at bounding box center [112, 314] width 14 height 14
click at [637, 95] on div "Actions" at bounding box center [573, 87] width 129 height 17
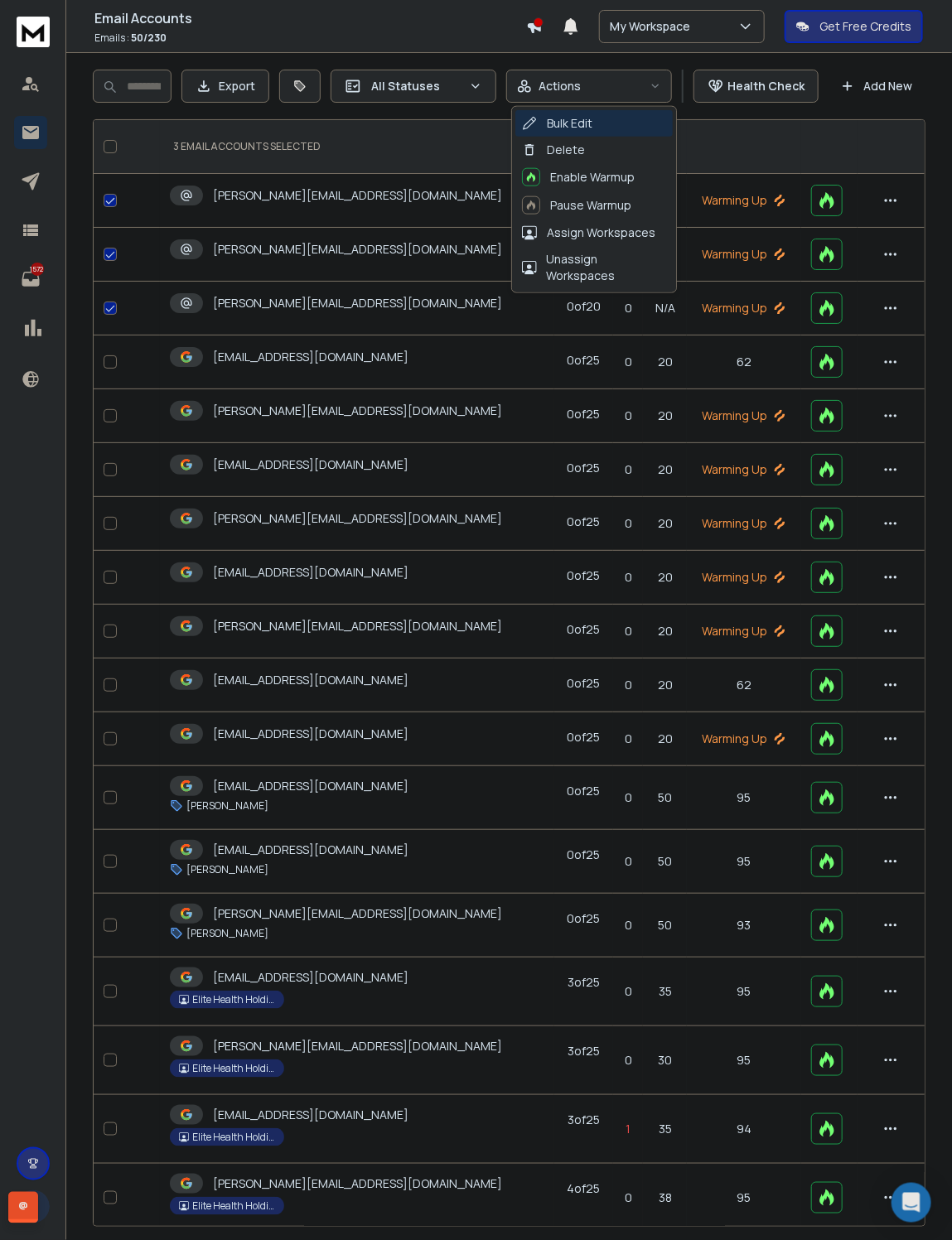
click at [607, 126] on div "Bulk Edit" at bounding box center [594, 123] width 157 height 26
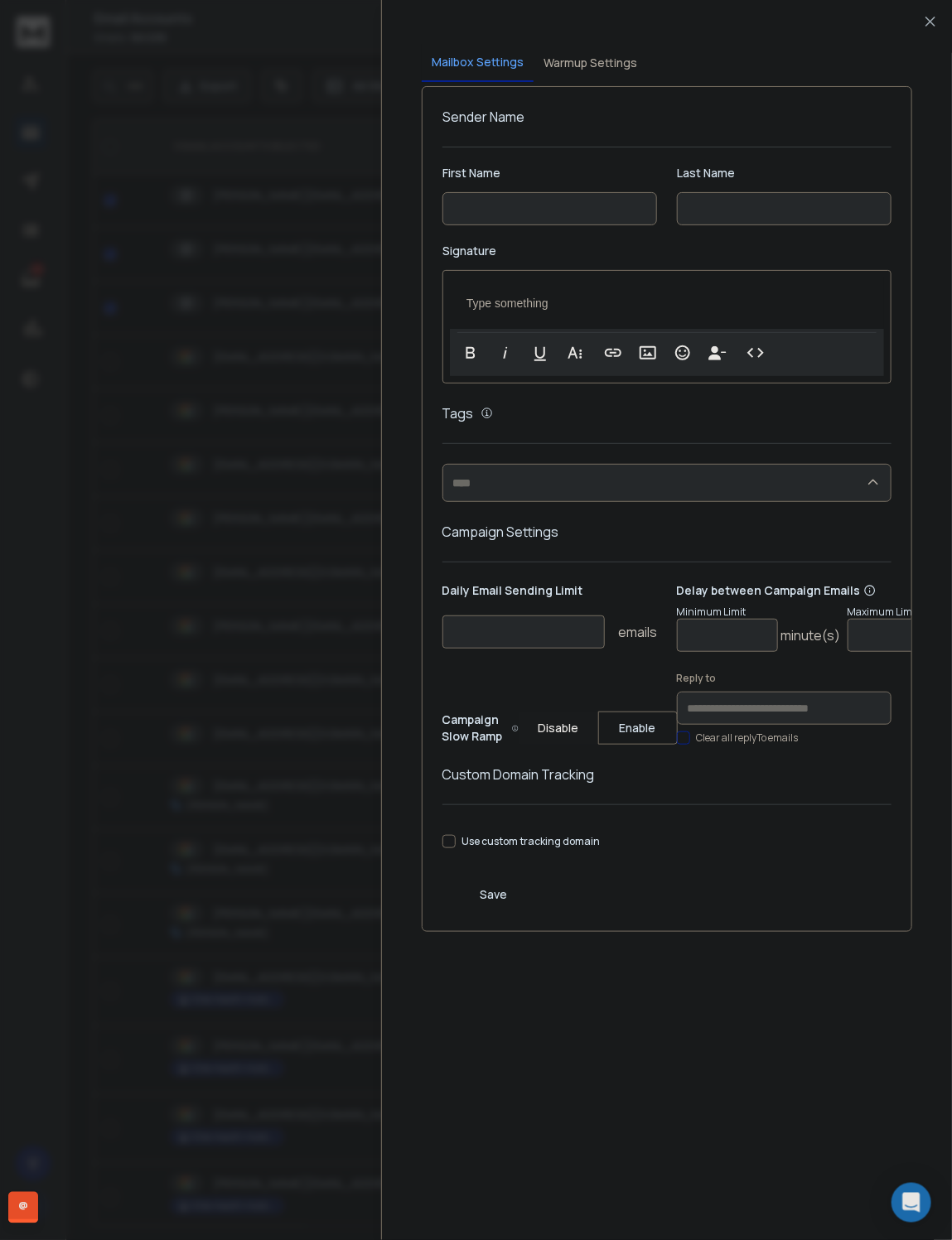
click at [534, 628] on input "number" at bounding box center [523, 631] width 162 height 33
type input "**"
click at [500, 893] on button "Save" at bounding box center [493, 894] width 103 height 33
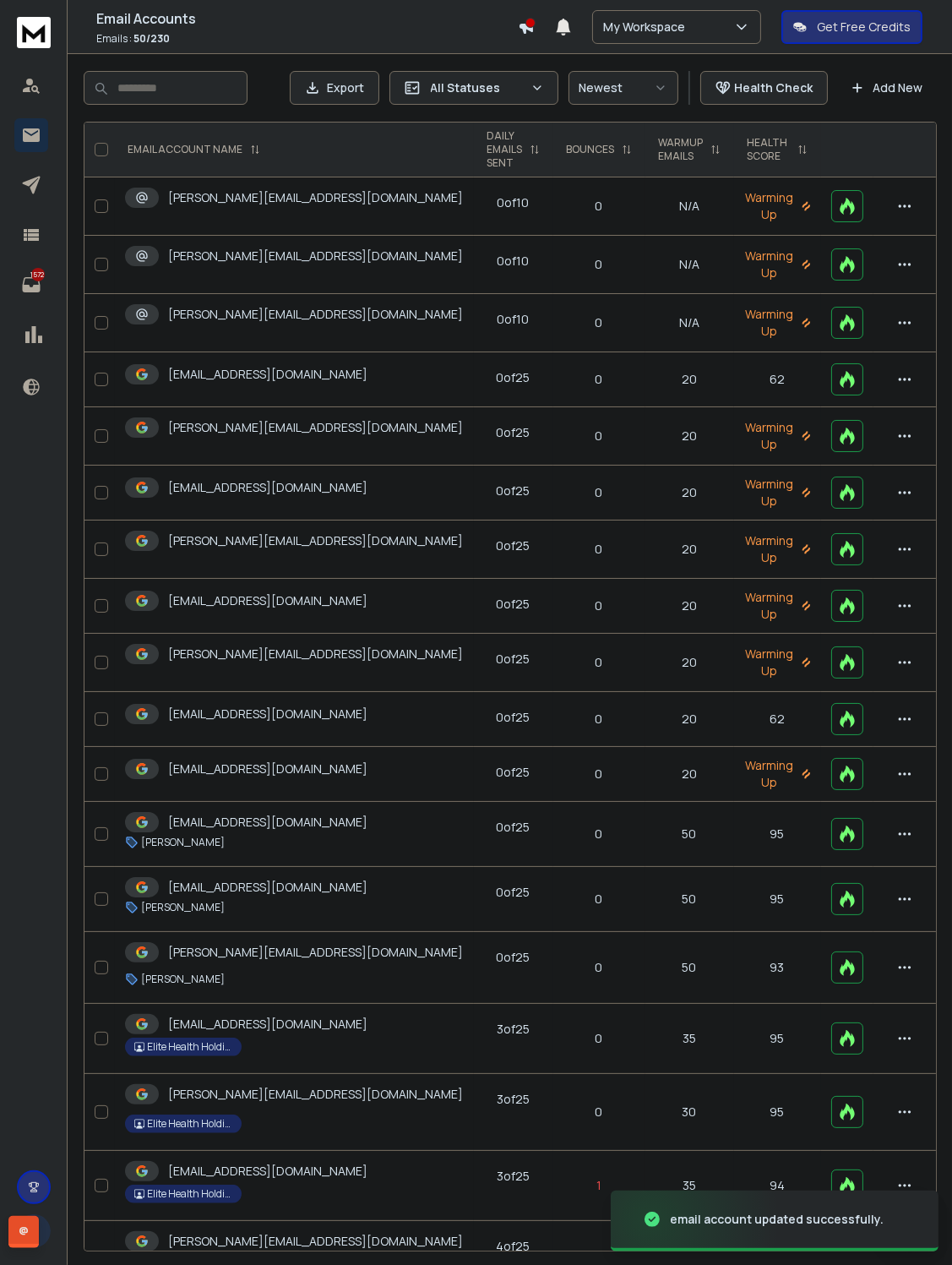
click at [108, 206] on button "button" at bounding box center [102, 206] width 14 height 14
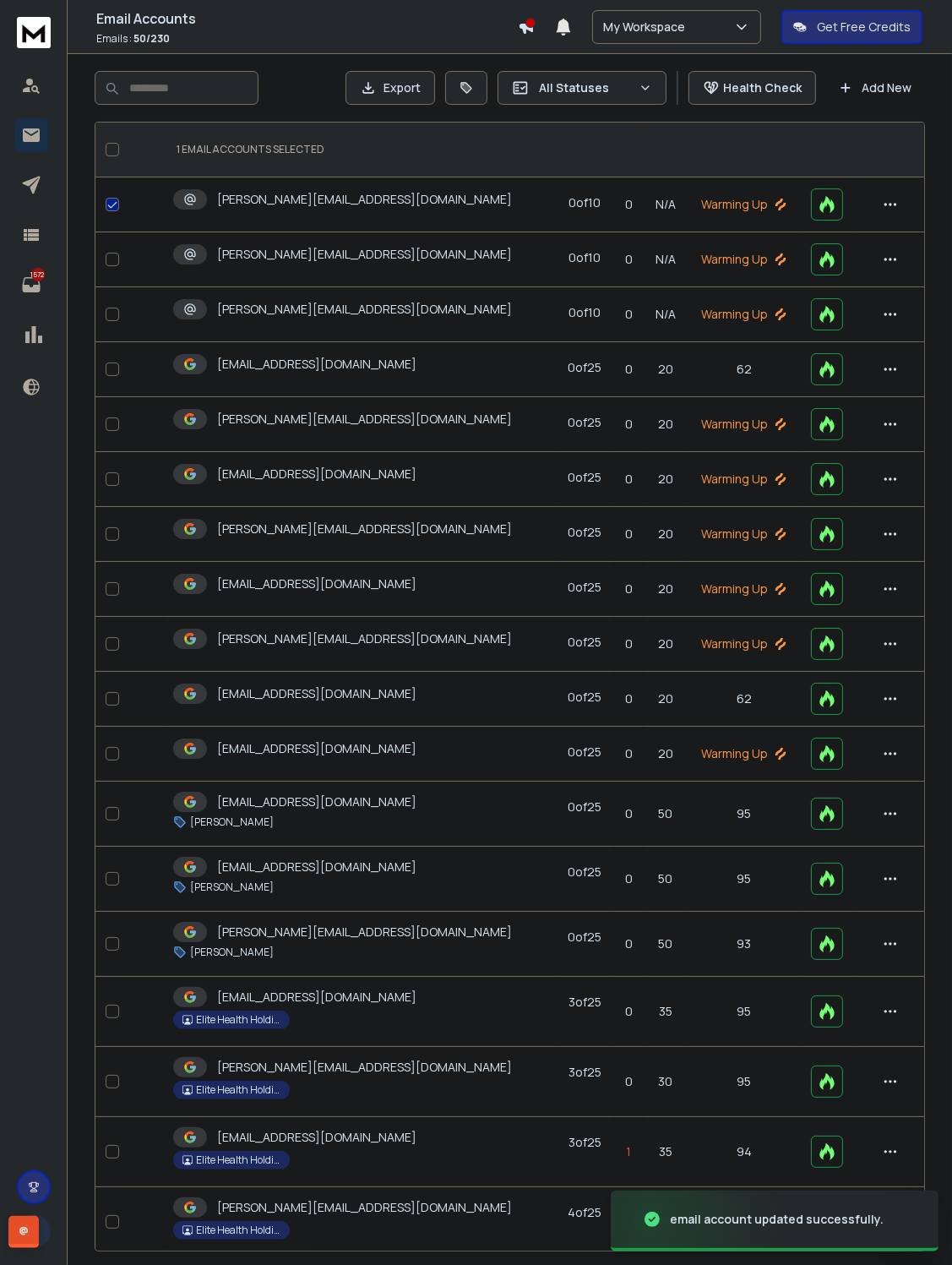
click at [119, 253] on div at bounding box center [134, 259] width 57 height 14
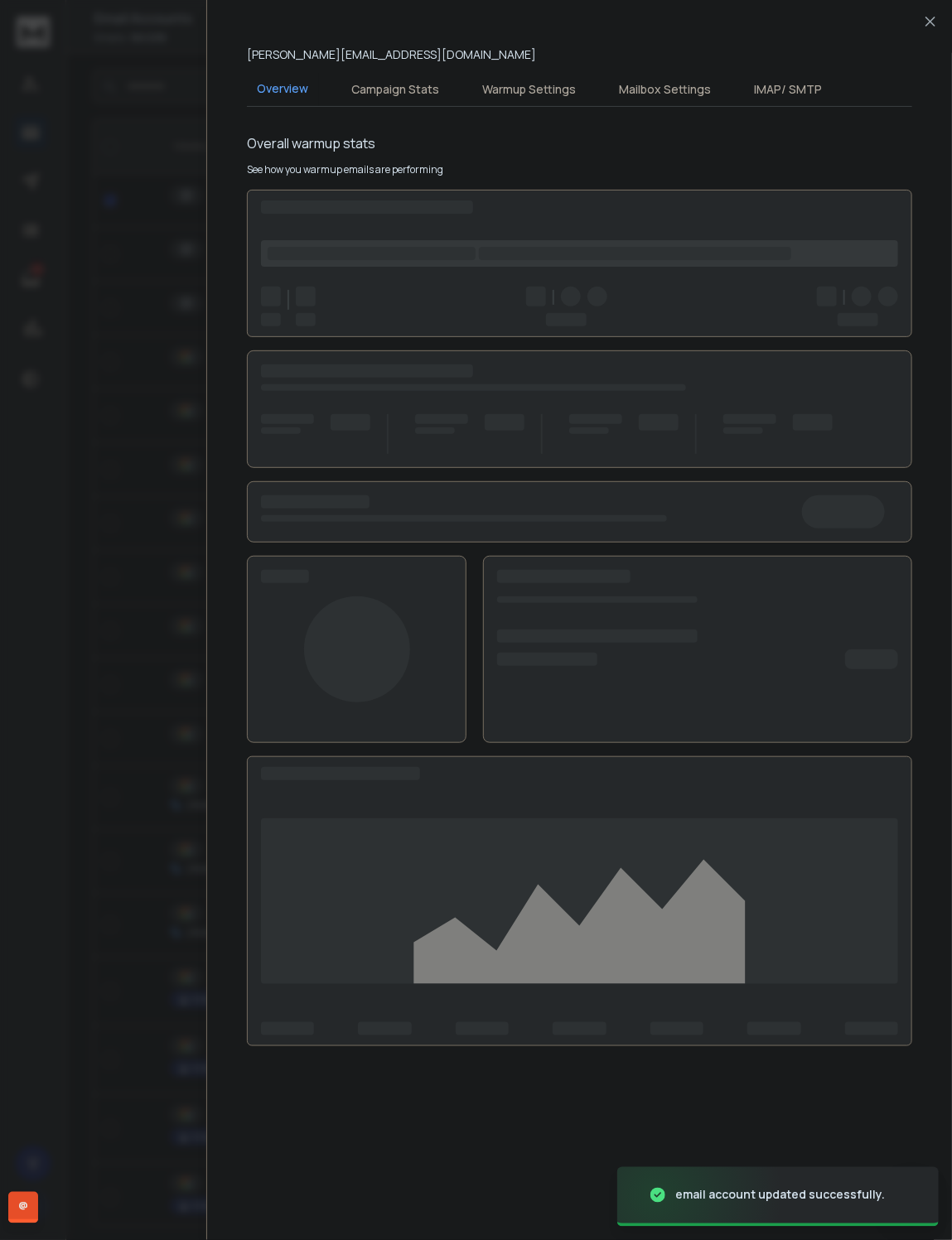
click at [108, 302] on div at bounding box center [476, 620] width 952 height 1240
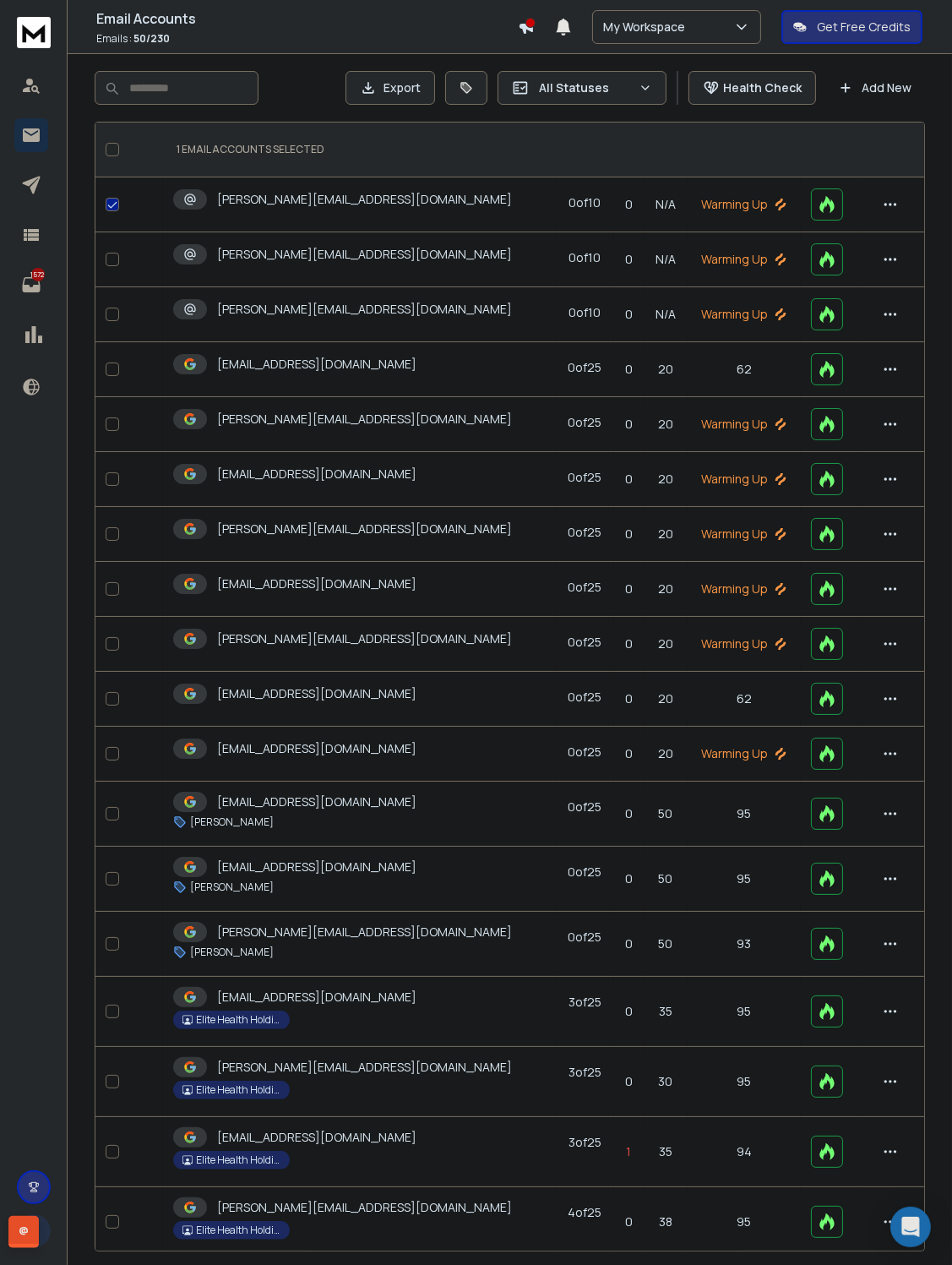
click at [112, 258] on button "button" at bounding box center [112, 259] width 14 height 14
click at [111, 311] on button "button" at bounding box center [112, 314] width 14 height 14
click at [298, 74] on button at bounding box center [287, 88] width 43 height 34
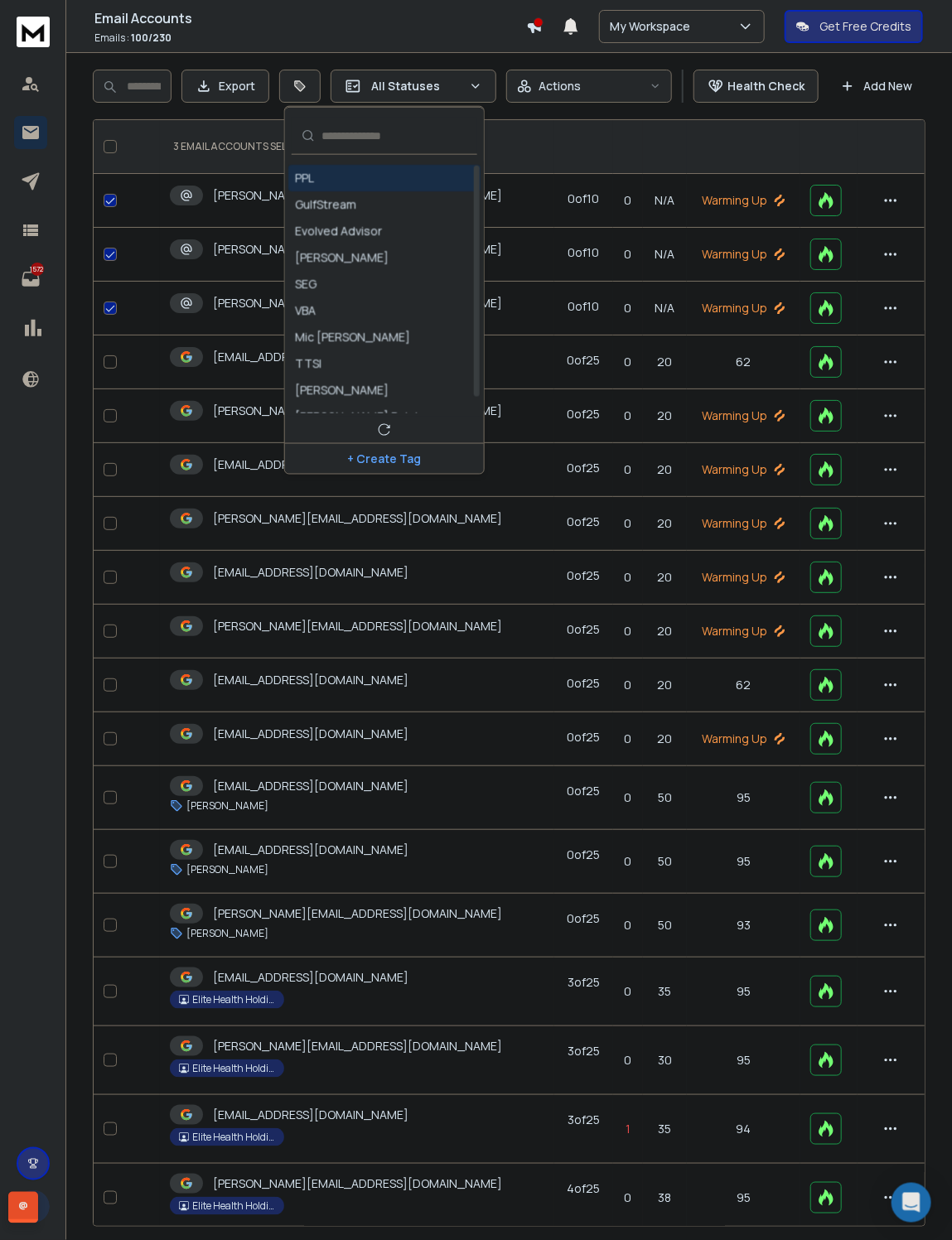
click at [328, 177] on div "PPL" at bounding box center [385, 177] width 179 height 16
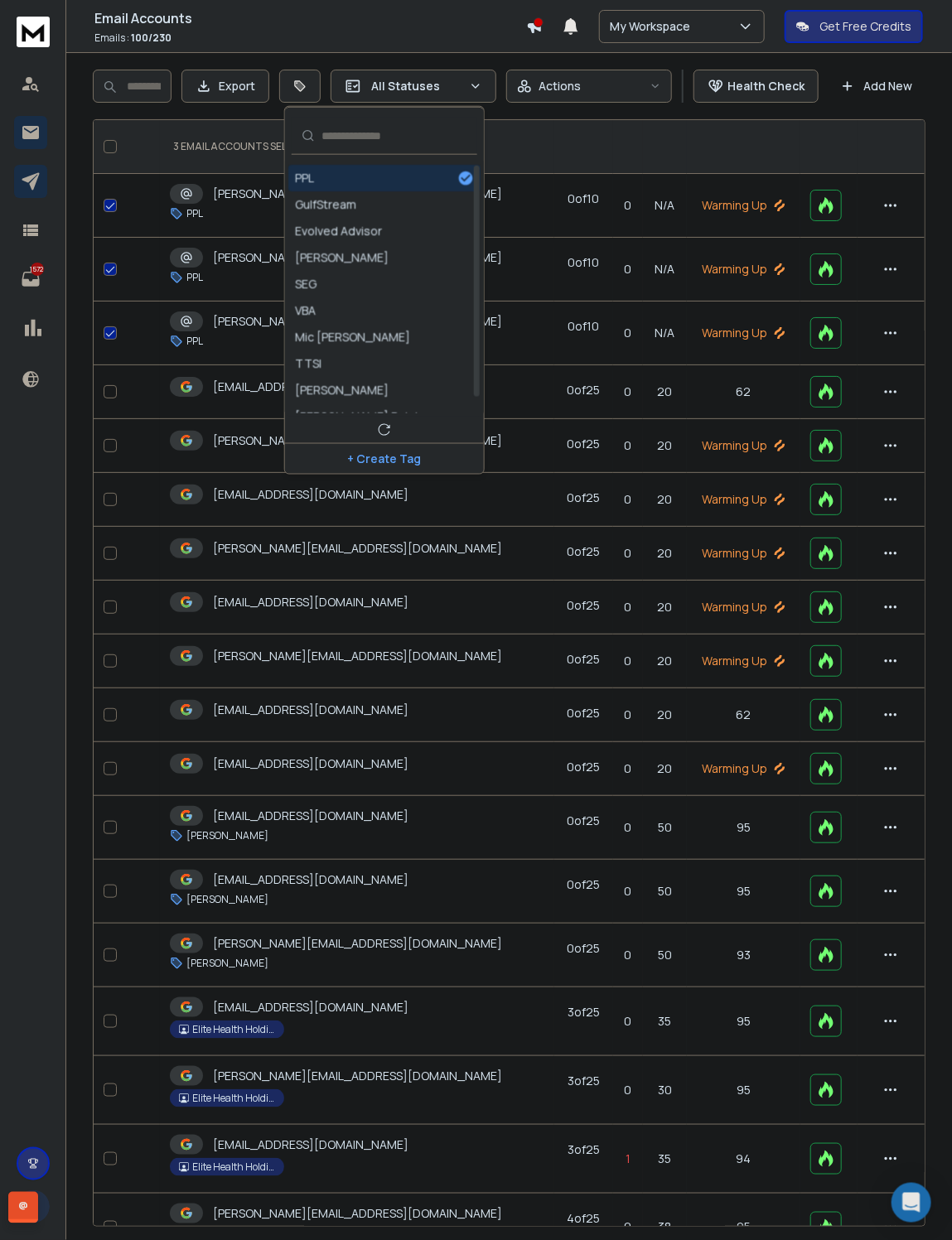
drag, startPoint x: 566, startPoint y: 120, endPoint x: 43, endPoint y: 186, distance: 527.1
click at [566, 119] on div "3 EMAIL ACCOUNTS SELECTED michael@bizbuyermatch.com PPL 0 of 10 0 N/A Warming U…" at bounding box center [509, 673] width 833 height 1107
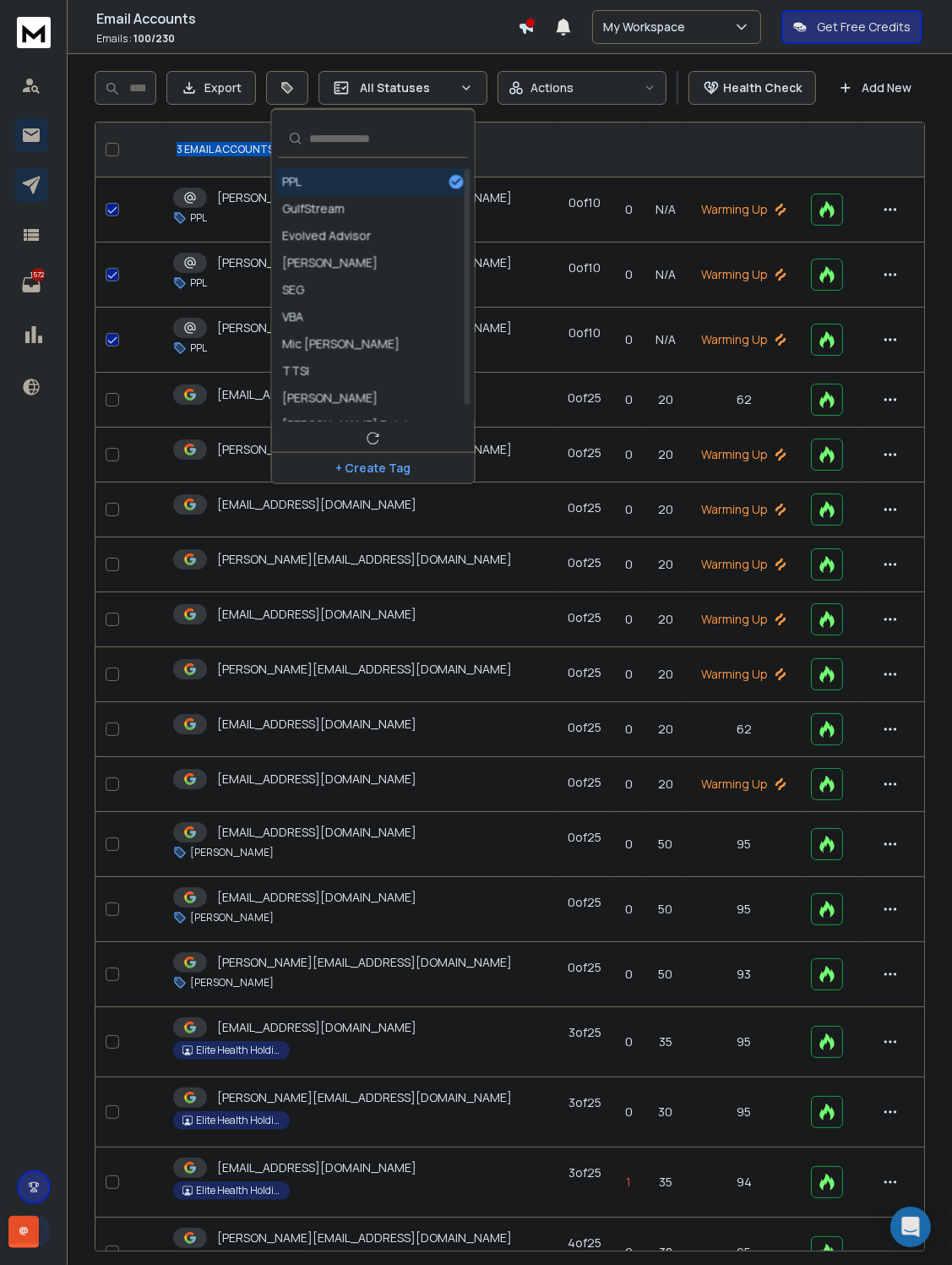
click at [44, 190] on link at bounding box center [31, 184] width 34 height 34
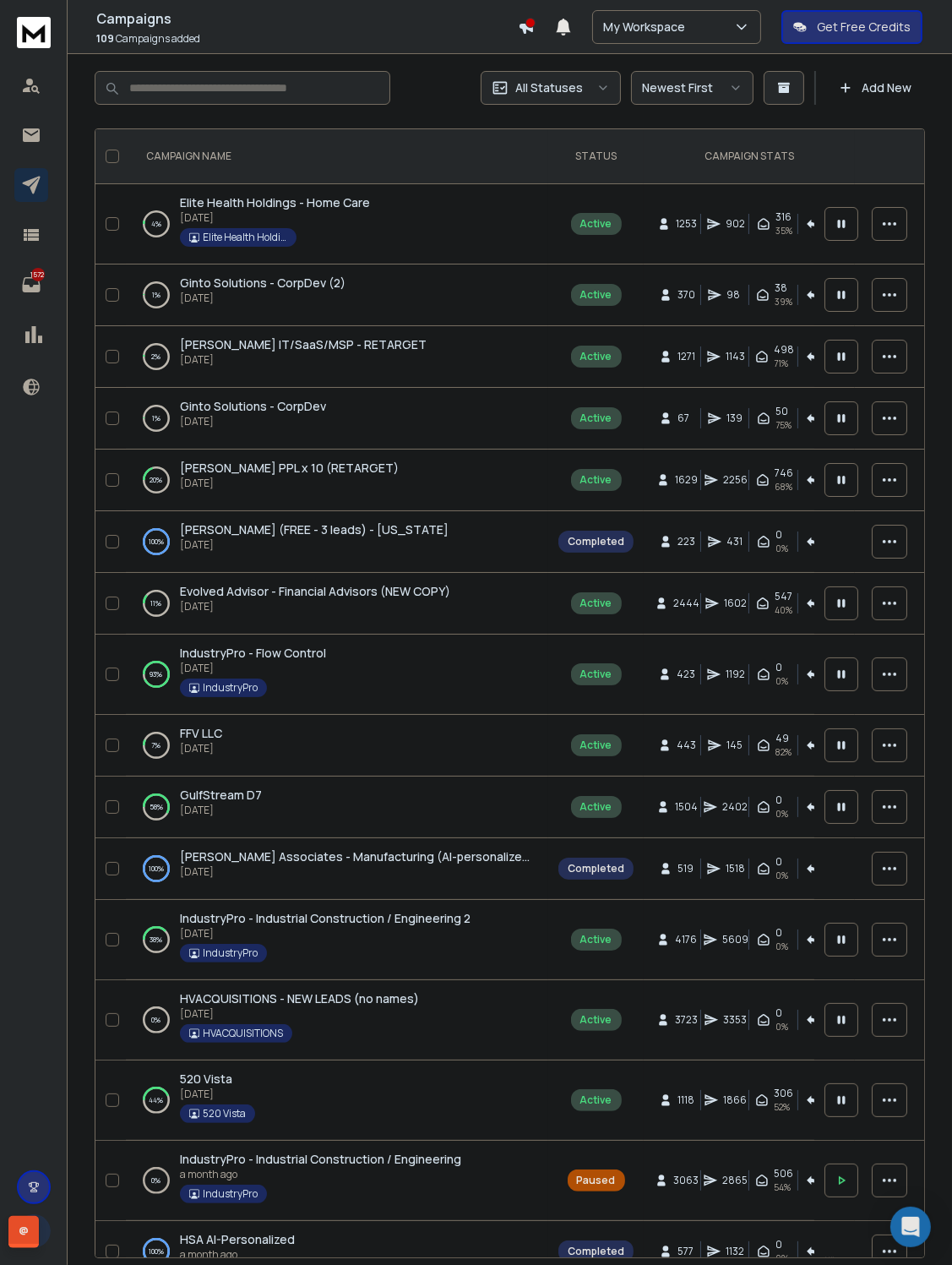
click at [343, 346] on span "[PERSON_NAME] IT/SaaS/MSP - RETARGET" at bounding box center [304, 344] width 247 height 16
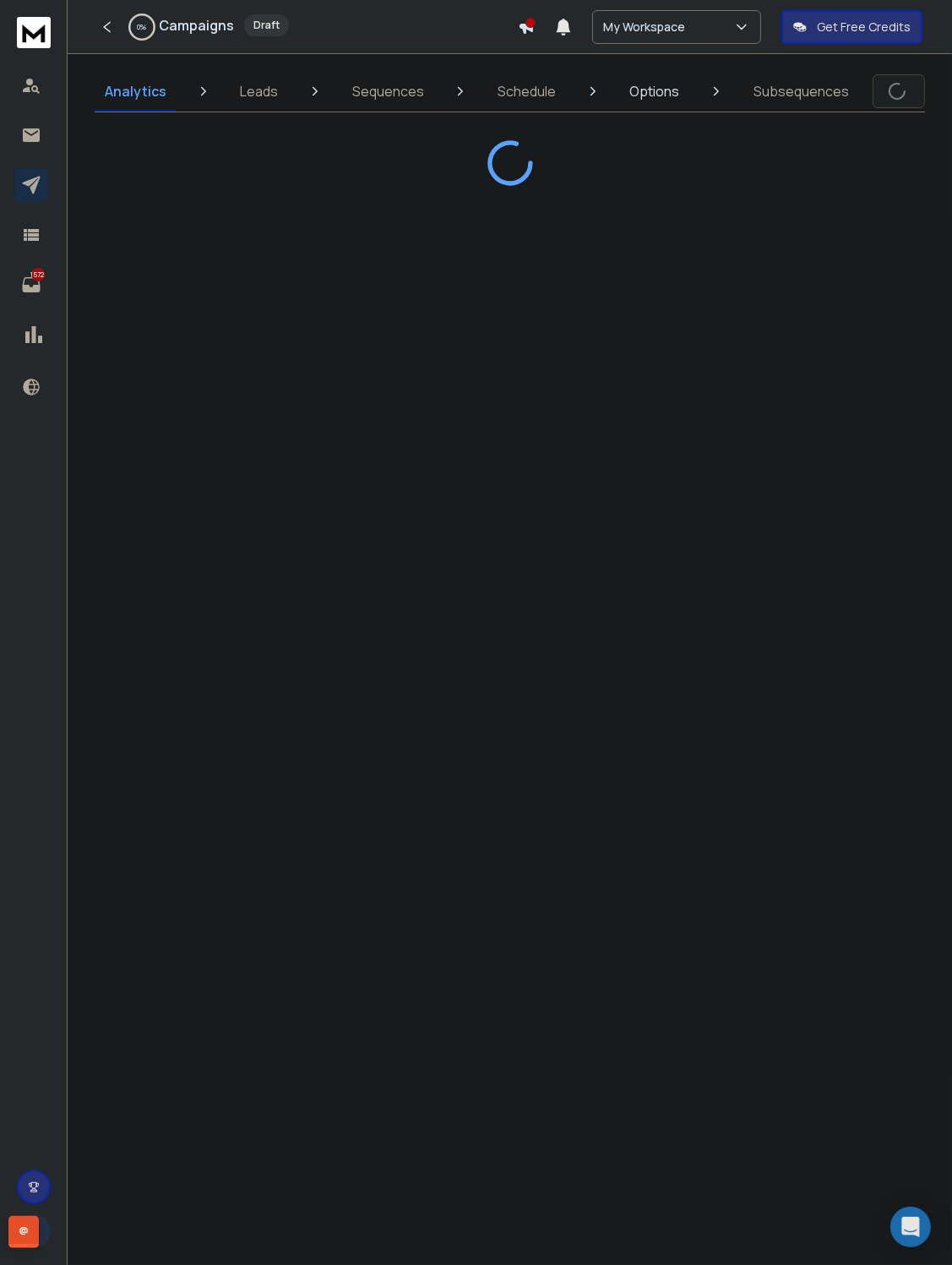
click at [657, 99] on p "Options" at bounding box center [654, 90] width 50 height 20
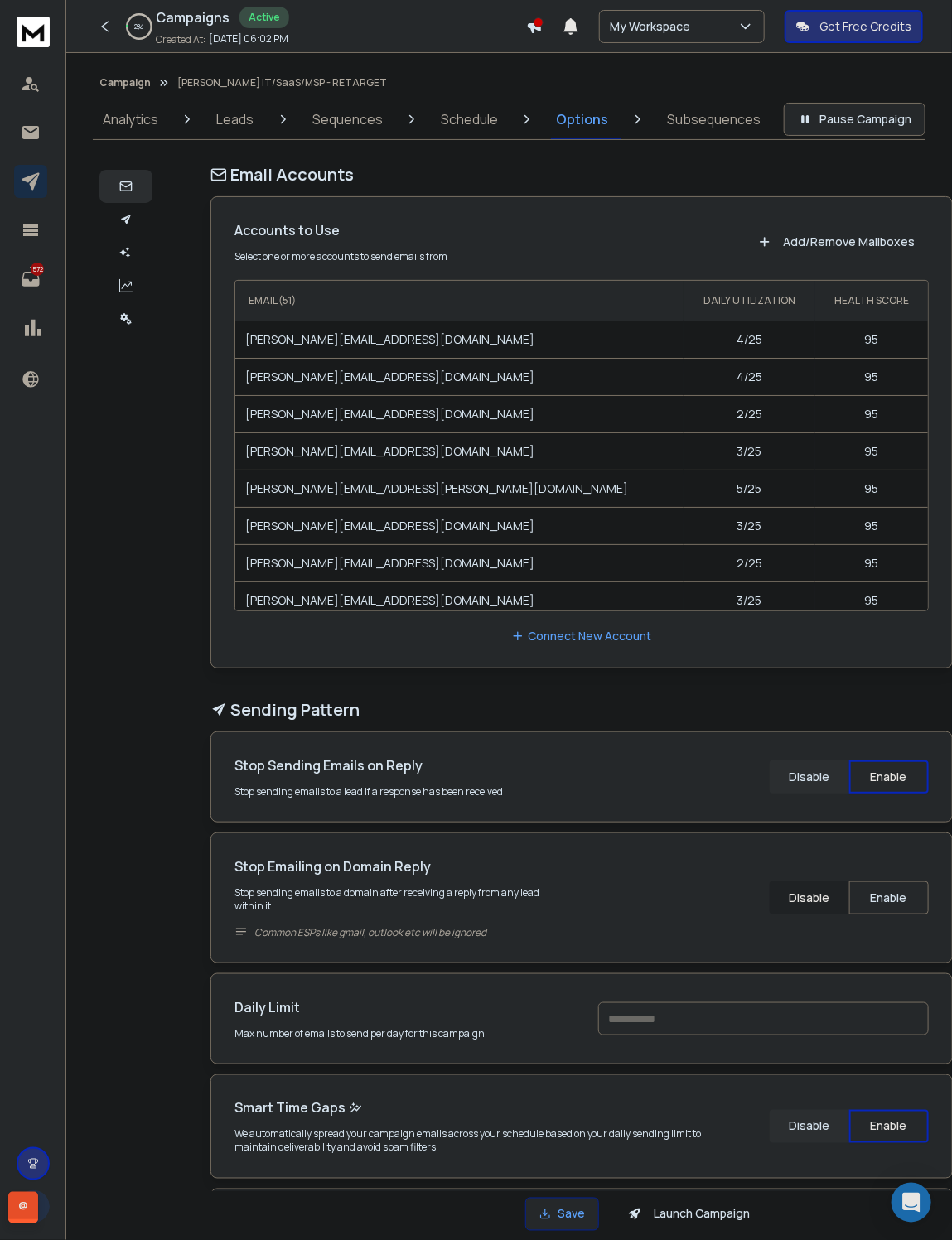
click at [860, 245] on button "Add/Remove Mailboxes" at bounding box center [837, 241] width 183 height 33
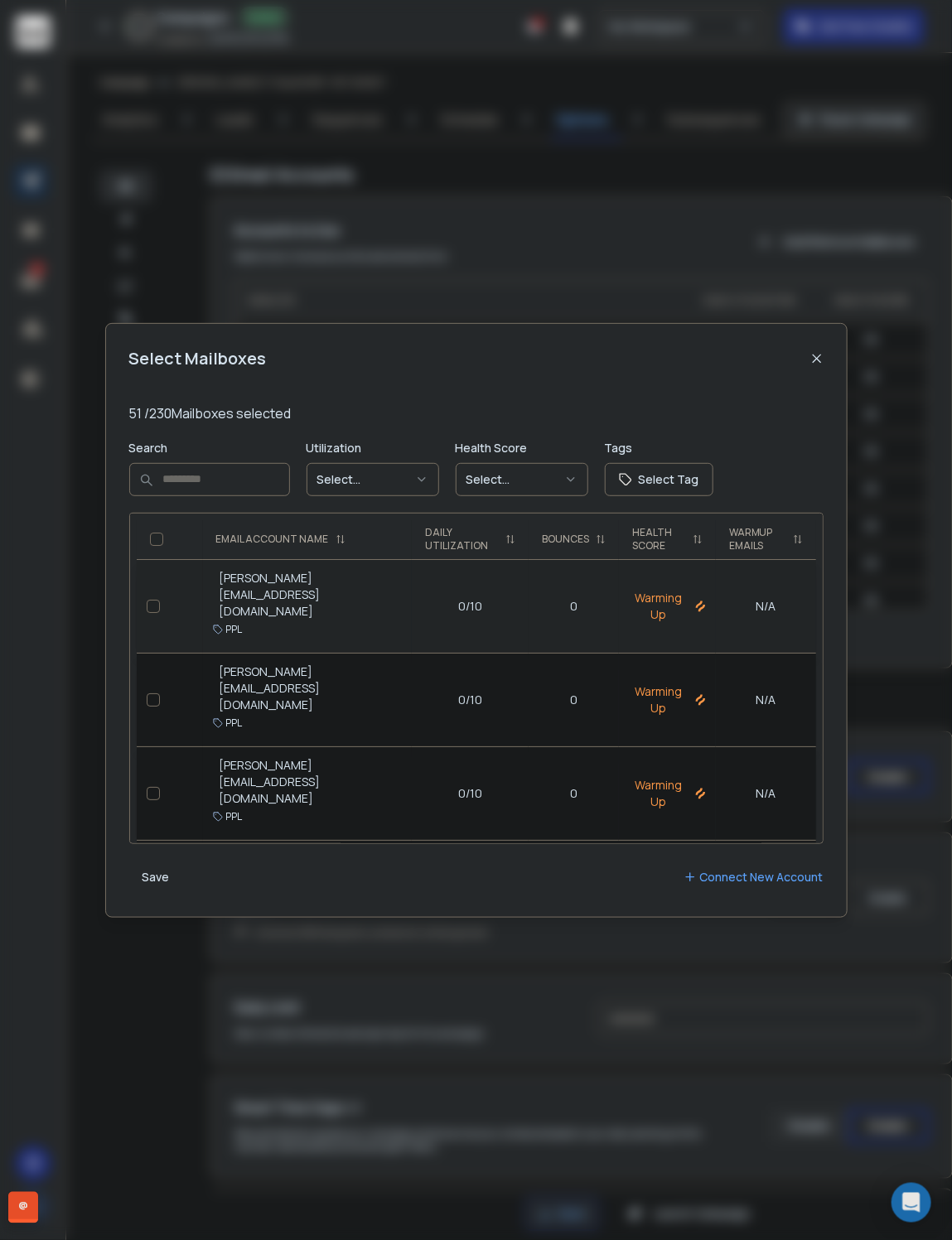
click at [155, 600] on button "button" at bounding box center [154, 606] width 14 height 14
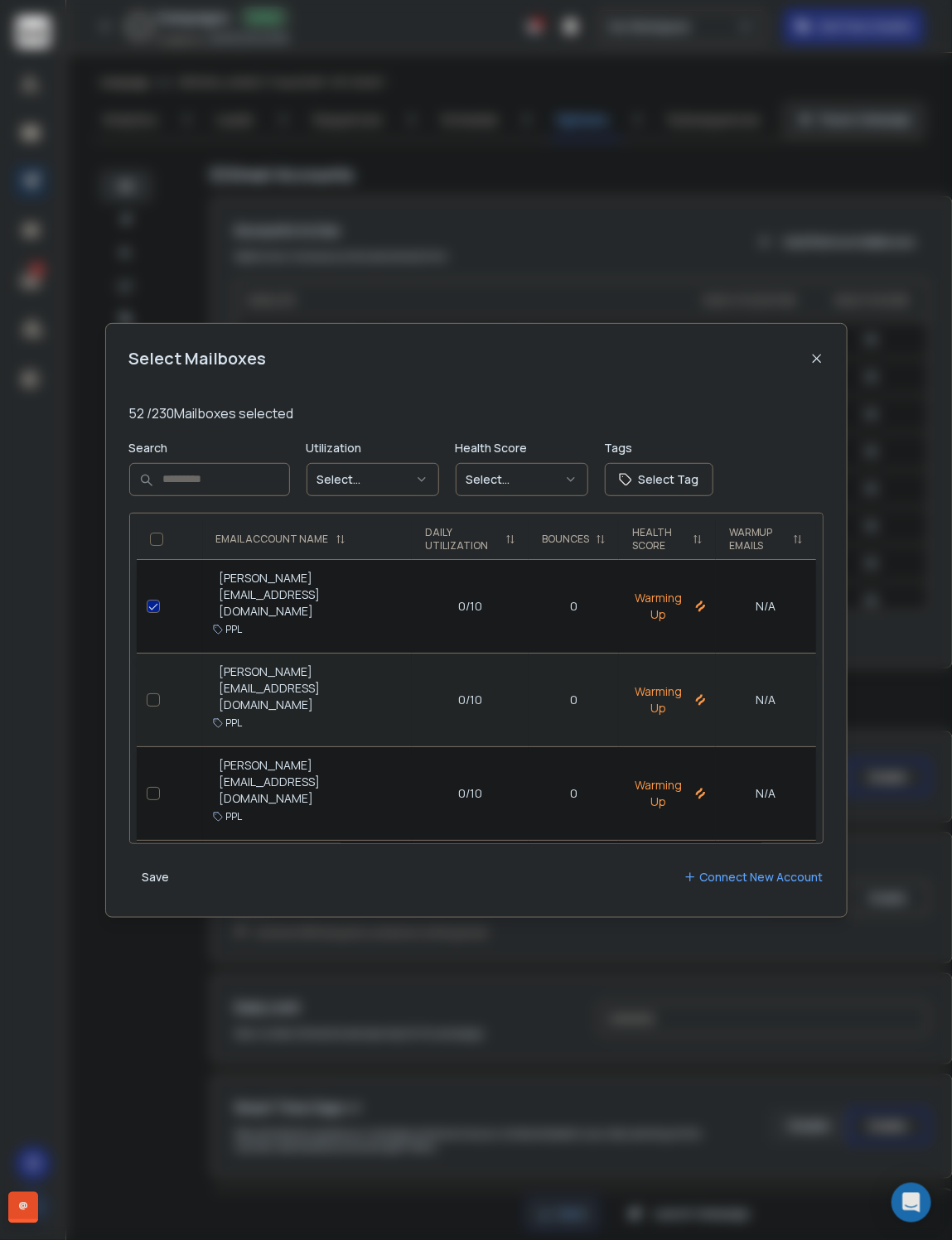
click at [154, 693] on button "button" at bounding box center [154, 700] width 14 height 14
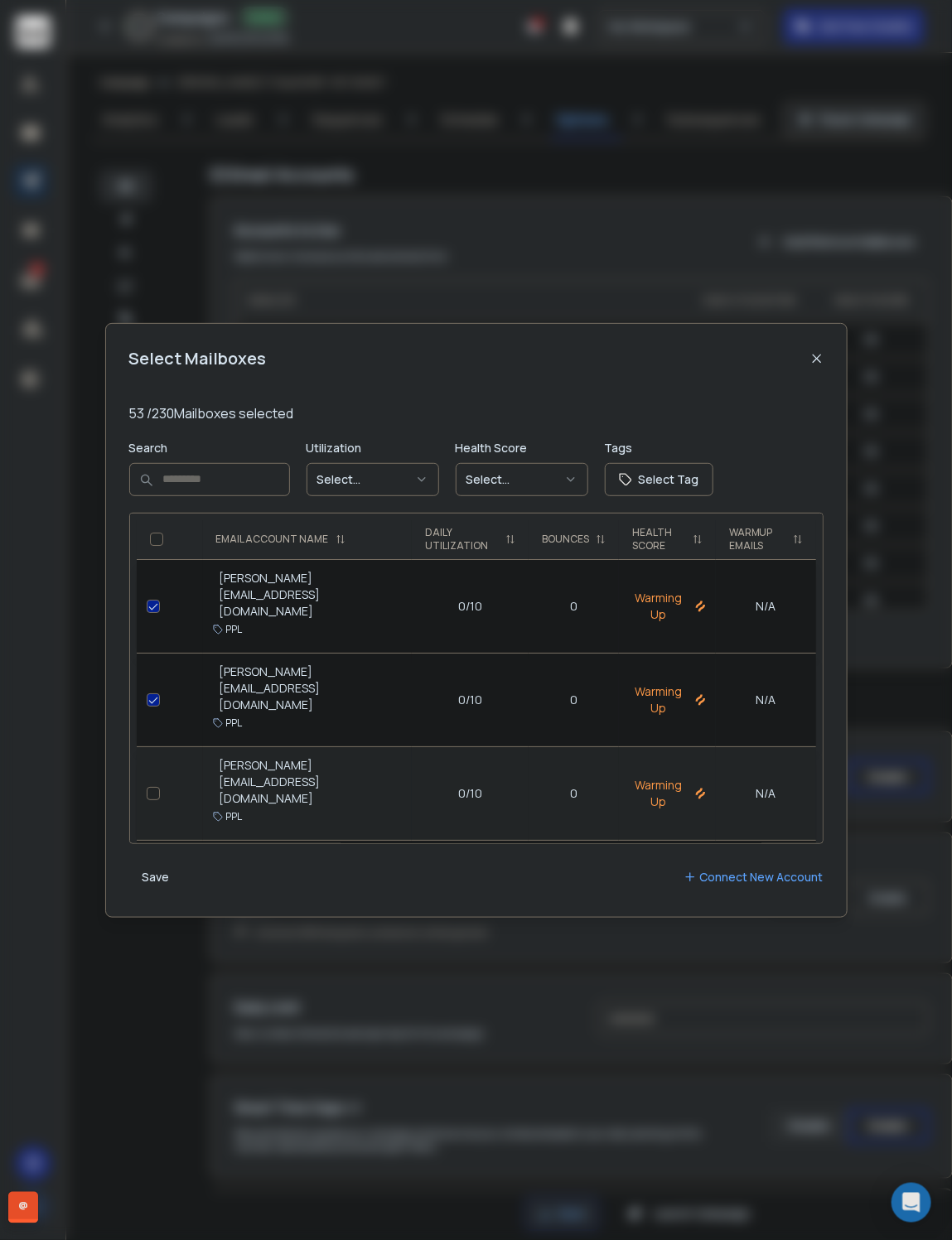
click at [153, 786] on button "button" at bounding box center [154, 793] width 14 height 14
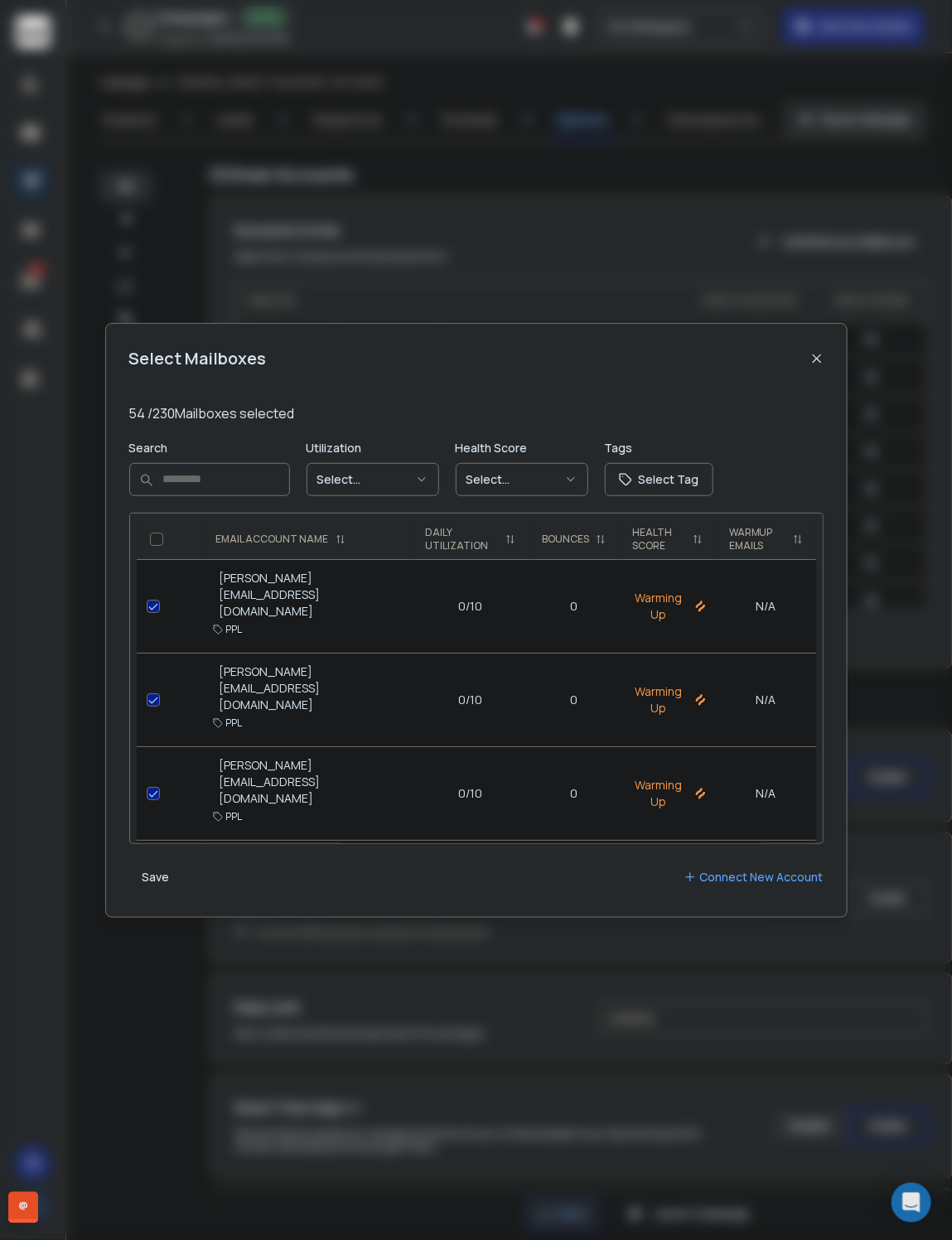
click at [156, 879] on button "Save" at bounding box center [155, 877] width 54 height 33
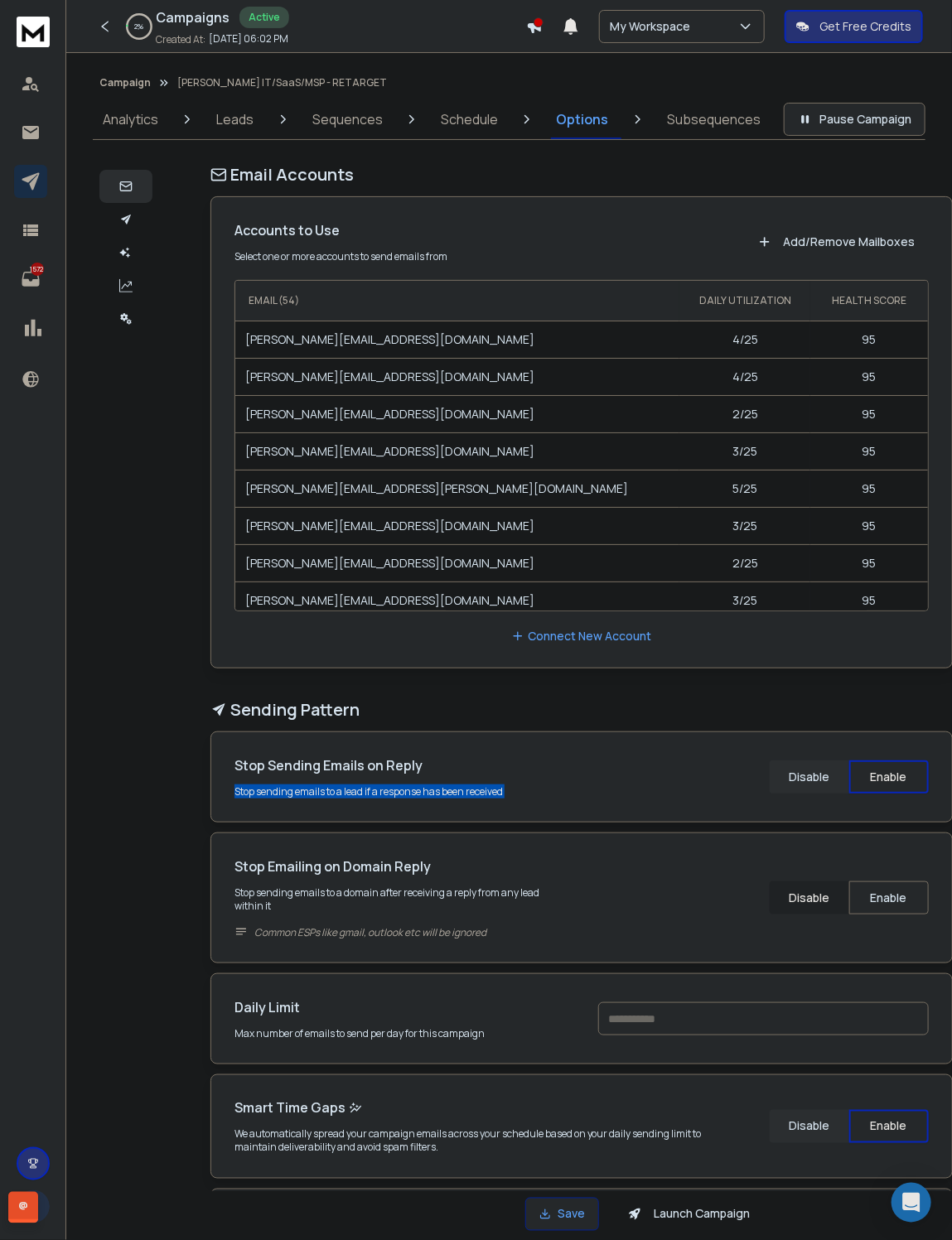
drag, startPoint x: 642, startPoint y: 752, endPoint x: 555, endPoint y: 762, distance: 87.6
click at [555, 762] on div "Stop Sending Emails on Reply Stop sending emails to a lead if a response has be…" at bounding box center [582, 776] width 742 height 91
drag, startPoint x: 679, startPoint y: 1017, endPoint x: 548, endPoint y: 1017, distance: 131.0
click at [548, 1017] on div "Daily Limit Max number of emails to send per day for this campaign ***" at bounding box center [582, 1018] width 694 height 43
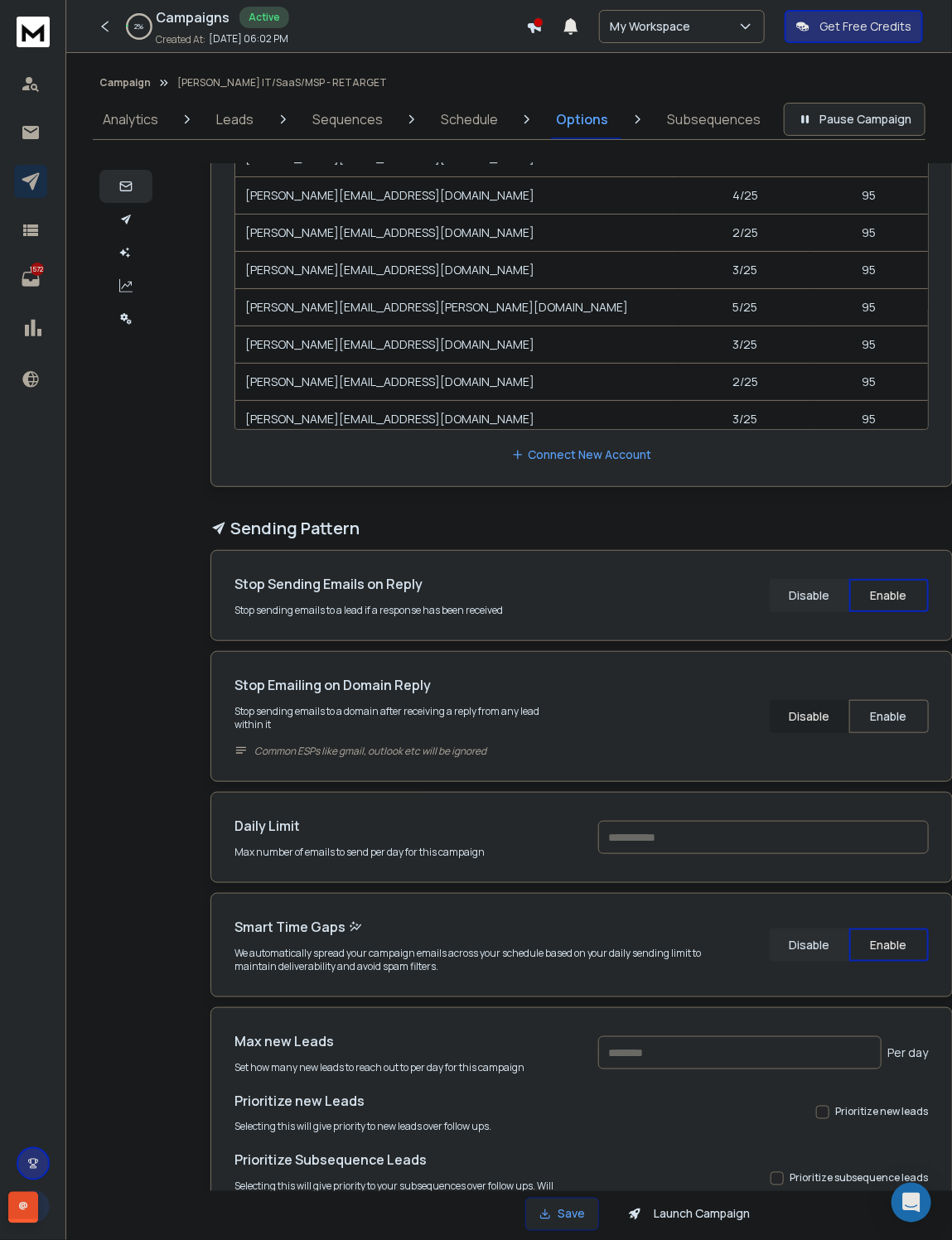
scroll to position [247, 0]
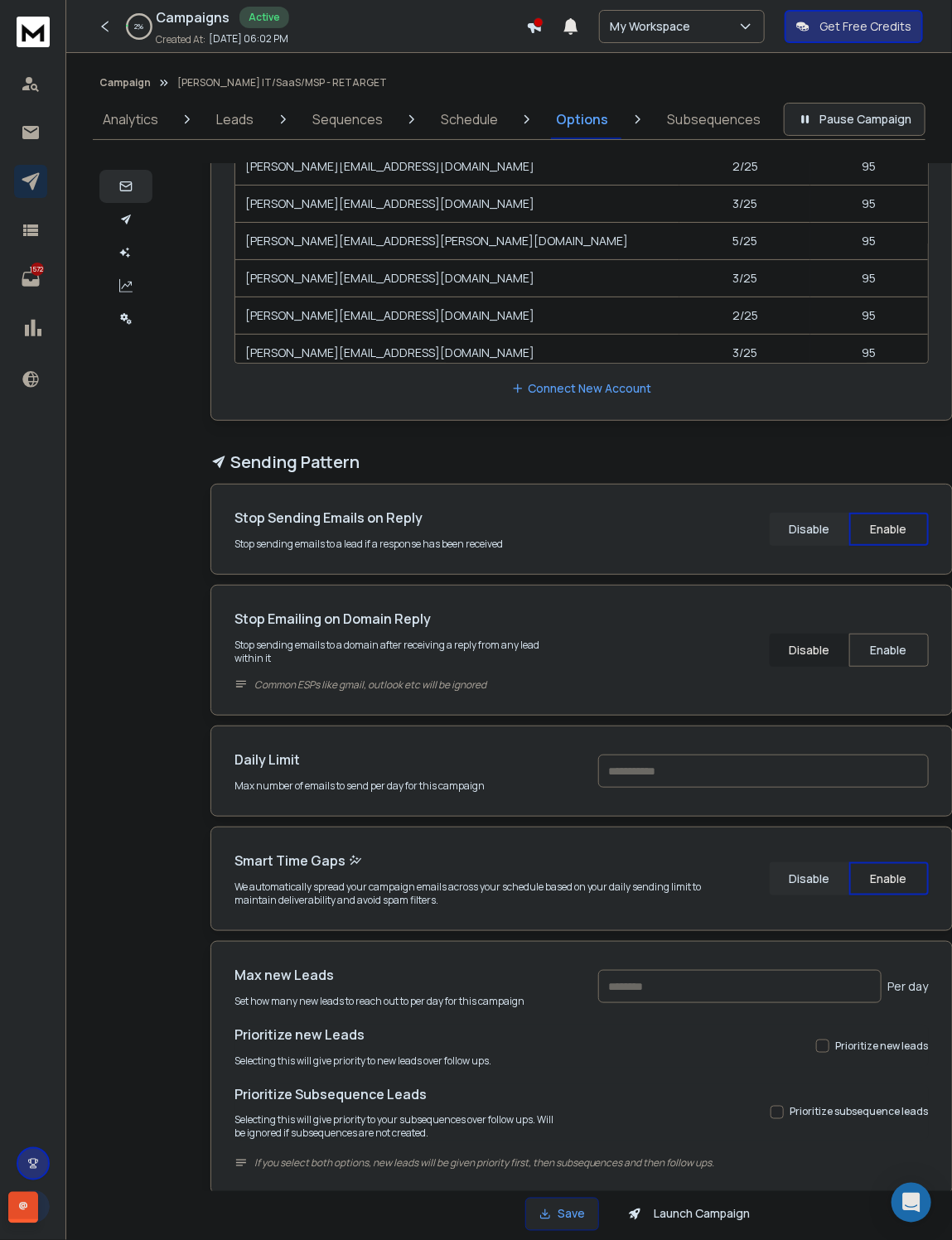
type input "***"
drag, startPoint x: 641, startPoint y: 982, endPoint x: 562, endPoint y: 982, distance: 79.0
click at [562, 982] on div "Max new Leads Set how many new leads to reach out to per day for this campaign …" at bounding box center [582, 986] width 694 height 43
type input "***"
click at [561, 1200] on button "Save" at bounding box center [562, 1214] width 73 height 33
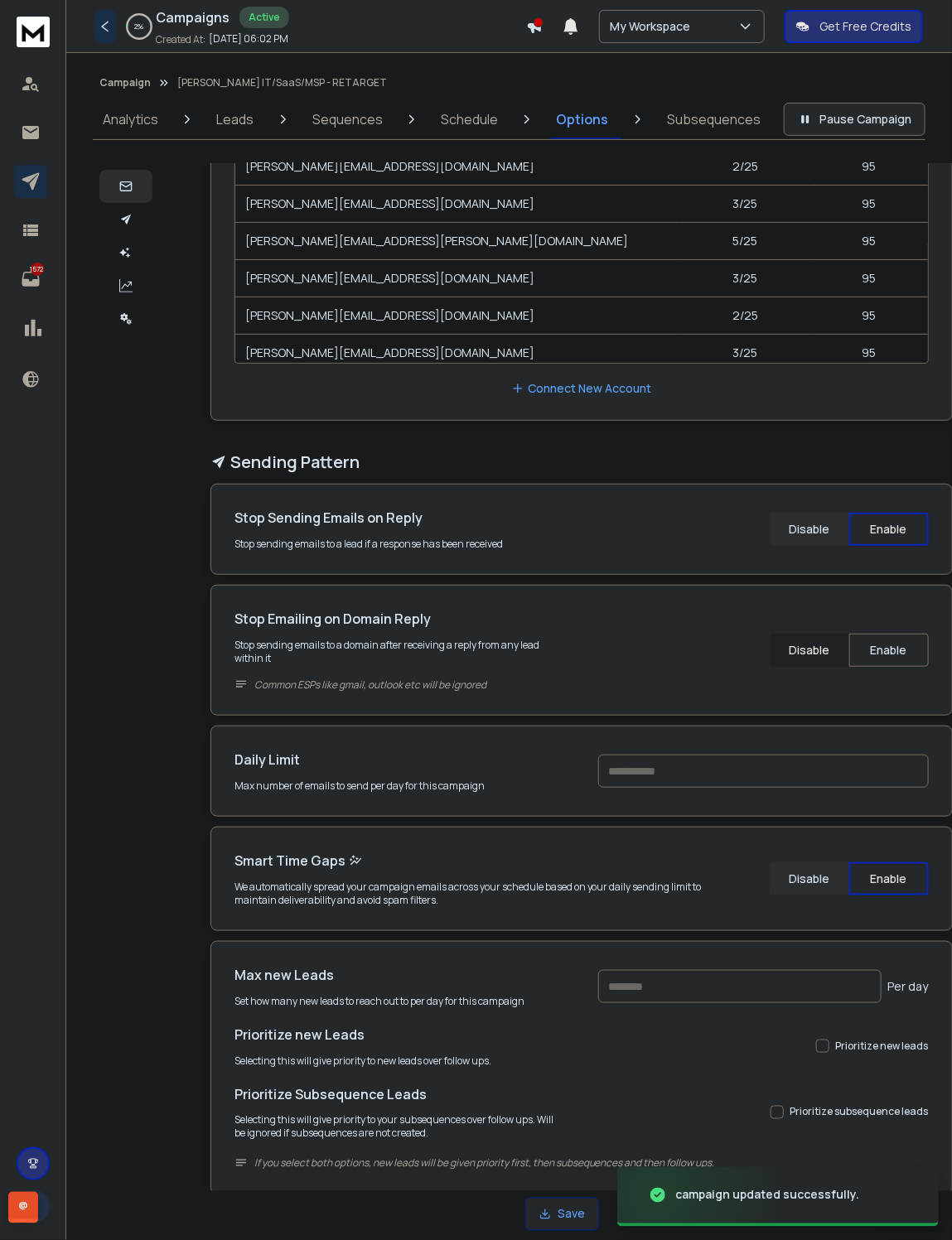
click at [98, 32] on button at bounding box center [105, 26] width 21 height 33
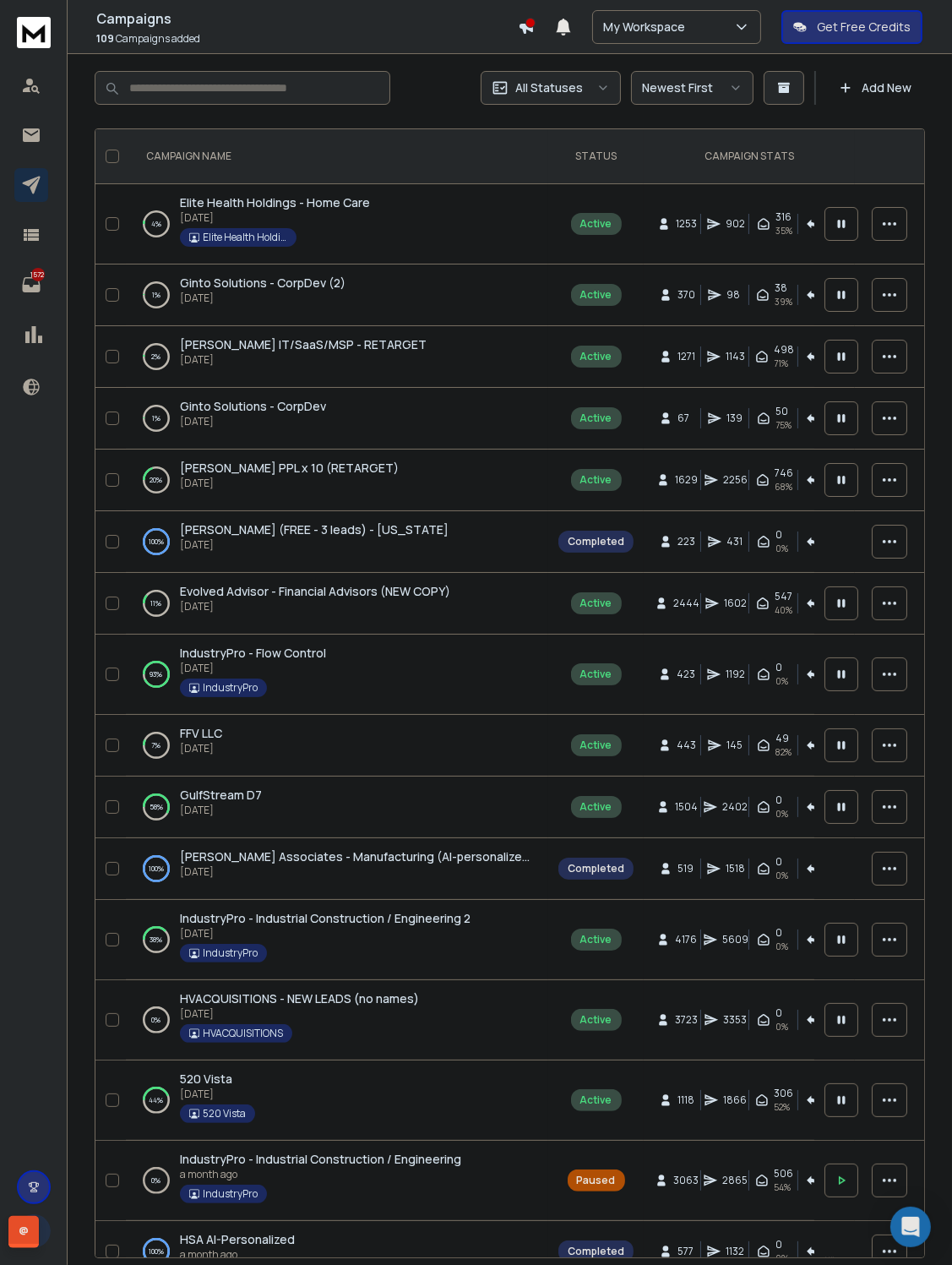
click at [350, 483] on p "[DATE]" at bounding box center [289, 484] width 218 height 14
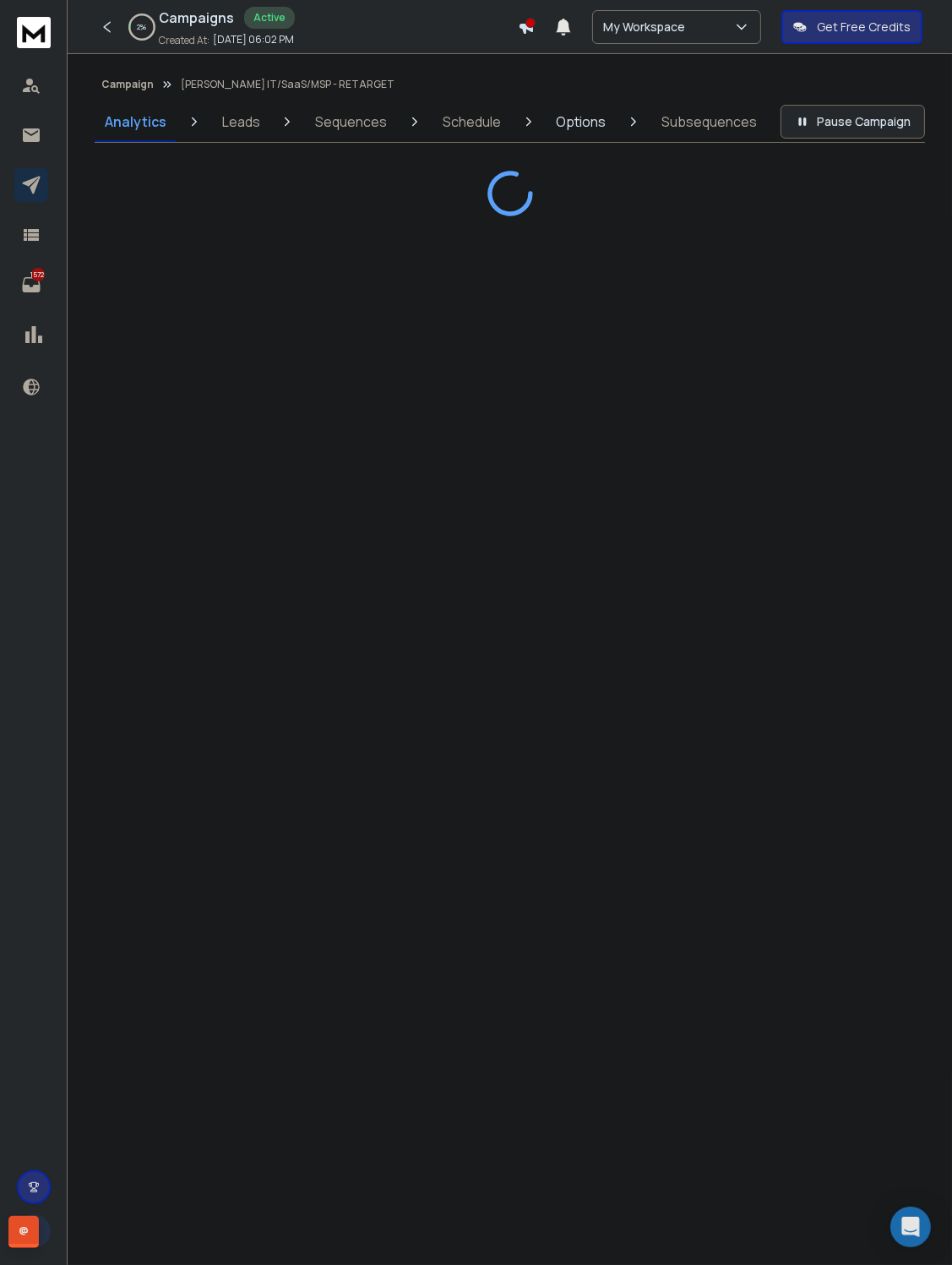
click at [576, 129] on p "Options" at bounding box center [580, 121] width 50 height 20
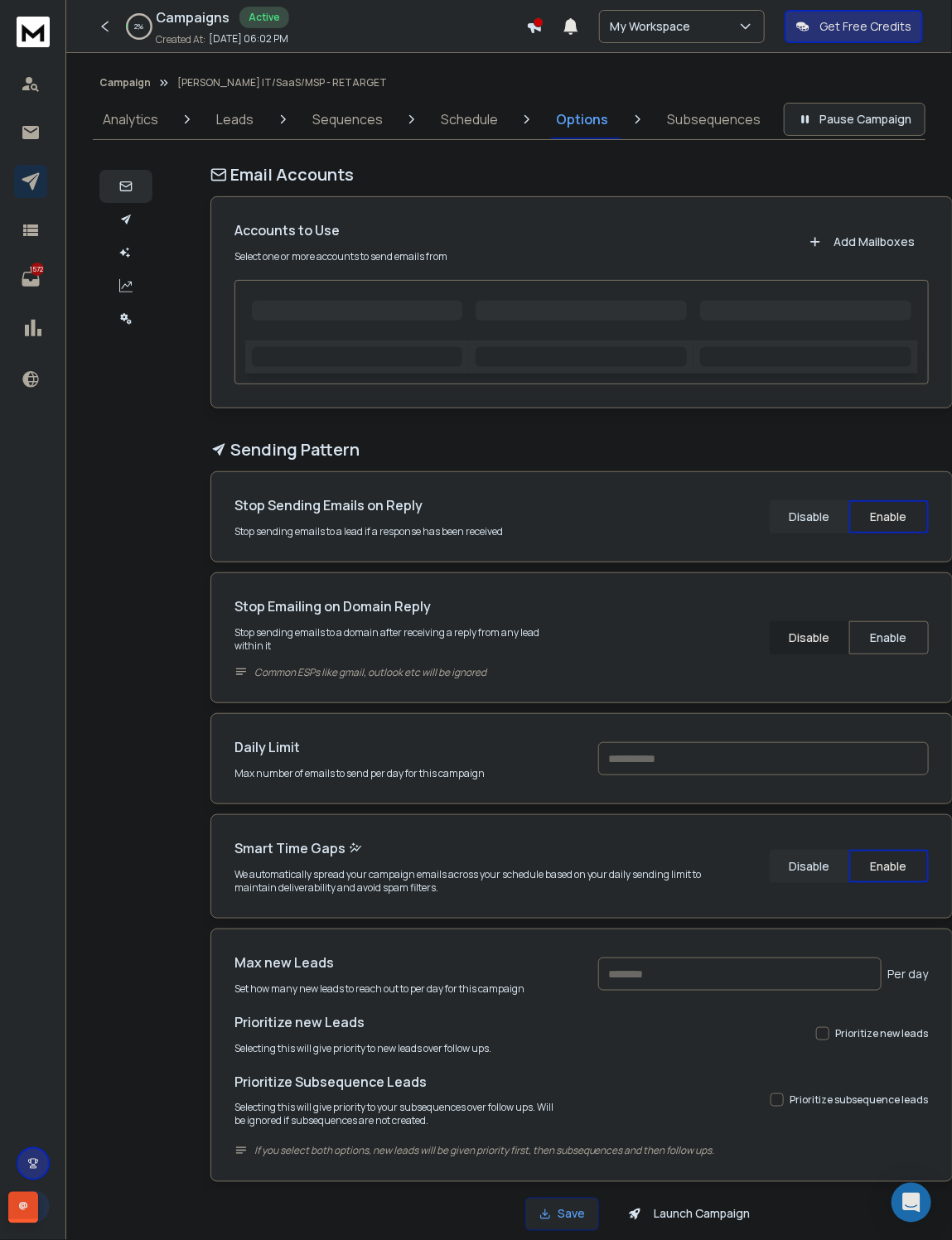
click at [873, 246] on button "Add Mailboxes" at bounding box center [862, 241] width 132 height 33
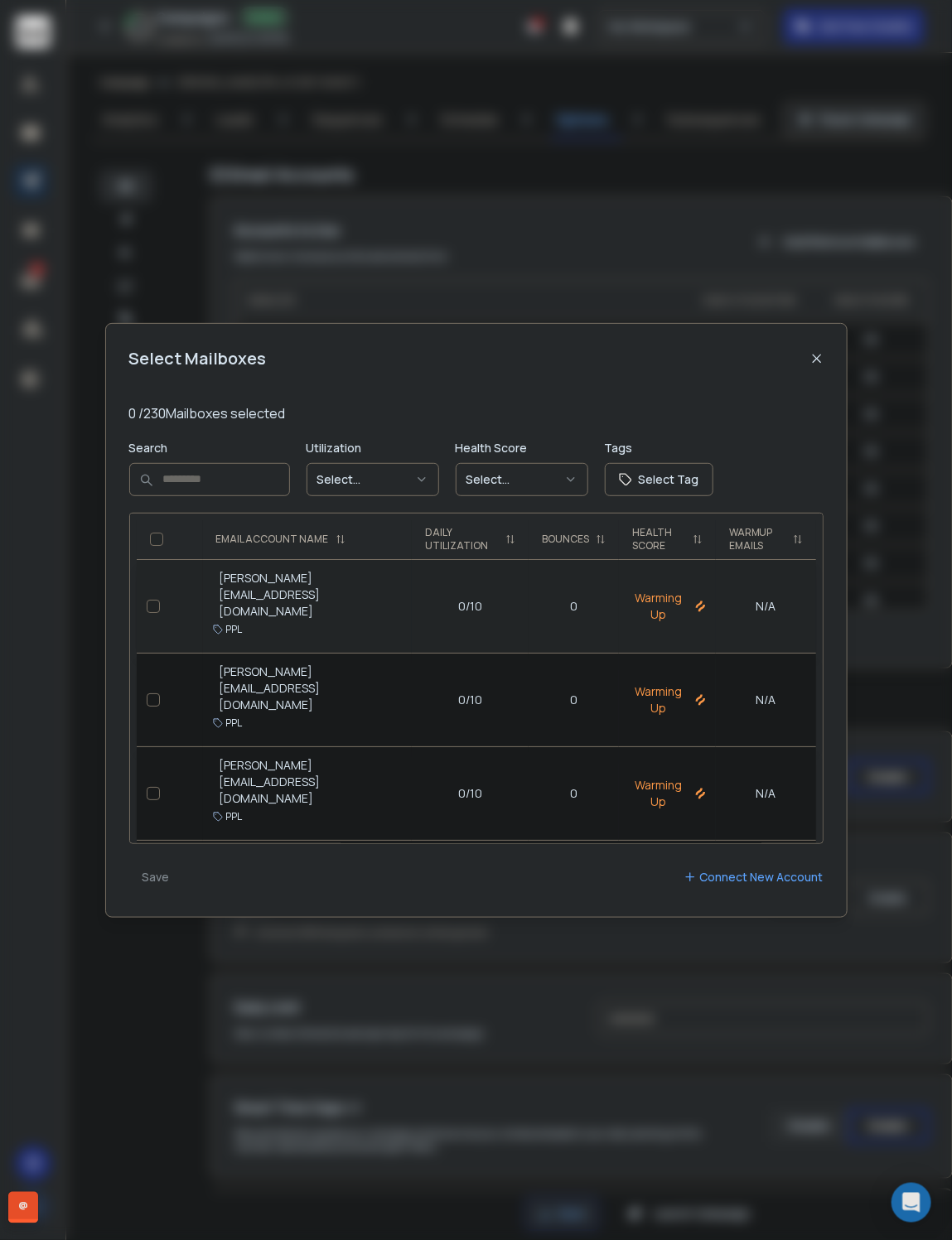
click at [148, 600] on button "button" at bounding box center [154, 606] width 14 height 14
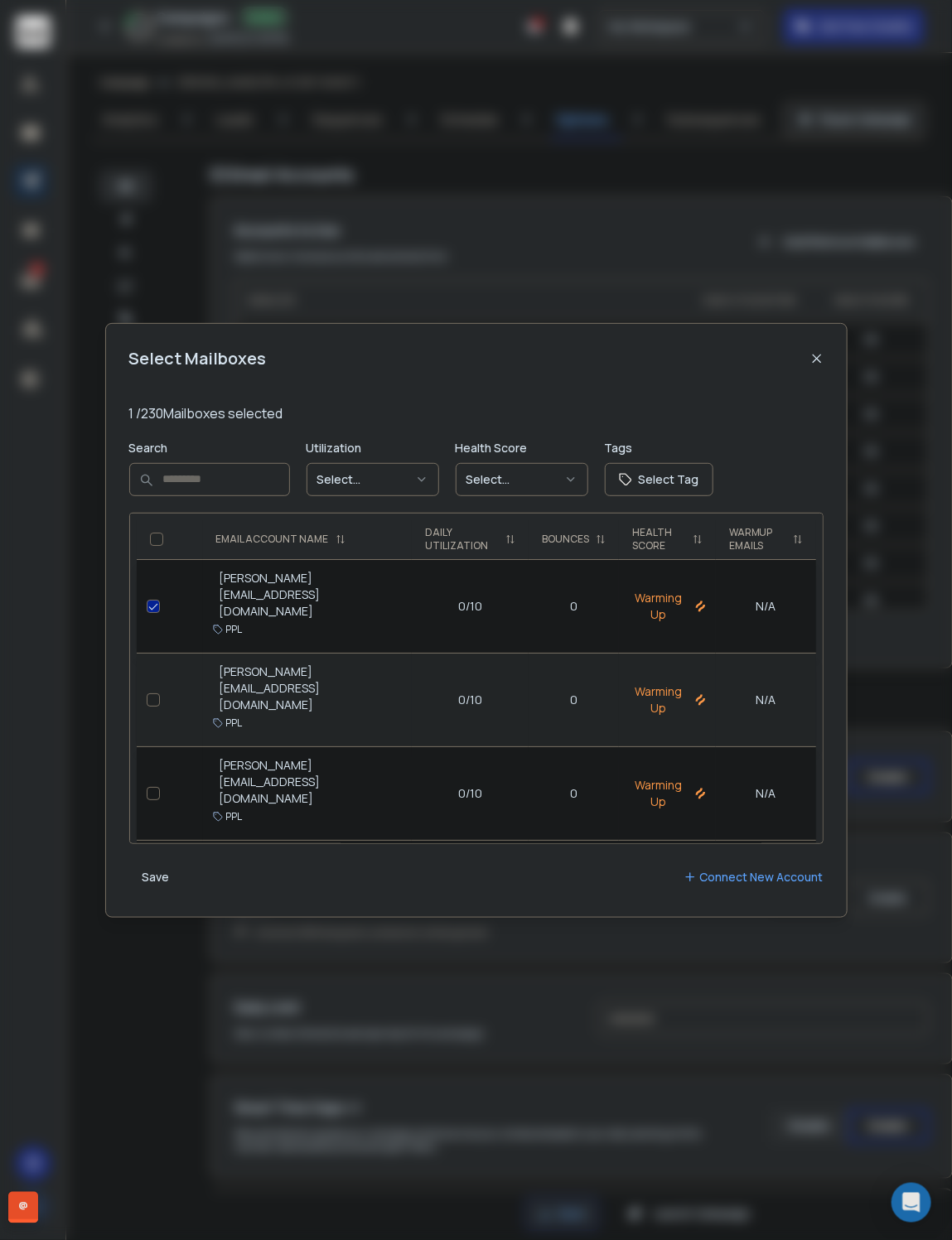
click at [156, 657] on td at bounding box center [170, 700] width 67 height 94
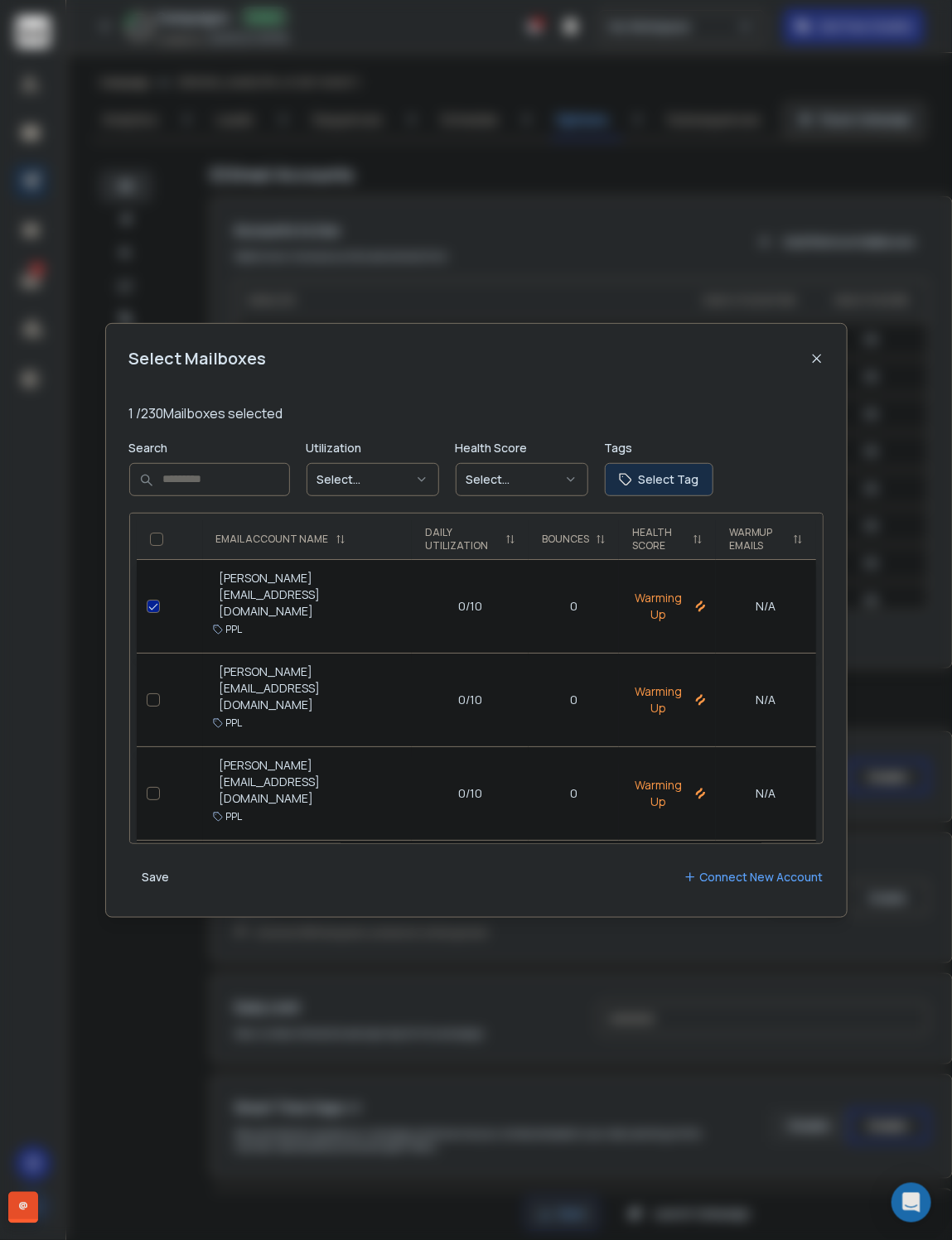
click at [702, 486] on button "Select Tag" at bounding box center [659, 479] width 108 height 33
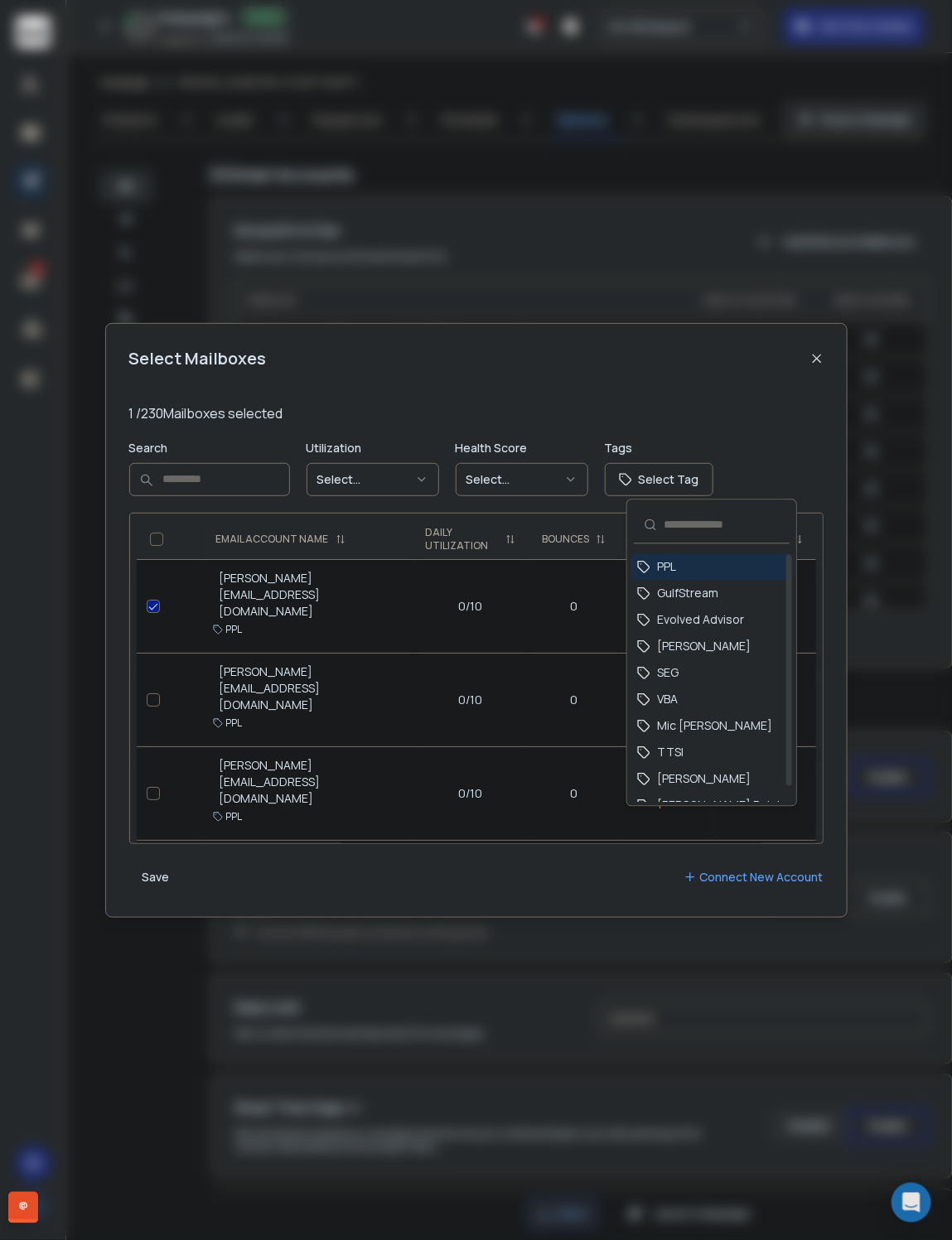
click at [682, 562] on div "PPL" at bounding box center [711, 566] width 149 height 16
click at [142, 872] on button "Save" at bounding box center [155, 877] width 54 height 33
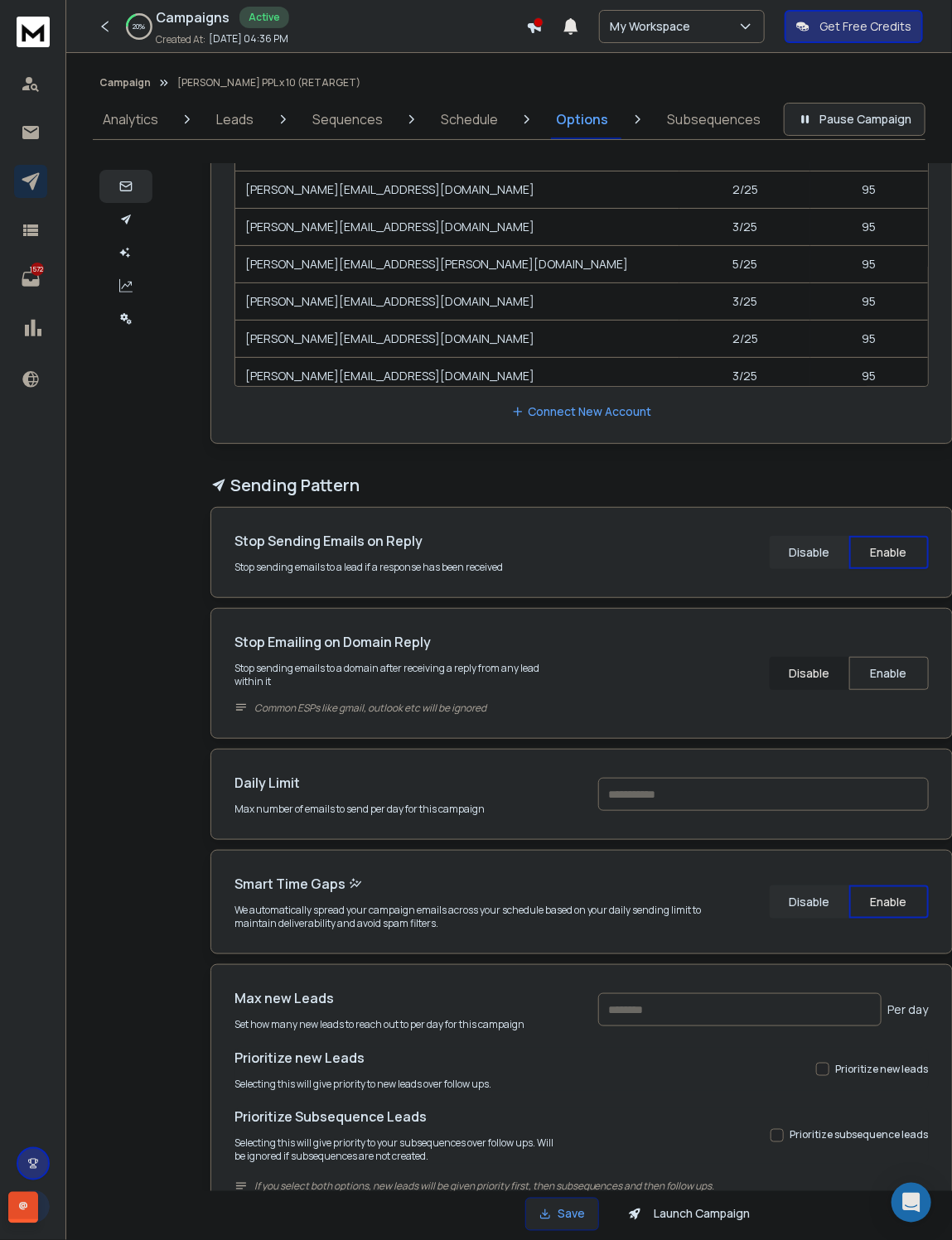
scroll to position [247, 0]
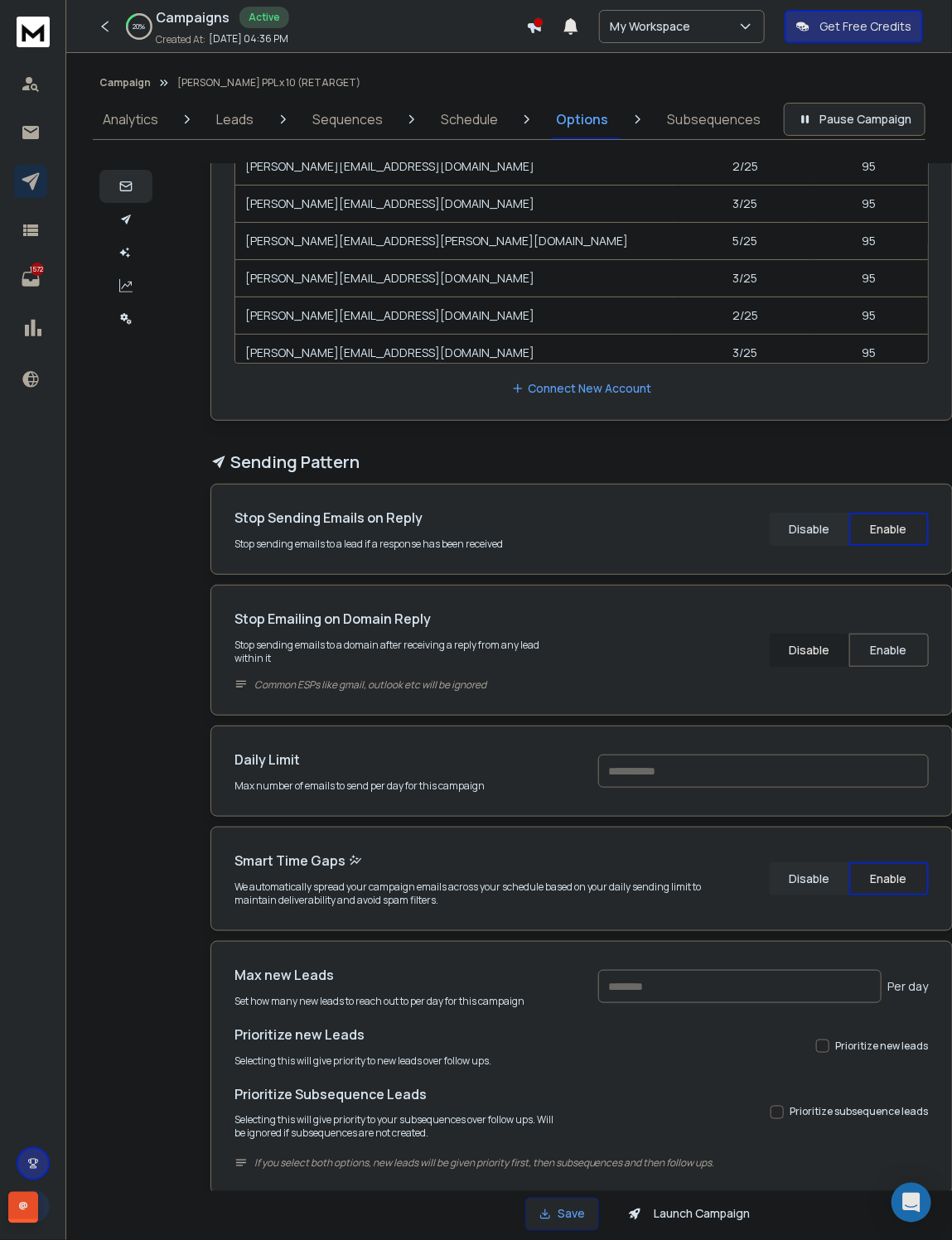
drag, startPoint x: 647, startPoint y: 777, endPoint x: 470, endPoint y: 782, distance: 177.1
click at [470, 782] on div "Daily Limit Max number of emails to send per day for this campaign ***" at bounding box center [582, 771] width 694 height 43
type input "***"
drag, startPoint x: 648, startPoint y: 991, endPoint x: 550, endPoint y: 991, distance: 98.0
click at [550, 991] on div "Max new Leads Set how many new leads to reach out to per day for this campaign …" at bounding box center [582, 986] width 694 height 43
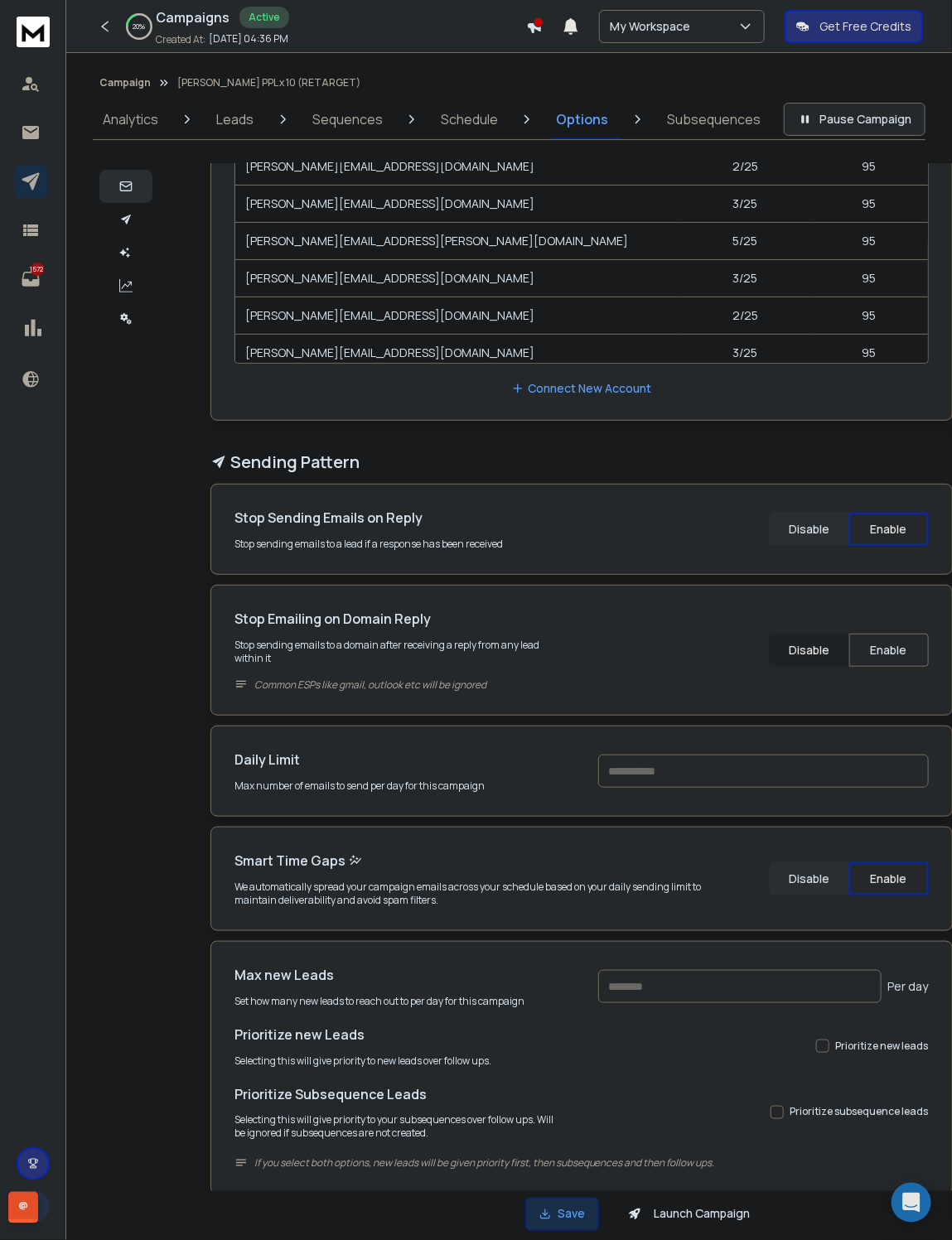
type input "***"
click at [565, 1220] on button "Save" at bounding box center [562, 1214] width 73 height 33
click at [107, 32] on icon at bounding box center [105, 26] width 15 height 14
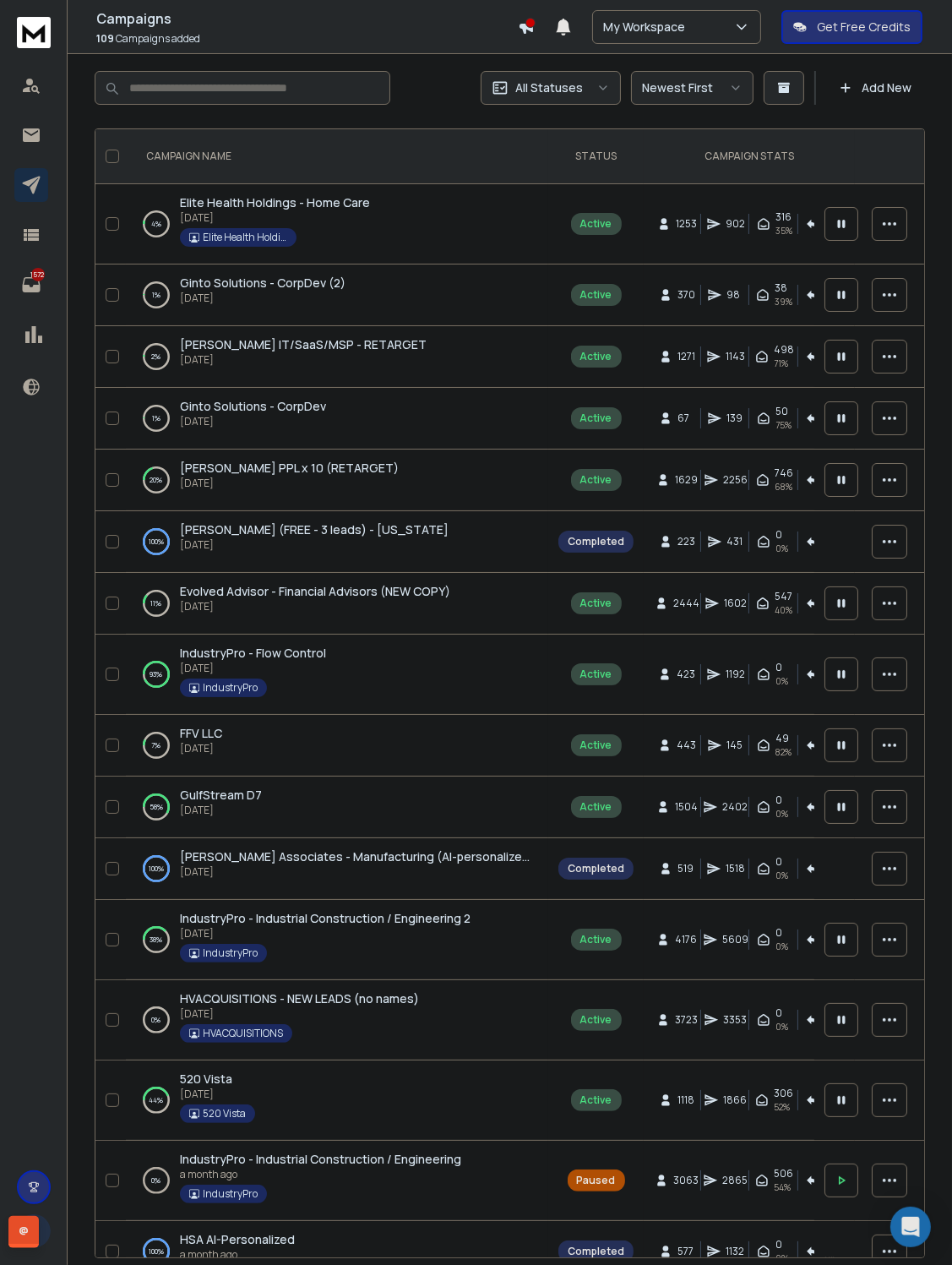
click at [381, 530] on span "[PERSON_NAME] (FREE - 3 leads) - [US_STATE]" at bounding box center [314, 529] width 269 height 16
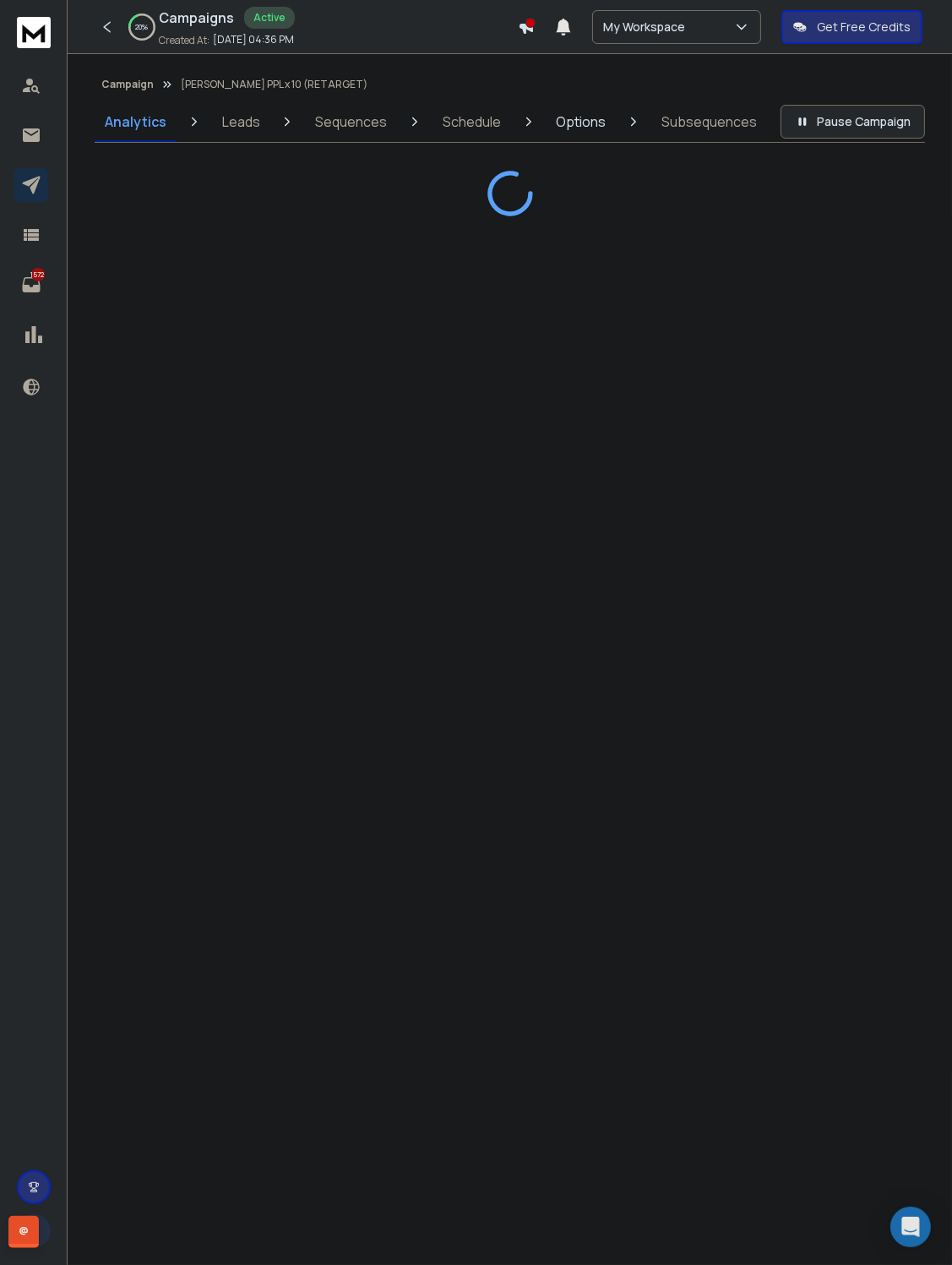
click at [580, 131] on p "Options" at bounding box center [580, 121] width 50 height 20
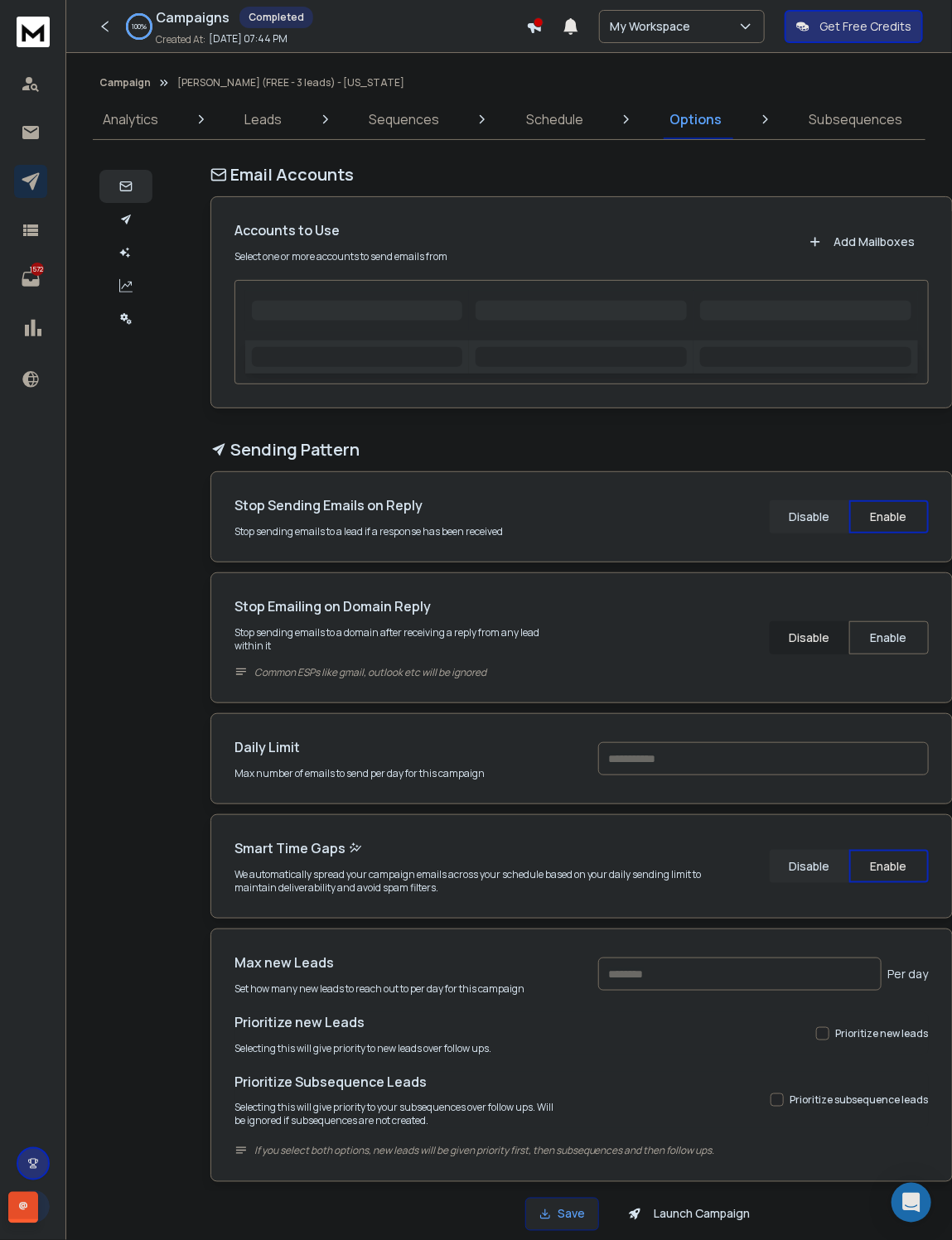
click at [845, 239] on button "Add Mailboxes" at bounding box center [862, 241] width 132 height 33
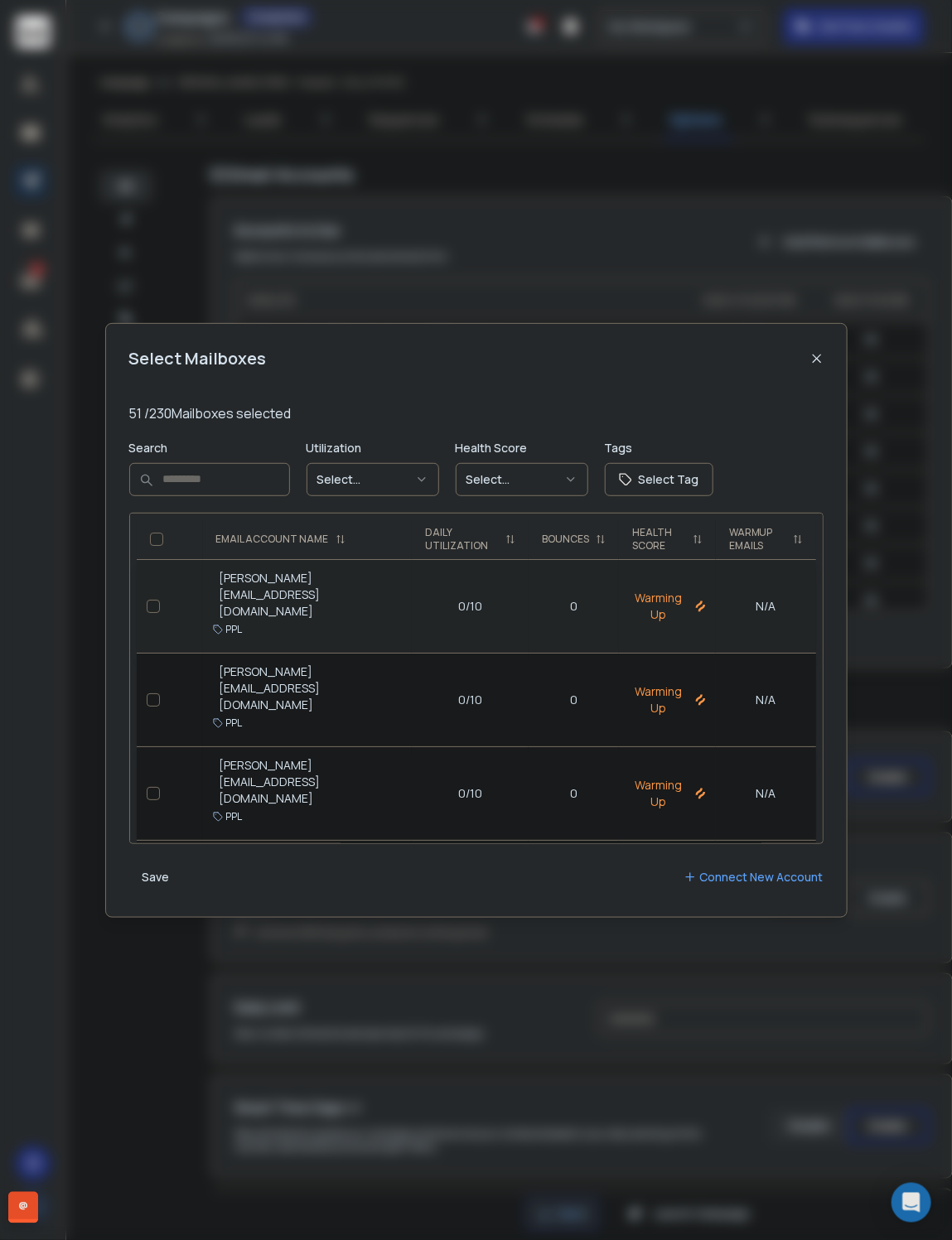
click at [157, 600] on button "button" at bounding box center [154, 606] width 14 height 14
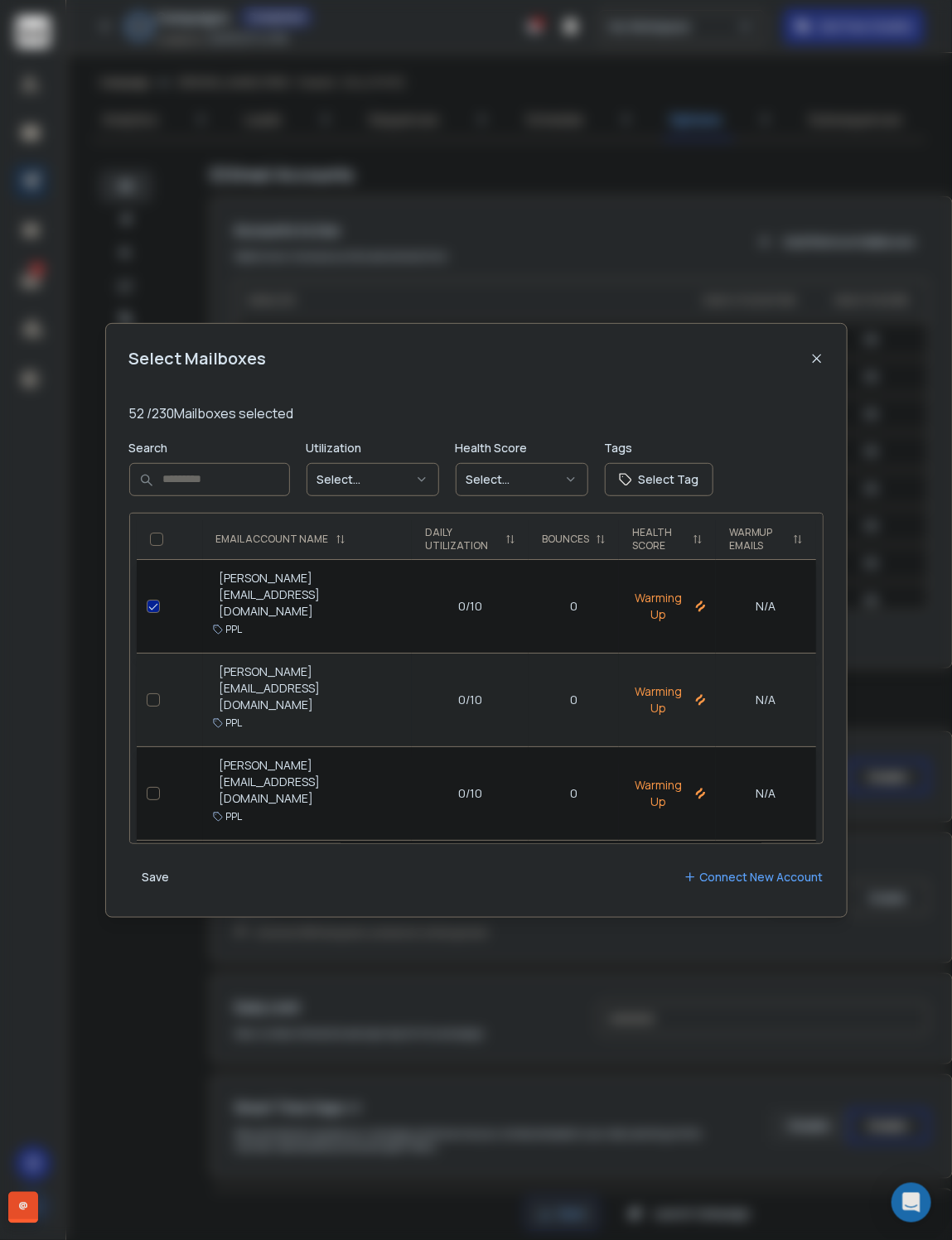
click at [151, 693] on button "button" at bounding box center [154, 700] width 14 height 14
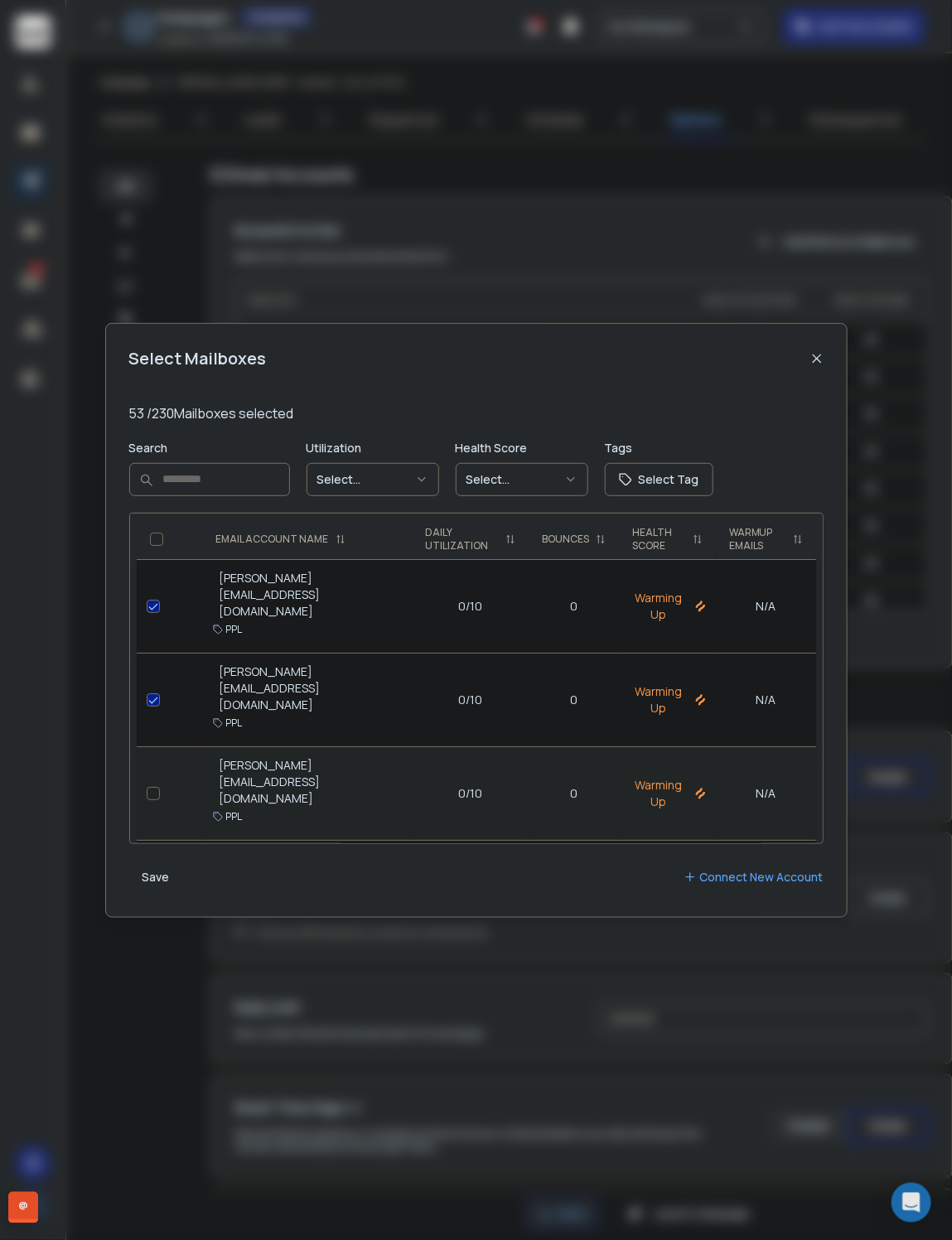
click at [154, 786] on button "button" at bounding box center [154, 793] width 14 height 14
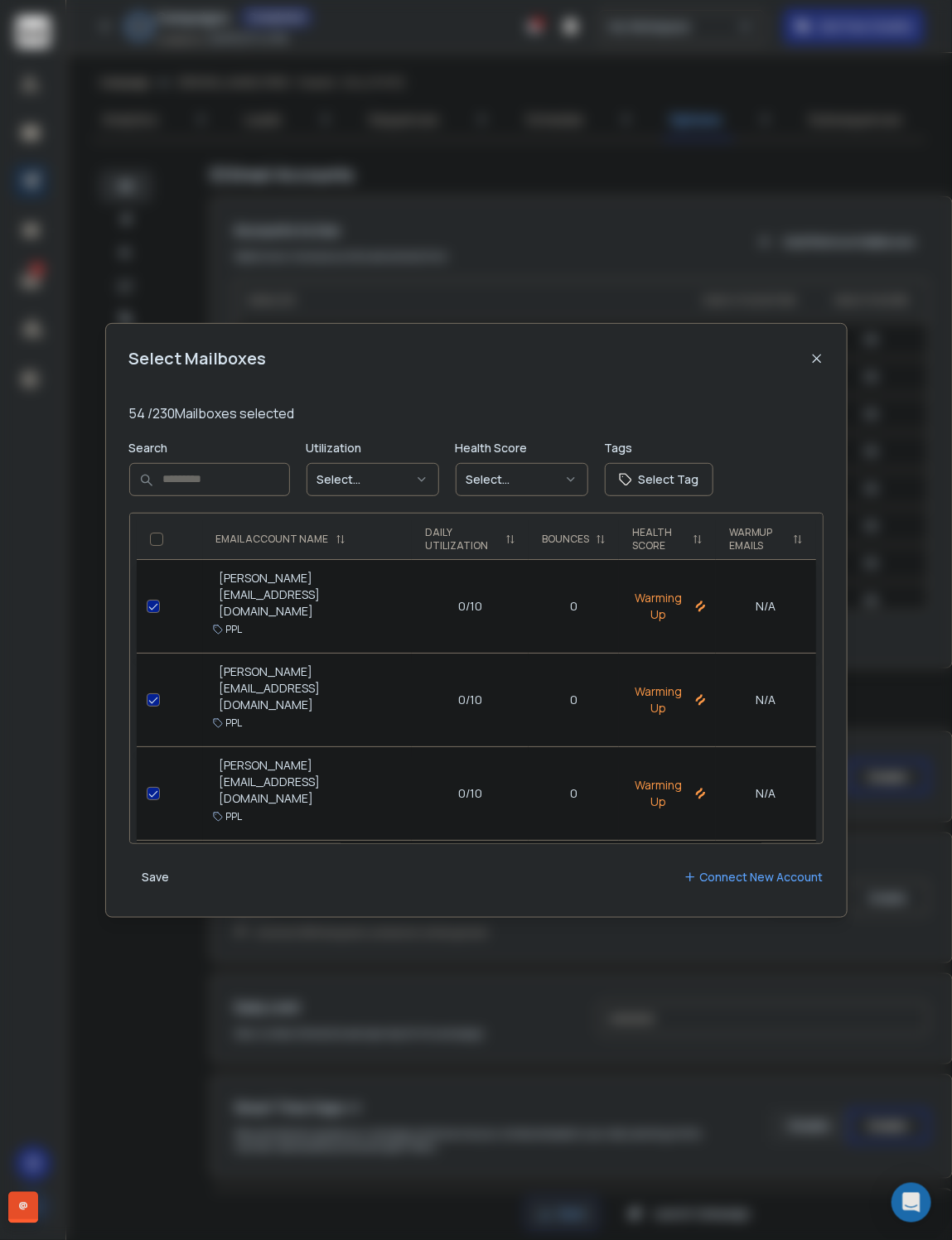
click at [154, 882] on button "Save" at bounding box center [155, 877] width 54 height 33
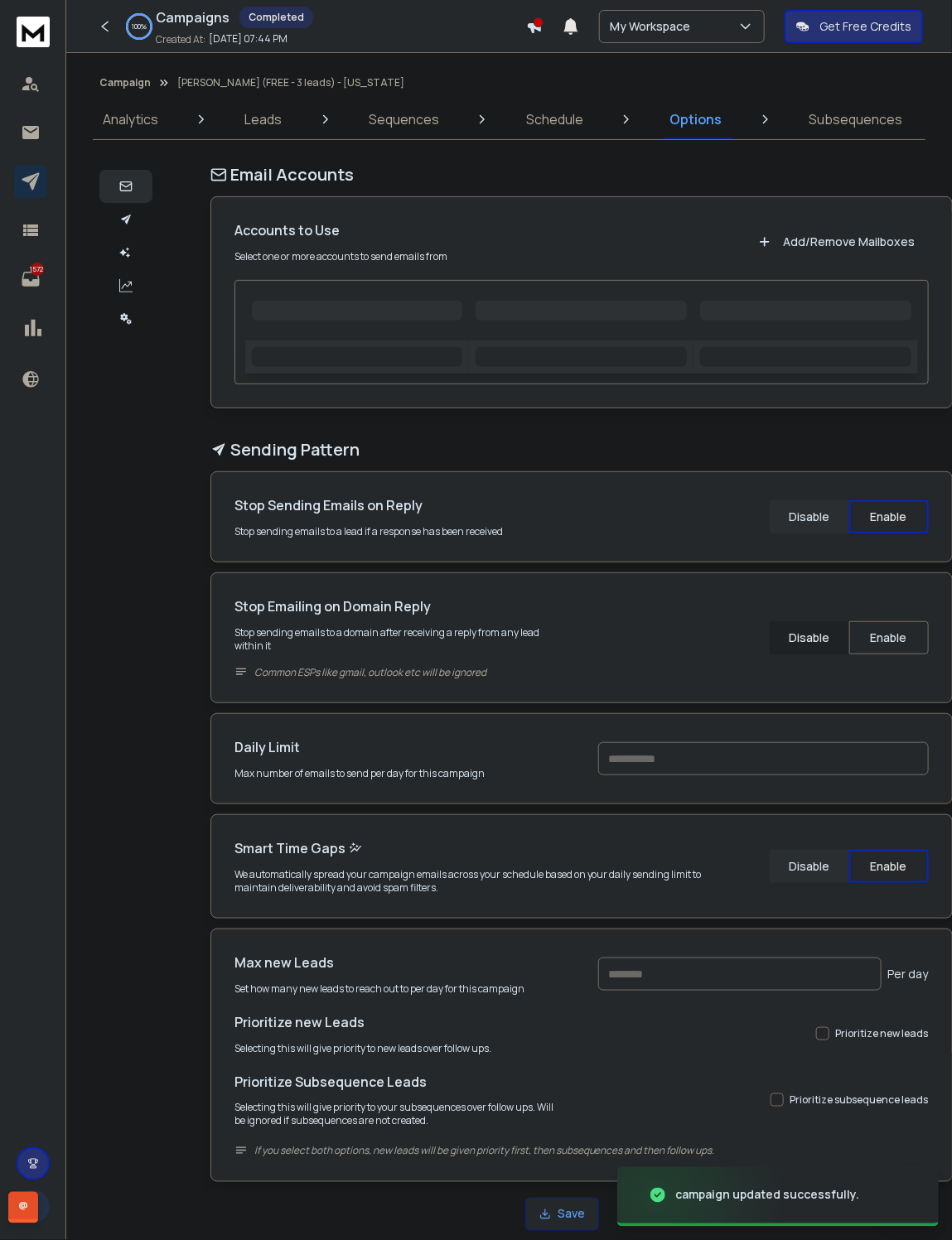
drag, startPoint x: 682, startPoint y: 752, endPoint x: 557, endPoint y: 756, distance: 125.1
click at [557, 756] on div "Daily Limit Max number of emails to send per day for this campaign ***" at bounding box center [582, 758] width 694 height 43
type input "***"
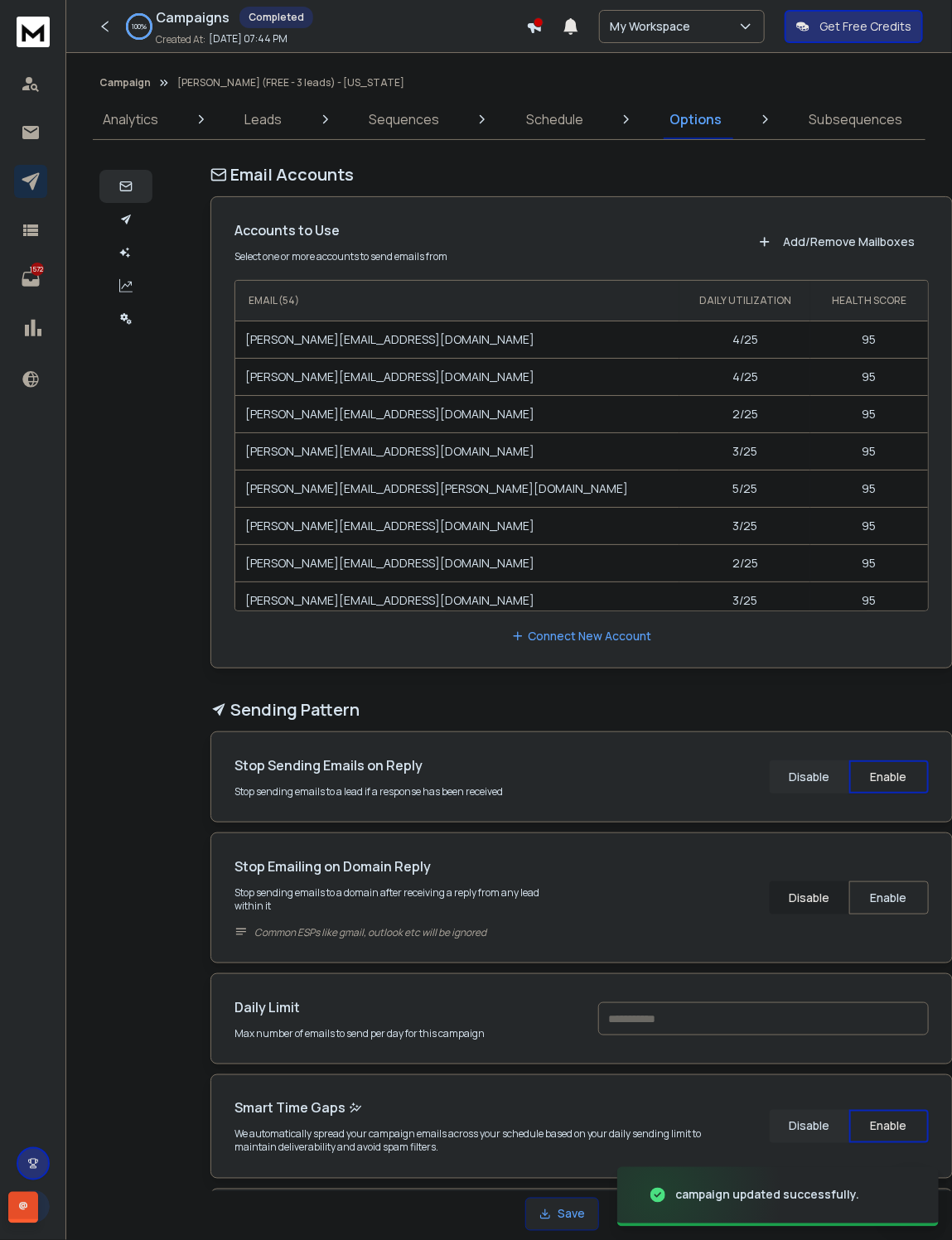
drag, startPoint x: 639, startPoint y: 972, endPoint x: 561, endPoint y: 972, distance: 78.0
click at [561, 971] on div "**********" at bounding box center [582, 1248] width 742 height 1099
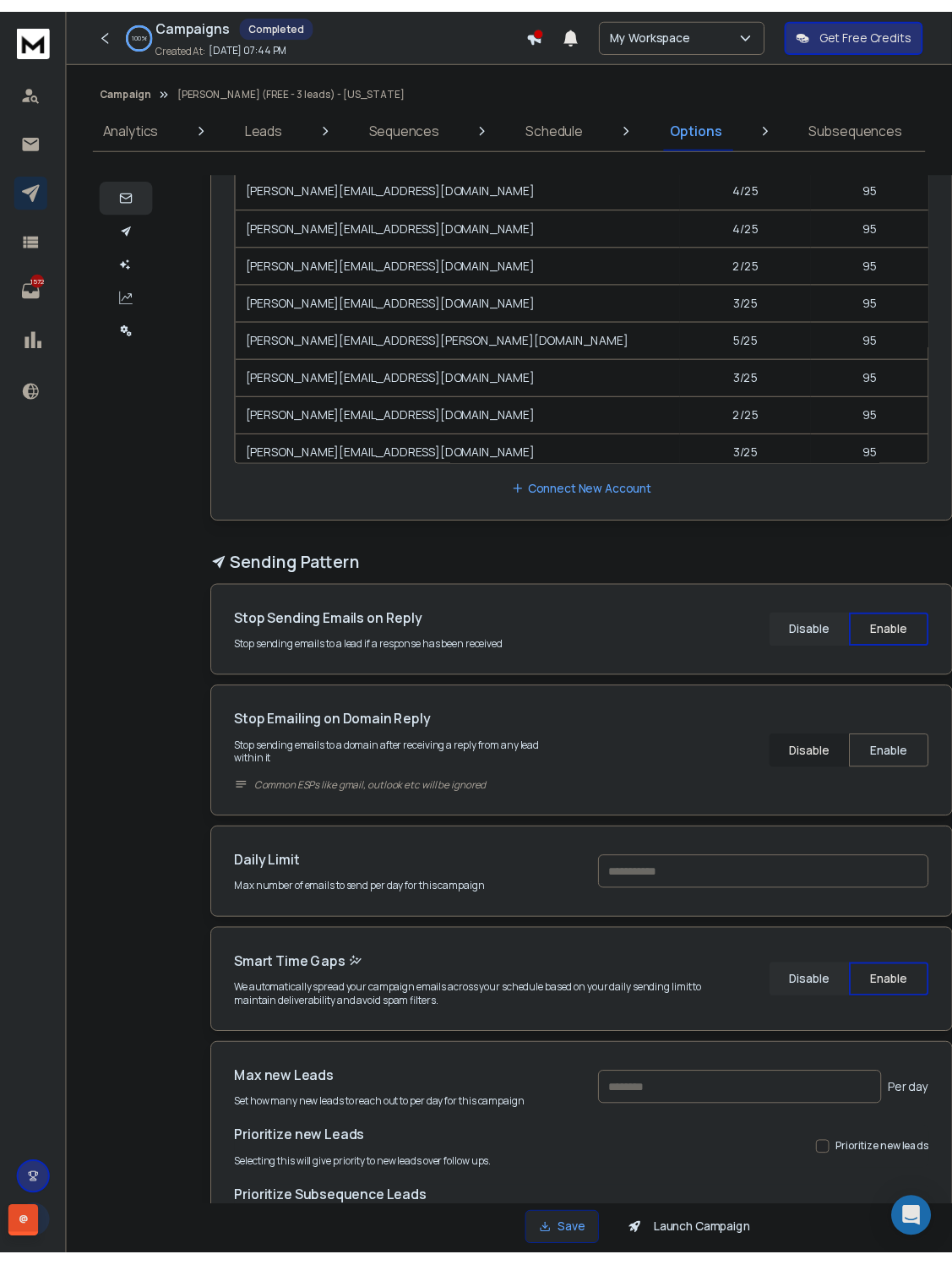
scroll to position [252, 0]
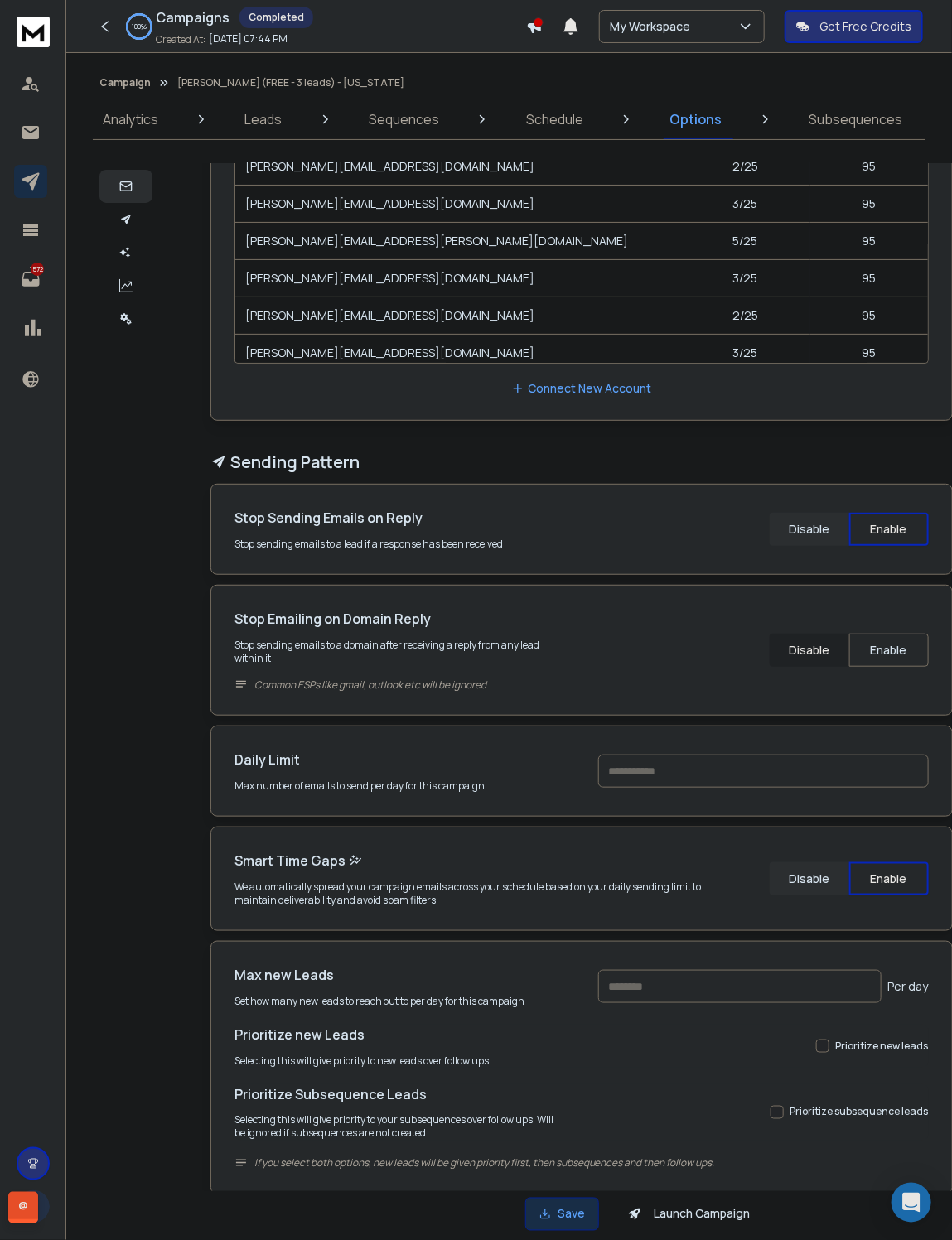
type input "***"
click at [571, 1208] on button "Save" at bounding box center [562, 1214] width 73 height 33
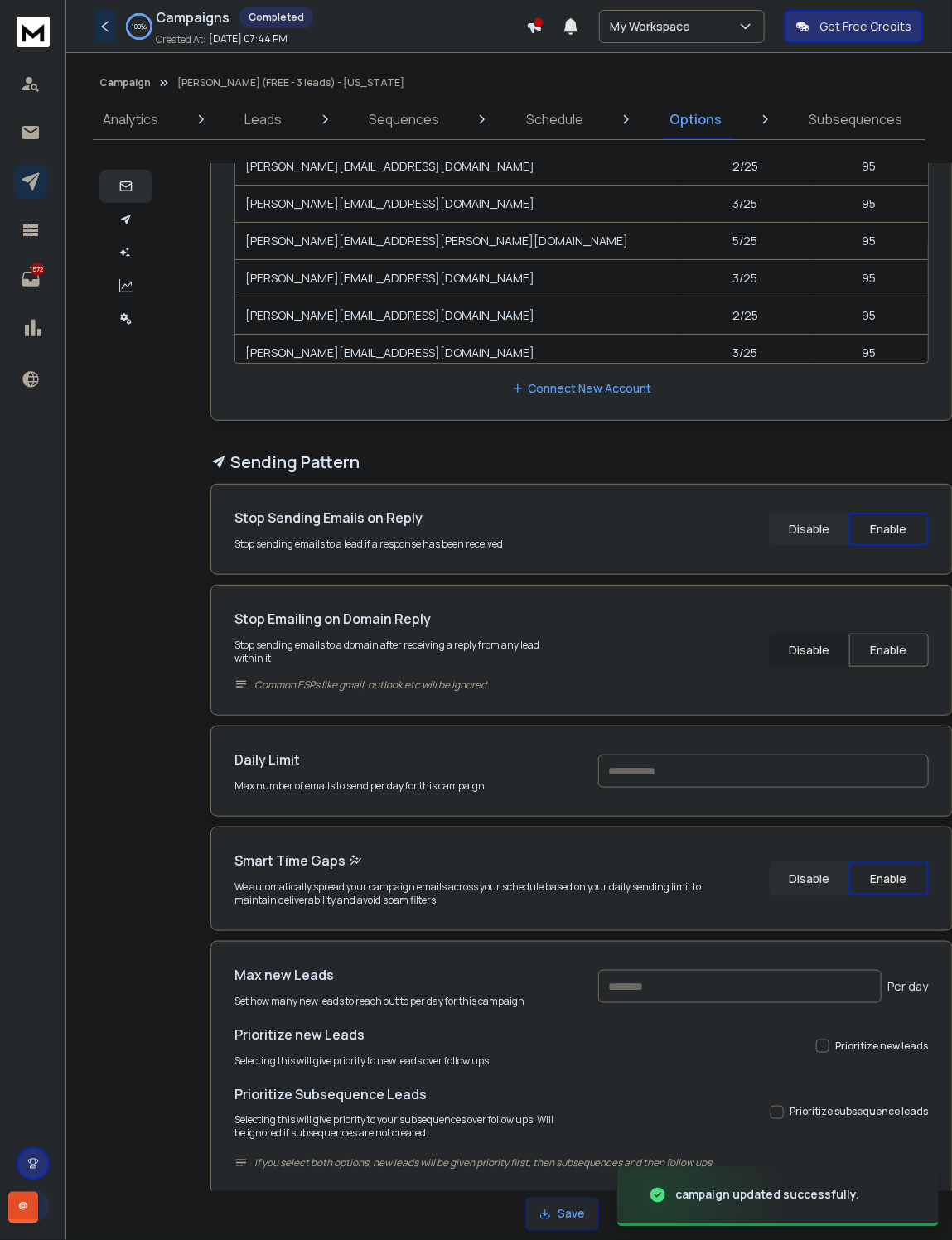
click at [102, 40] on button at bounding box center [105, 26] width 21 height 33
